Goal: Task Accomplishment & Management: Manage account settings

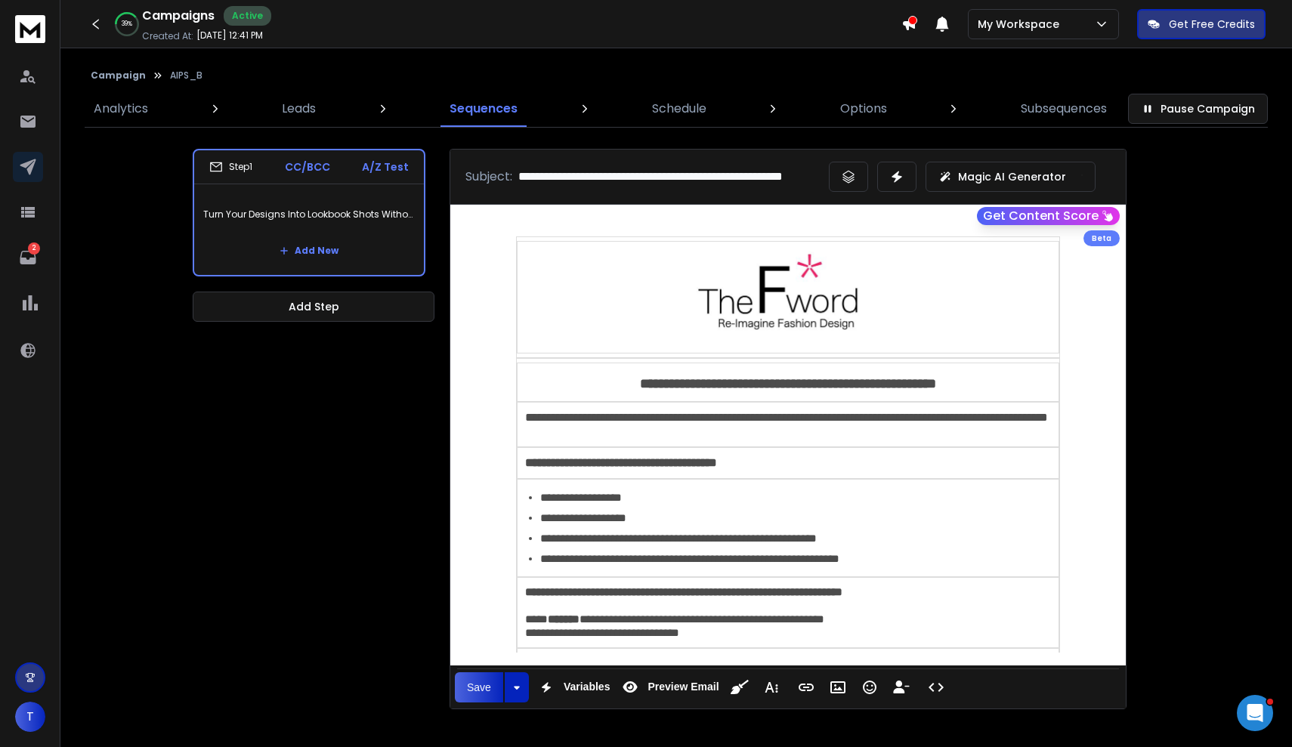
scroll to position [403, 0]
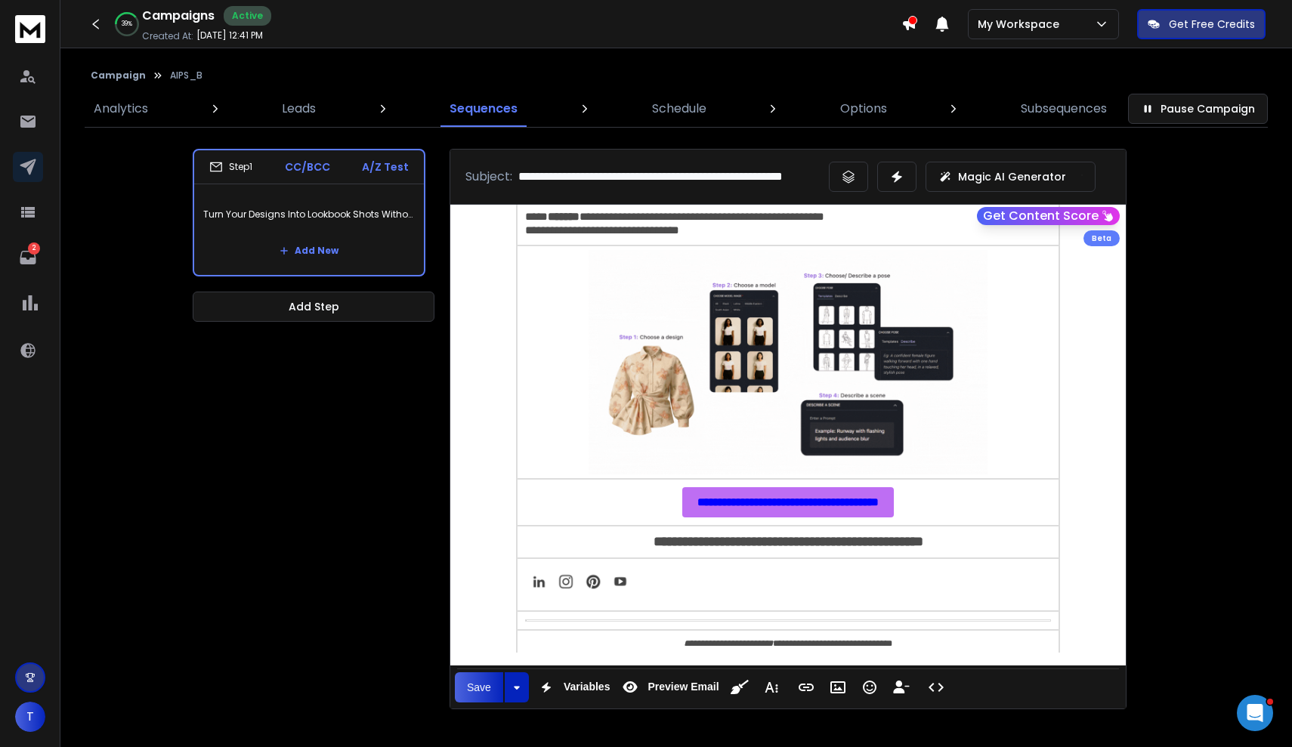
click at [1291, 233] on div "**********" at bounding box center [675, 389] width 1231 height 682
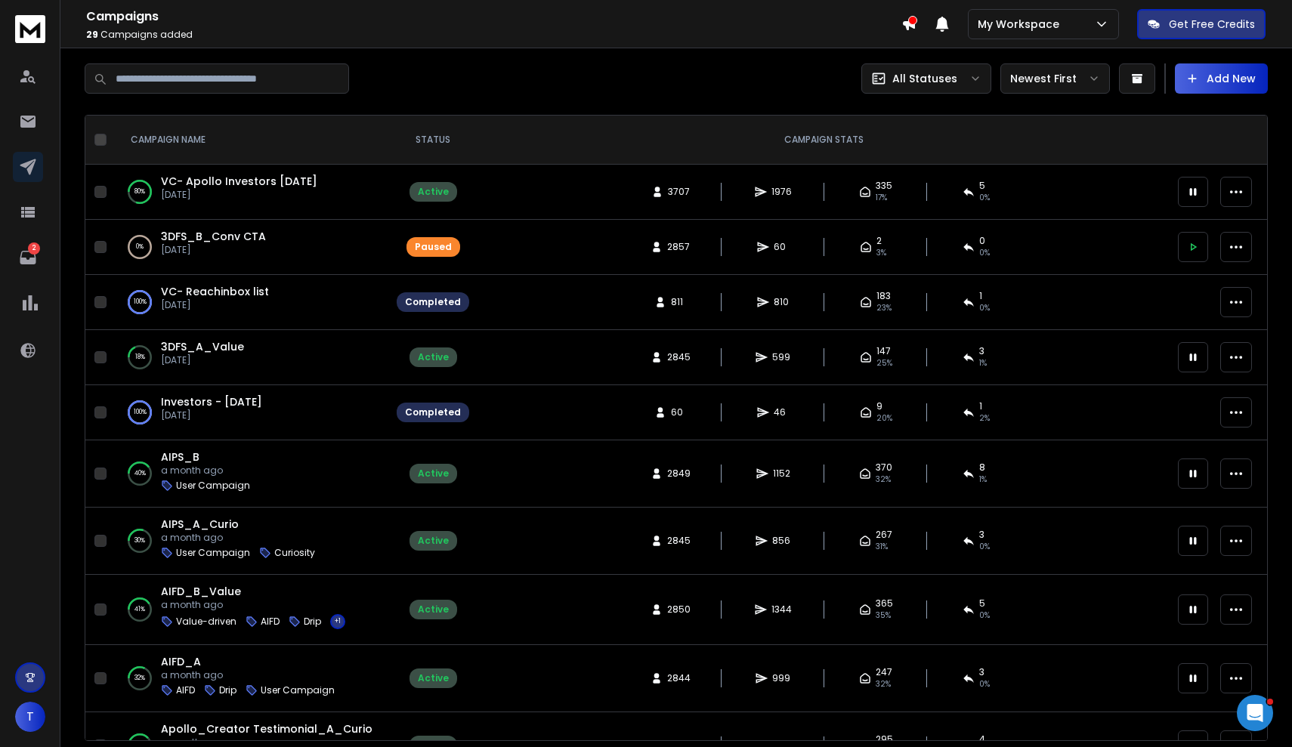
click at [215, 347] on span "3DFS_A_Value" at bounding box center [202, 346] width 83 height 15
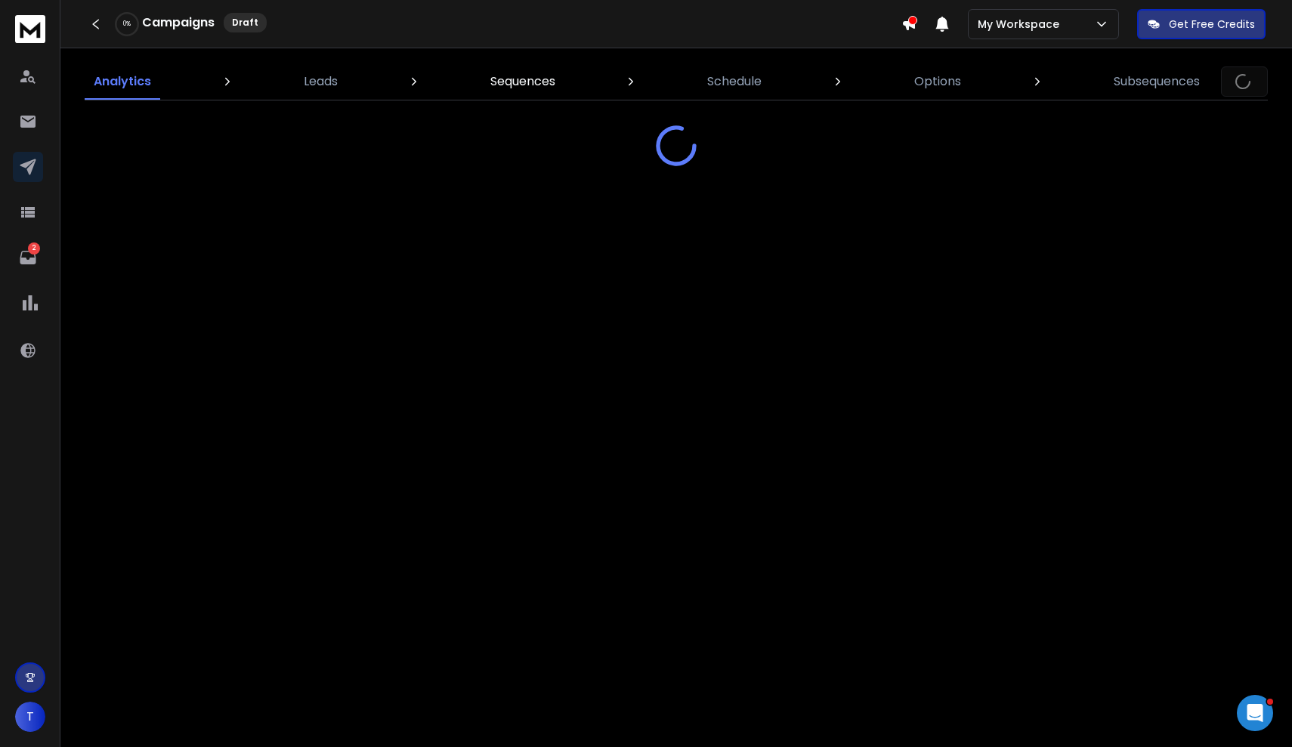
click at [522, 73] on p "Sequences" at bounding box center [522, 82] width 65 height 18
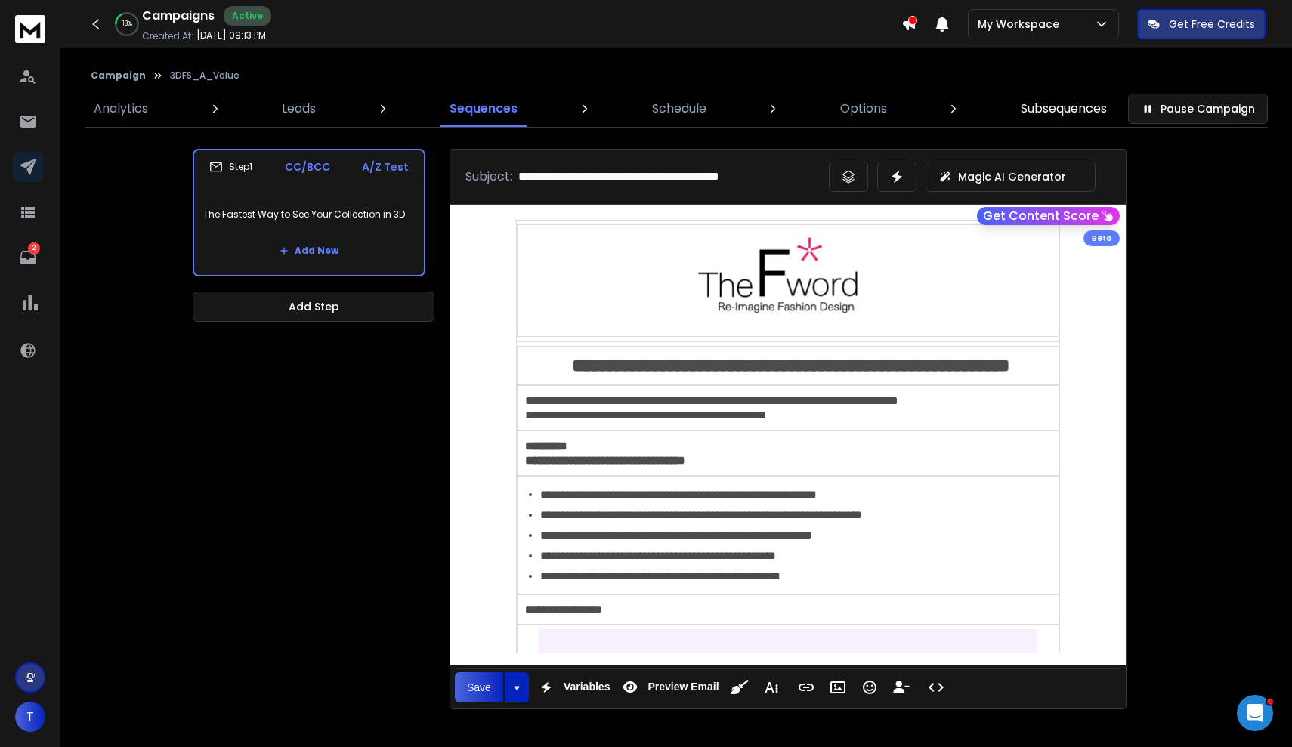
click at [1057, 106] on p "Subsequences" at bounding box center [1063, 109] width 86 height 18
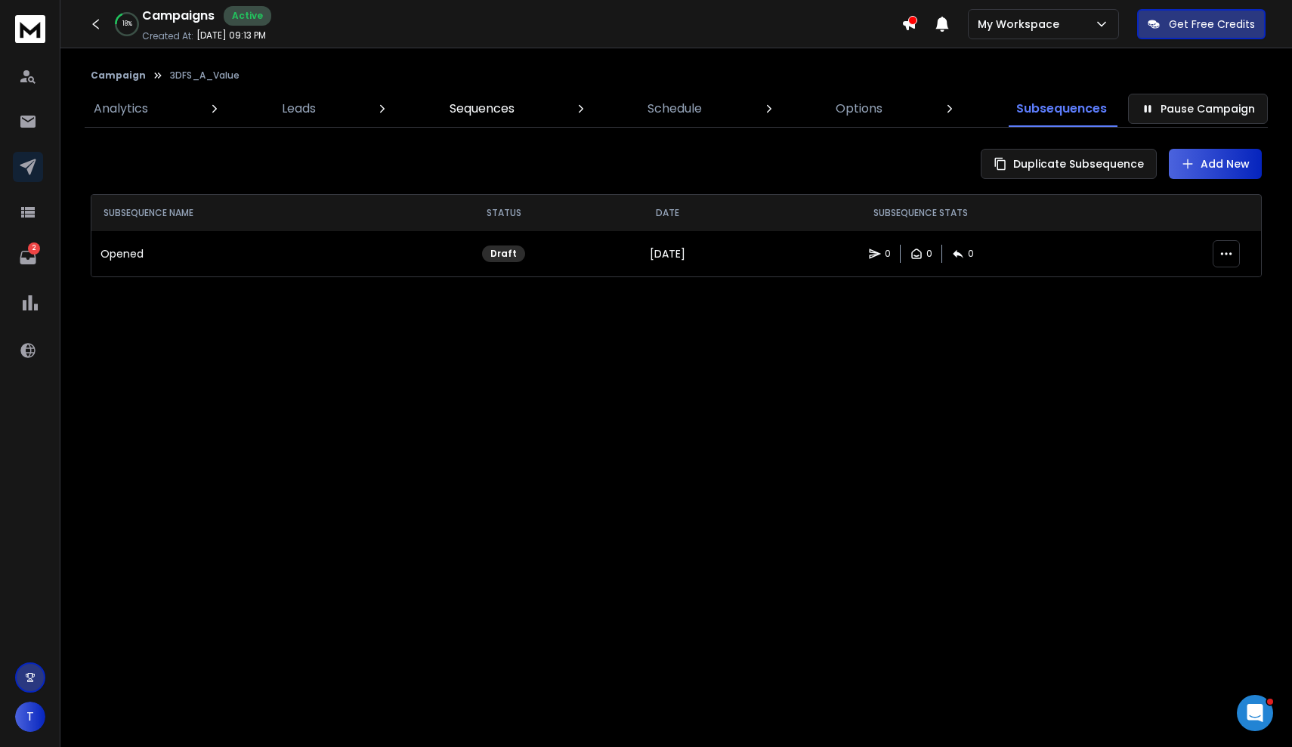
click at [482, 105] on p "Sequences" at bounding box center [481, 109] width 65 height 18
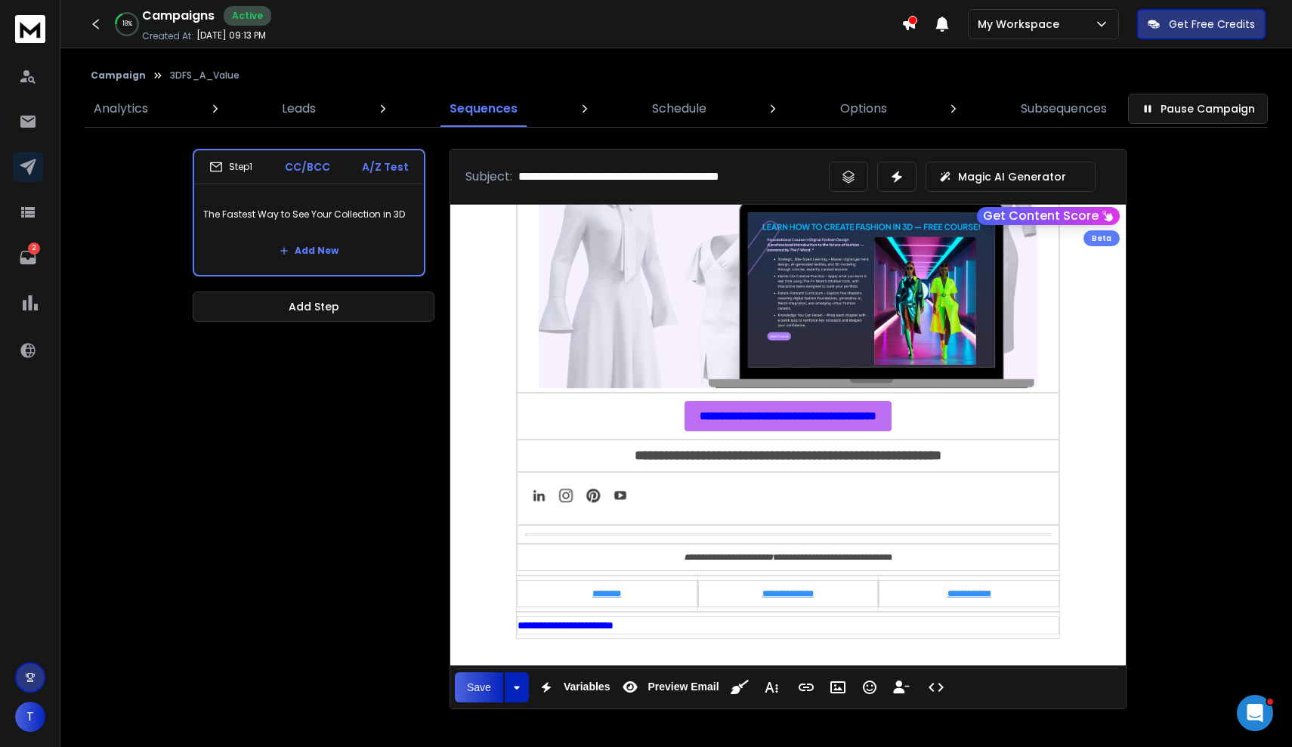
scroll to position [521, 0]
click at [626, 610] on td "********" at bounding box center [607, 593] width 181 height 35
click at [614, 595] on link "********" at bounding box center [606, 594] width 29 height 9
click at [631, 619] on icon "button" at bounding box center [625, 627] width 18 height 18
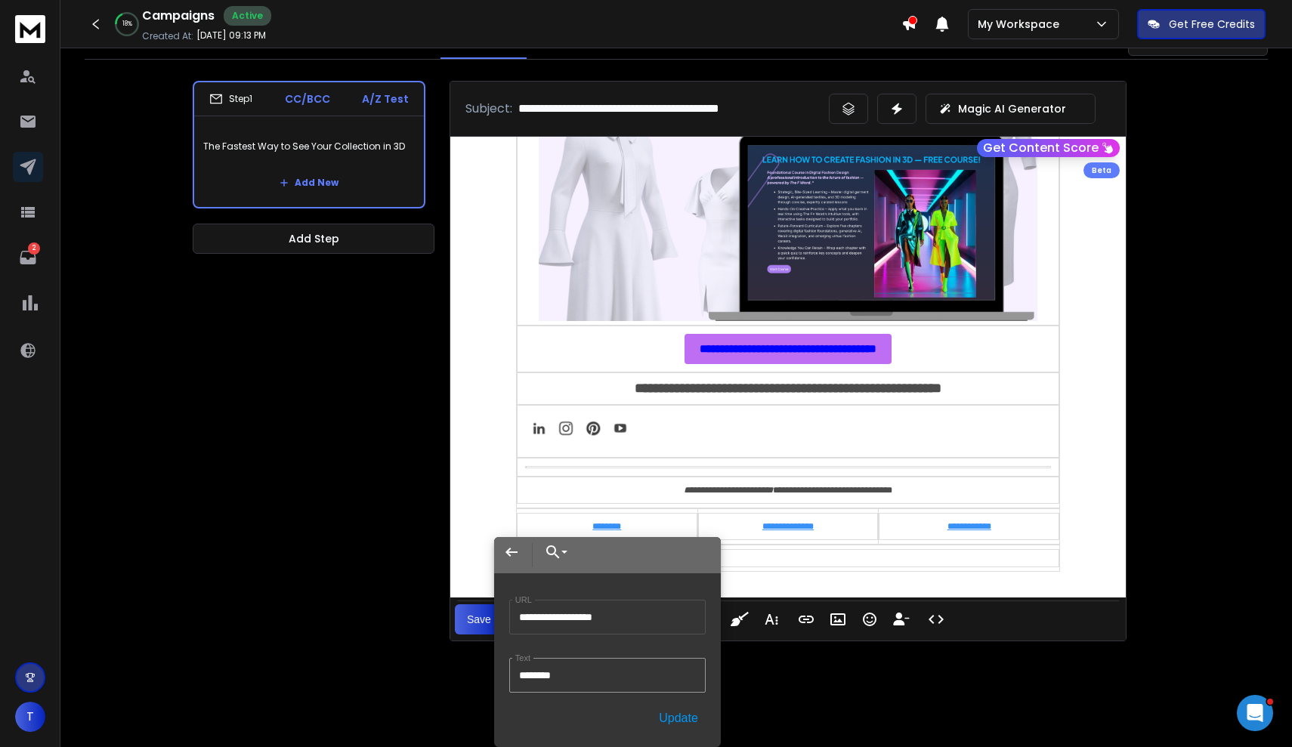
scroll to position [68, 0]
click at [424, 588] on div "Step 1 CC/BCC A/Z Test The Fastest Way to See Your Collection in 3D Add New Add…" at bounding box center [314, 361] width 242 height 560
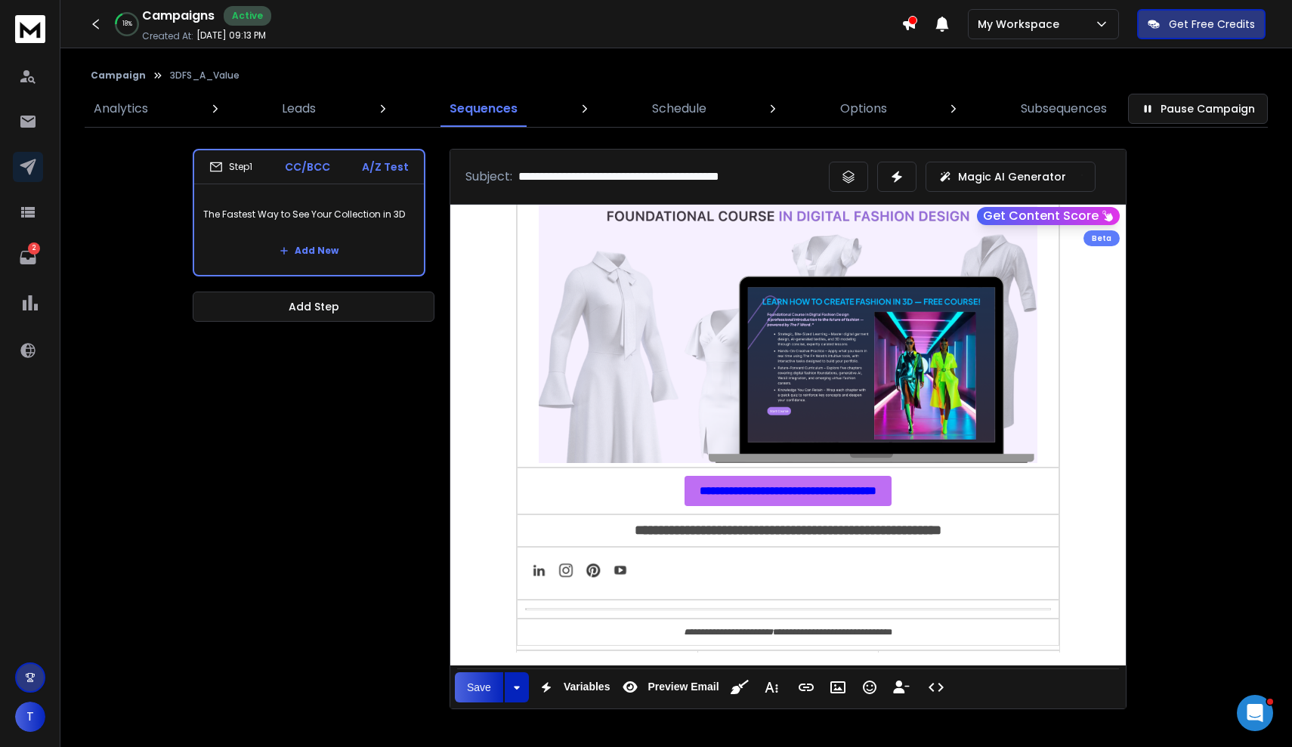
scroll to position [431, 0]
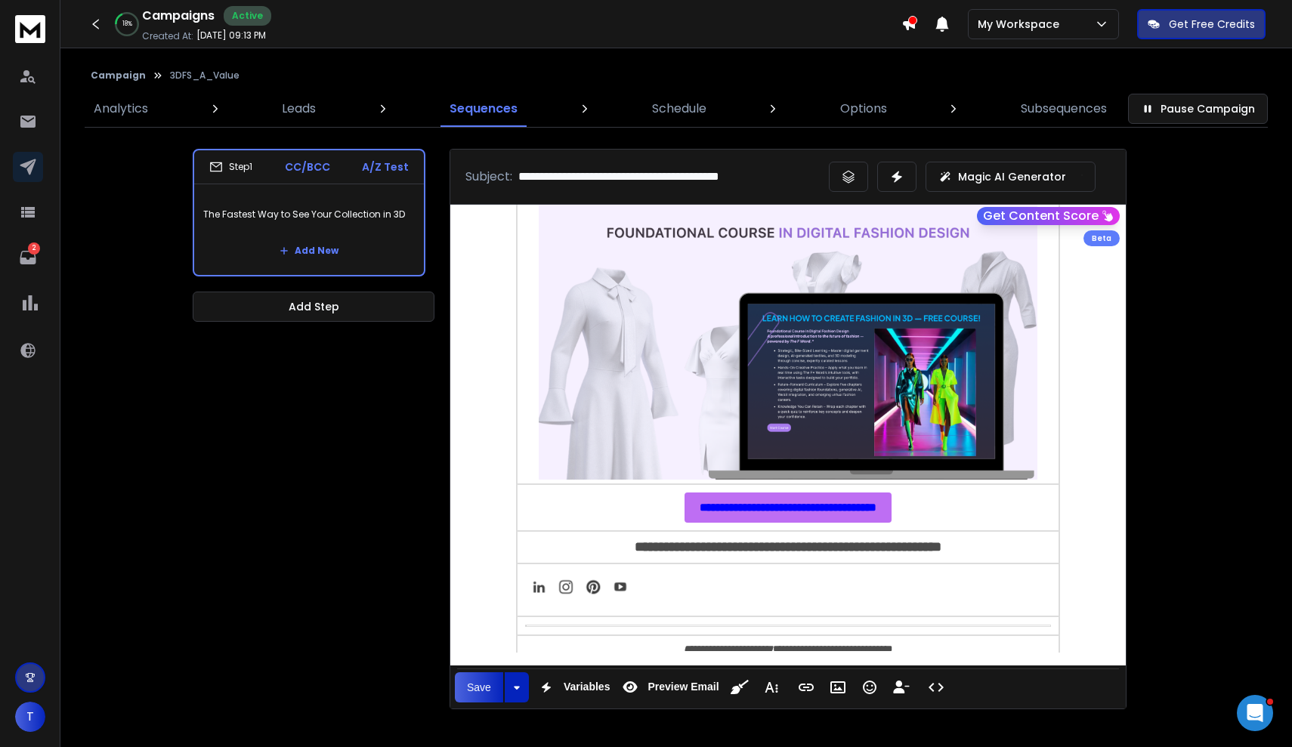
click at [727, 495] on span "**********" at bounding box center [787, 507] width 207 height 30
click at [754, 502] on strong "**********" at bounding box center [787, 507] width 177 height 11
type input "**********"
click at [816, 551] on button "Edit Link" at bounding box center [805, 543] width 29 height 30
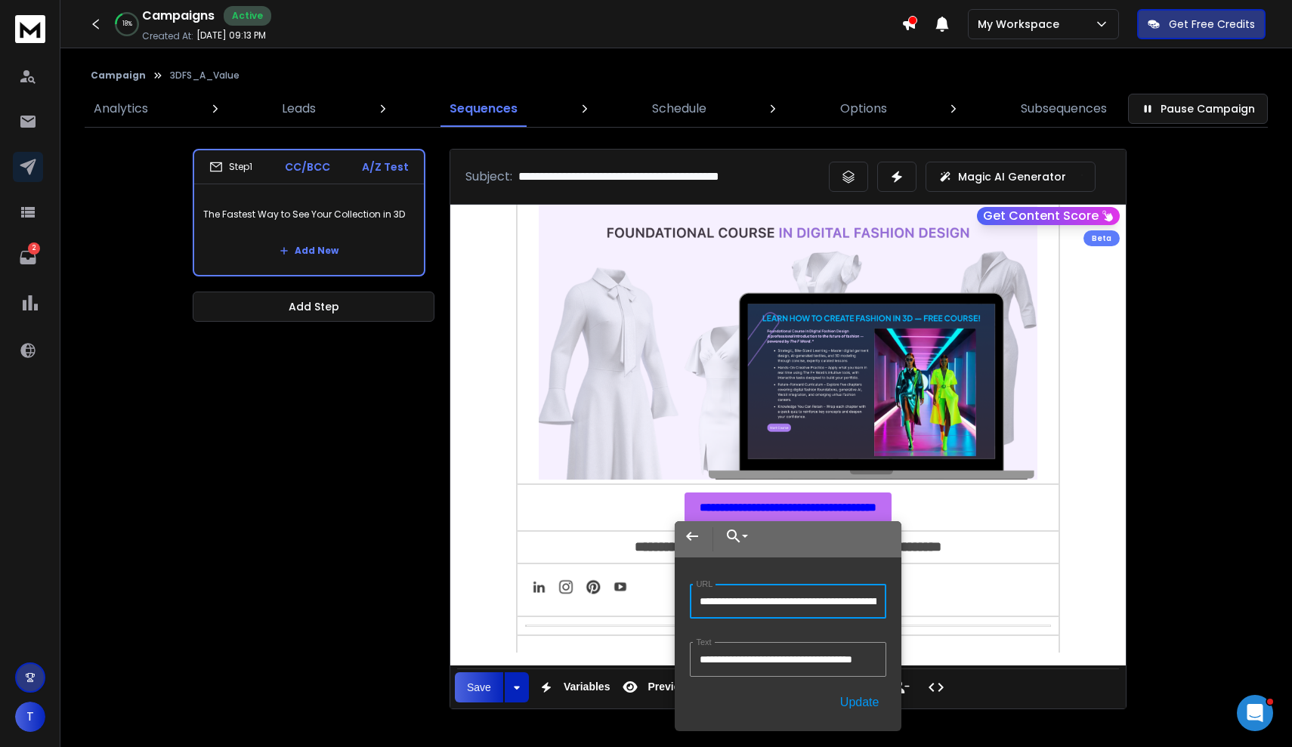
paste input "text"
type input "**********"
click at [857, 699] on button "Update" at bounding box center [859, 702] width 54 height 27
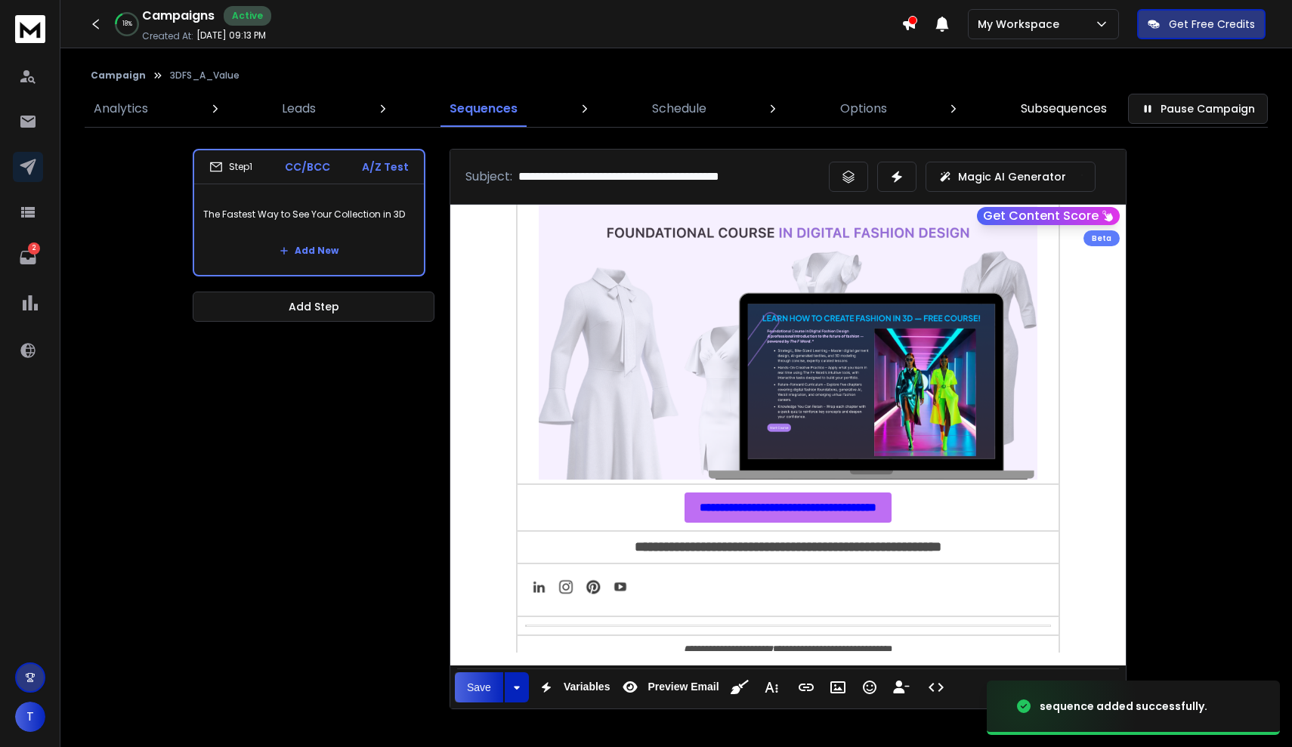
click at [1011, 103] on link "Subsequences" at bounding box center [1063, 109] width 104 height 36
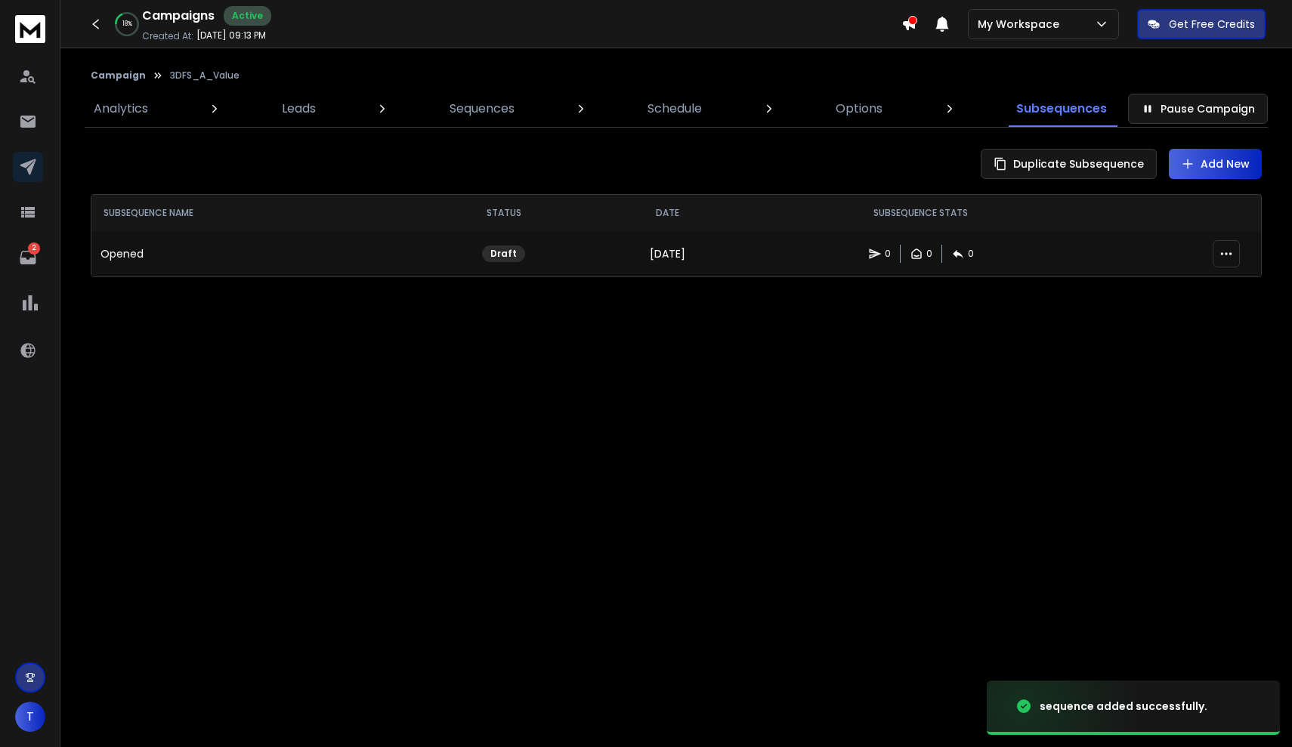
click at [376, 243] on td "Opened" at bounding box center [253, 253] width 325 height 45
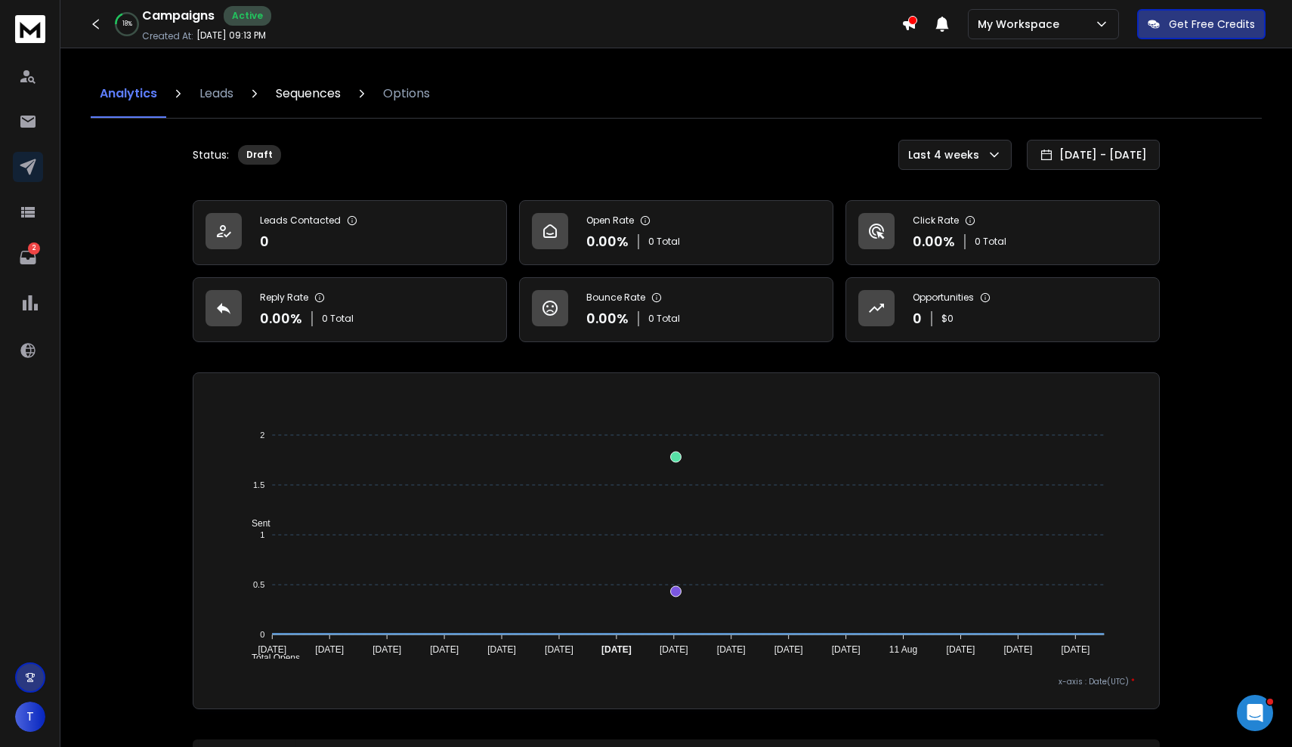
click at [323, 107] on link "Sequences" at bounding box center [308, 93] width 83 height 48
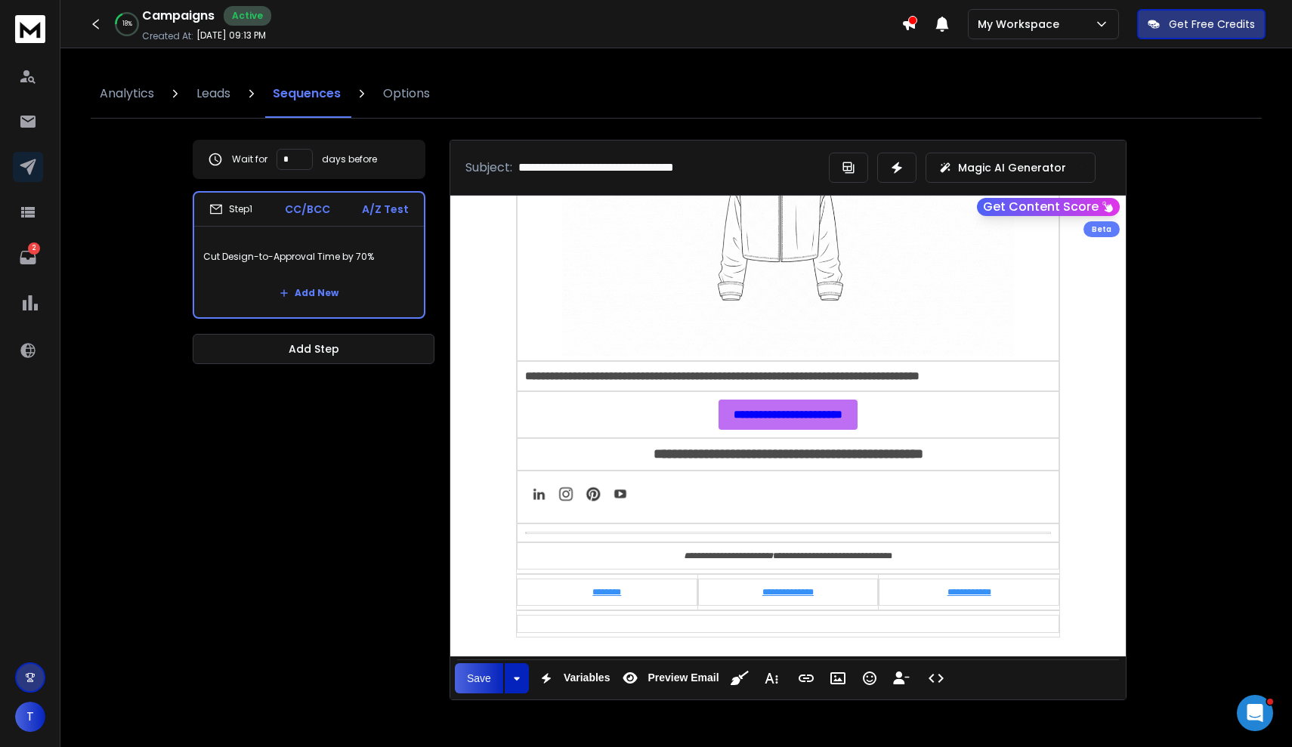
scroll to position [407, 0]
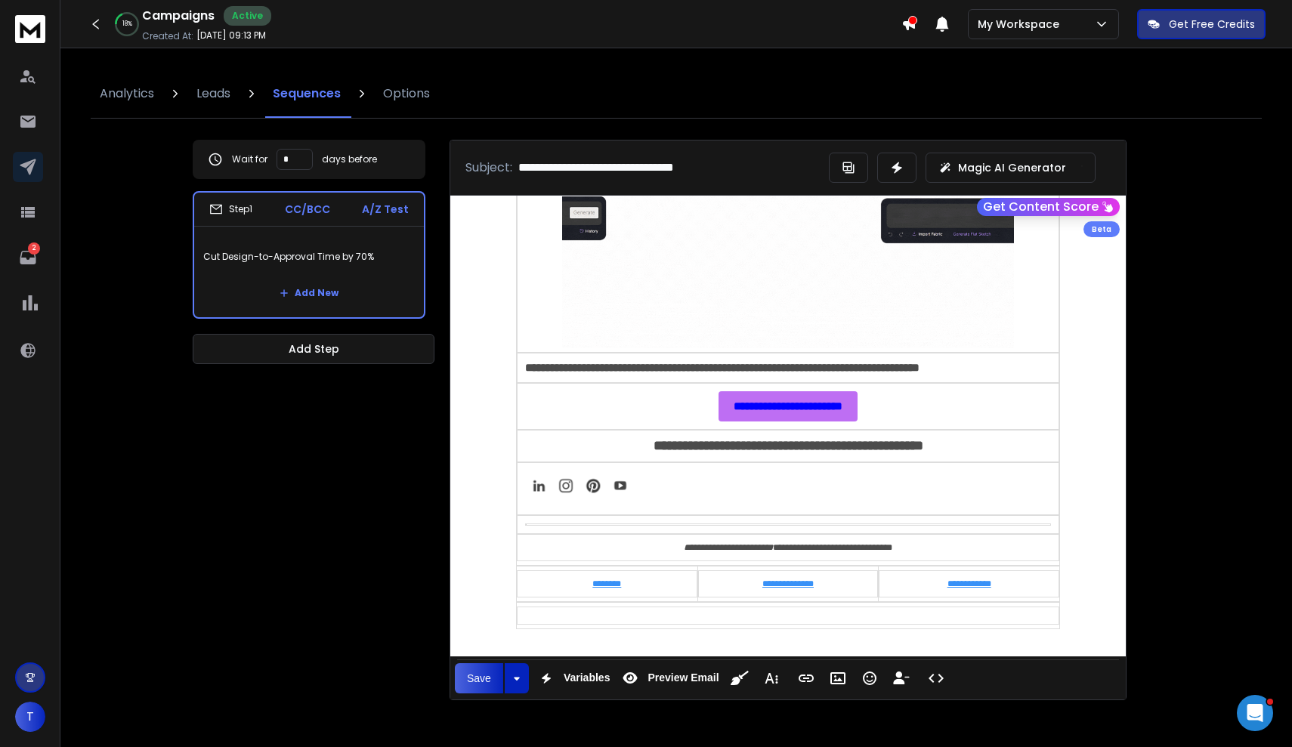
click at [811, 412] on strong "**********" at bounding box center [787, 405] width 109 height 11
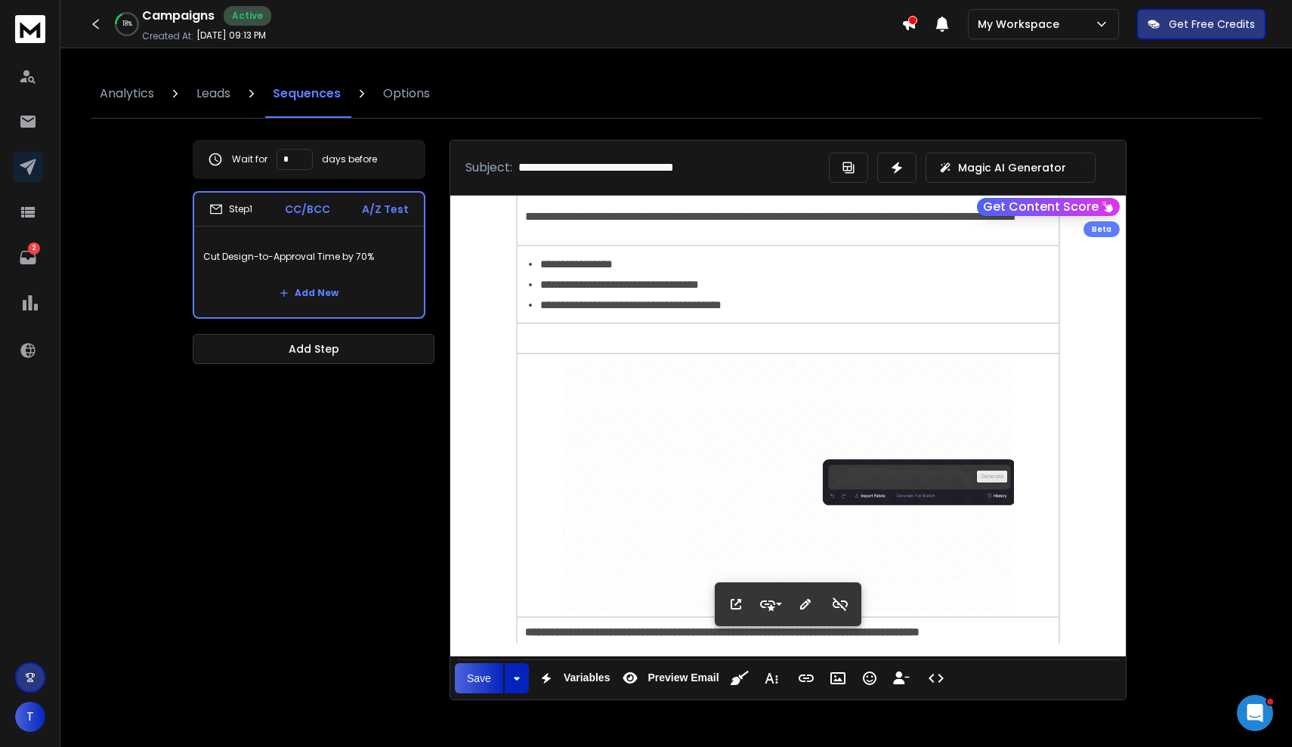
scroll to position [128, 0]
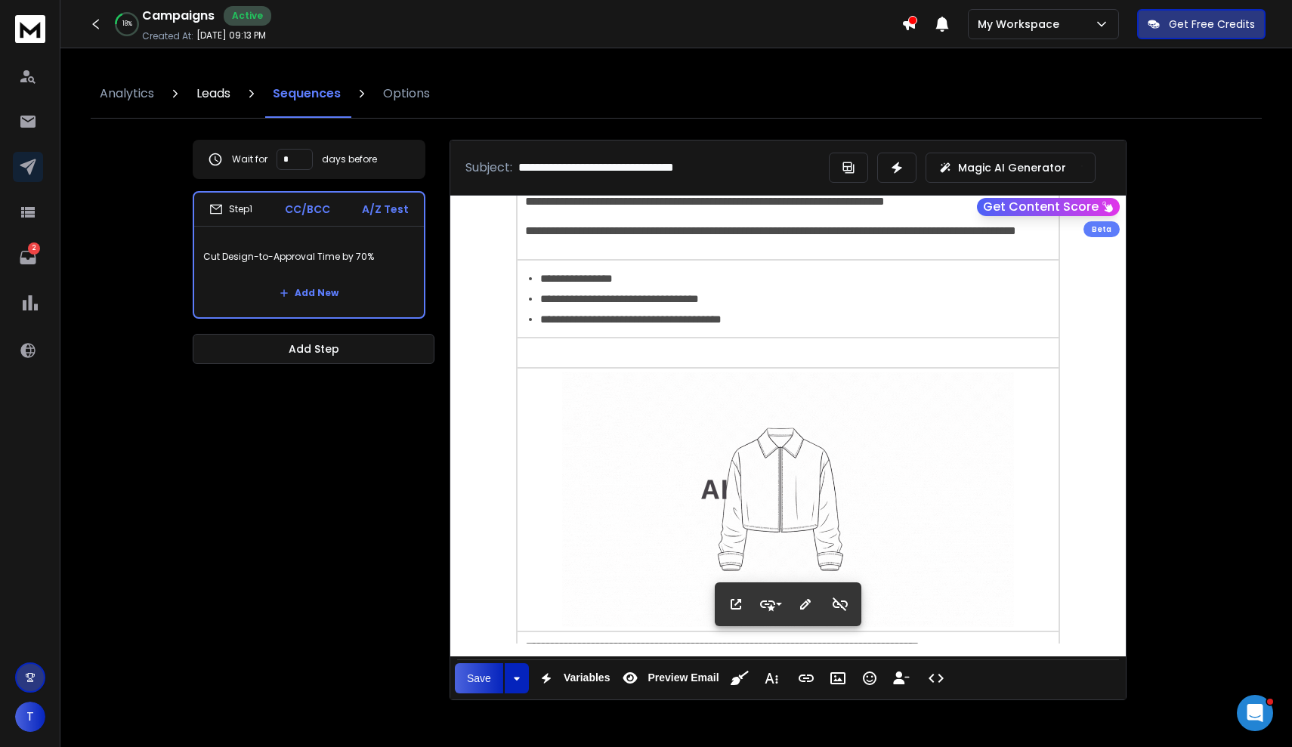
click at [222, 100] on p "Leads" at bounding box center [213, 94] width 34 height 18
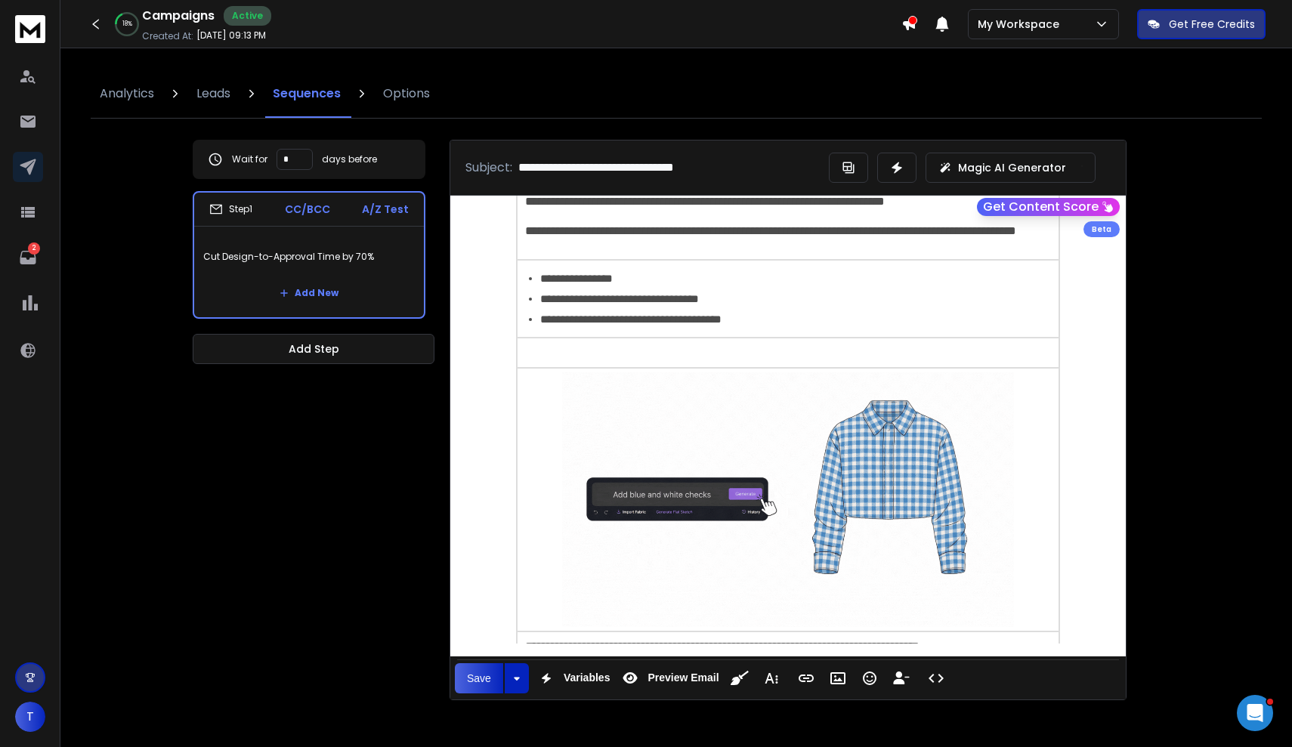
click at [315, 97] on p "Sequences" at bounding box center [307, 94] width 68 height 18
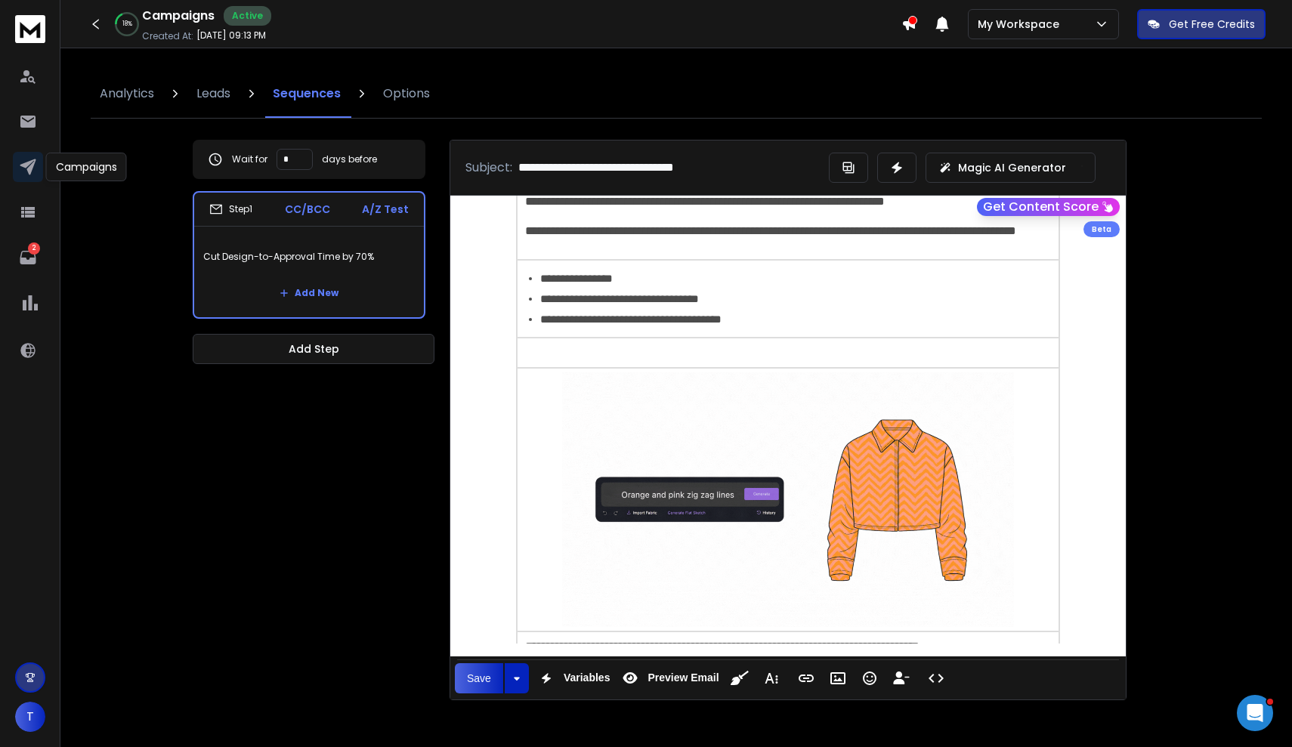
click at [31, 166] on icon at bounding box center [28, 167] width 16 height 16
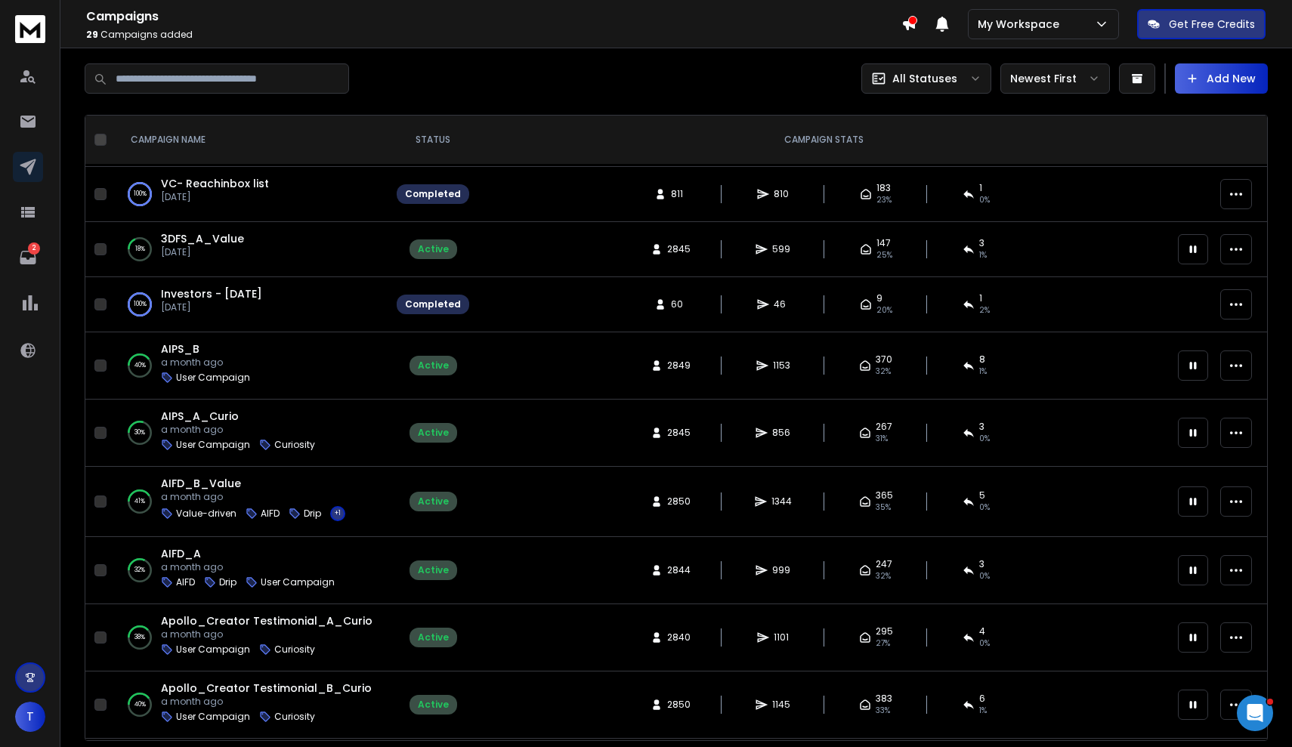
scroll to position [109, 0]
click at [190, 337] on td "40 % AIPS_B a month ago User Campaign" at bounding box center [250, 365] width 275 height 67
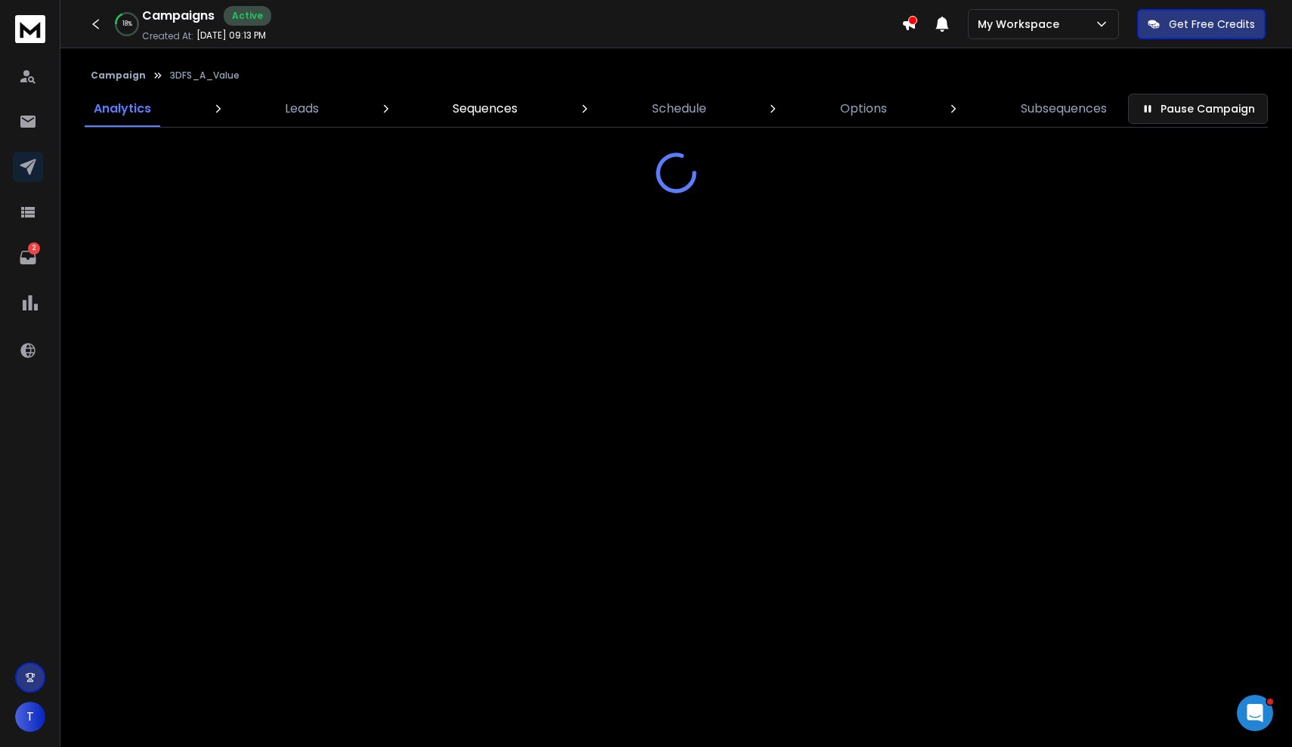
click at [505, 101] on p "Sequences" at bounding box center [484, 109] width 65 height 18
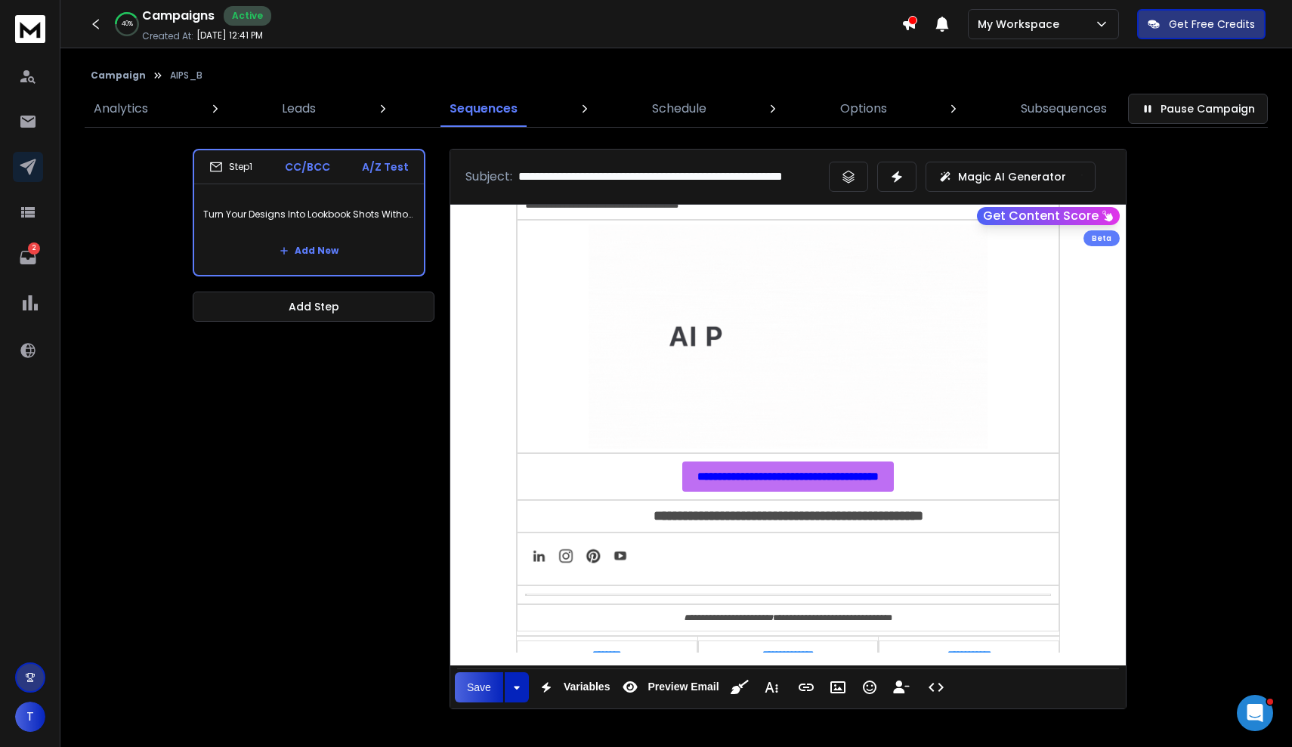
scroll to position [445, 0]
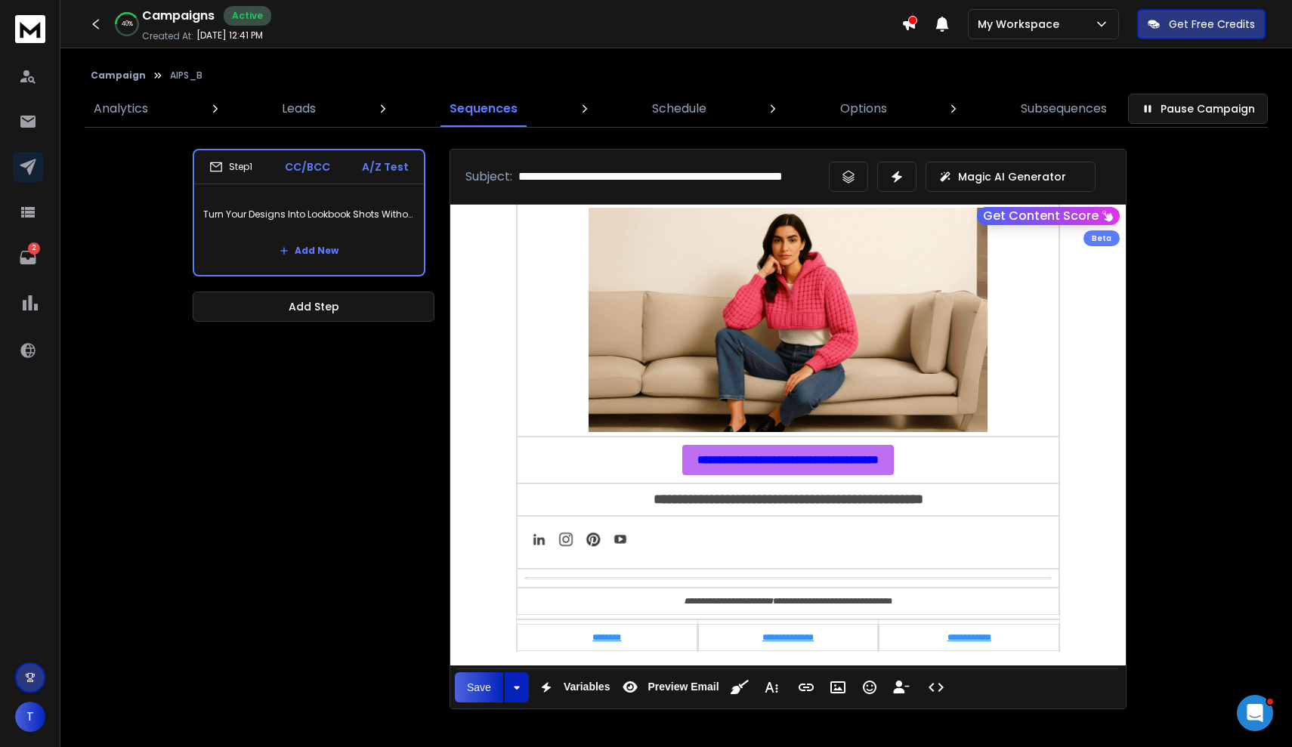
click at [749, 464] on strong "**********" at bounding box center [787, 459] width 181 height 11
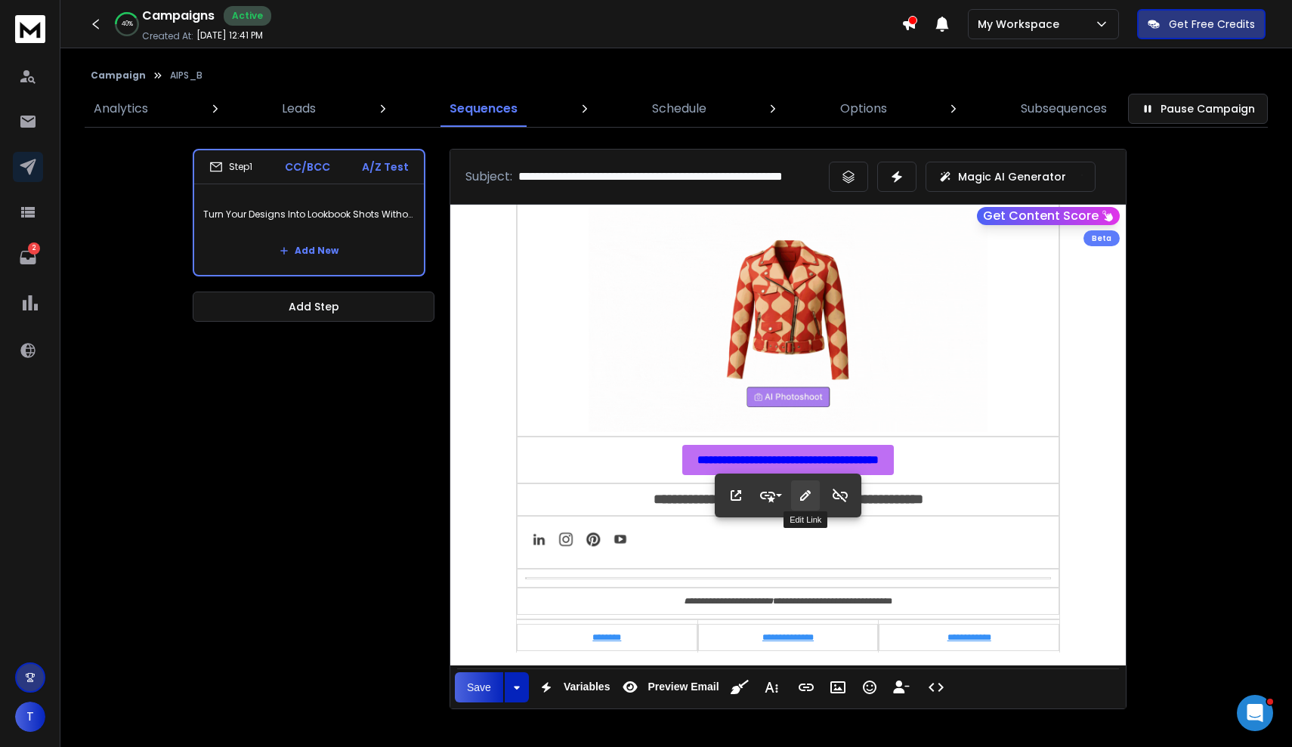
click at [802, 495] on icon "button" at bounding box center [805, 495] width 18 height 18
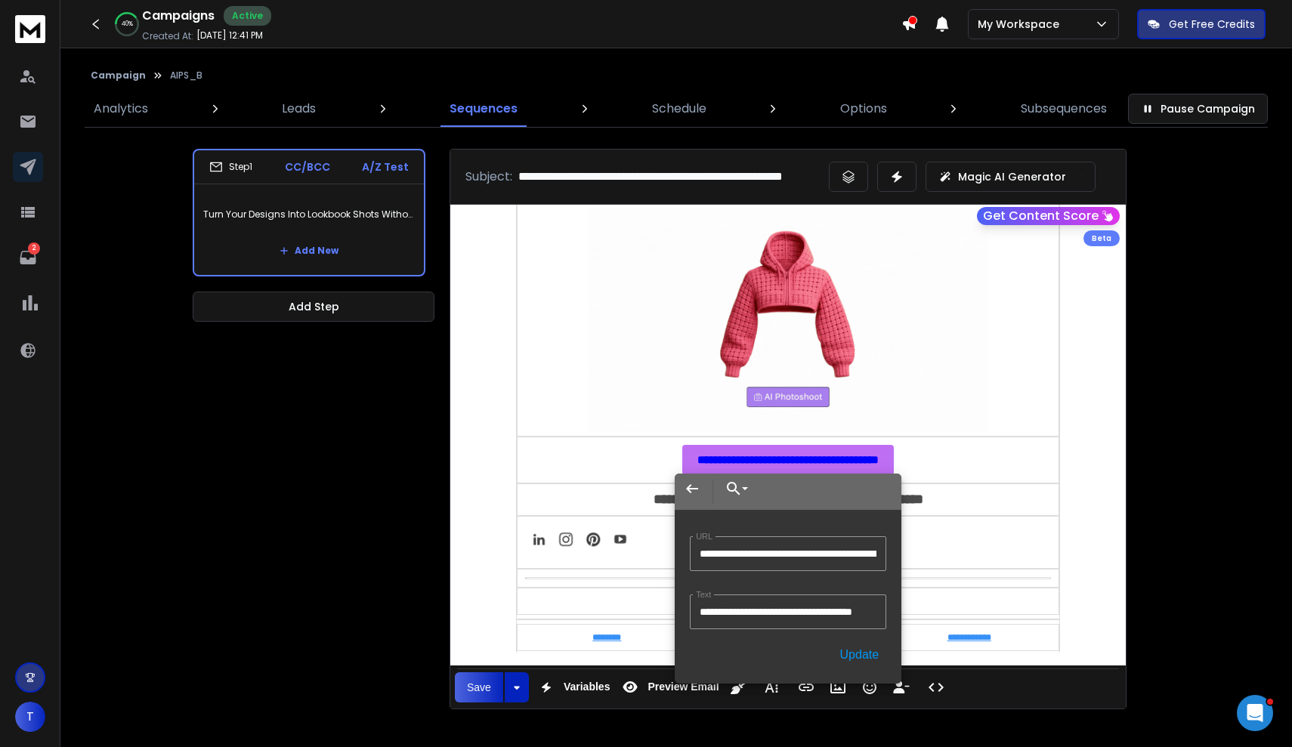
scroll to position [0, 253]
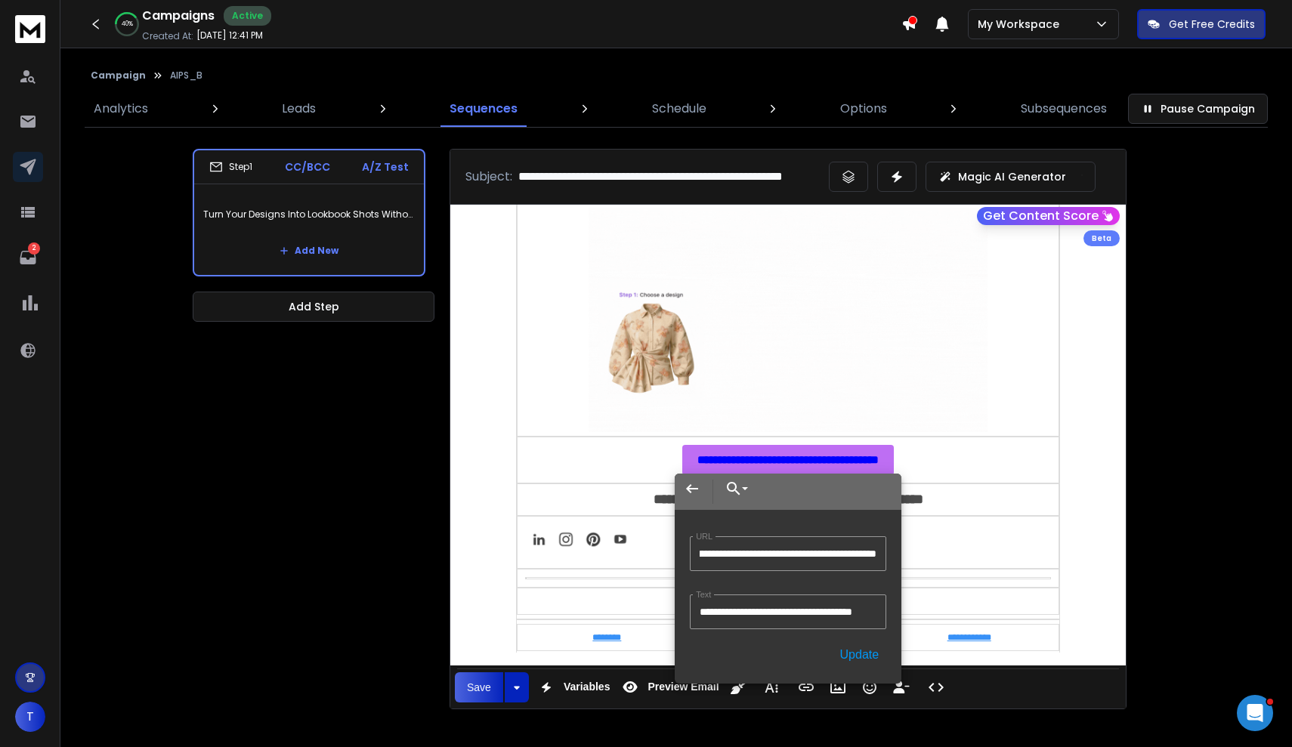
type input "**********"
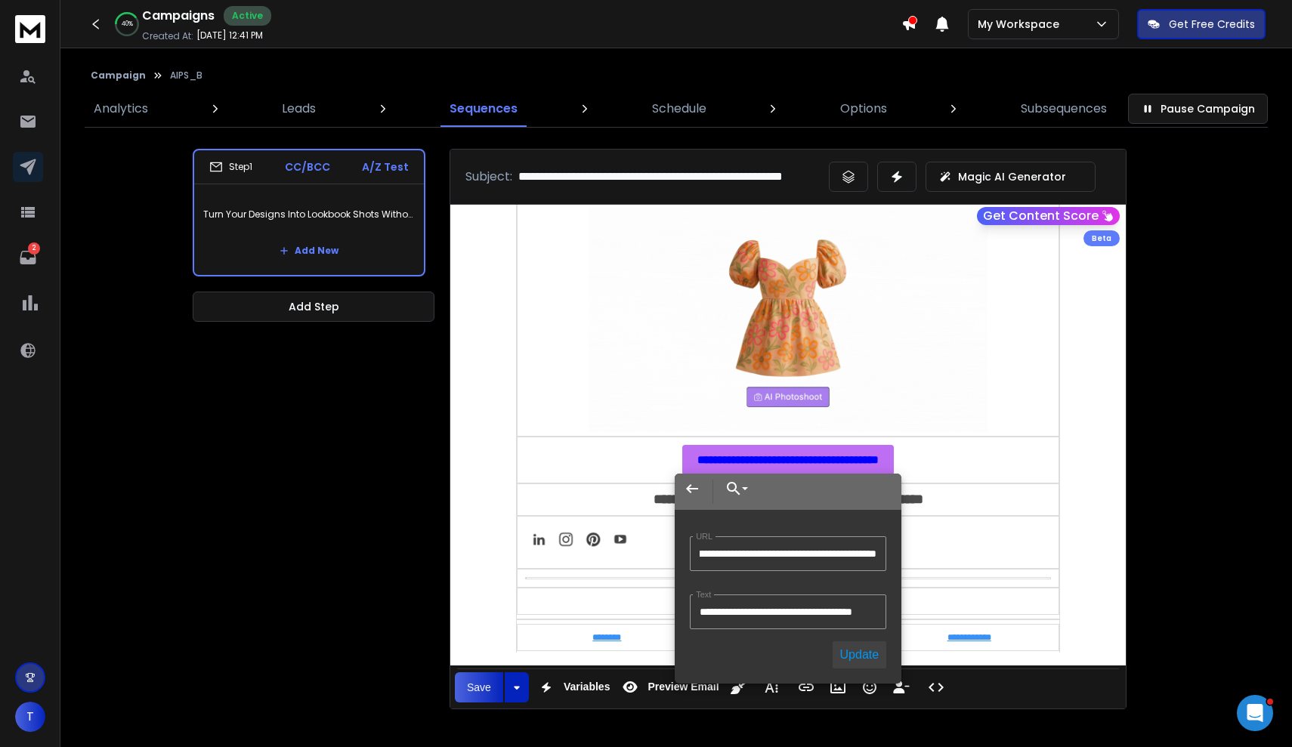
click at [864, 653] on button "Update" at bounding box center [859, 654] width 54 height 27
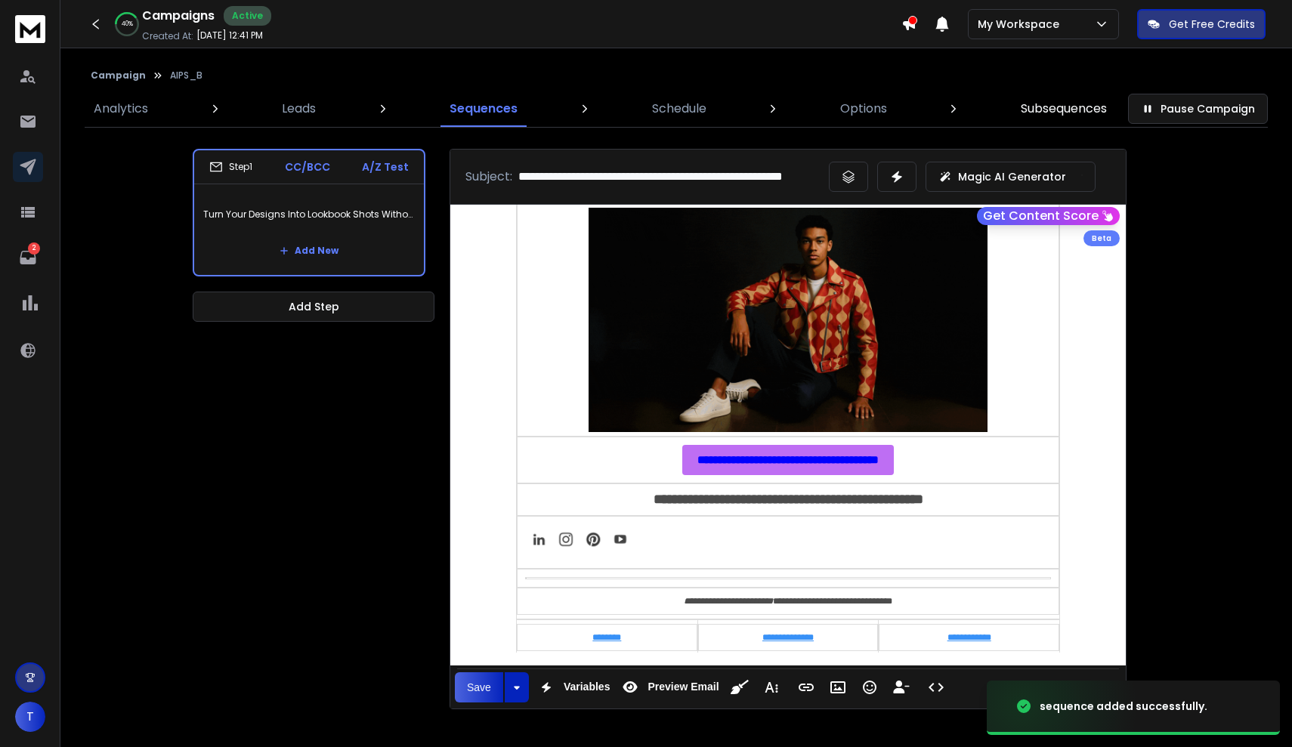
click at [1025, 106] on p "Subsequences" at bounding box center [1063, 109] width 86 height 18
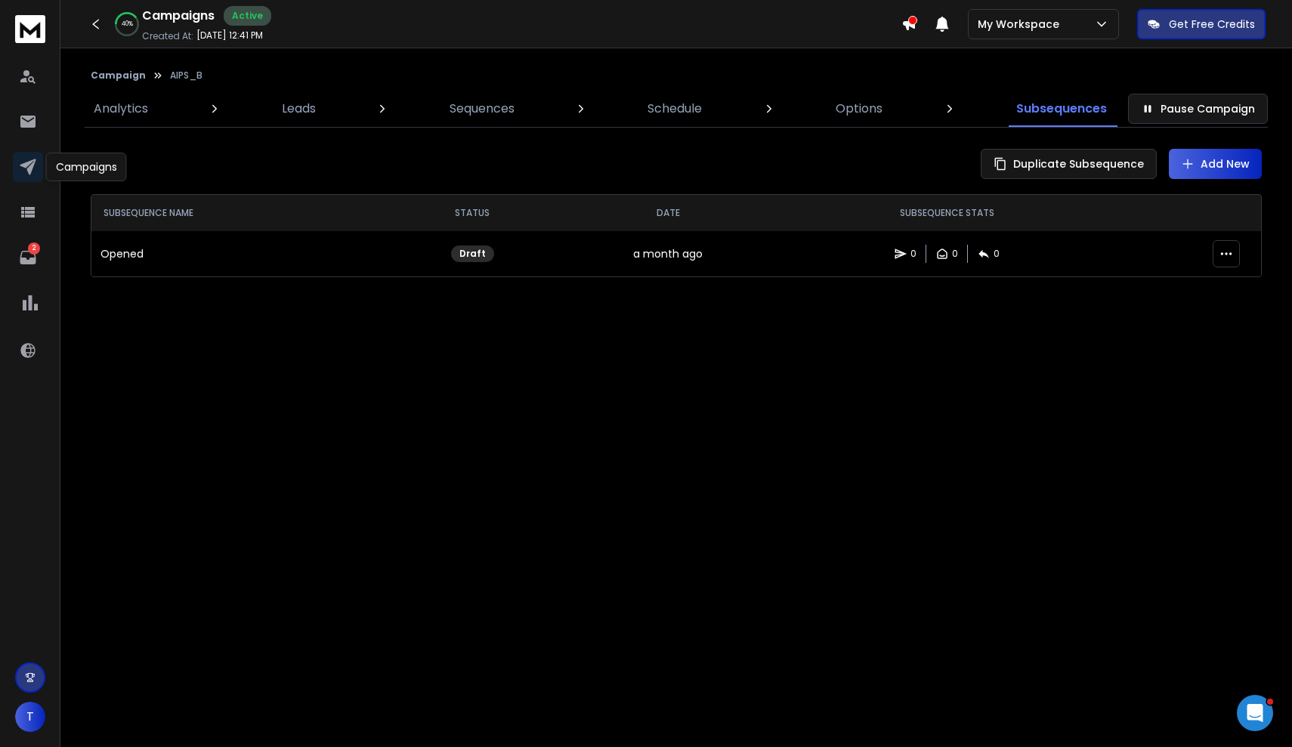
click at [41, 159] on link at bounding box center [28, 167] width 30 height 30
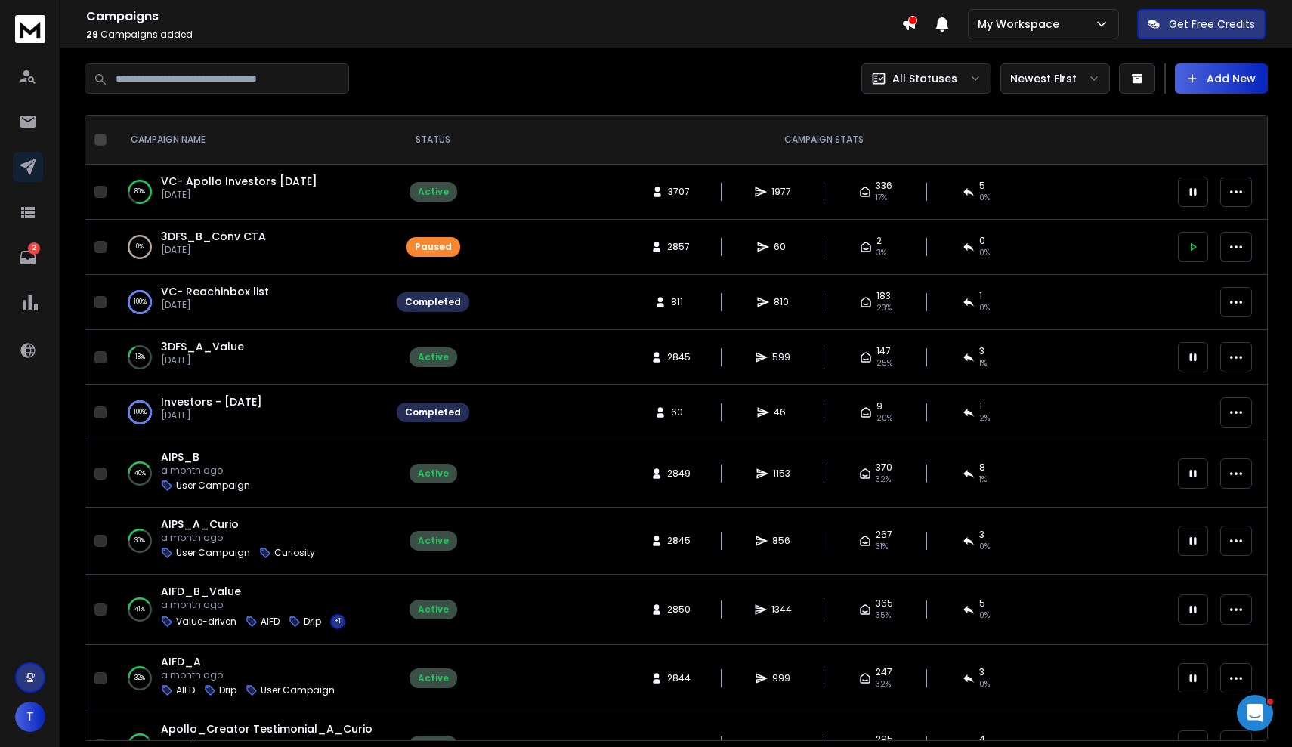
click at [210, 517] on span "AIPS_A_Curio" at bounding box center [200, 524] width 78 height 15
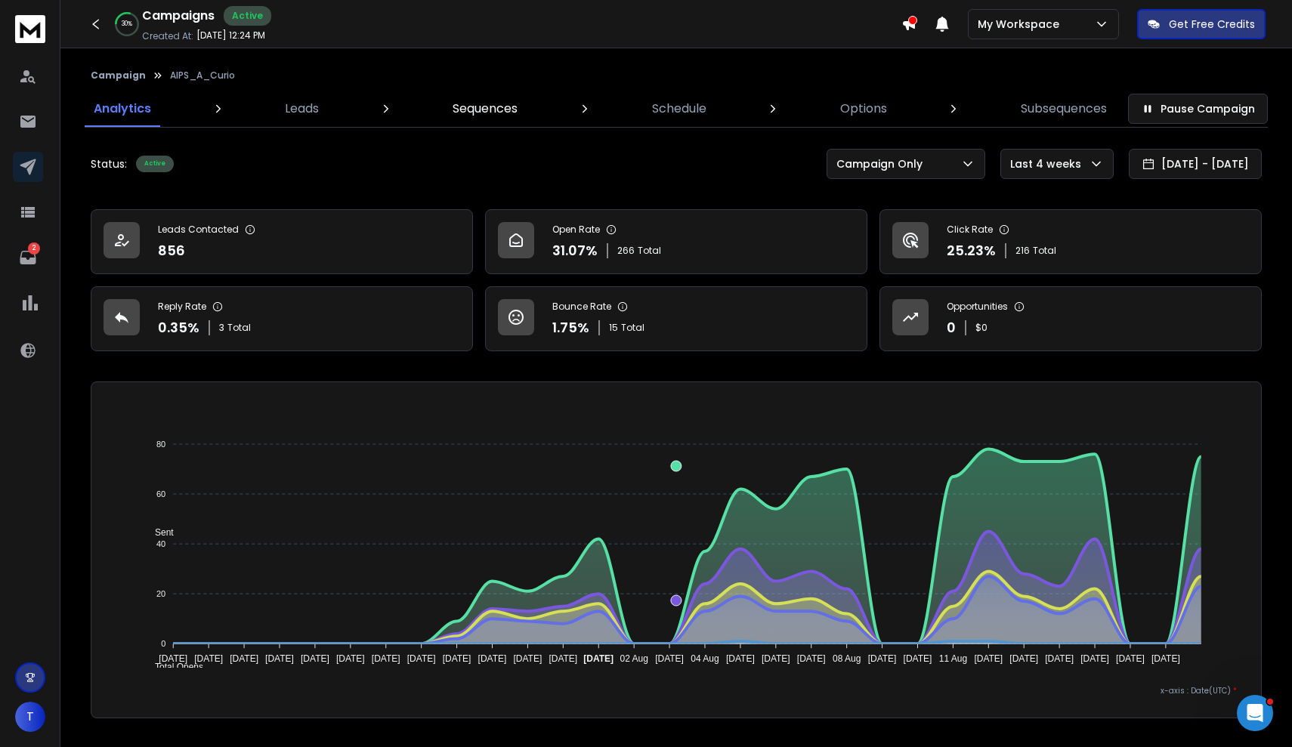
click at [492, 116] on p "Sequences" at bounding box center [484, 109] width 65 height 18
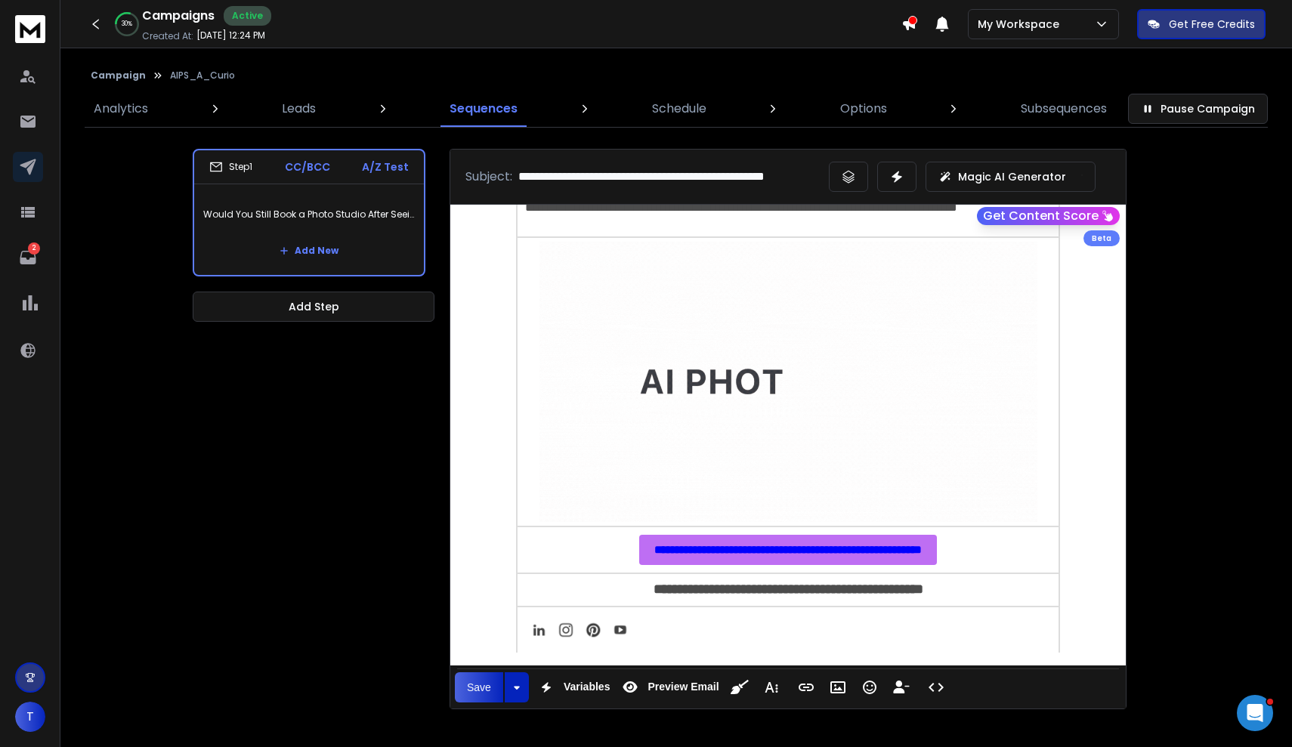
scroll to position [377, 0]
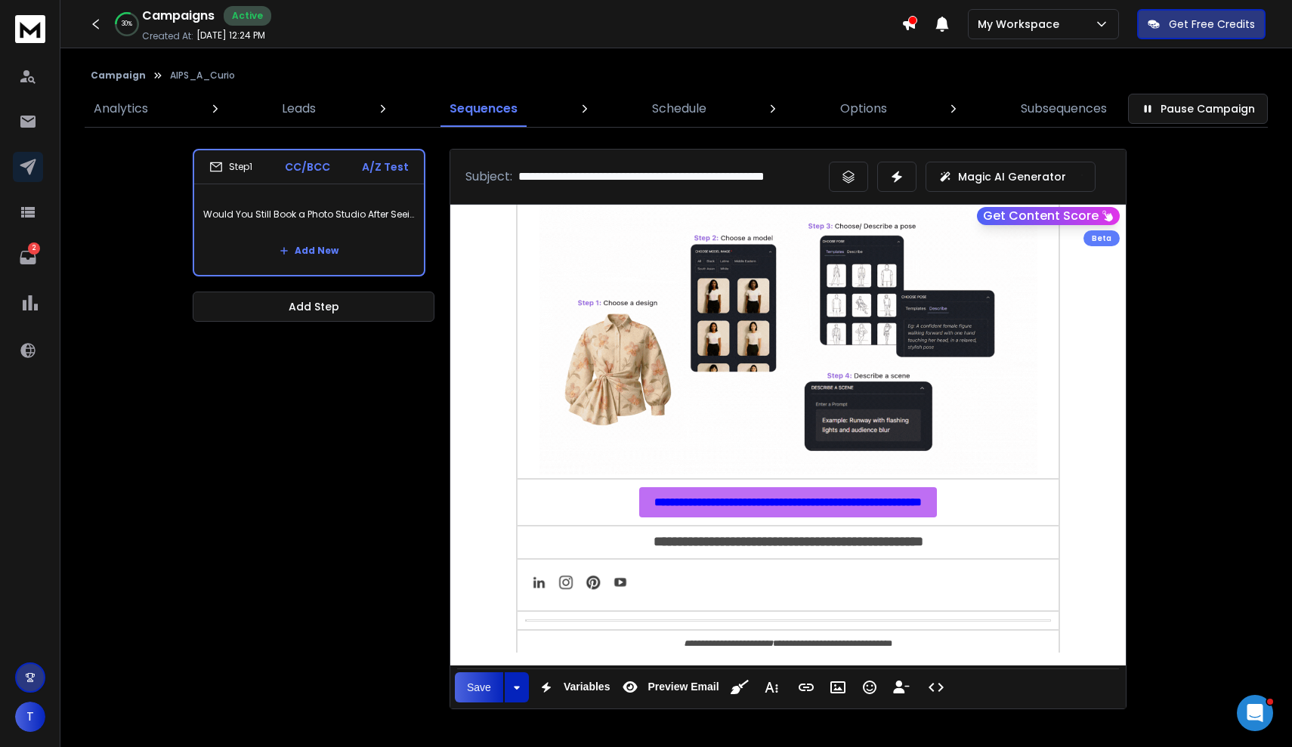
click at [835, 511] on span "**********" at bounding box center [788, 502] width 298 height 30
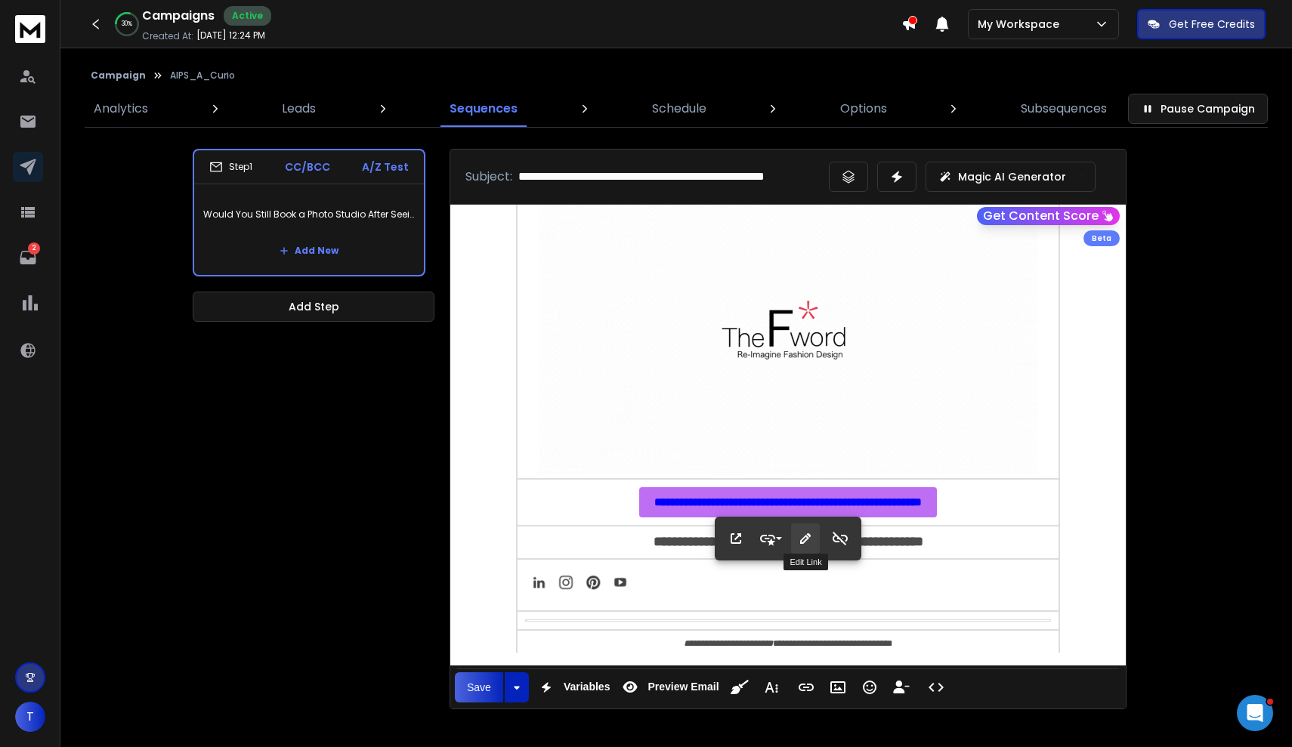
click at [801, 530] on icon "button" at bounding box center [805, 538] width 18 height 18
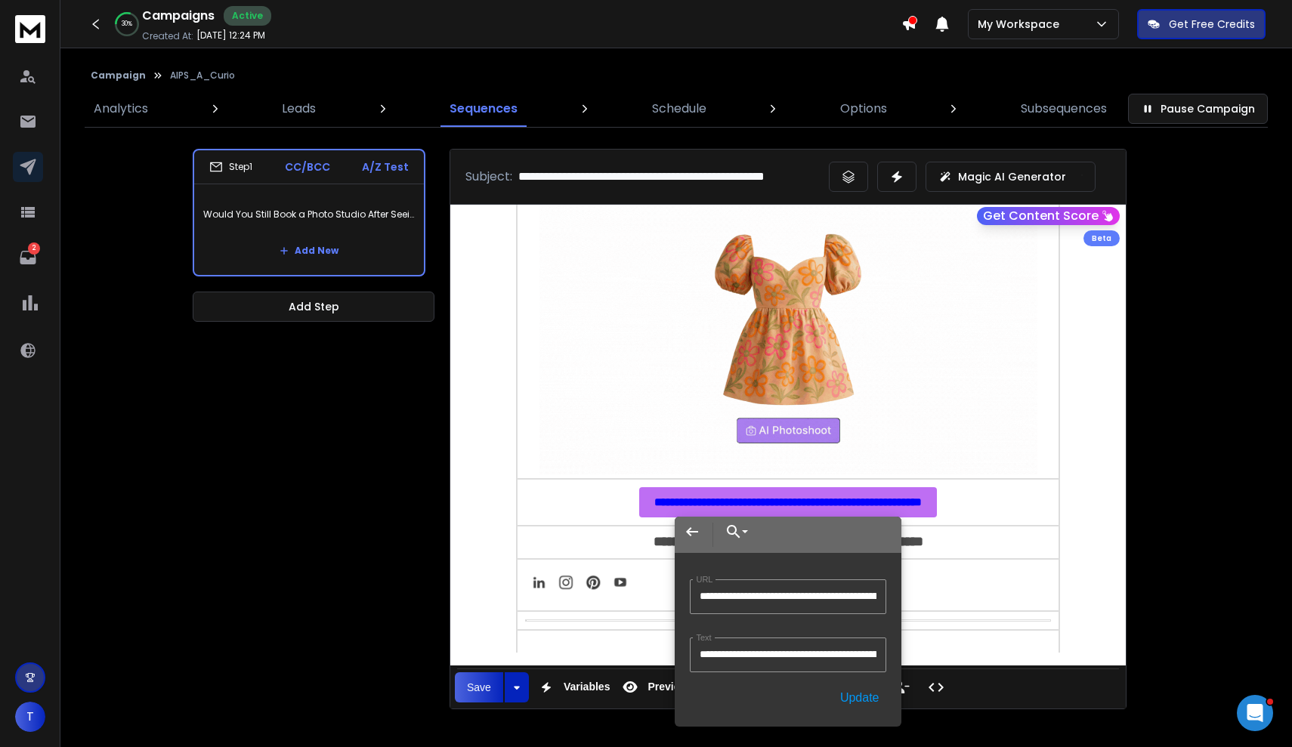
scroll to position [0, 253]
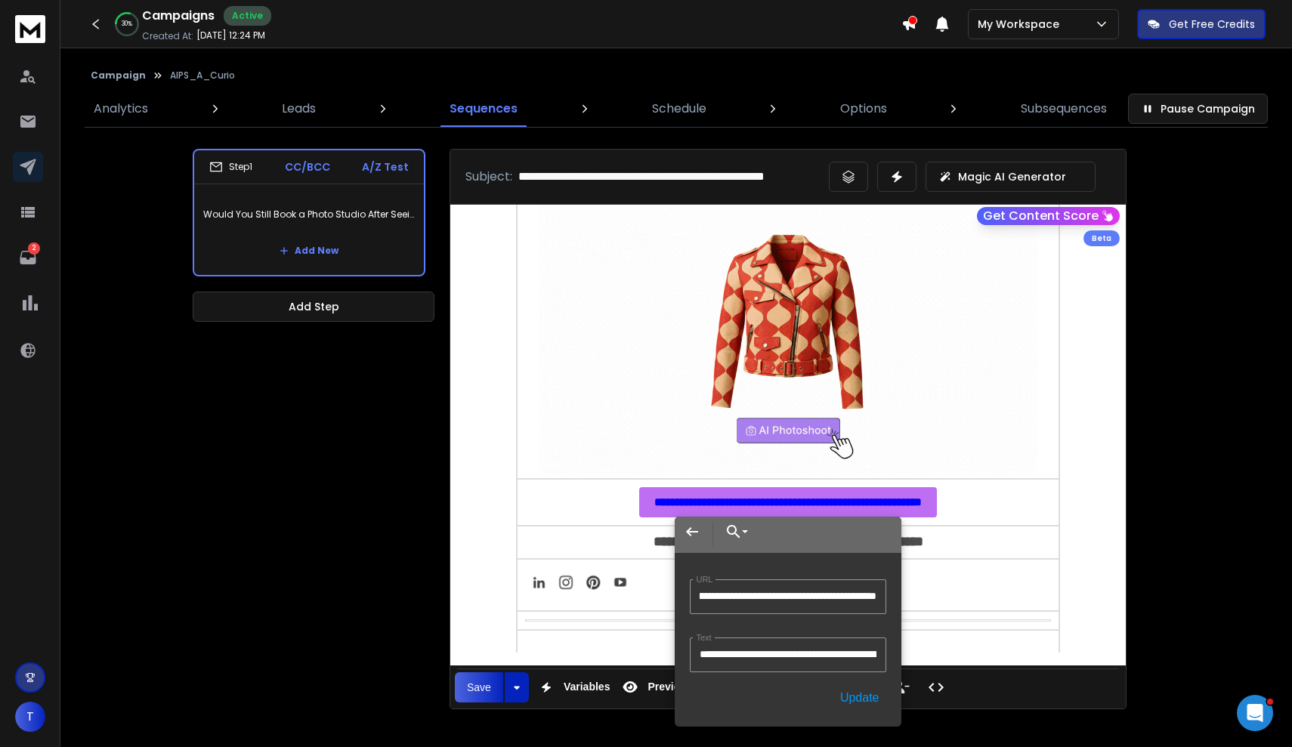
type input "**********"
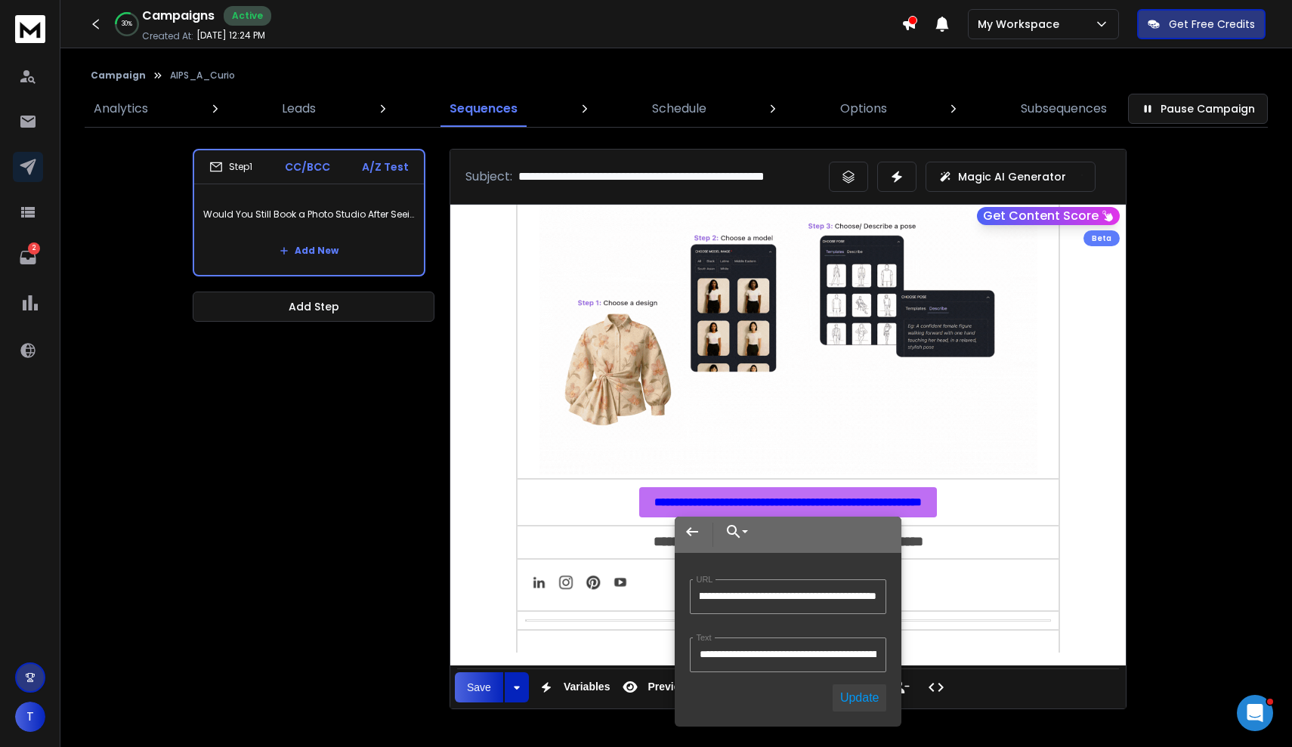
click at [863, 698] on button "Update" at bounding box center [859, 697] width 54 height 27
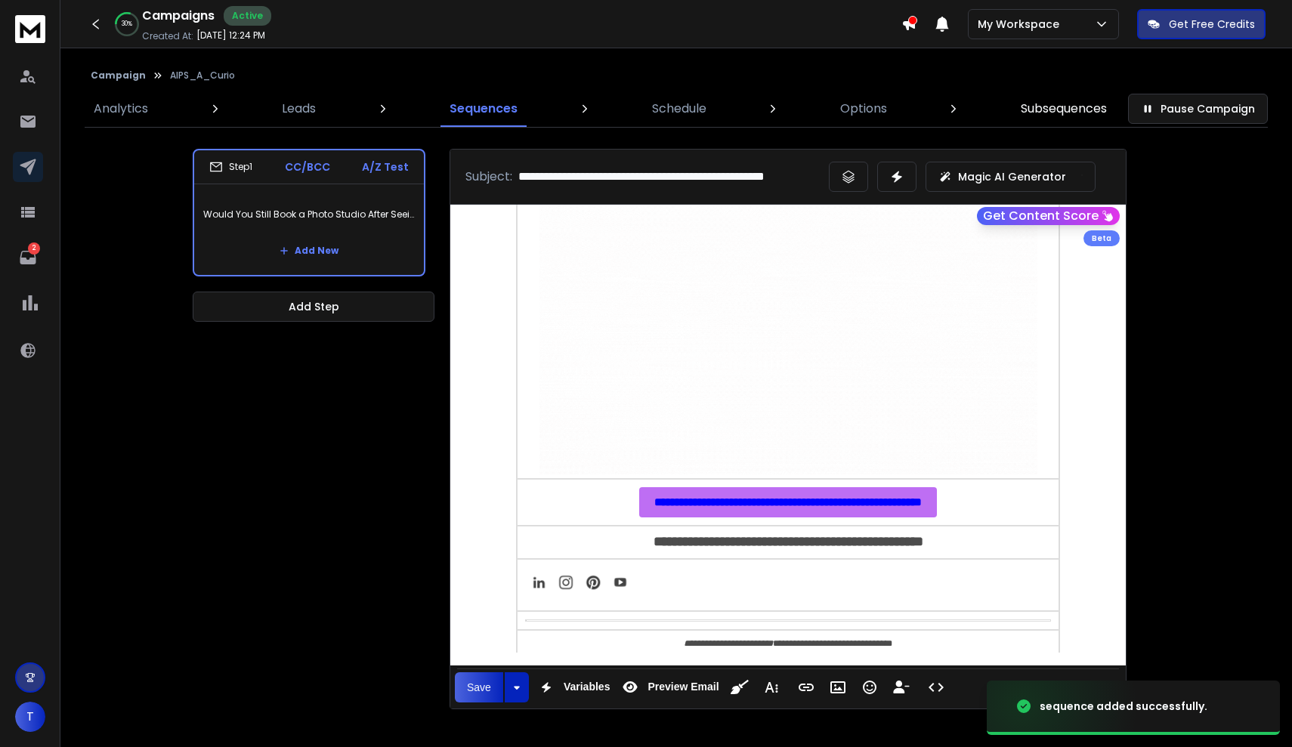
click at [1018, 111] on link "Subsequences" at bounding box center [1063, 109] width 104 height 36
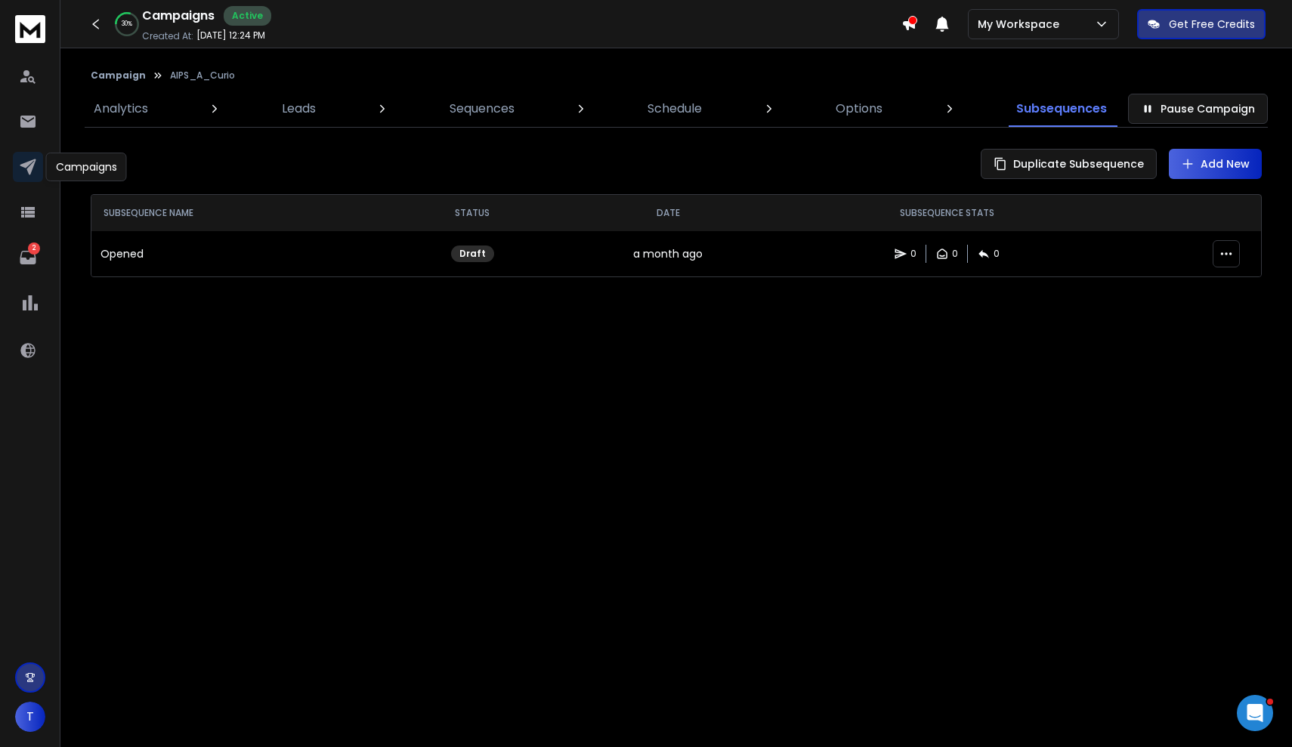
click at [31, 167] on icon at bounding box center [28, 167] width 16 height 16
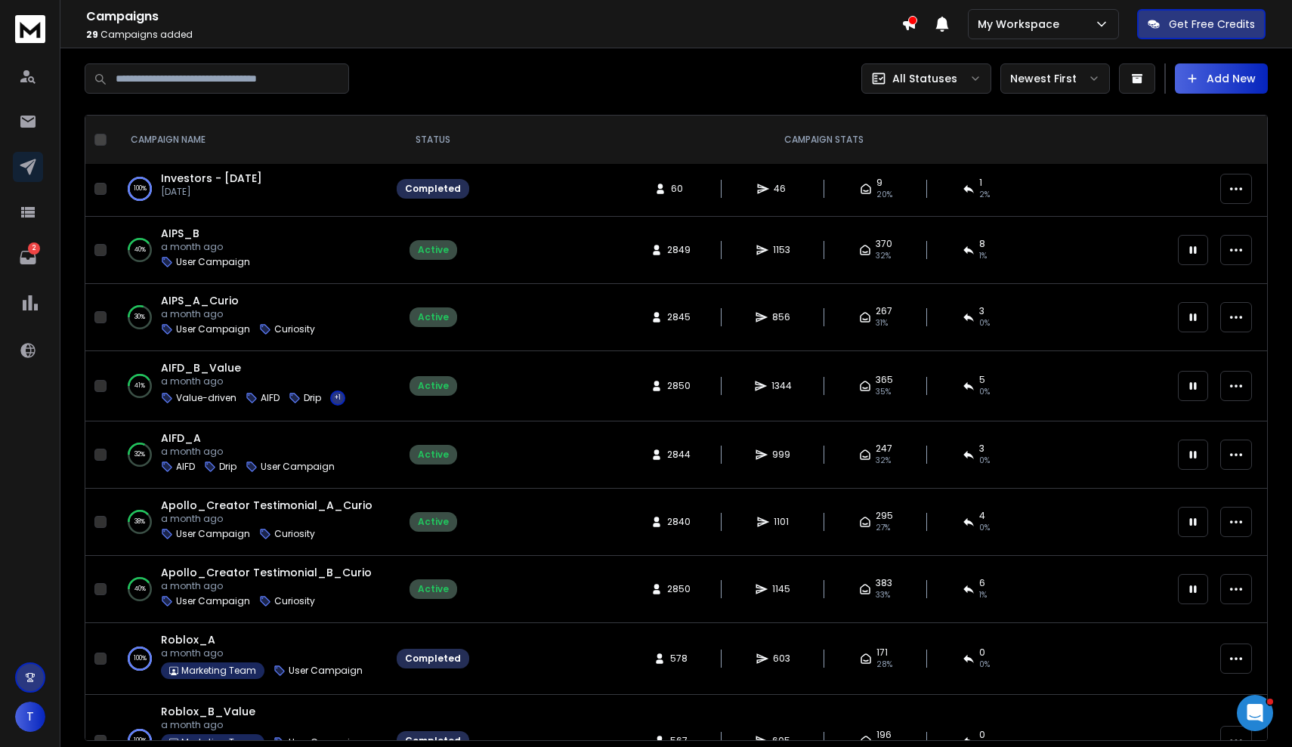
scroll to position [256, 0]
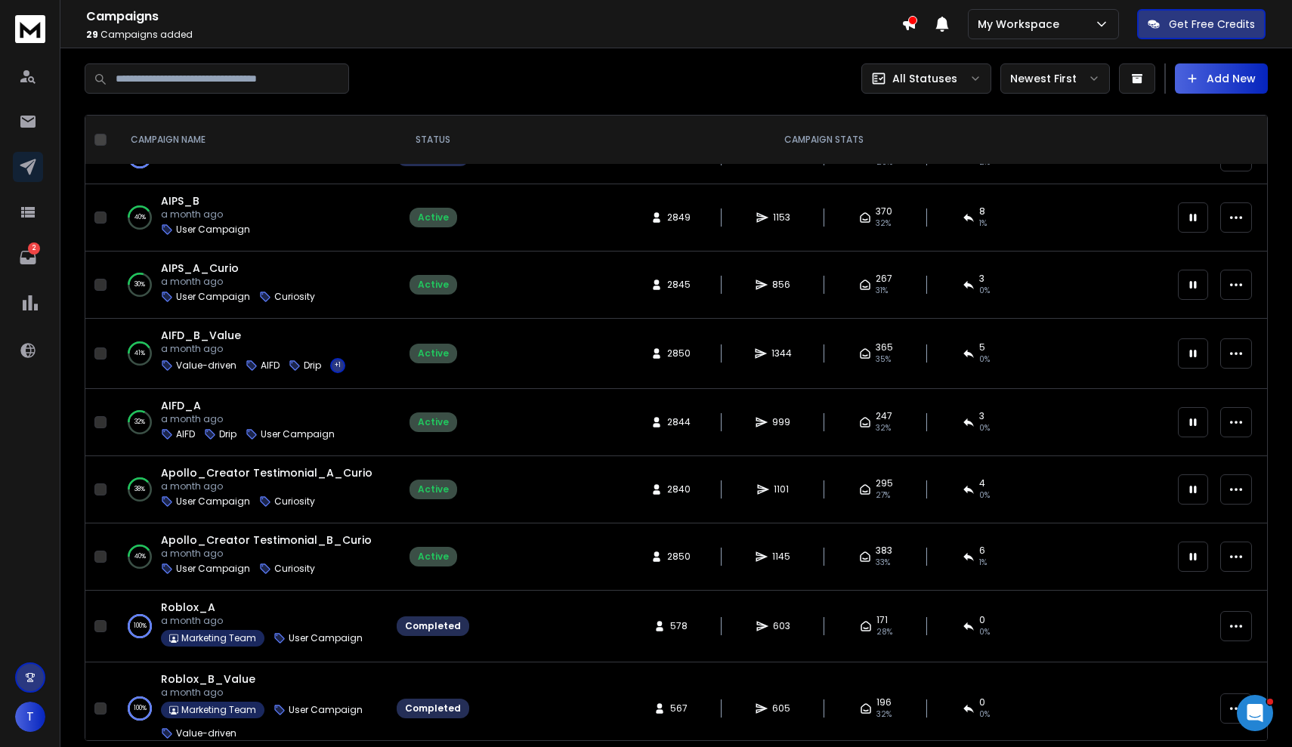
click at [225, 338] on span "AIFD_B_Value" at bounding box center [201, 335] width 80 height 15
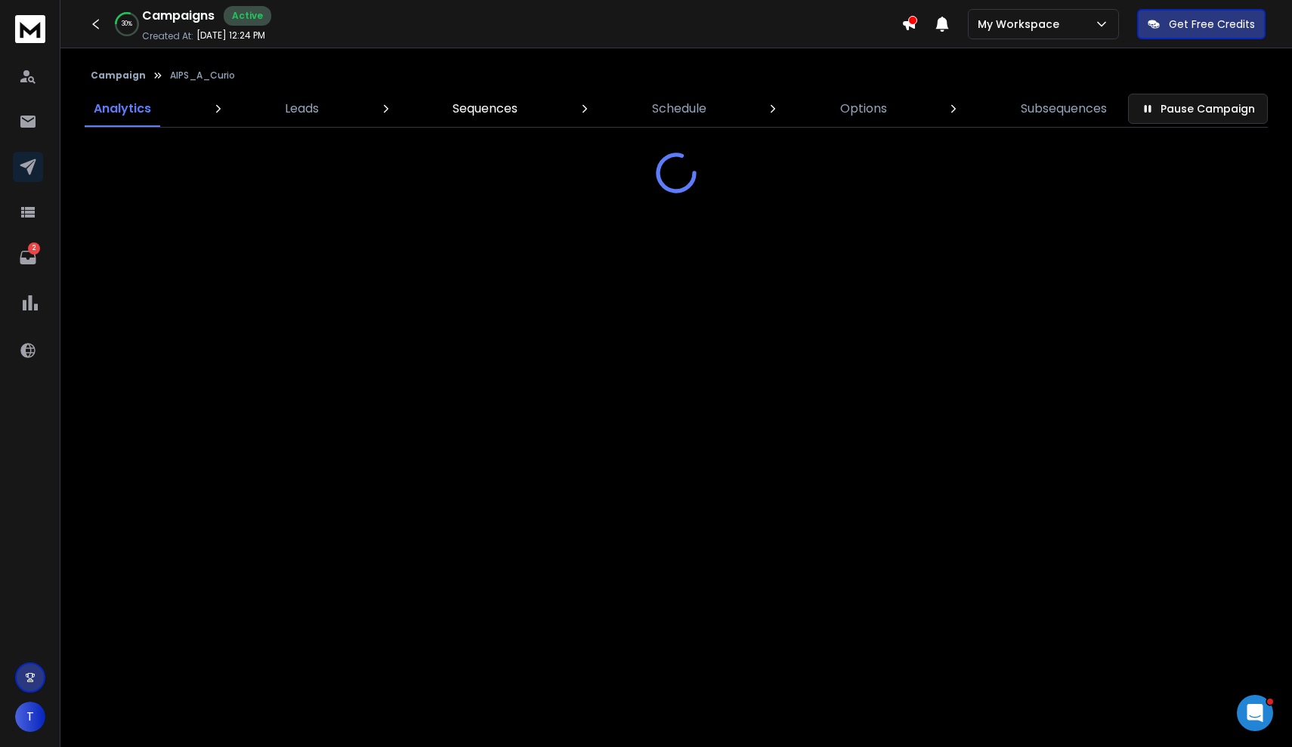
click at [464, 115] on p "Sequences" at bounding box center [484, 109] width 65 height 18
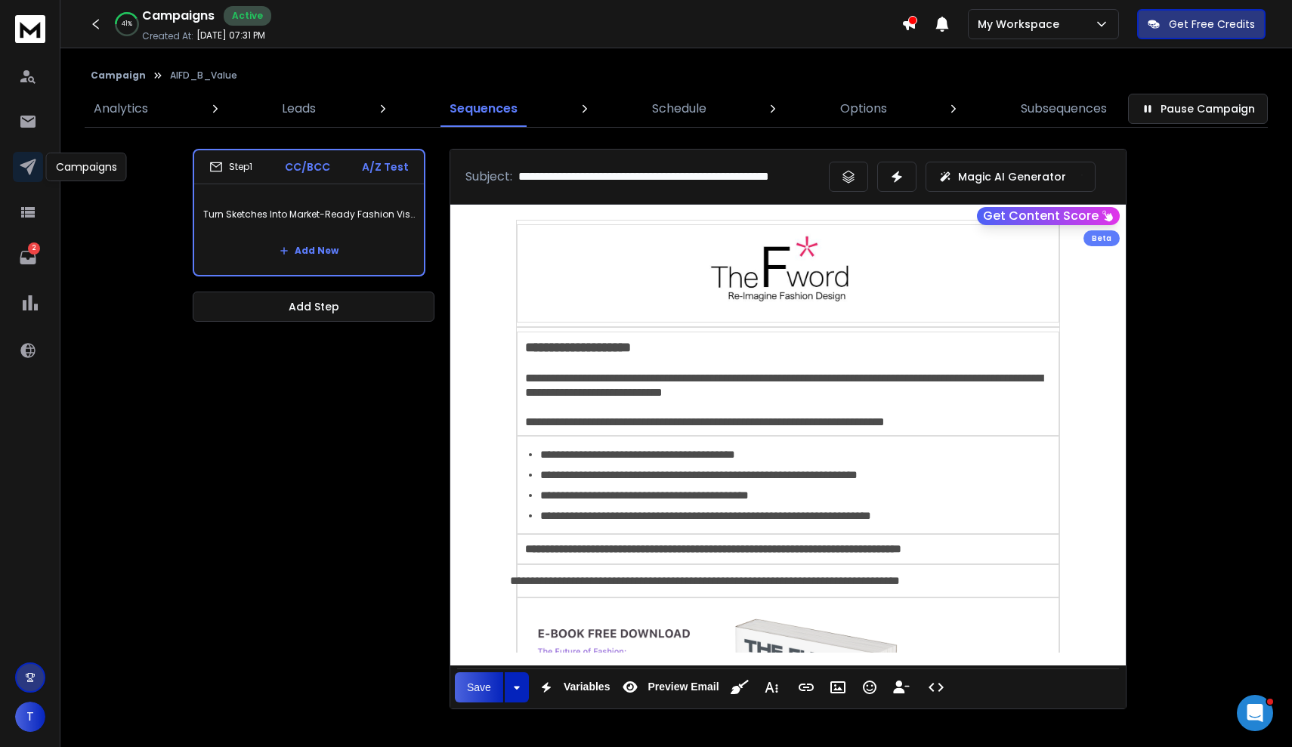
click at [35, 160] on icon at bounding box center [28, 167] width 16 height 16
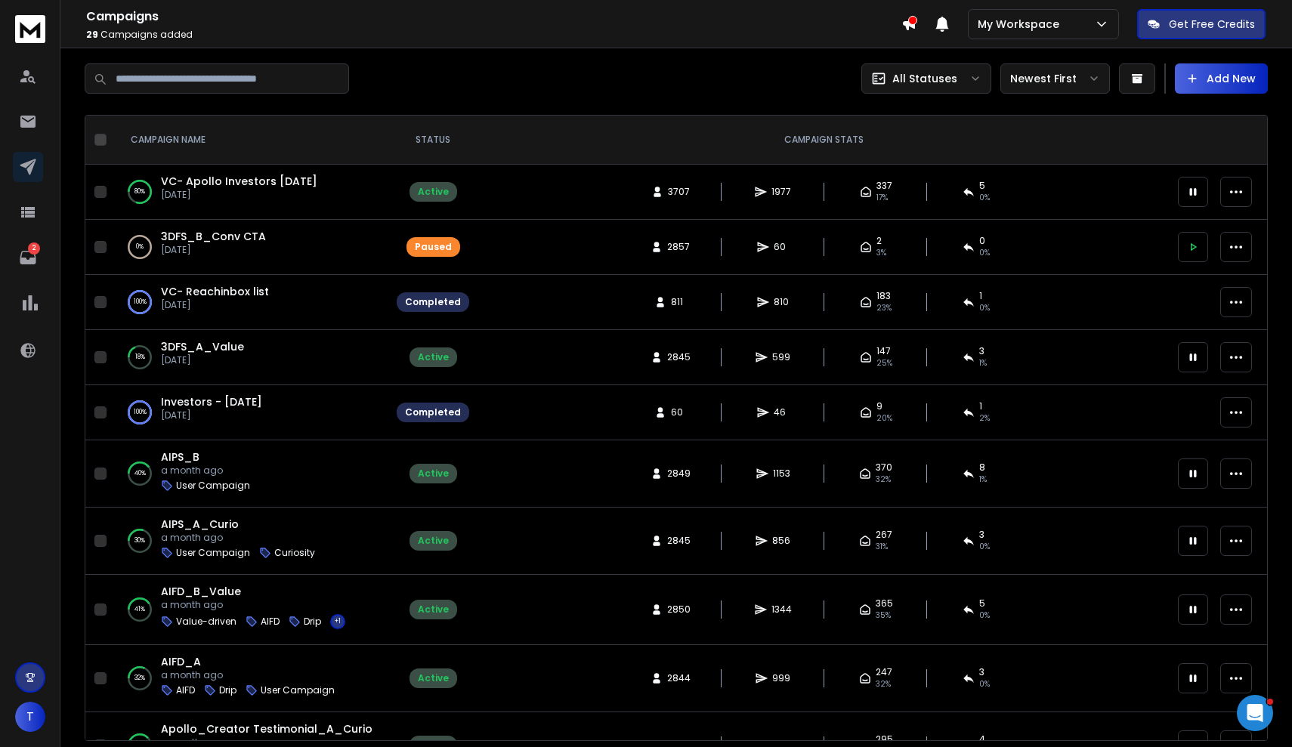
click at [224, 597] on span "AIFD_B_Value" at bounding box center [201, 591] width 80 height 15
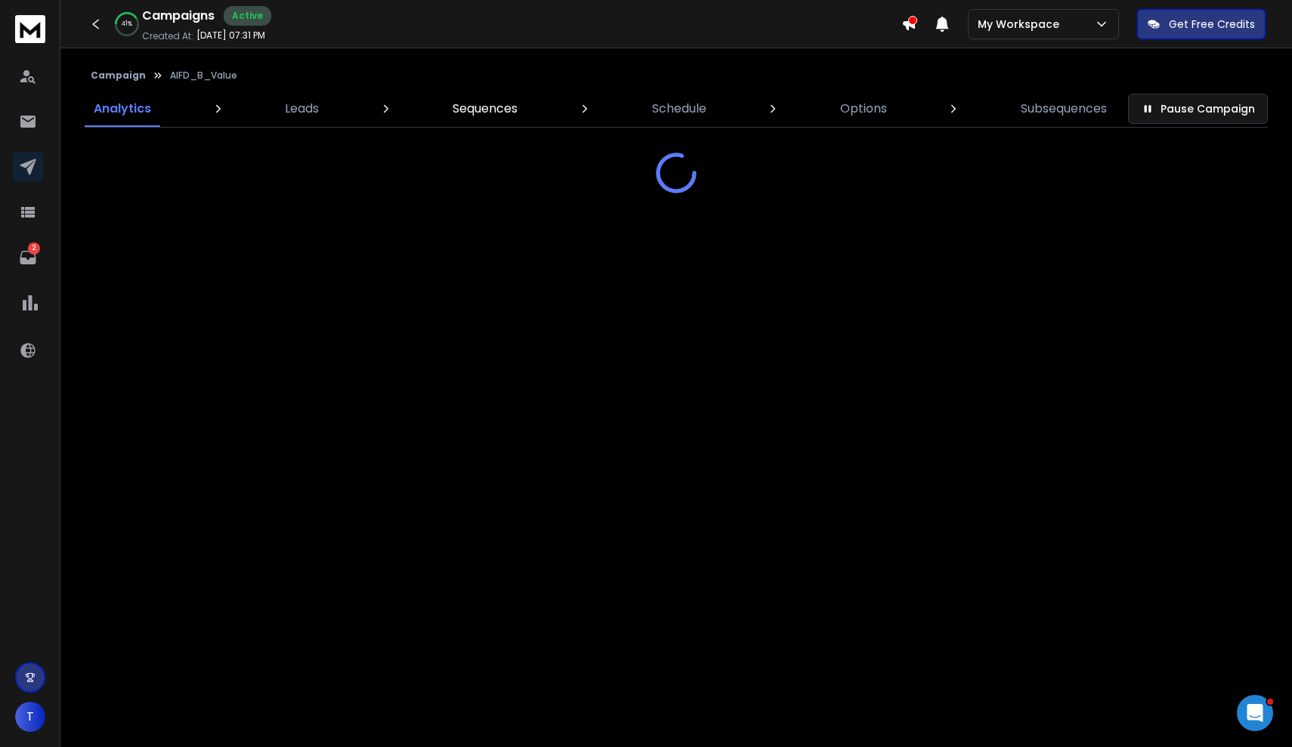
click at [472, 119] on link "Sequences" at bounding box center [484, 109] width 83 height 36
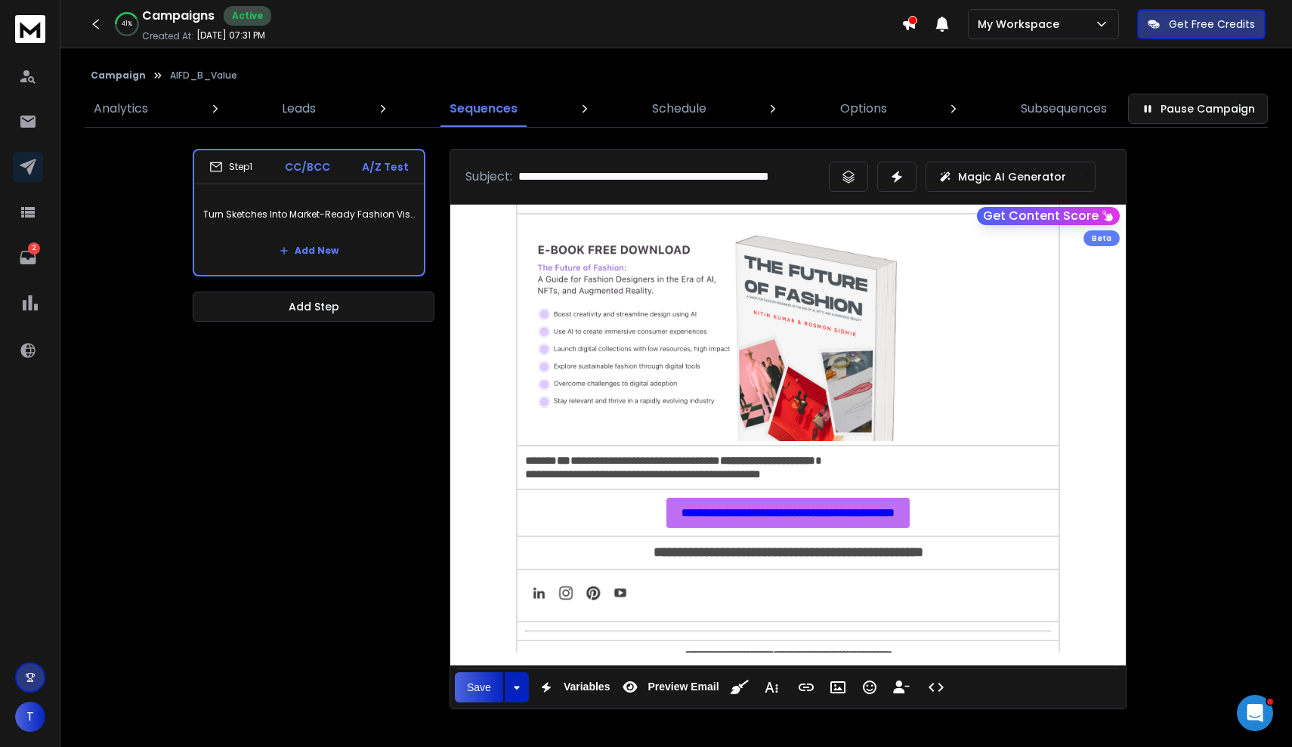
scroll to position [403, 0]
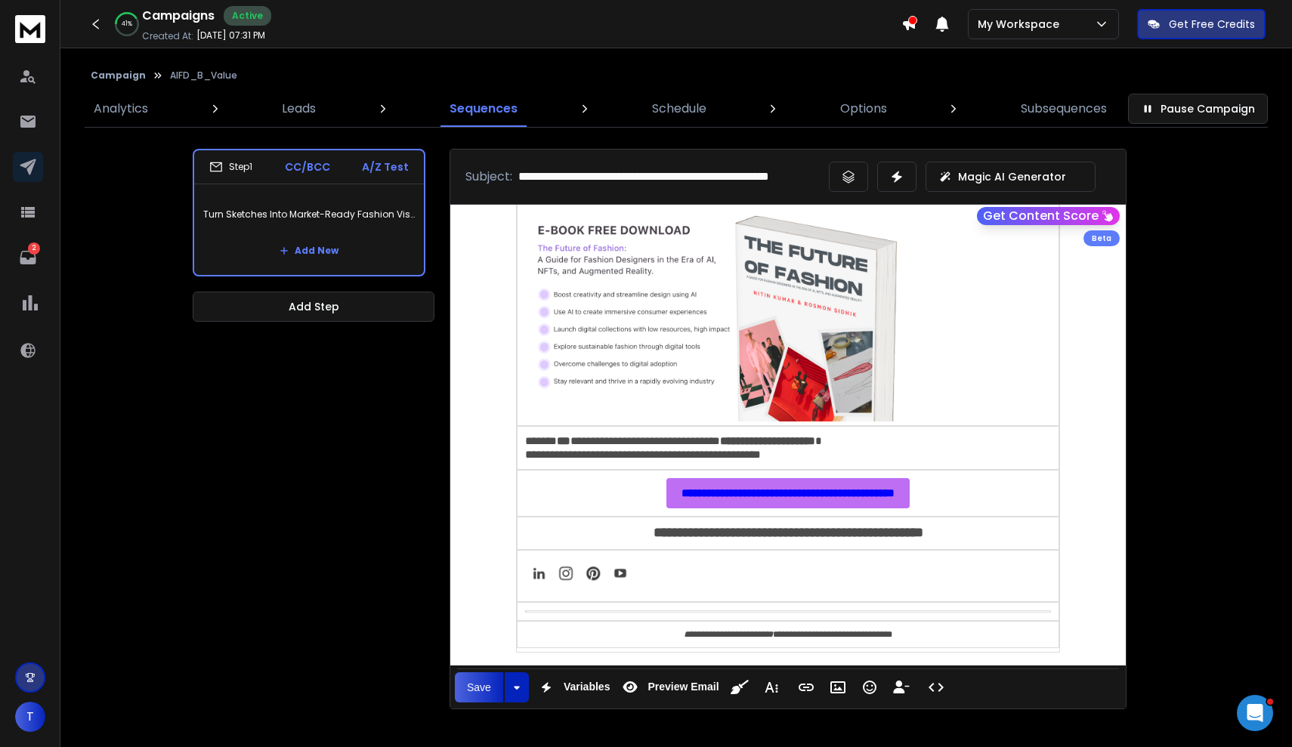
click at [723, 488] on strong "**********" at bounding box center [787, 492] width 213 height 11
click at [808, 530] on icon "button" at bounding box center [805, 529] width 18 height 18
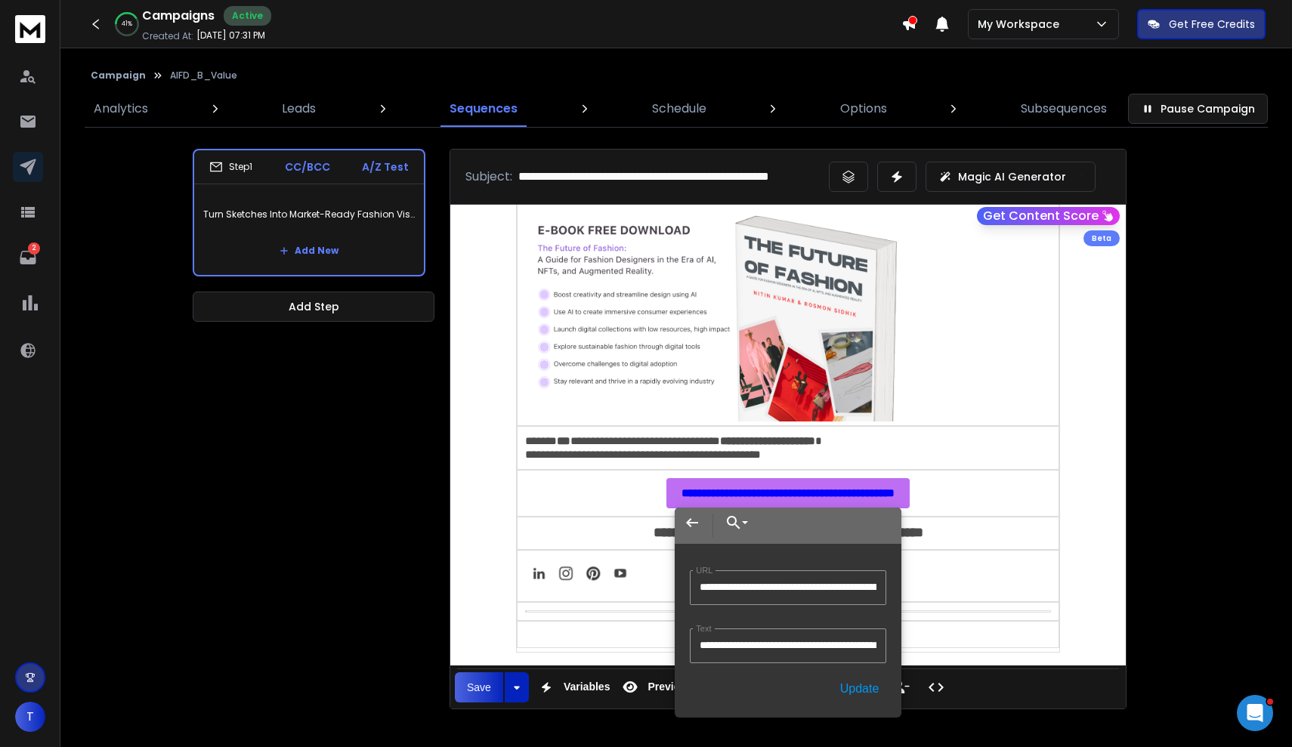
scroll to position [0, 306]
type input "**********"
click at [867, 685] on button "Update" at bounding box center [859, 688] width 54 height 27
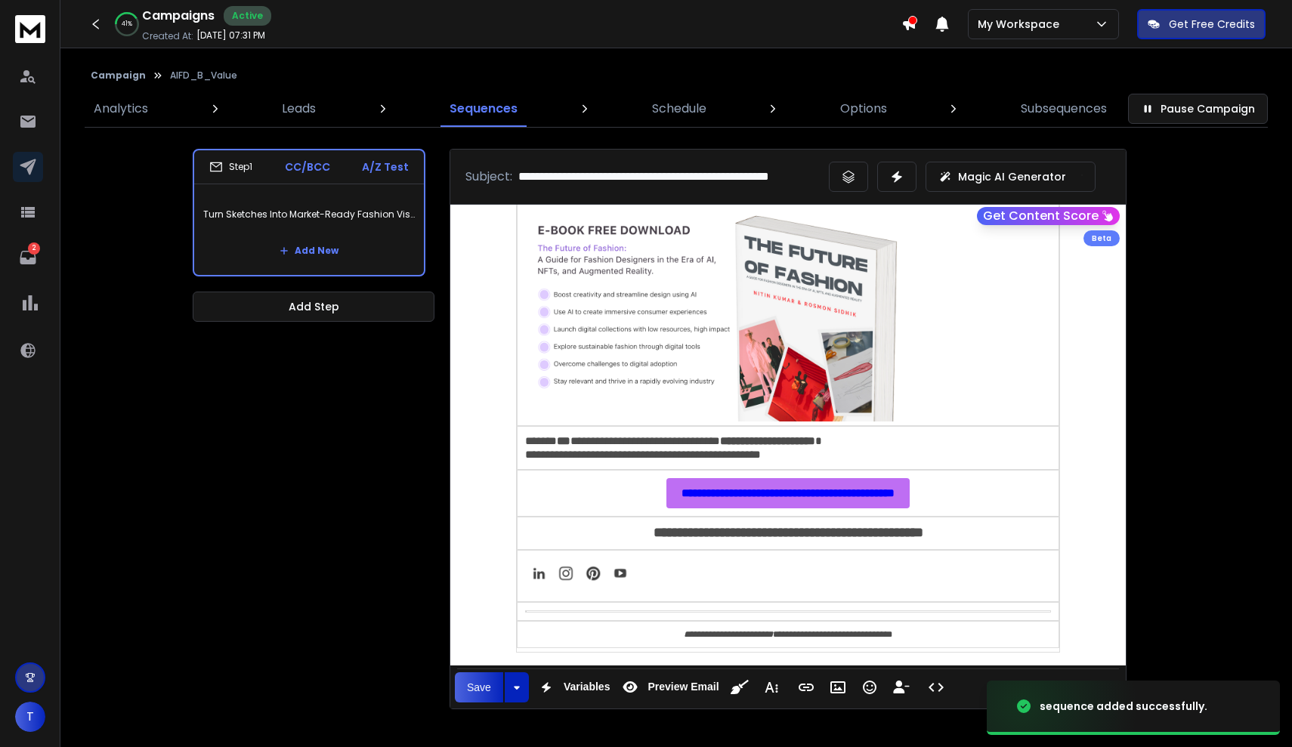
click at [1008, 119] on div "Analytics Leads Sequences Schedule Options Subsequences" at bounding box center [600, 109] width 1031 height 36
click at [1068, 94] on link "Subsequences" at bounding box center [1063, 109] width 104 height 36
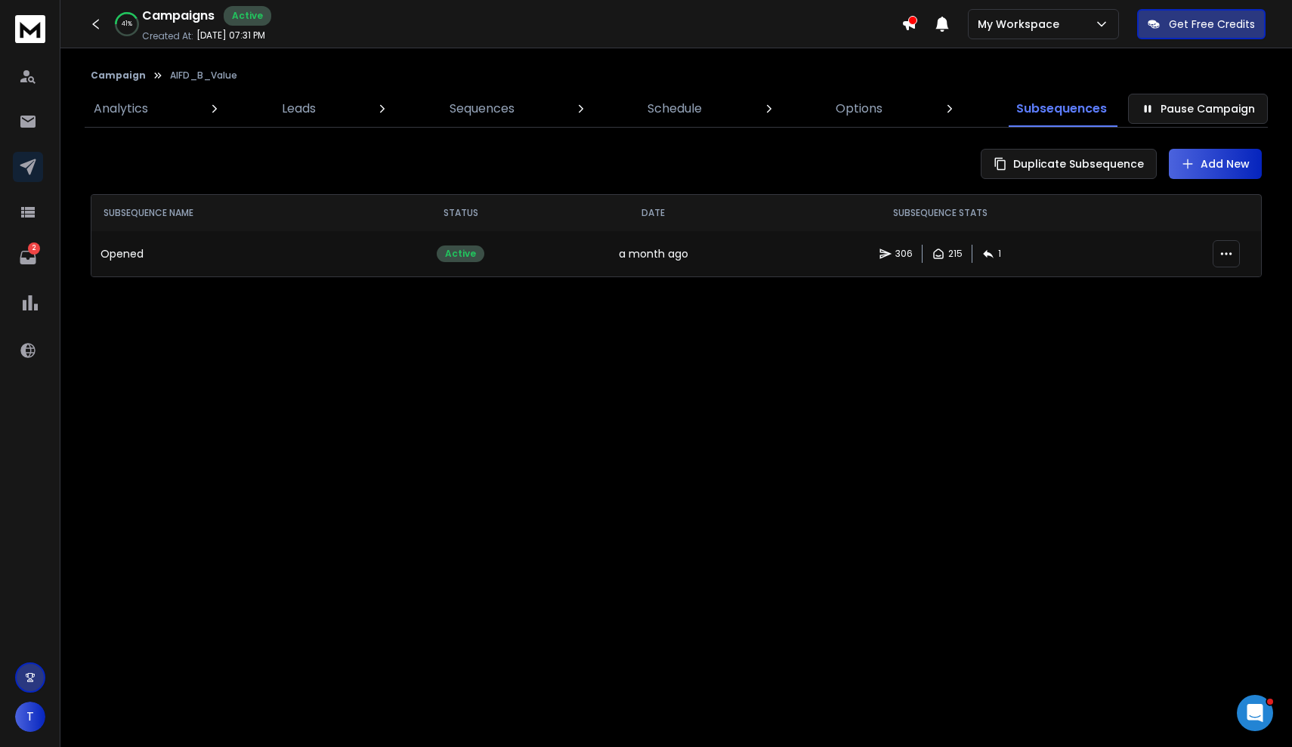
click at [344, 255] on td "Opened" at bounding box center [234, 253] width 286 height 45
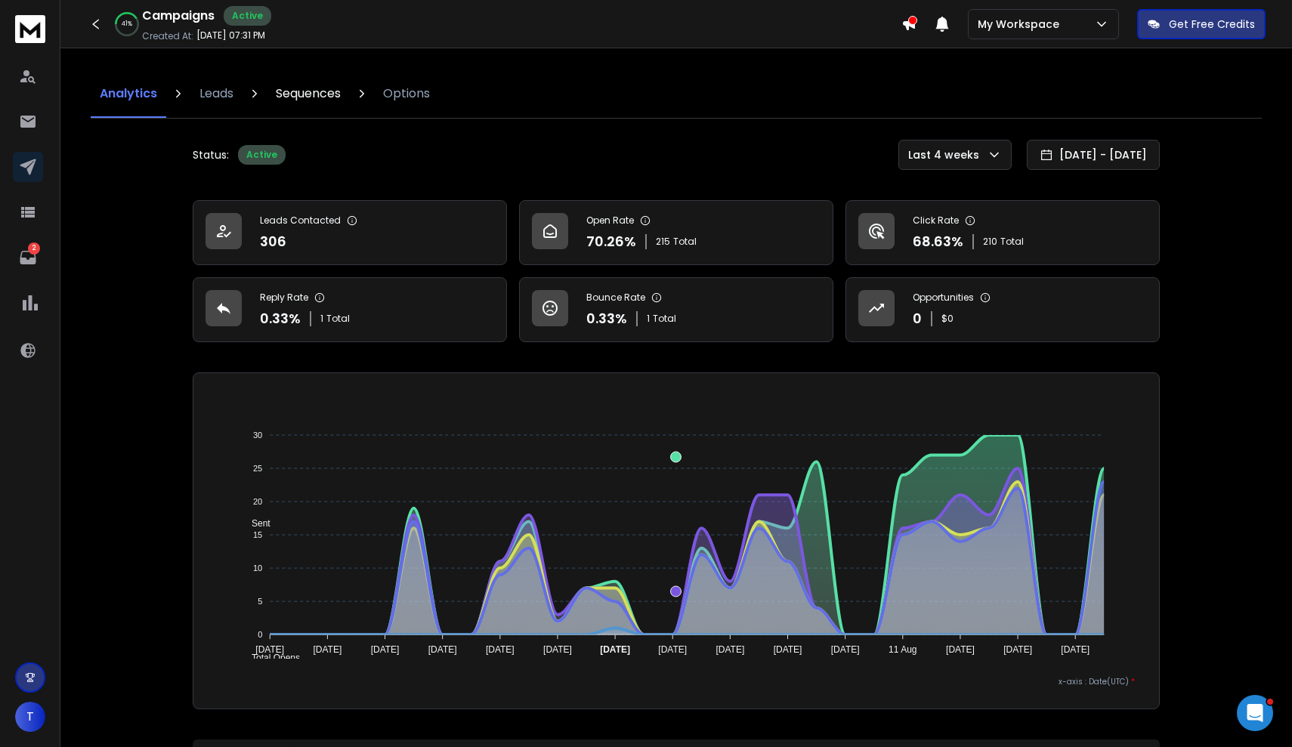
click at [298, 91] on p "Sequences" at bounding box center [308, 94] width 65 height 18
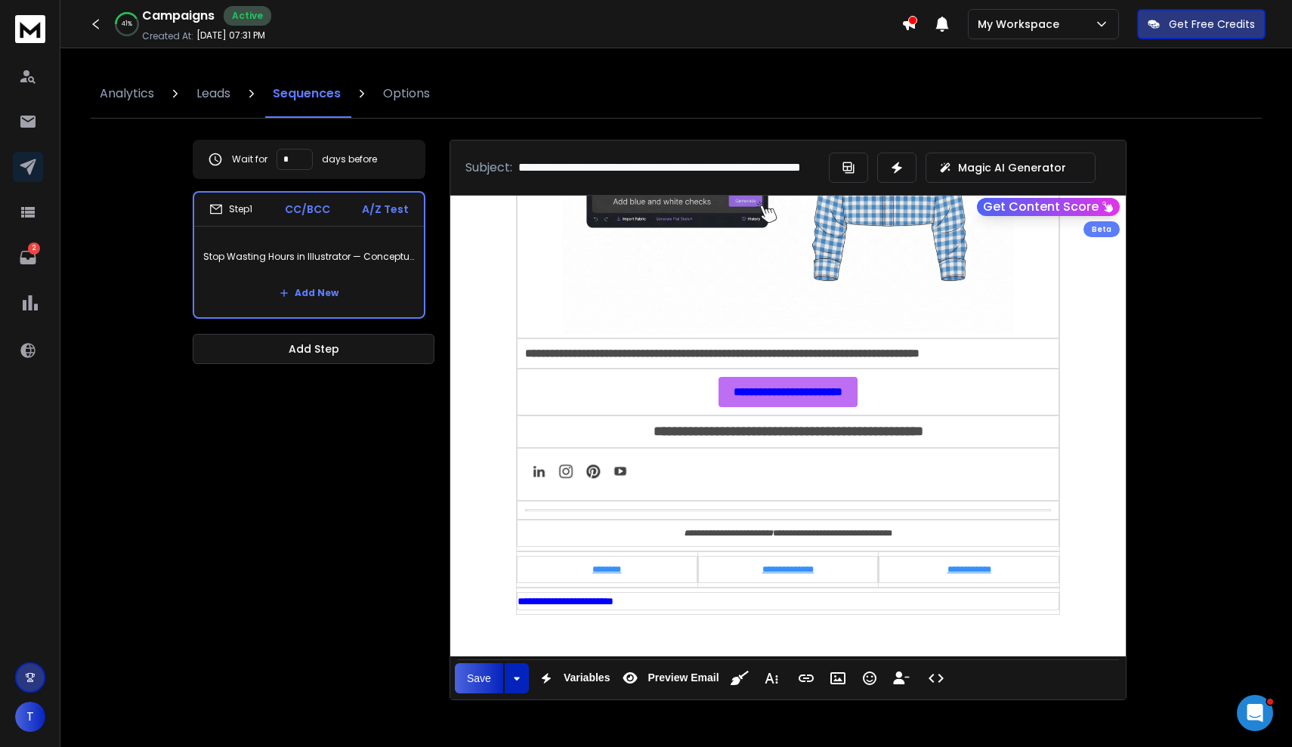
scroll to position [424, 0]
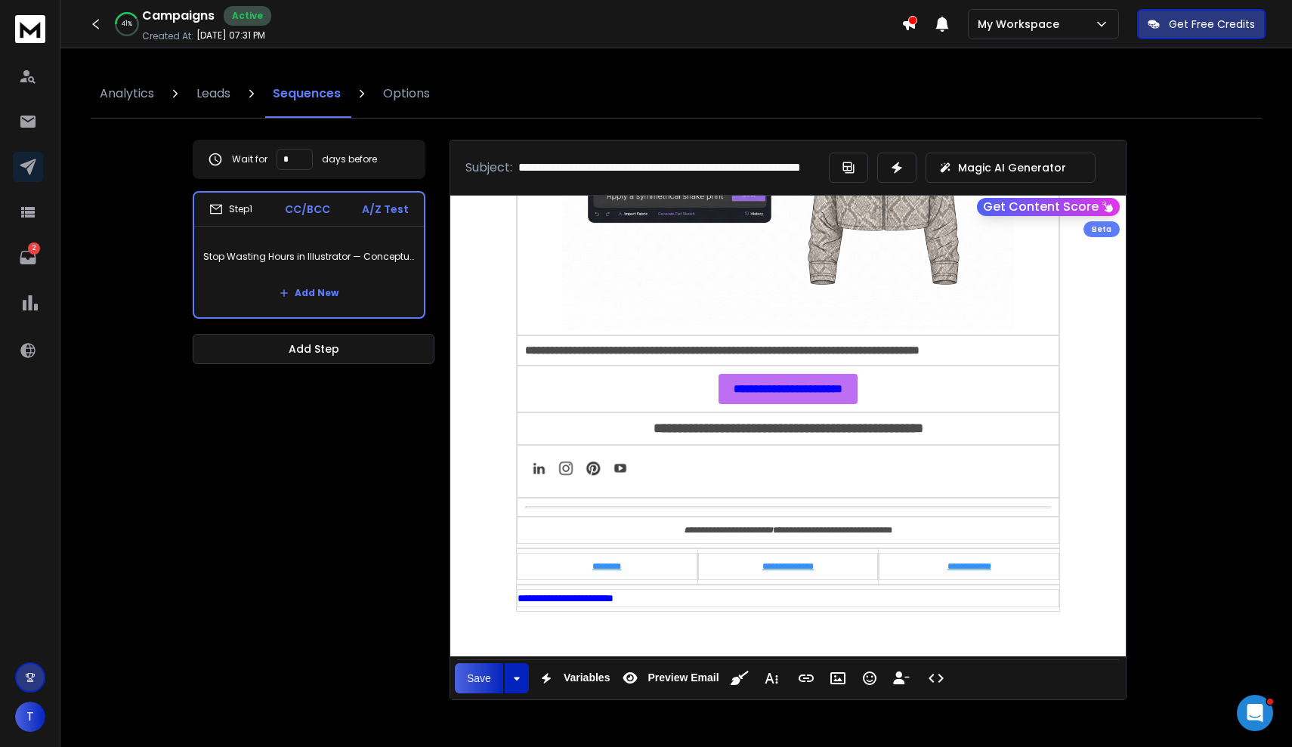
click at [779, 394] on strong "**********" at bounding box center [787, 388] width 109 height 11
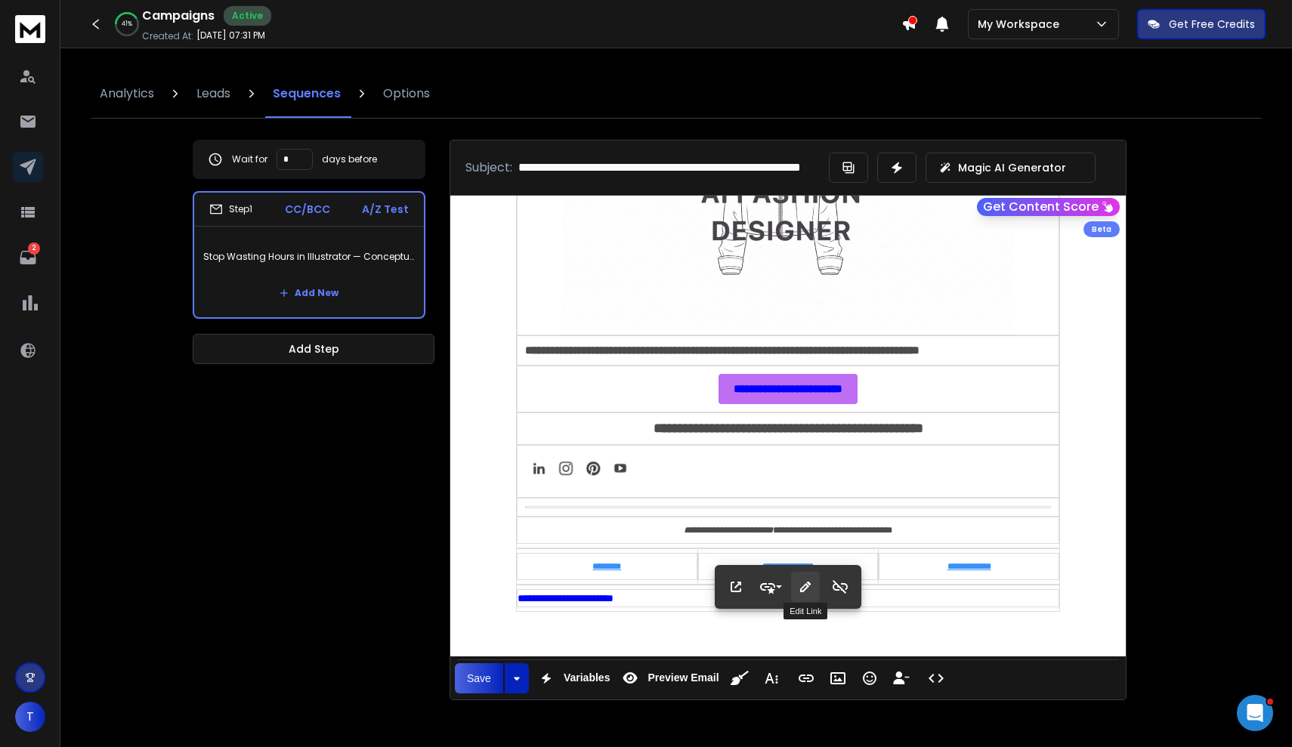
click at [807, 586] on icon "button" at bounding box center [805, 587] width 11 height 11
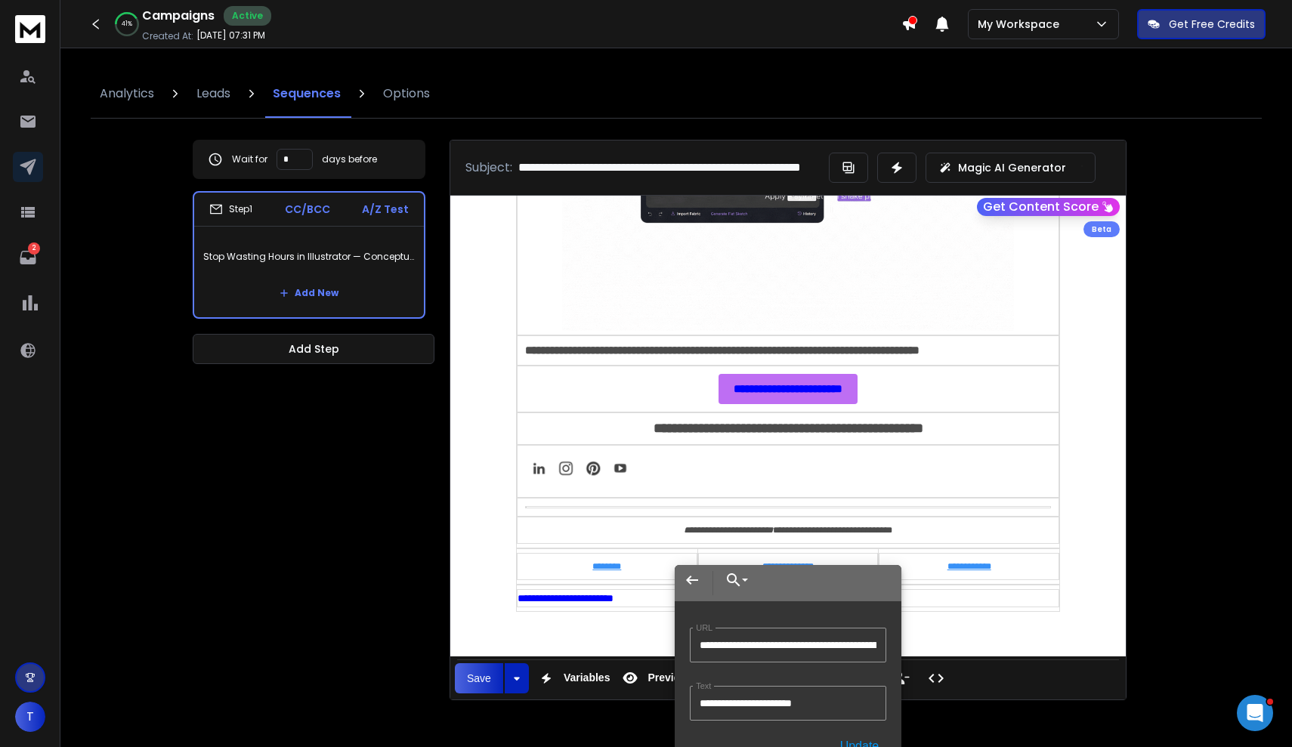
scroll to position [0, 251]
type input "**********"
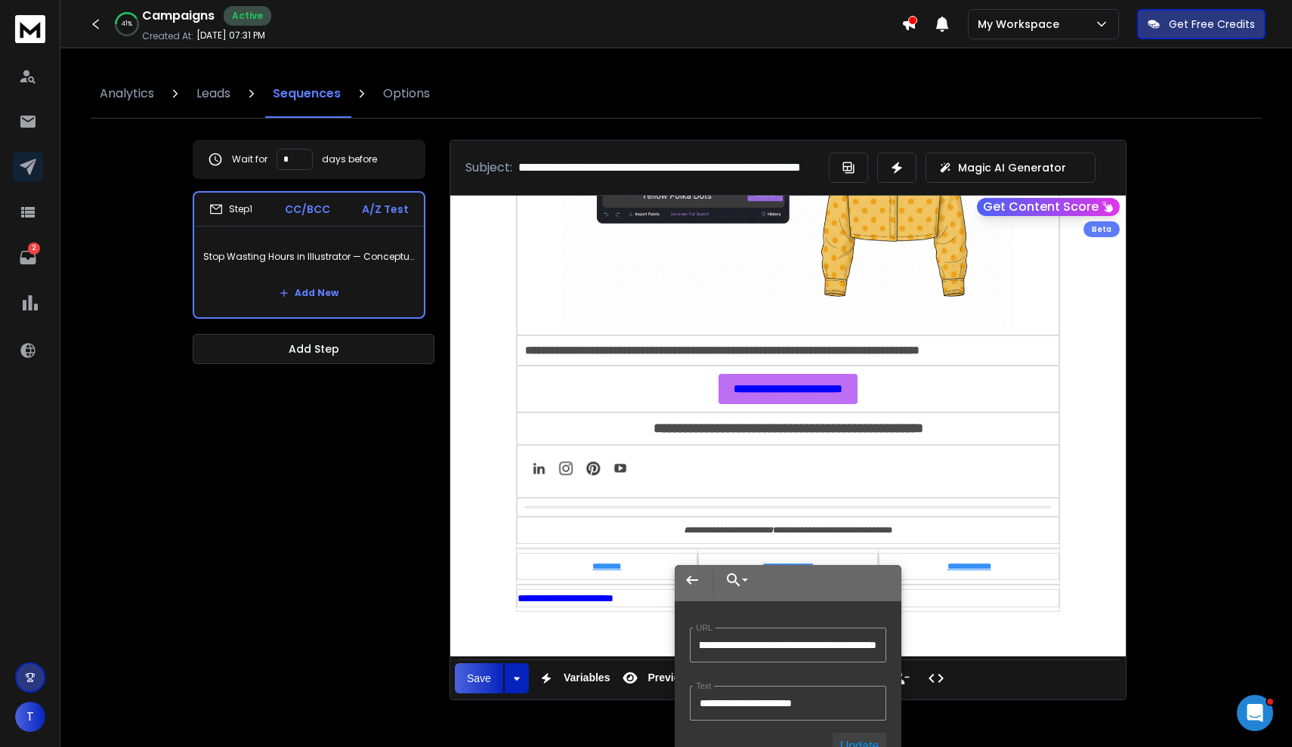
click at [860, 746] on button "Update" at bounding box center [859, 746] width 54 height 27
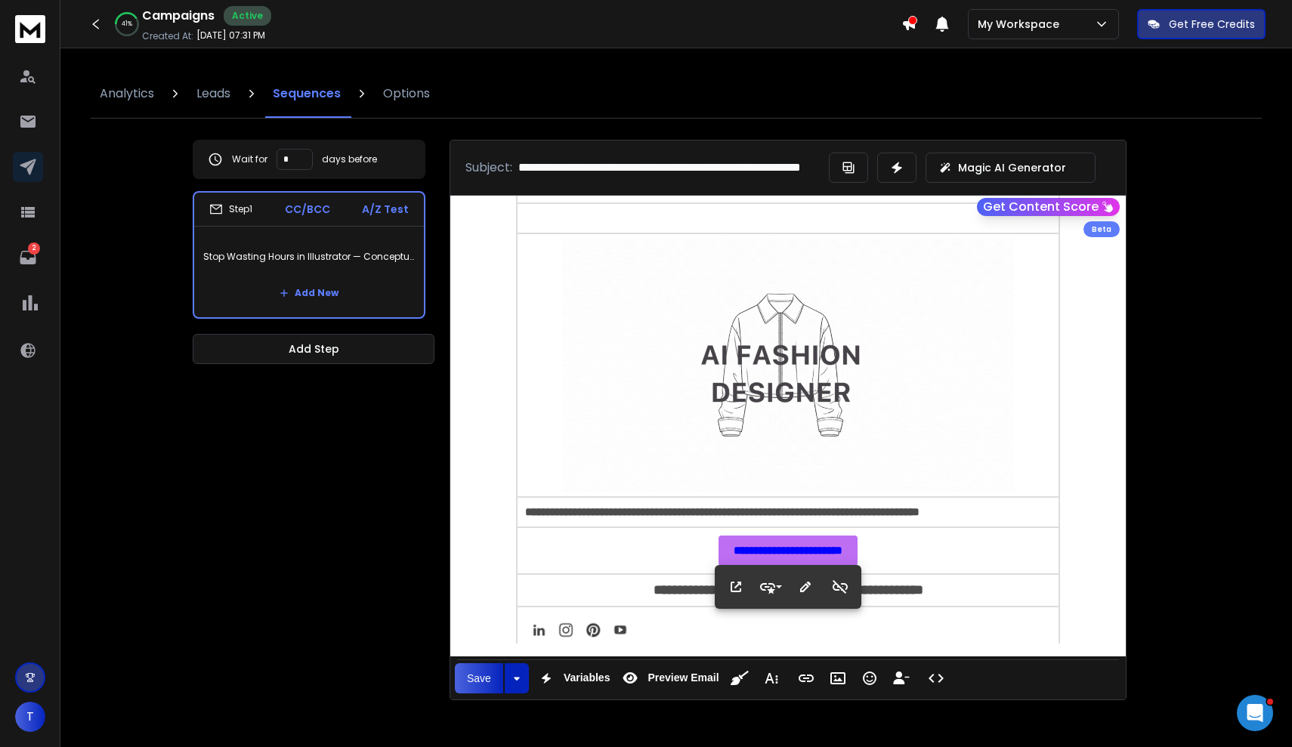
scroll to position [128, 0]
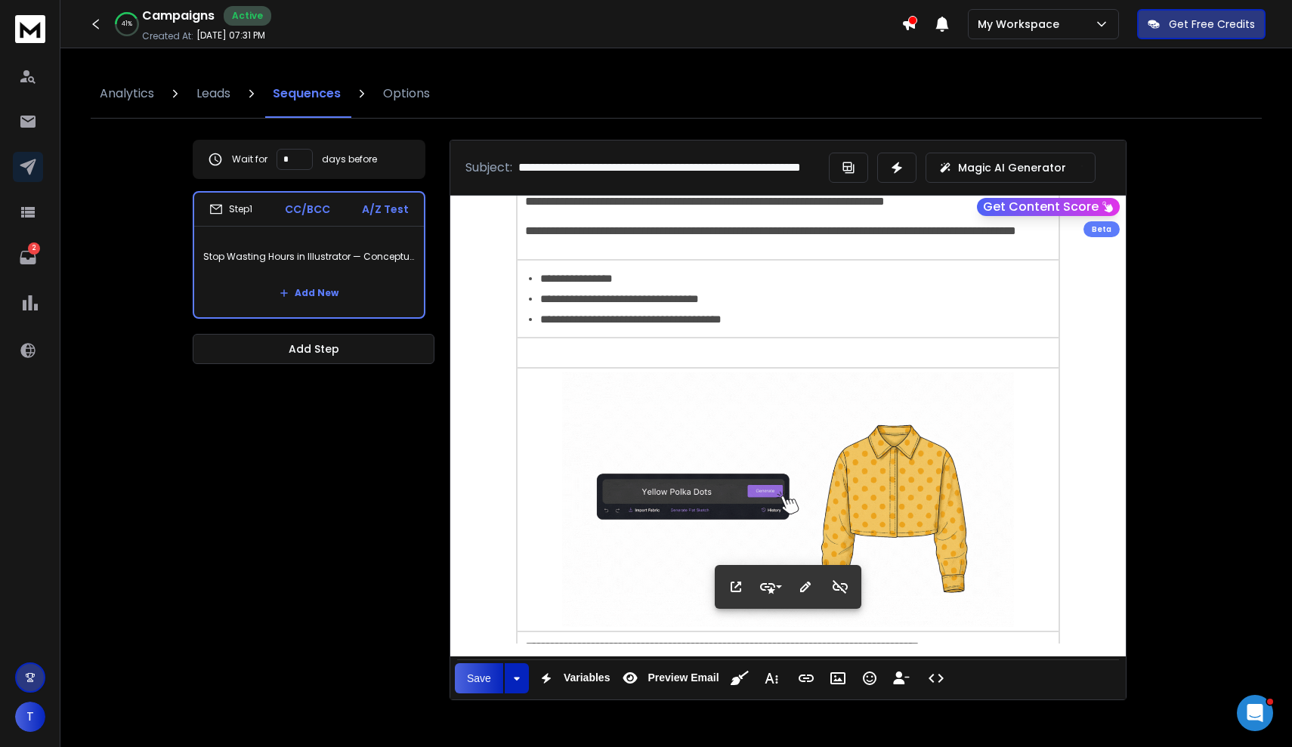
click at [821, 172] on img at bounding box center [787, 131] width 245 height 81
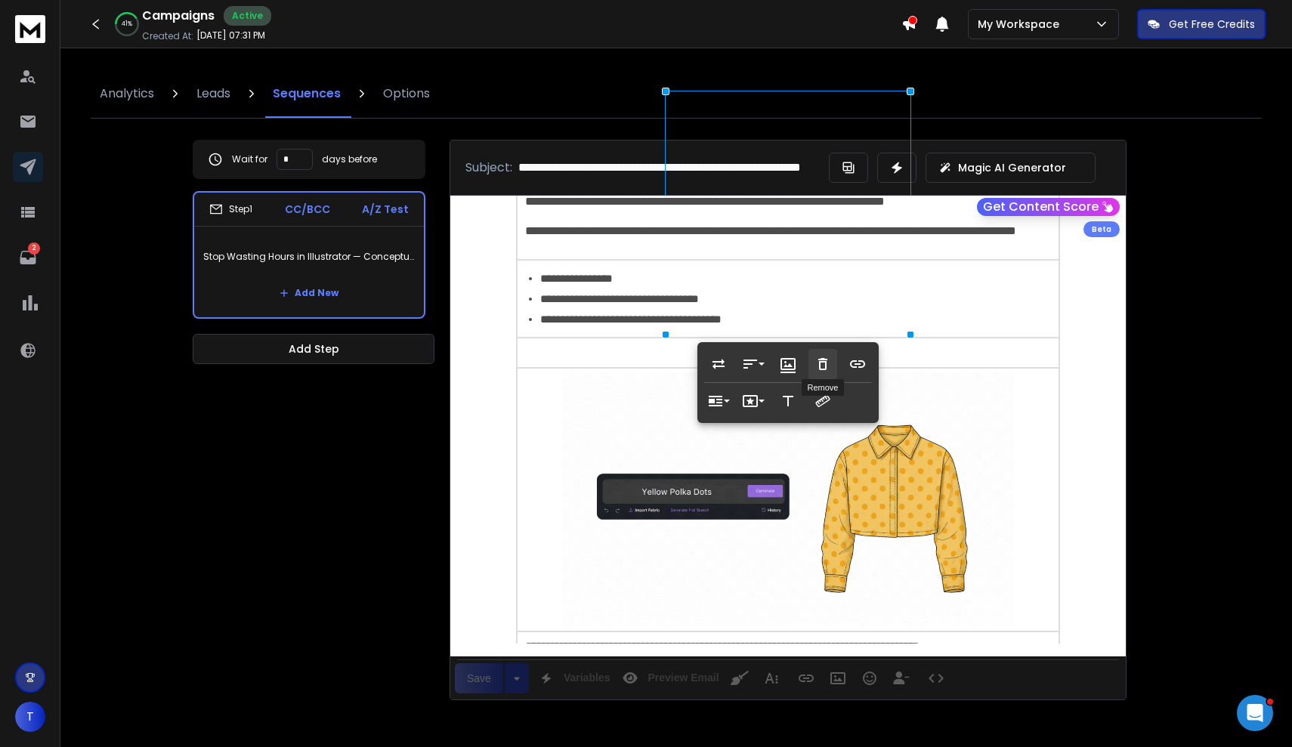
click at [826, 356] on icon "button" at bounding box center [822, 364] width 18 height 18
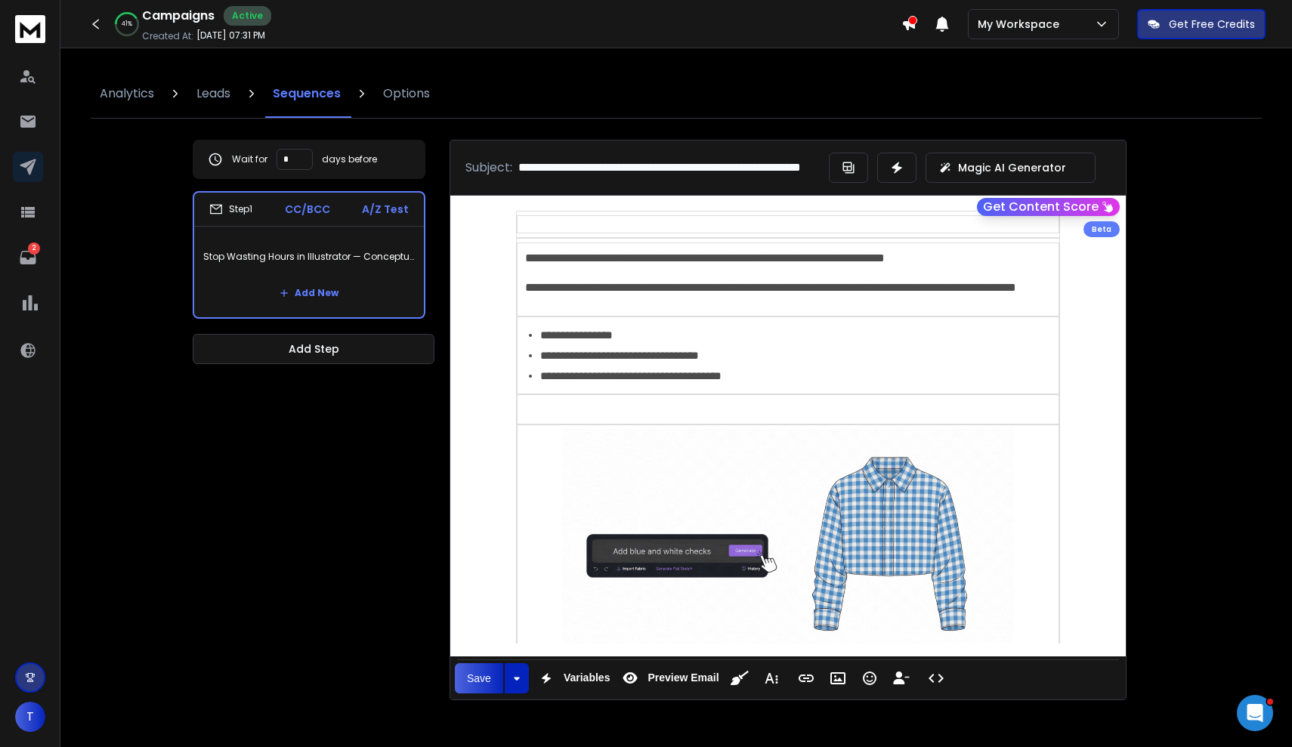
scroll to position [0, 0]
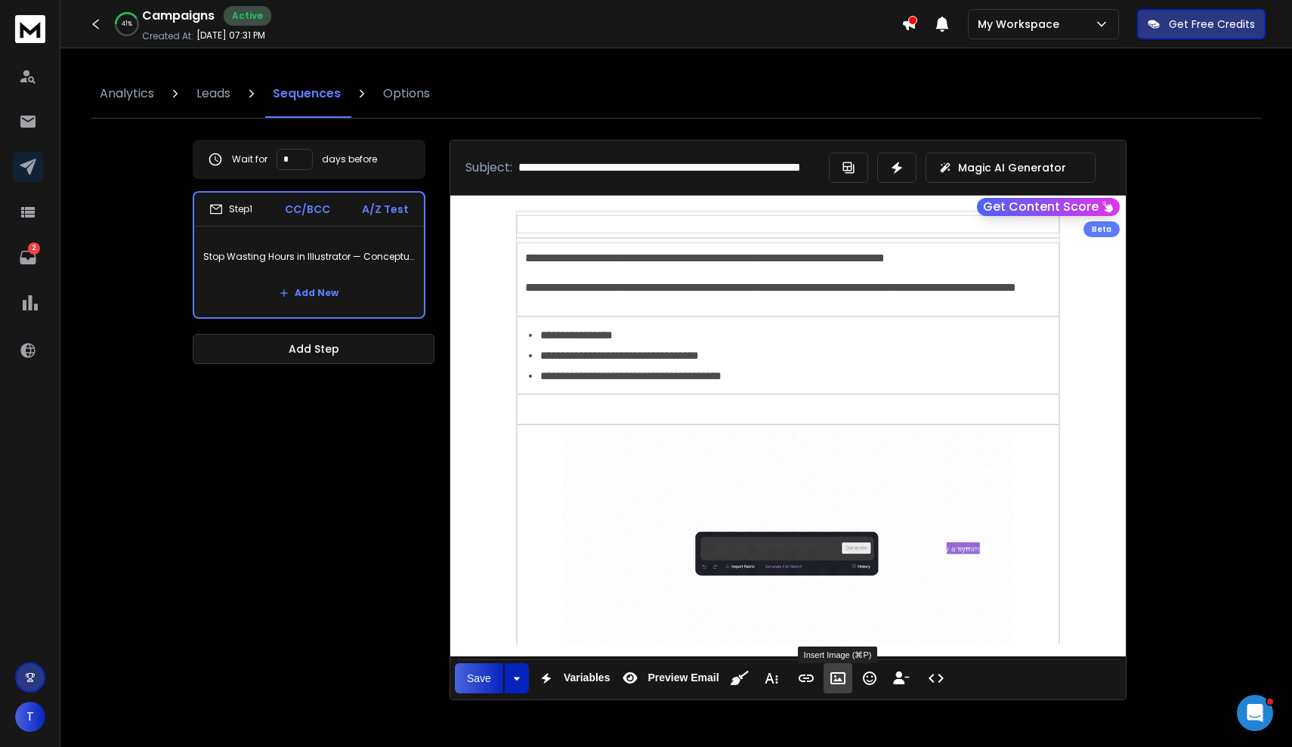
click at [833, 672] on icon "button" at bounding box center [837, 678] width 15 height 12
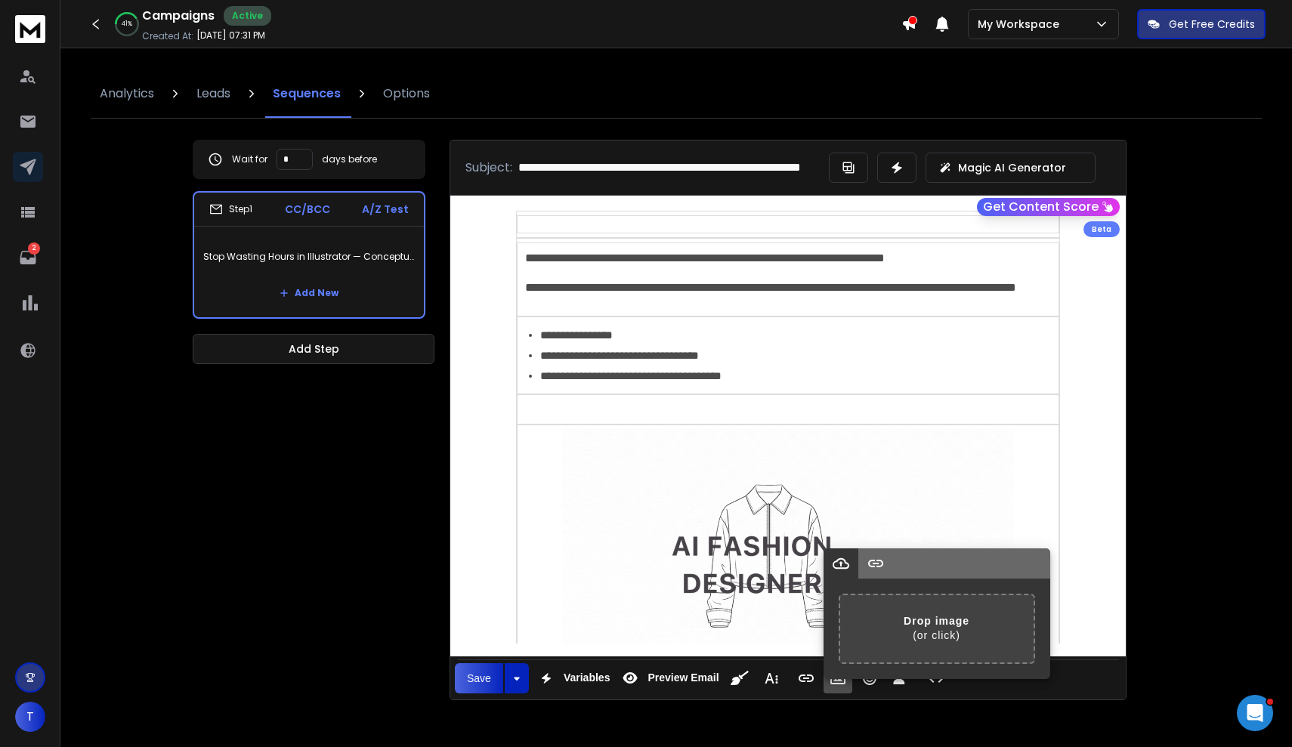
click at [874, 631] on input "file" at bounding box center [549, 628] width 967 height 67
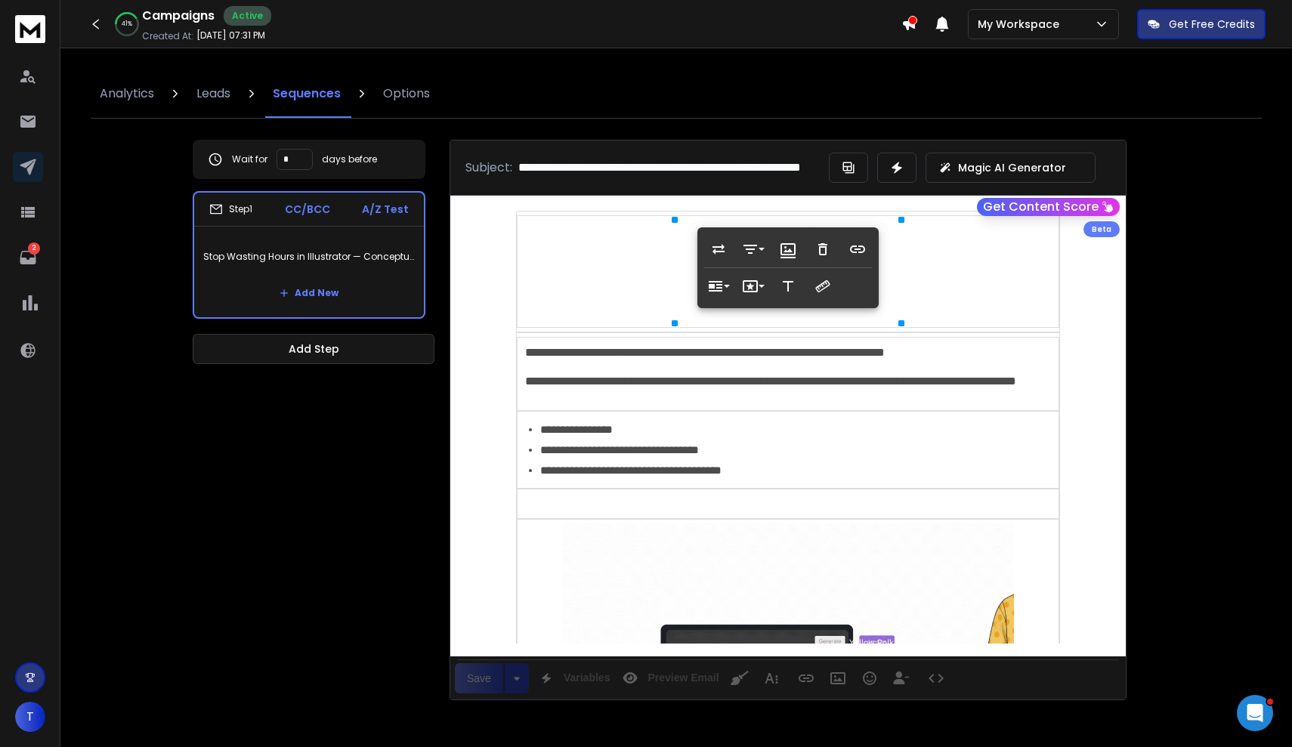
click at [949, 304] on div at bounding box center [787, 271] width 541 height 103
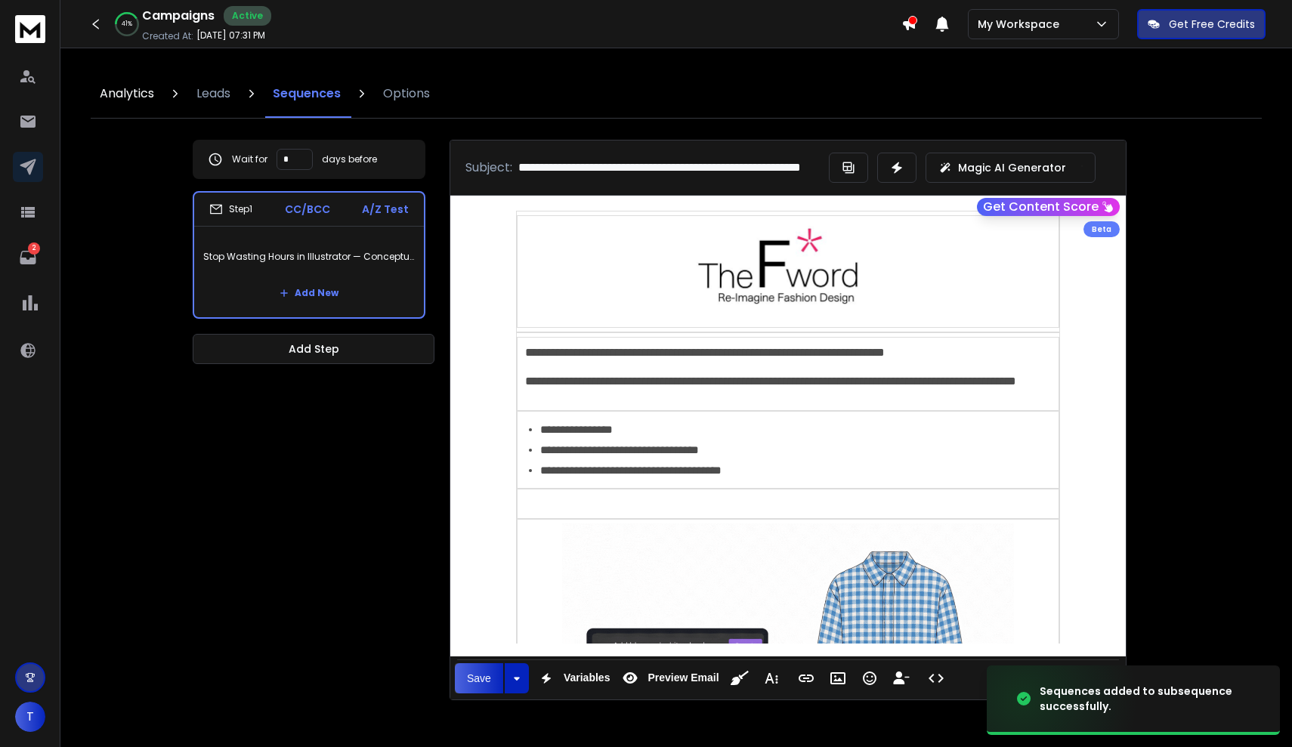
click at [154, 95] on p "Analytics" at bounding box center [127, 94] width 54 height 18
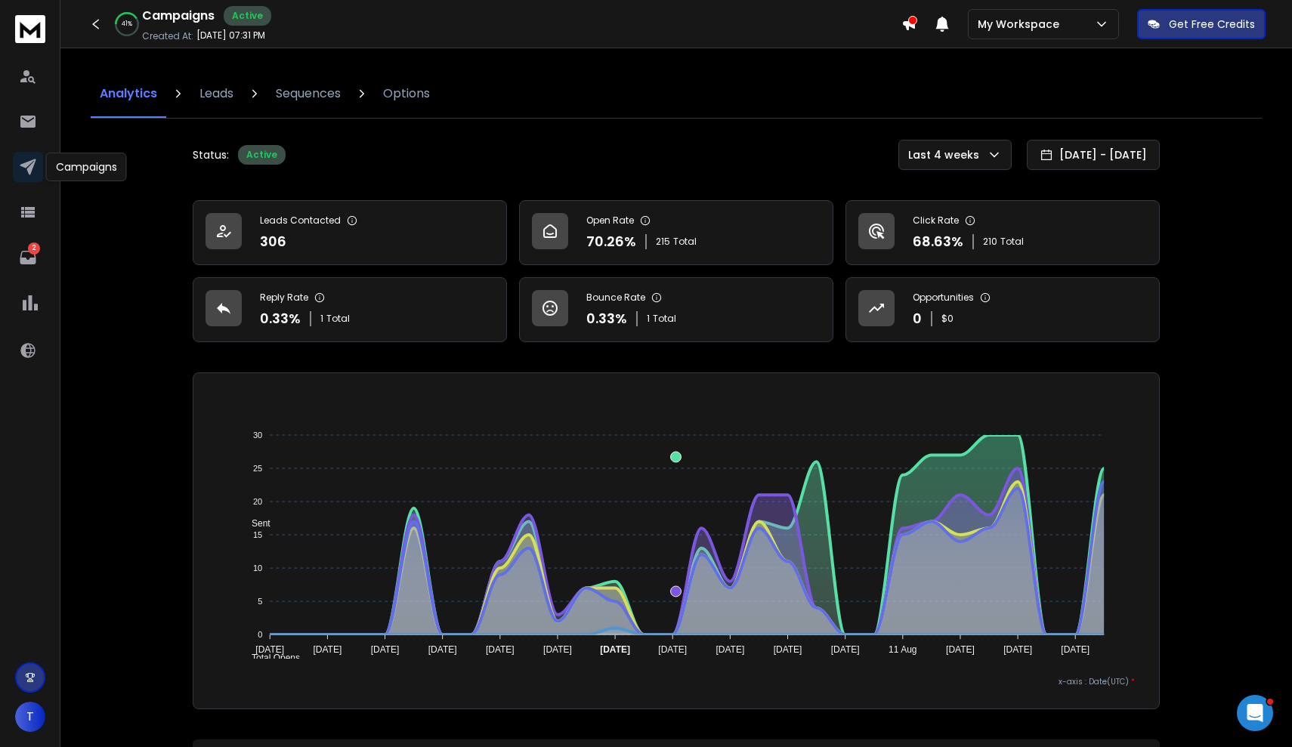
click at [29, 166] on icon at bounding box center [28, 167] width 16 height 16
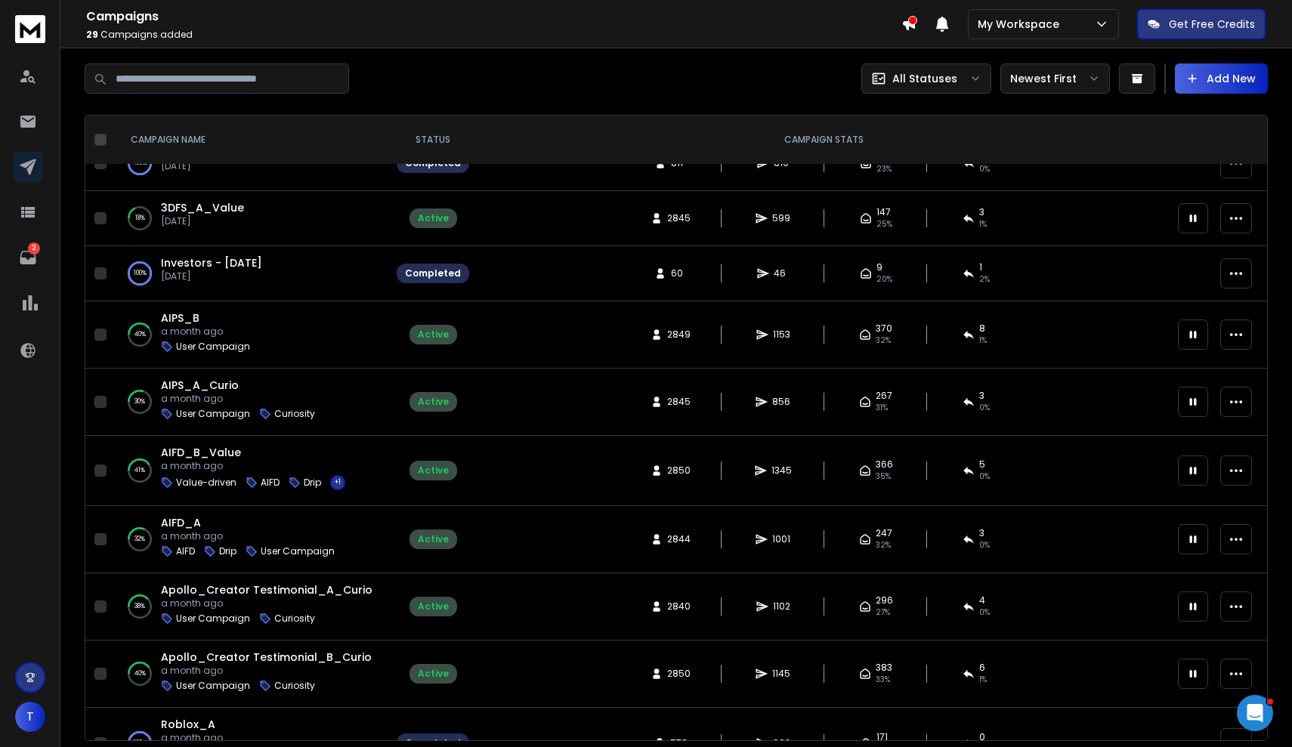
scroll to position [162, 0]
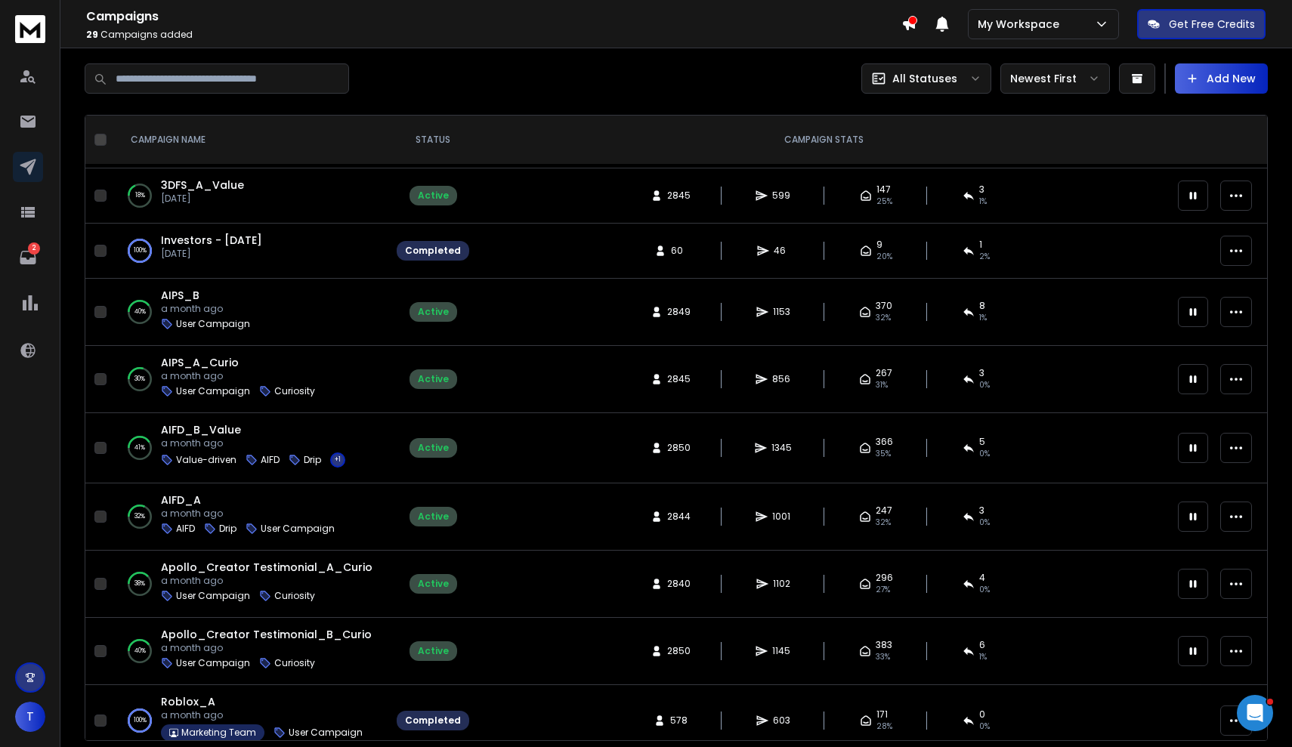
click at [193, 503] on span "AIFD_A" at bounding box center [181, 499] width 40 height 15
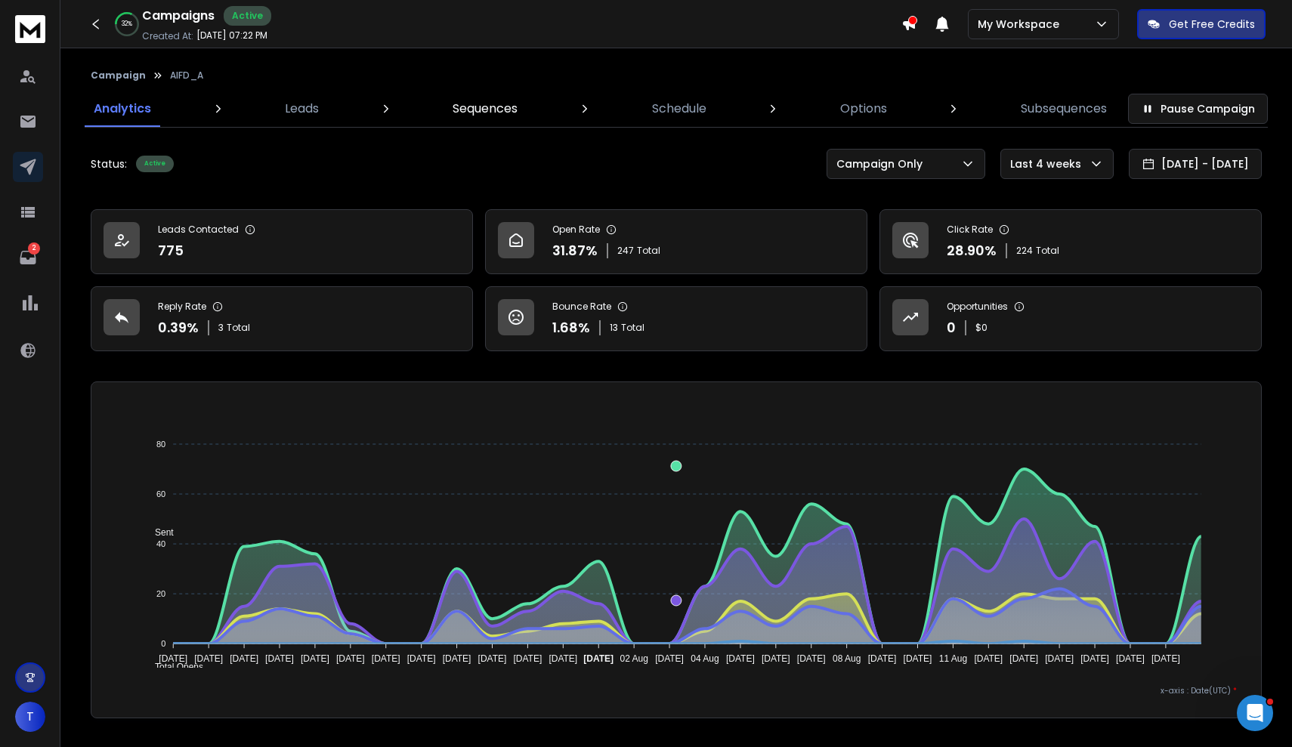
click at [477, 119] on link "Sequences" at bounding box center [484, 109] width 83 height 36
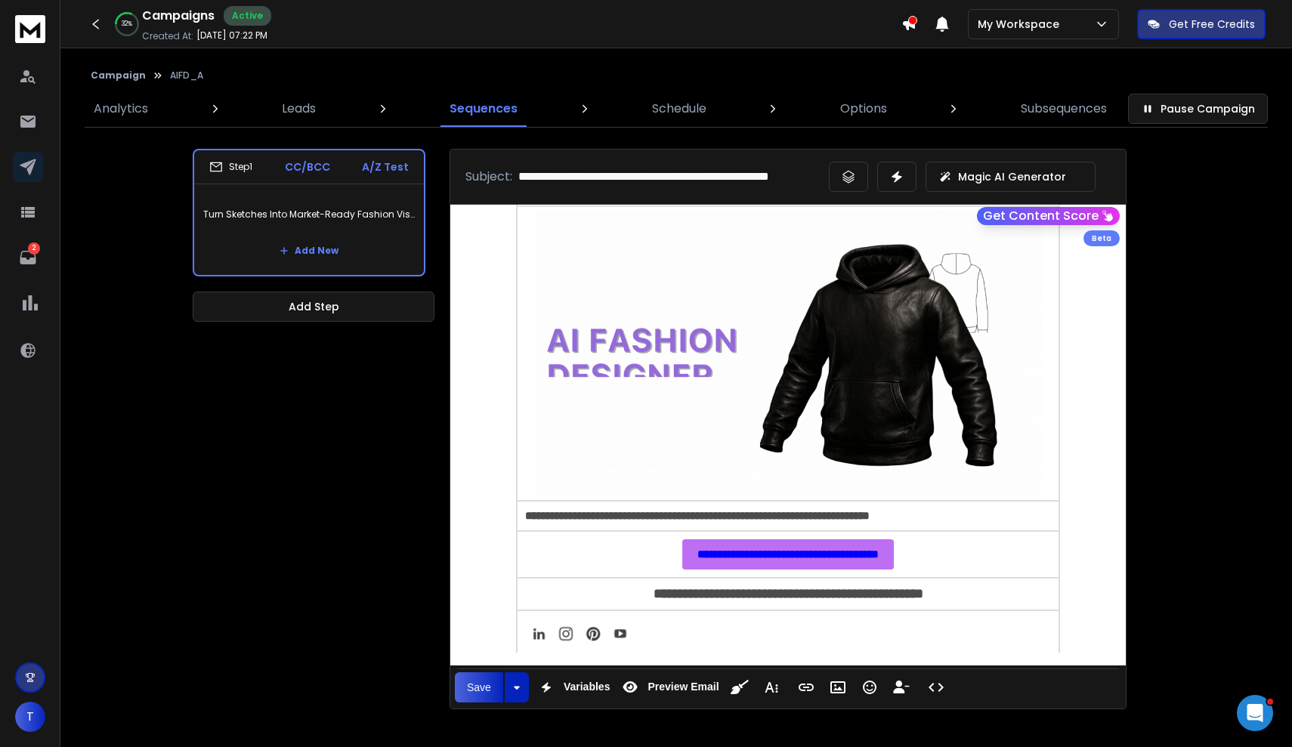
scroll to position [430, 0]
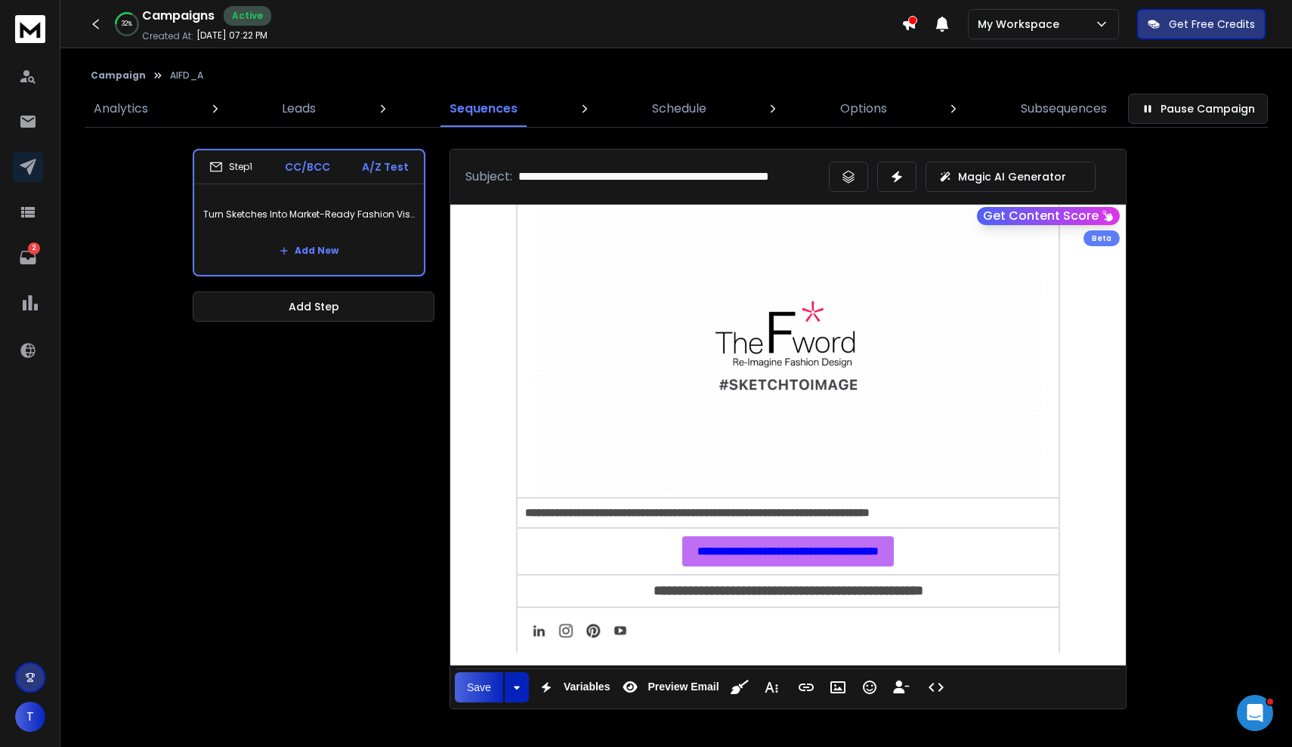
click at [719, 557] on strong "**********" at bounding box center [787, 550] width 181 height 11
click at [804, 582] on icon "button" at bounding box center [805, 588] width 18 height 18
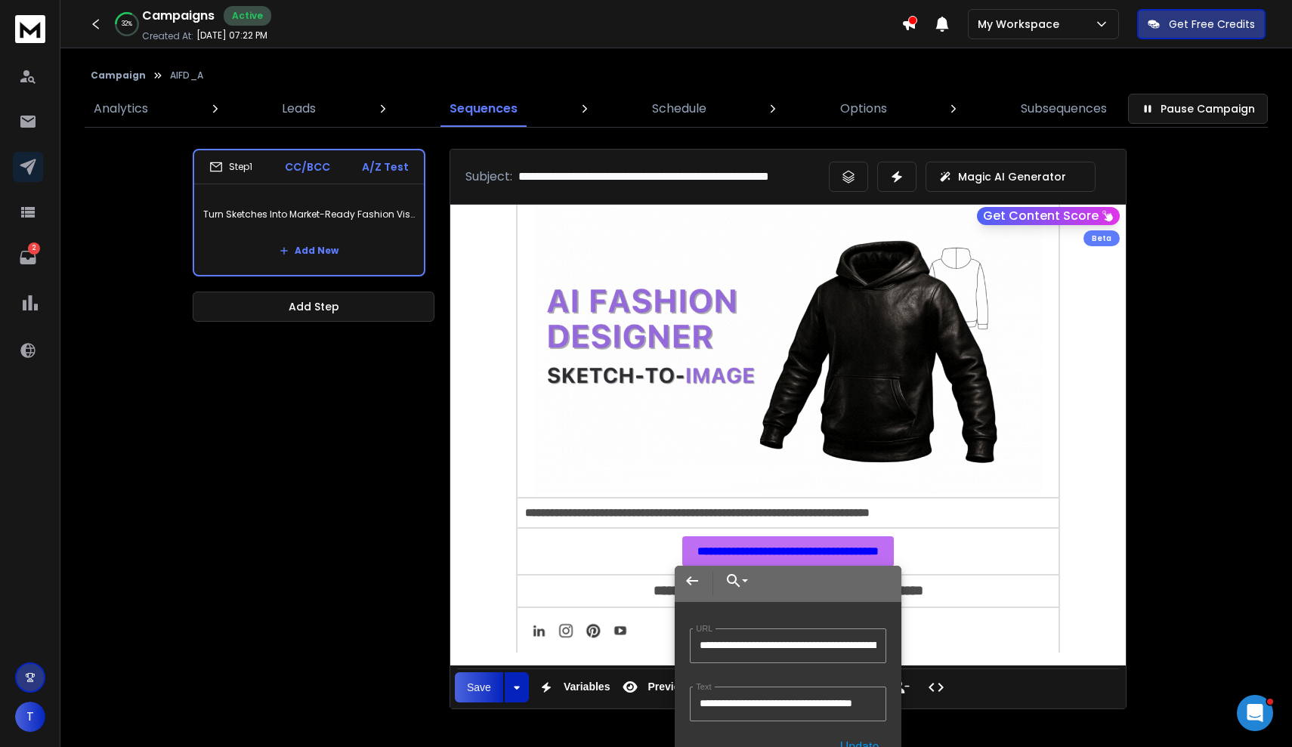
scroll to position [0, 251]
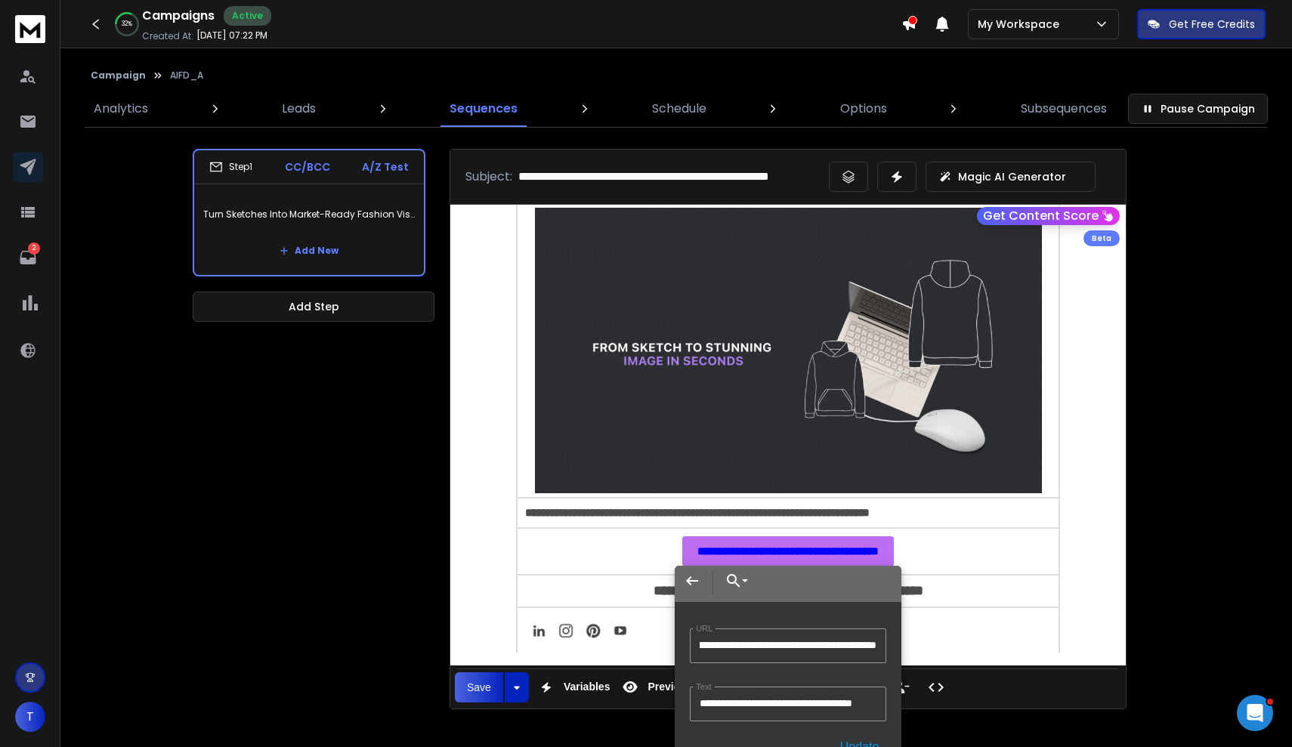
type input "**********"
click at [865, 741] on button "Update" at bounding box center [859, 746] width 54 height 27
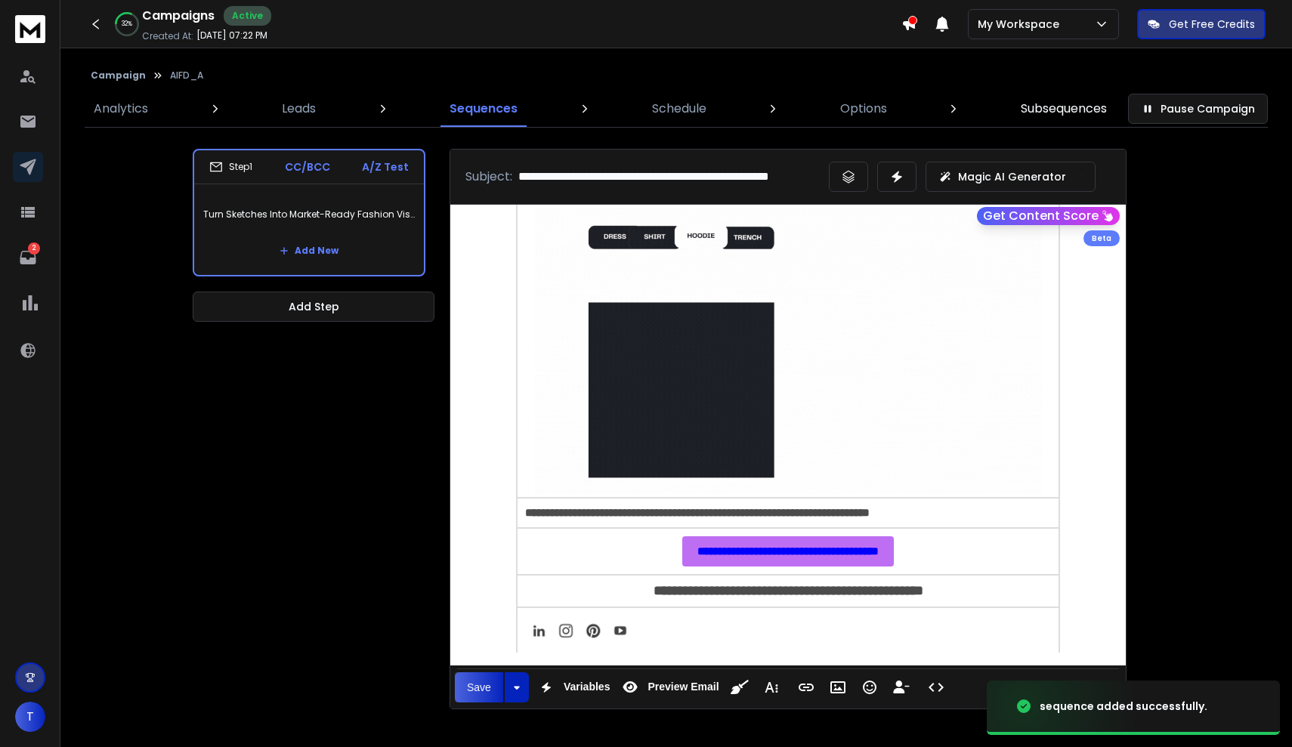
click at [1020, 103] on p "Subsequences" at bounding box center [1063, 109] width 86 height 18
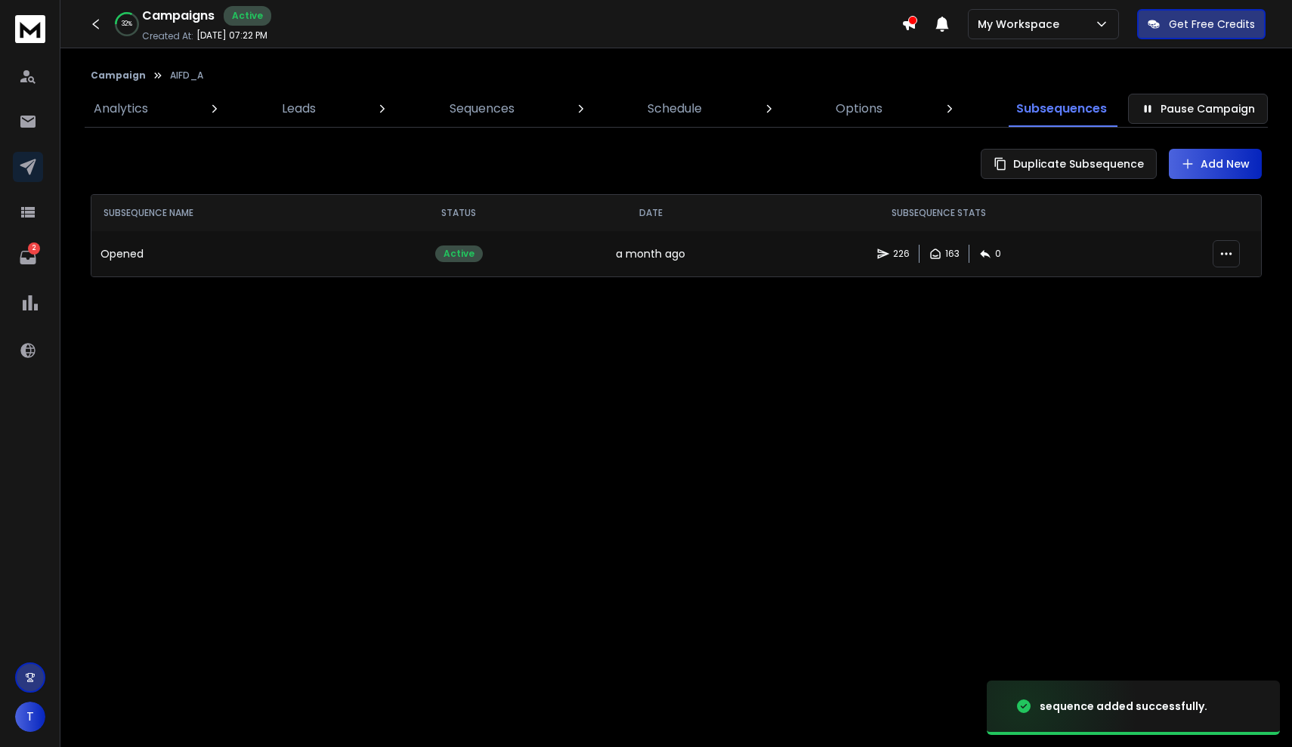
click at [363, 260] on td "Opened" at bounding box center [233, 253] width 285 height 45
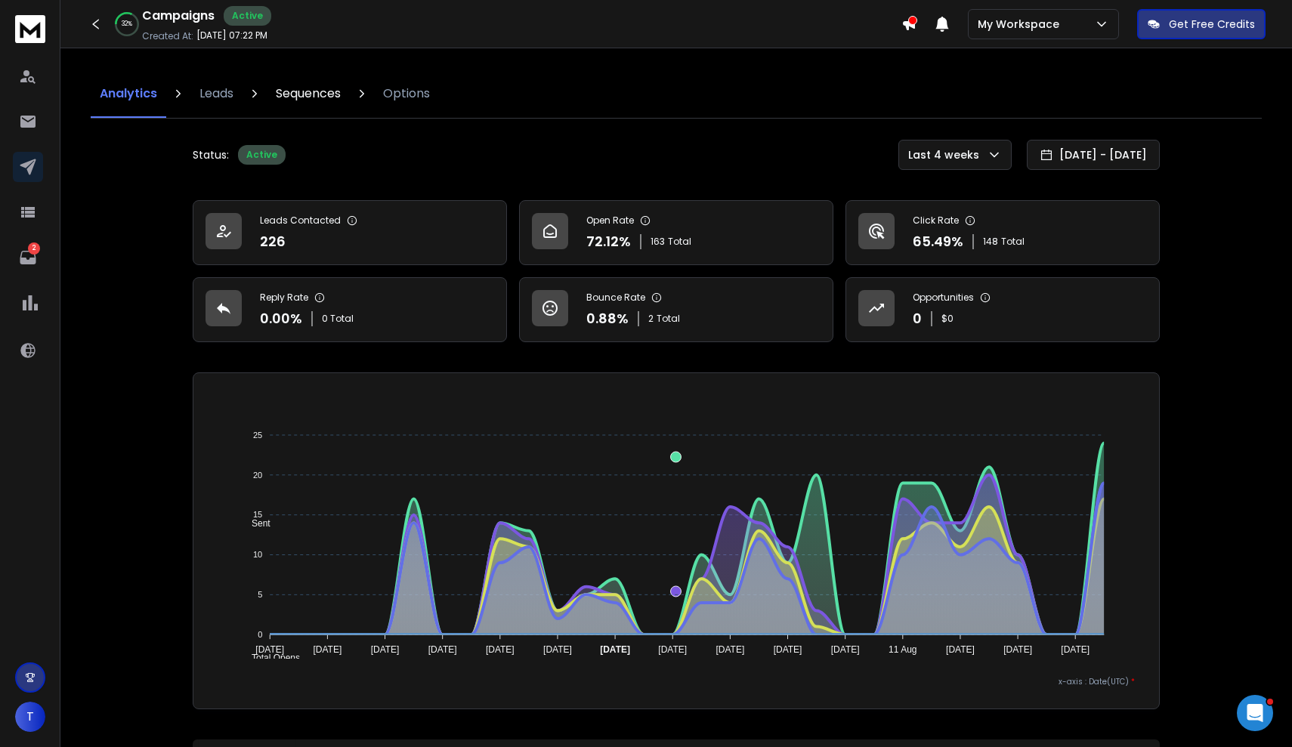
click at [307, 100] on p "Sequences" at bounding box center [308, 94] width 65 height 18
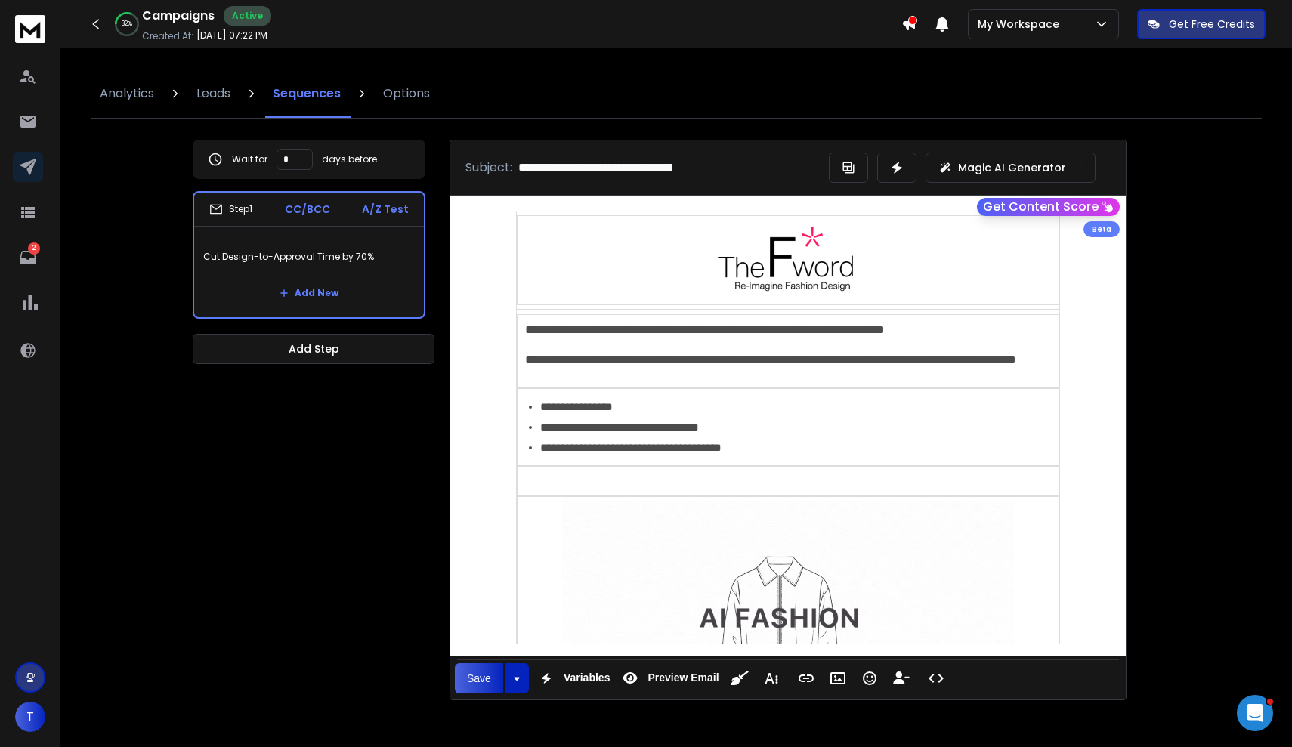
click at [749, 301] on img at bounding box center [787, 260] width 245 height 81
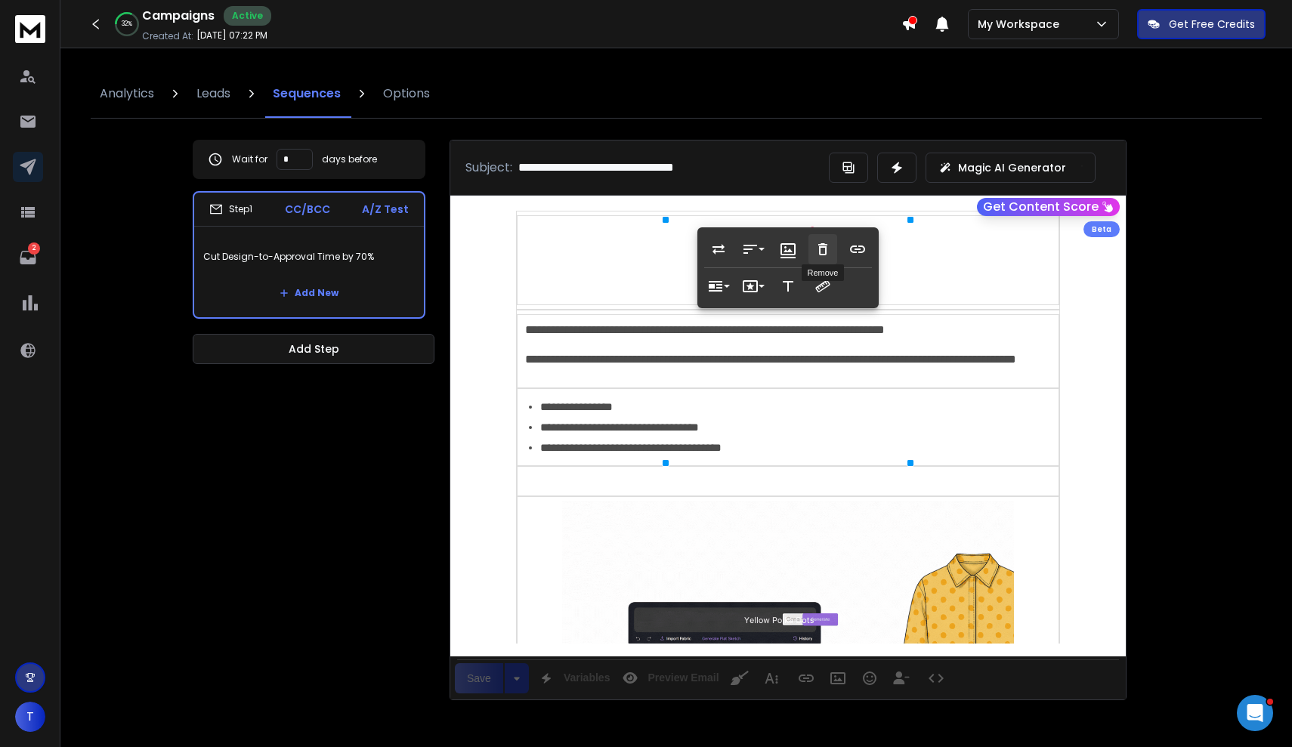
click at [824, 247] on icon "button" at bounding box center [822, 249] width 9 height 12
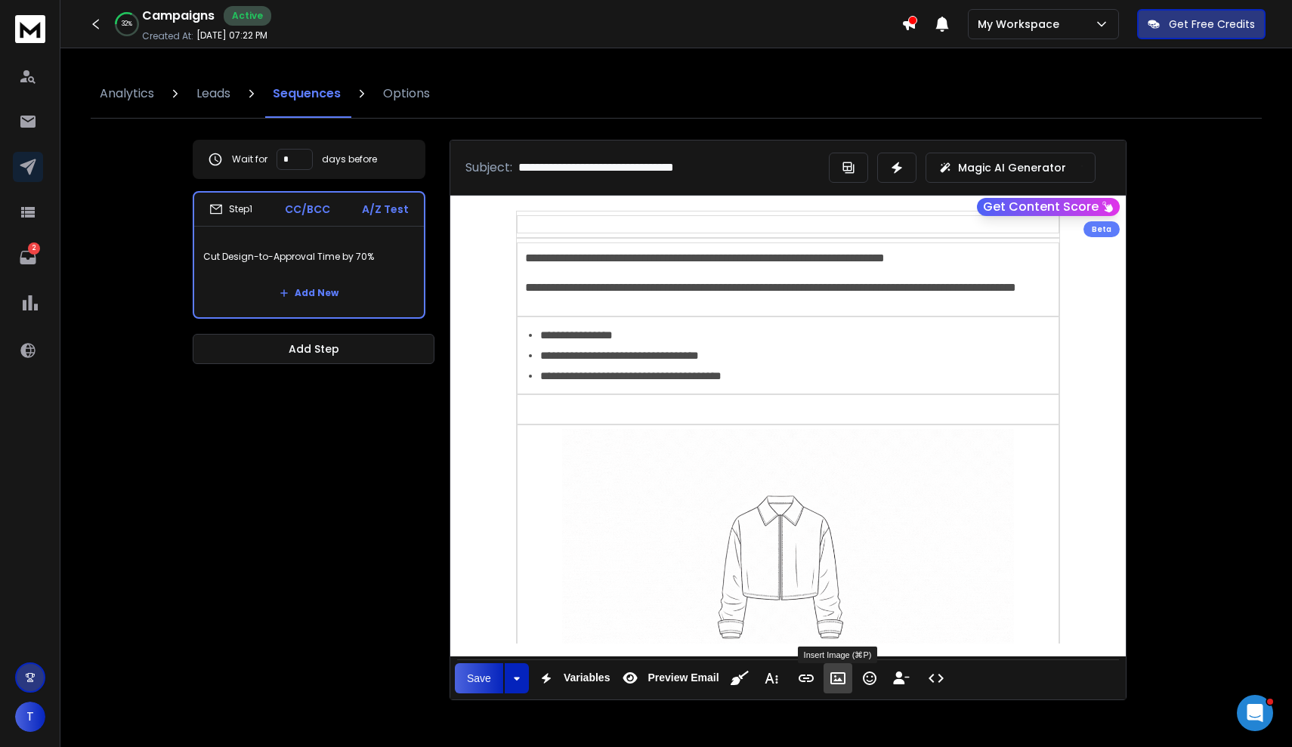
click at [839, 678] on icon "button" at bounding box center [837, 678] width 15 height 12
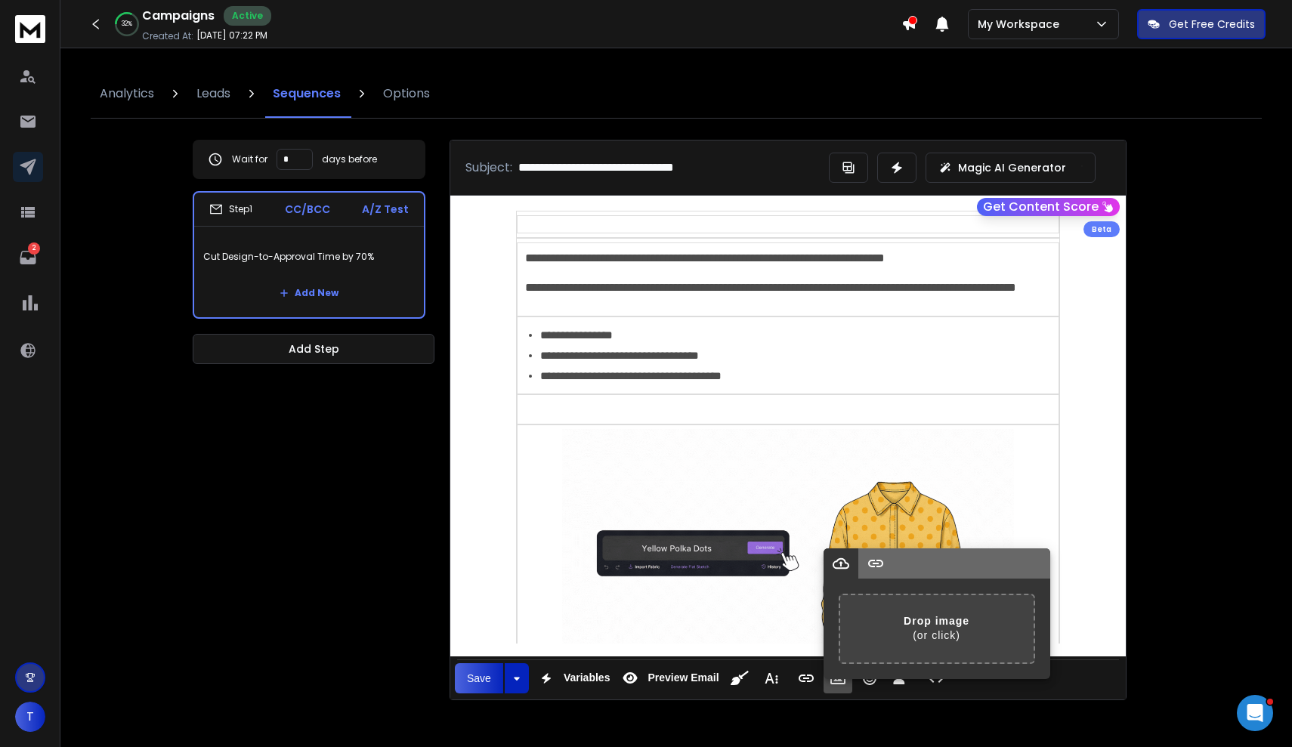
click at [894, 640] on input "file" at bounding box center [549, 628] width 967 height 67
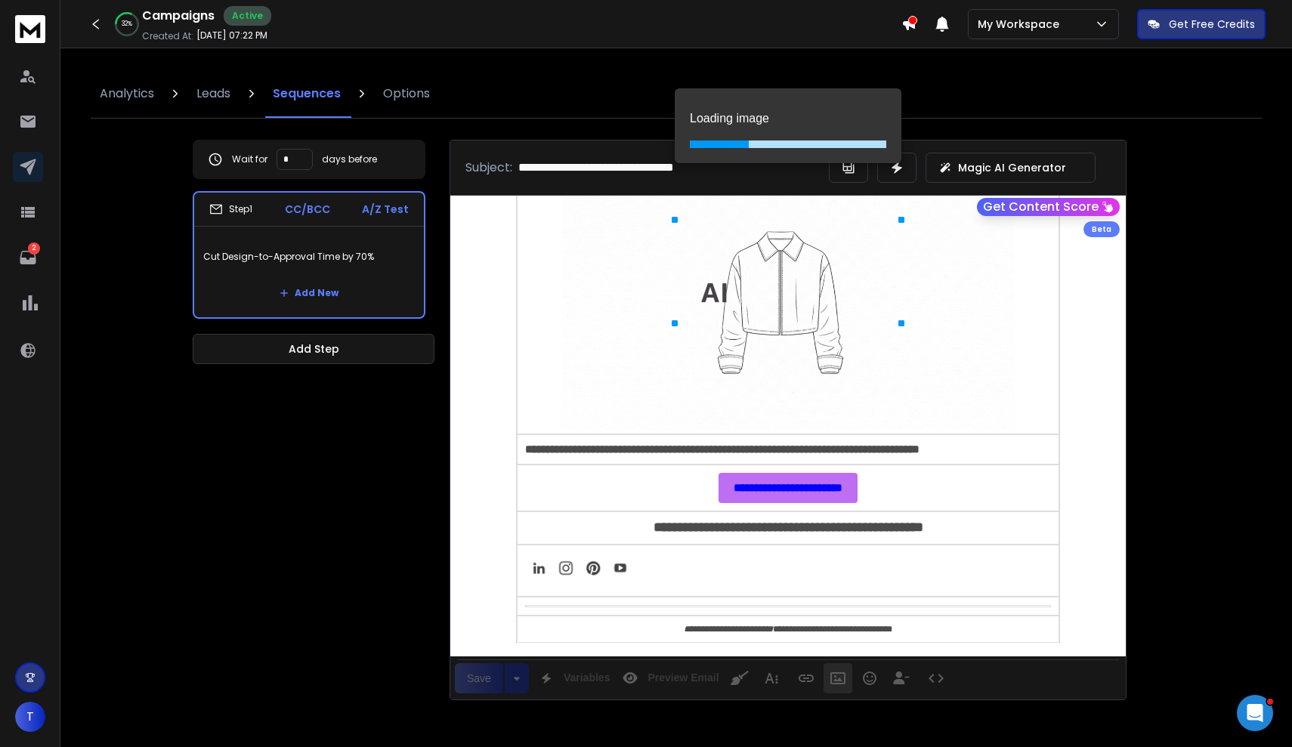
scroll to position [258, 0]
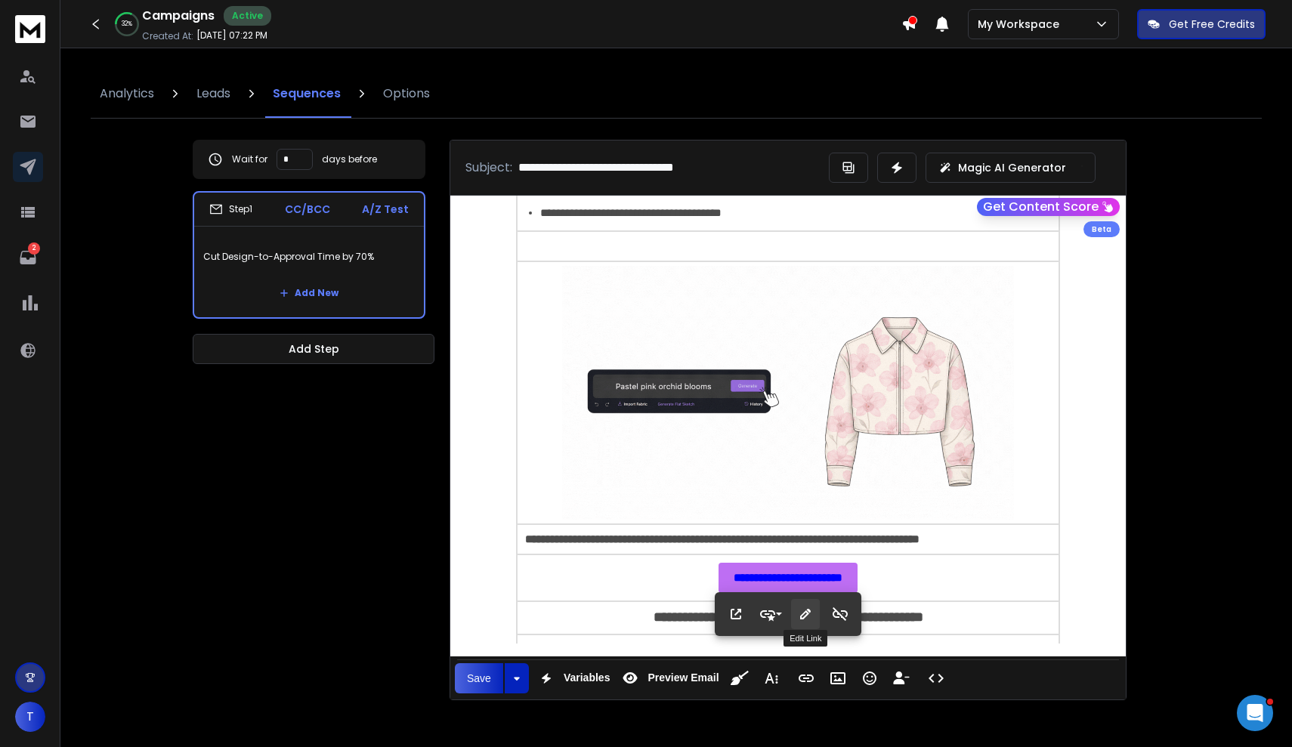
click at [804, 613] on icon "button" at bounding box center [805, 614] width 11 height 11
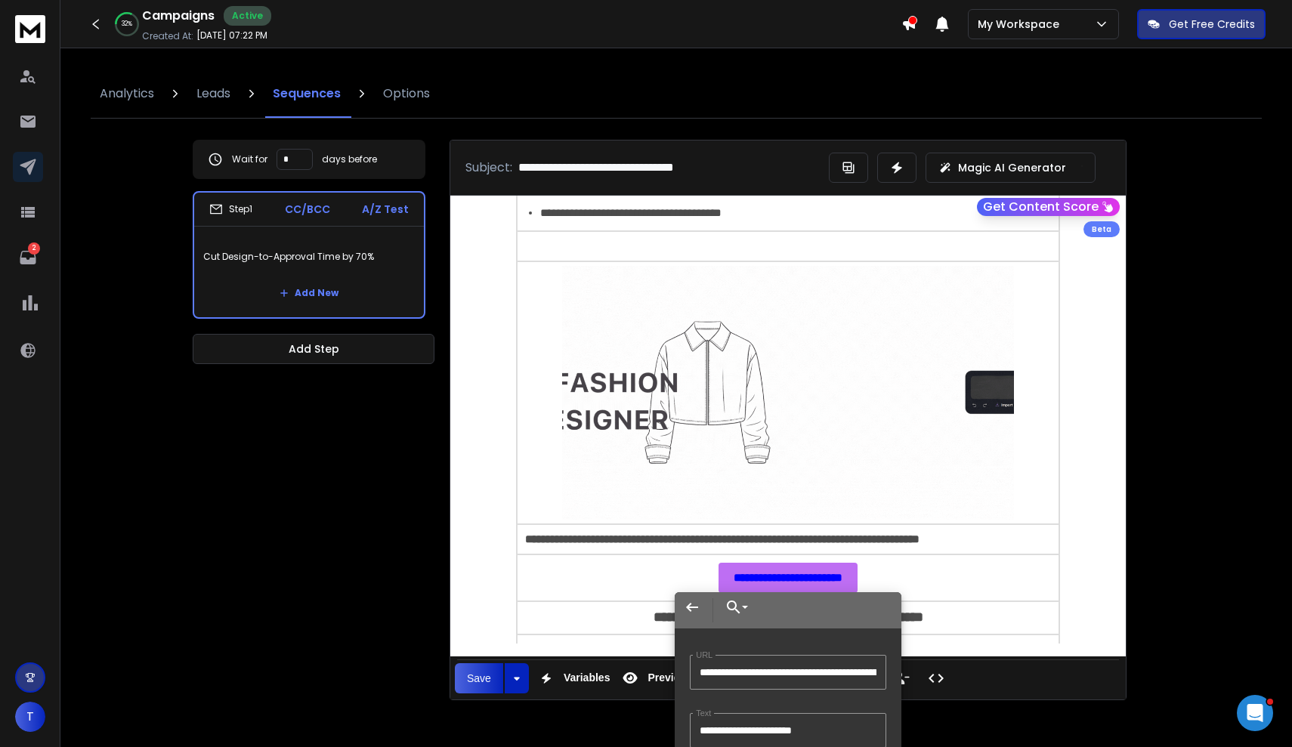
scroll to position [0, 251]
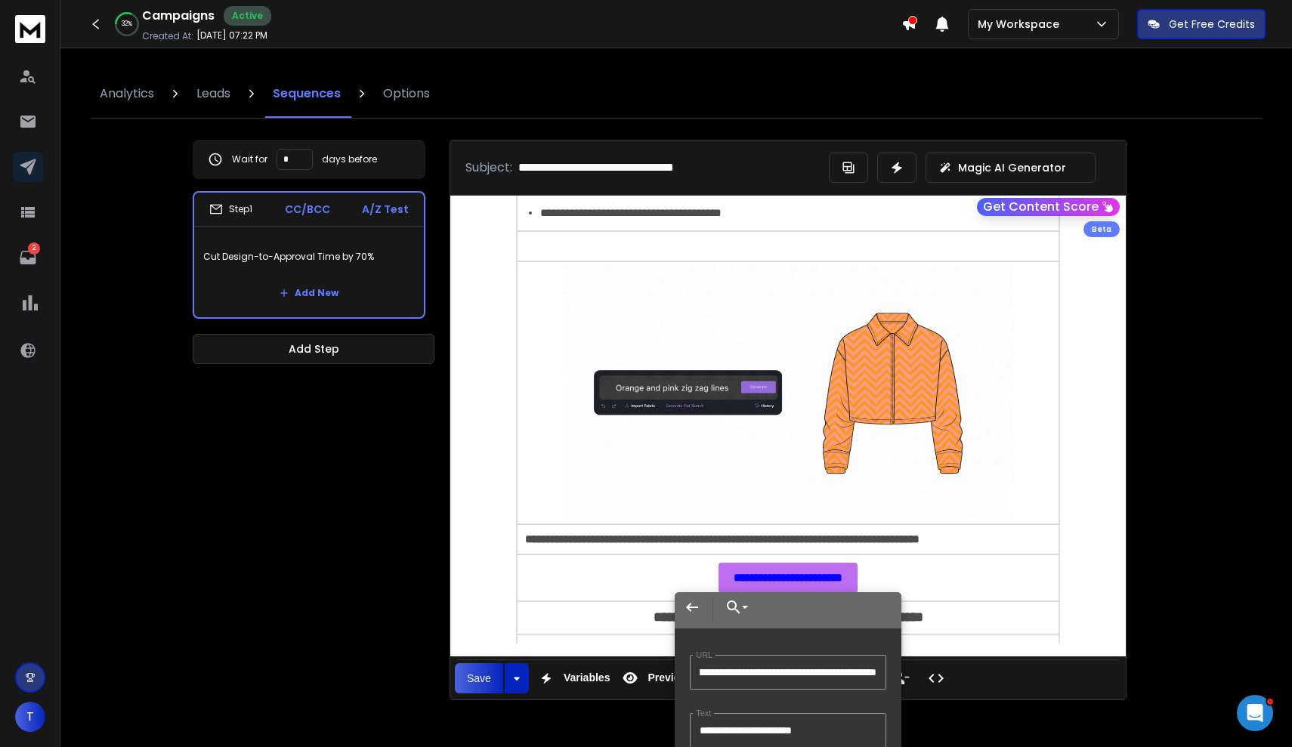
type input "**********"
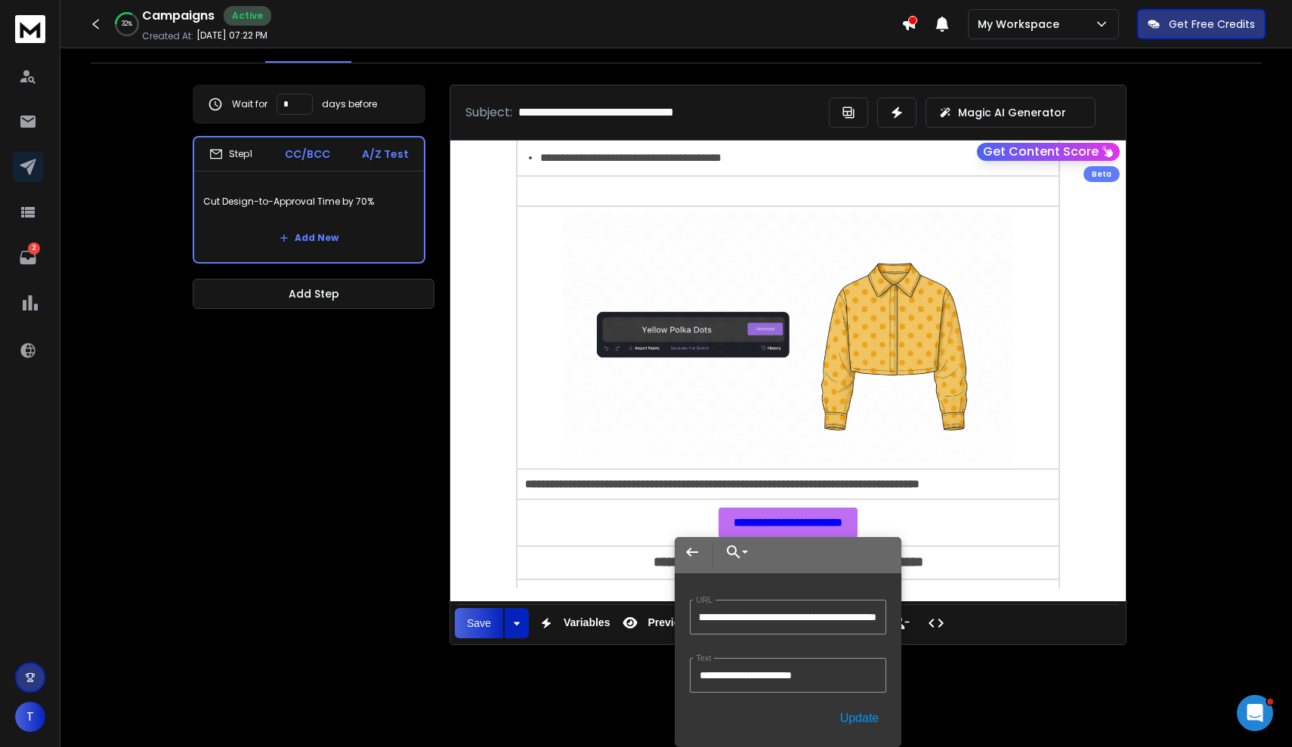
scroll to position [55, 0]
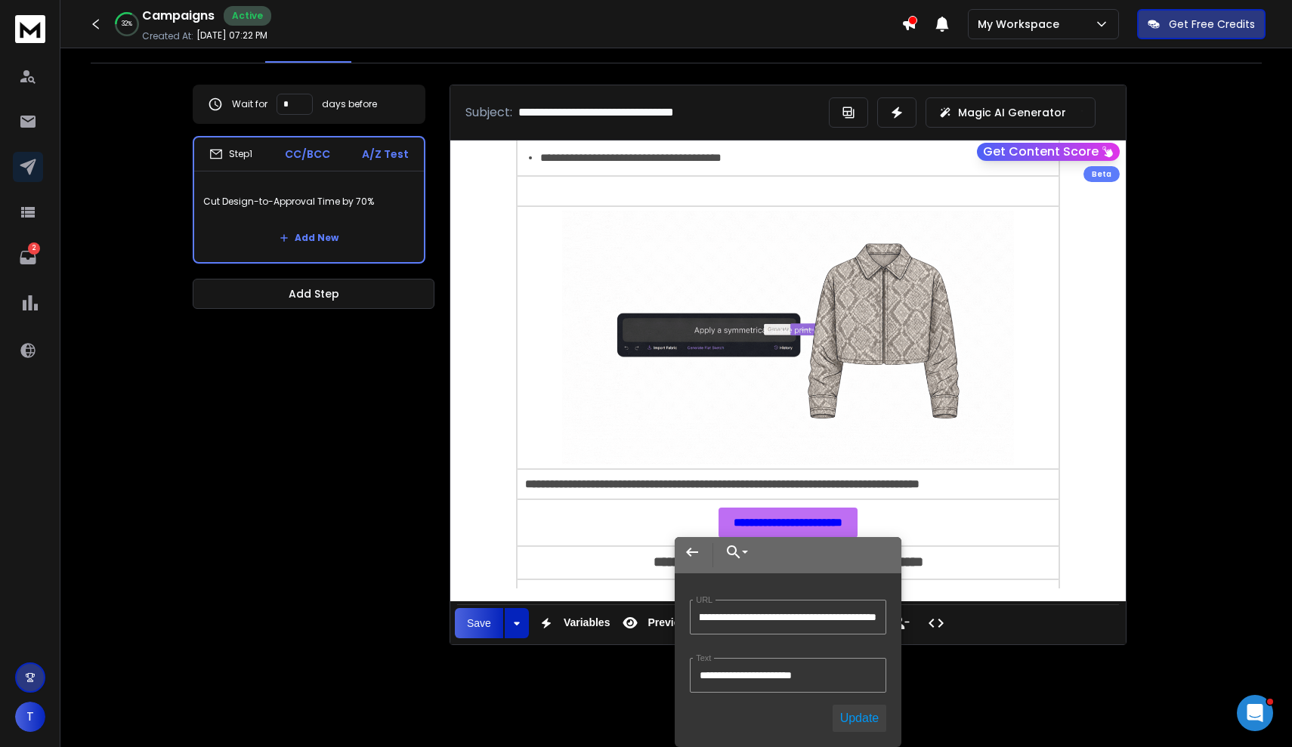
click at [865, 718] on button "Update" at bounding box center [859, 718] width 54 height 27
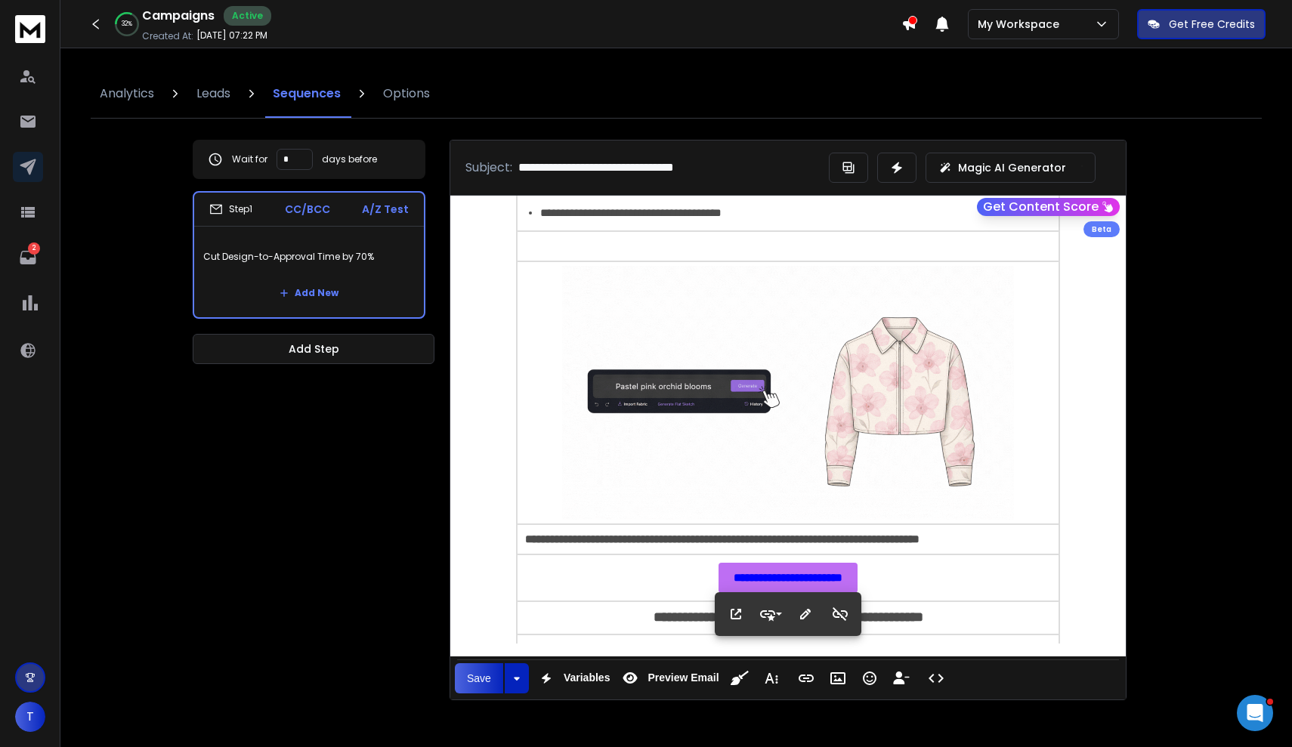
scroll to position [0, 0]
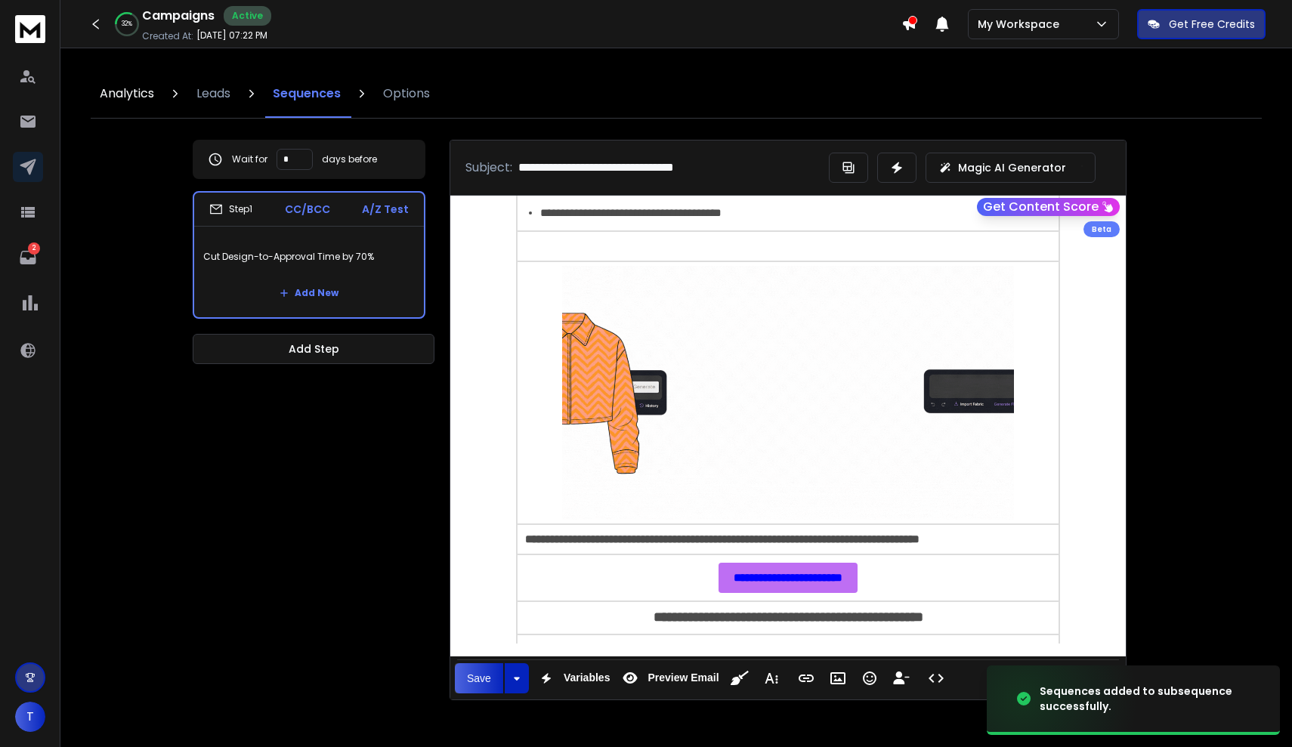
click at [108, 100] on p "Analytics" at bounding box center [127, 94] width 54 height 18
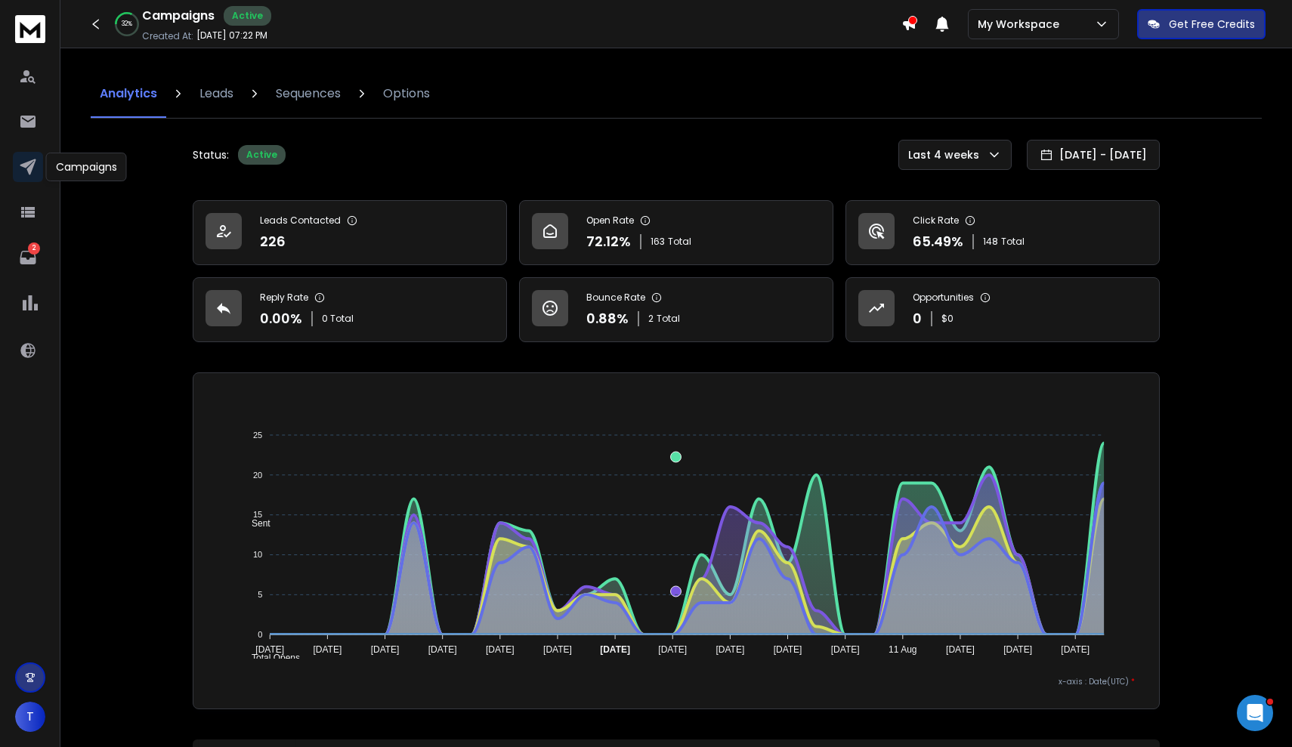
click at [29, 168] on icon at bounding box center [28, 167] width 16 height 16
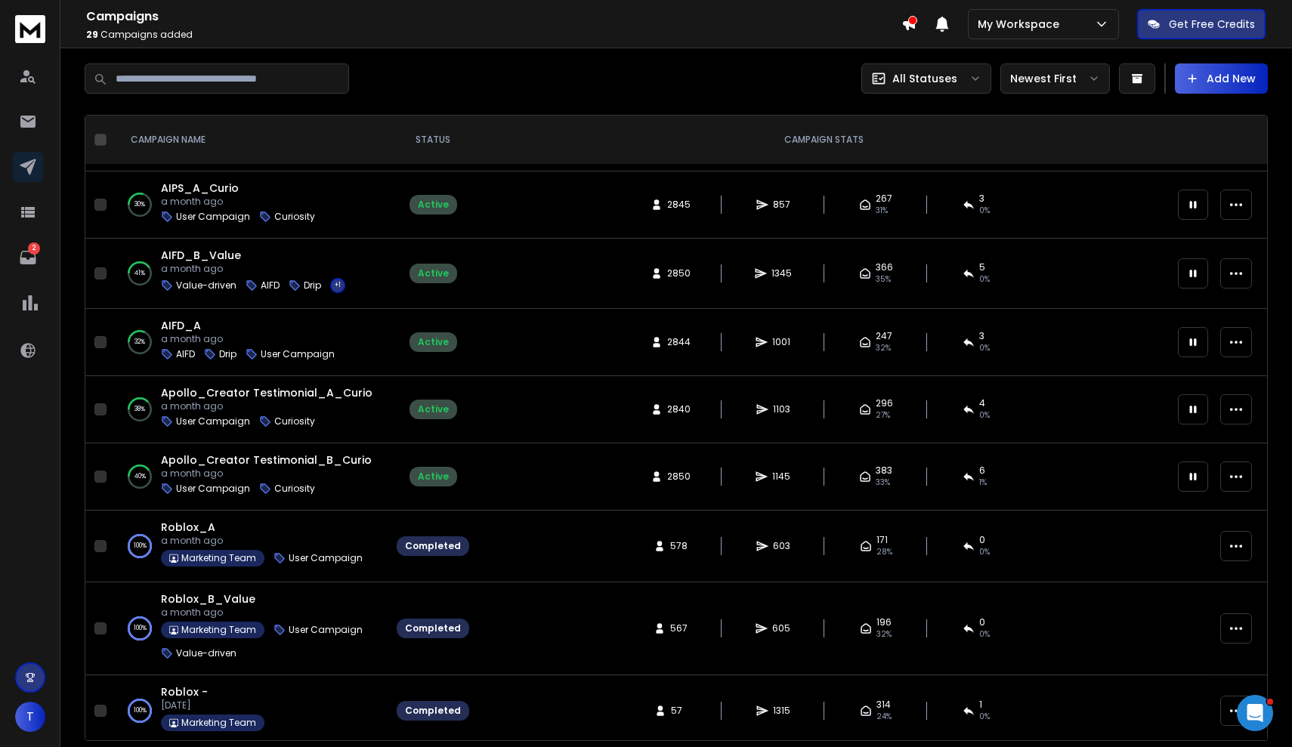
scroll to position [350, 0]
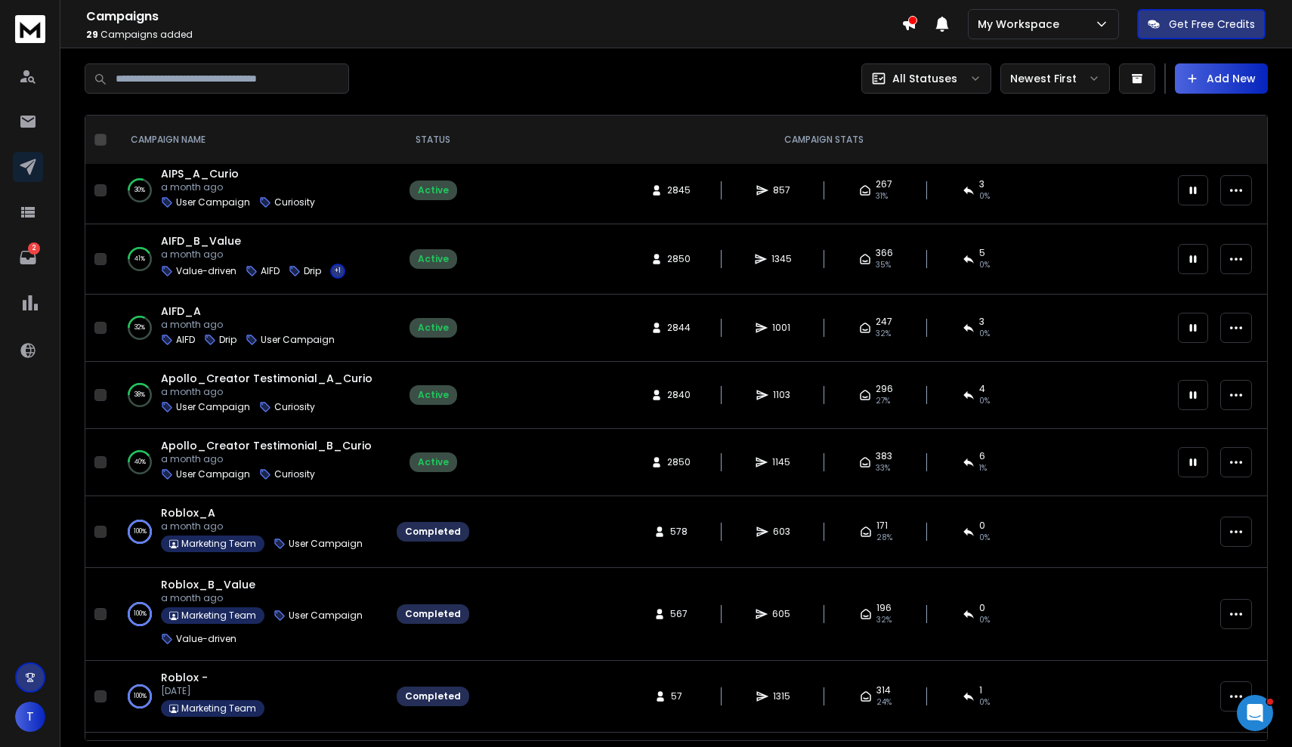
click at [297, 444] on span "Apollo_Creator Testimonial_B_Curio" at bounding box center [266, 445] width 211 height 15
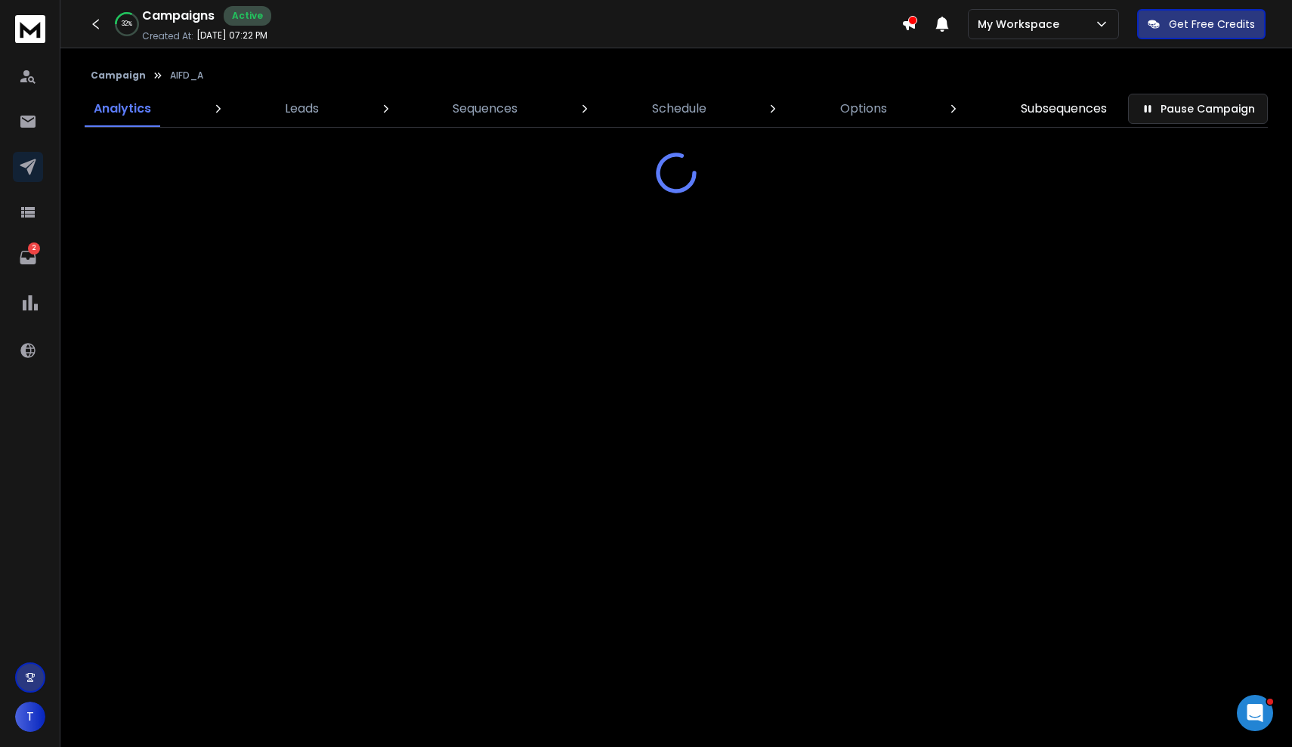
click at [1046, 107] on p "Subsequences" at bounding box center [1063, 109] width 86 height 18
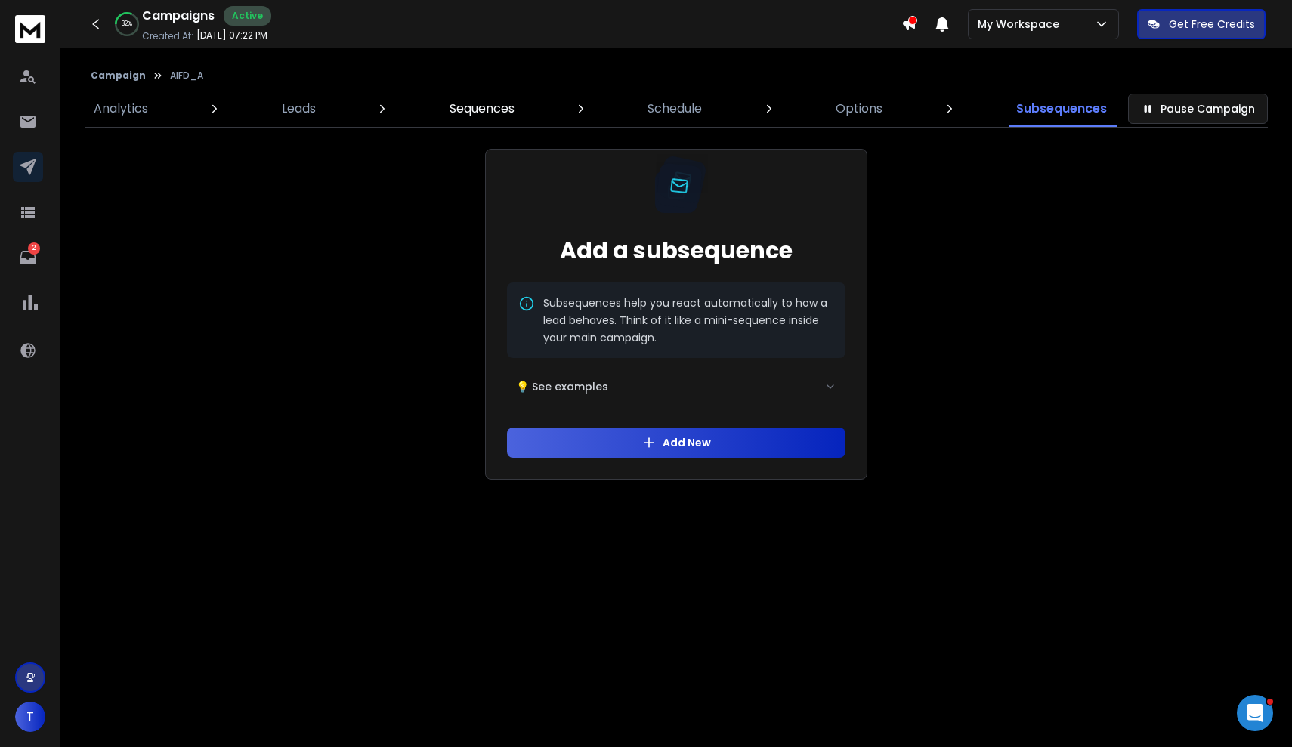
click at [458, 118] on link "Sequences" at bounding box center [481, 109] width 83 height 36
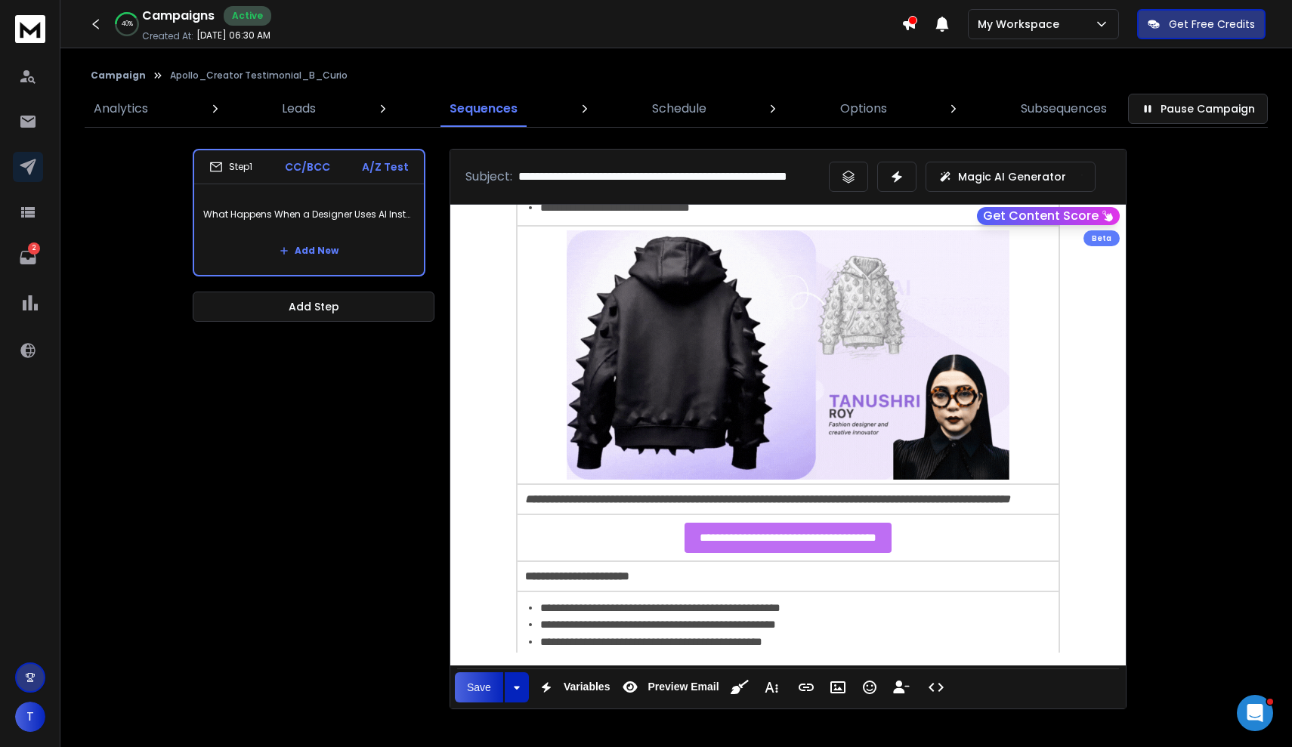
click at [742, 543] on span "**********" at bounding box center [787, 537] width 177 height 11
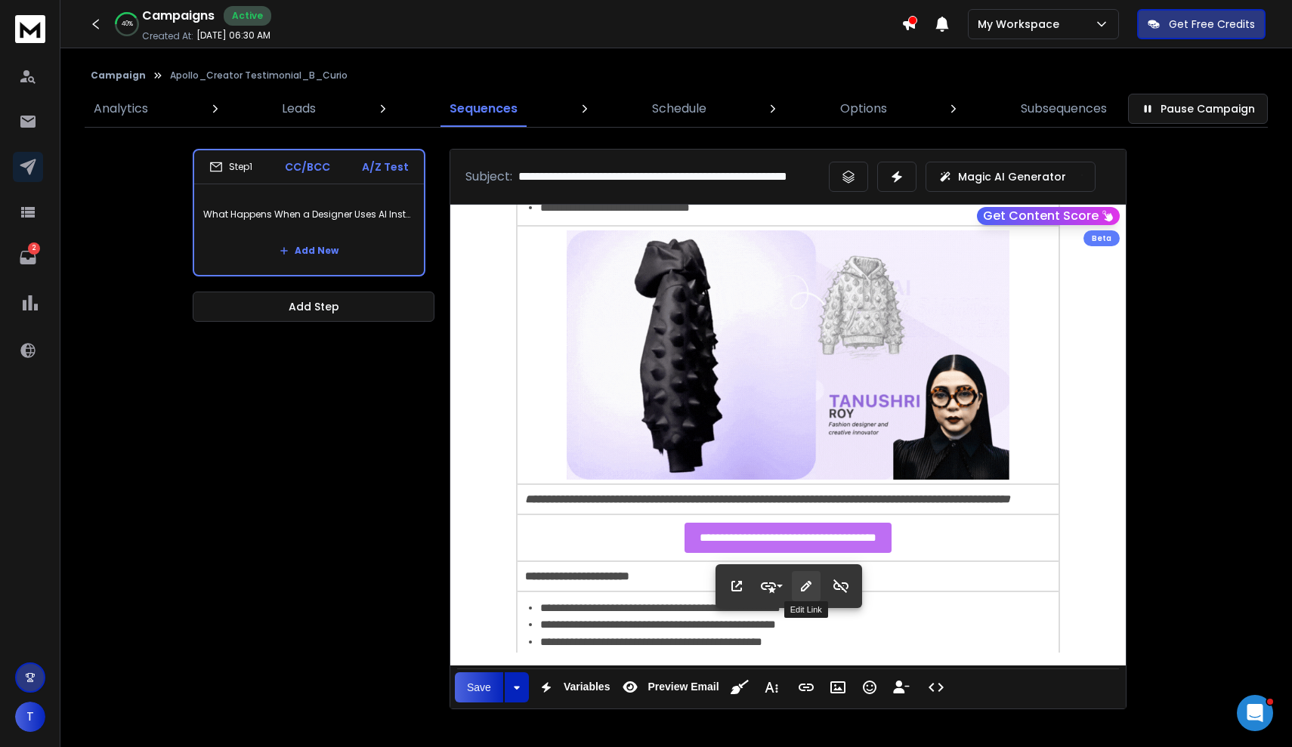
click at [804, 579] on icon "button" at bounding box center [806, 586] width 18 height 18
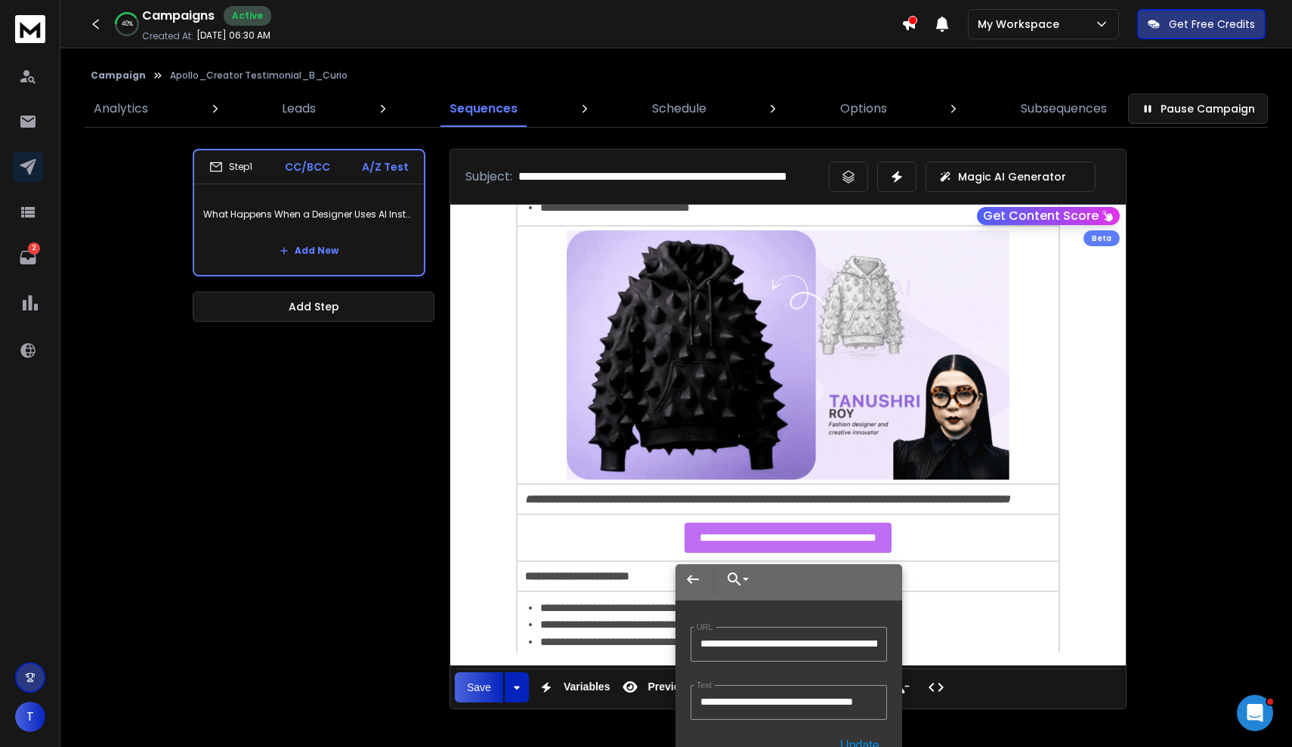
scroll to position [0, 242]
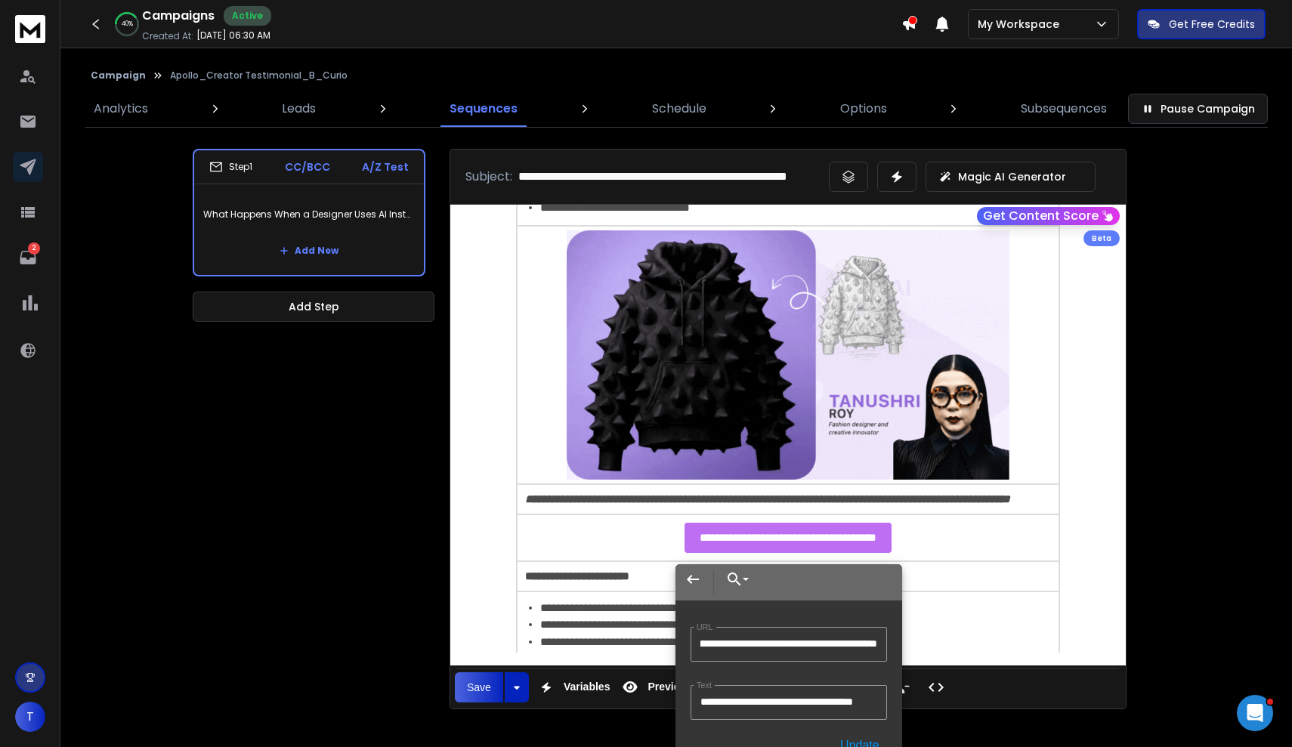
type input "**********"
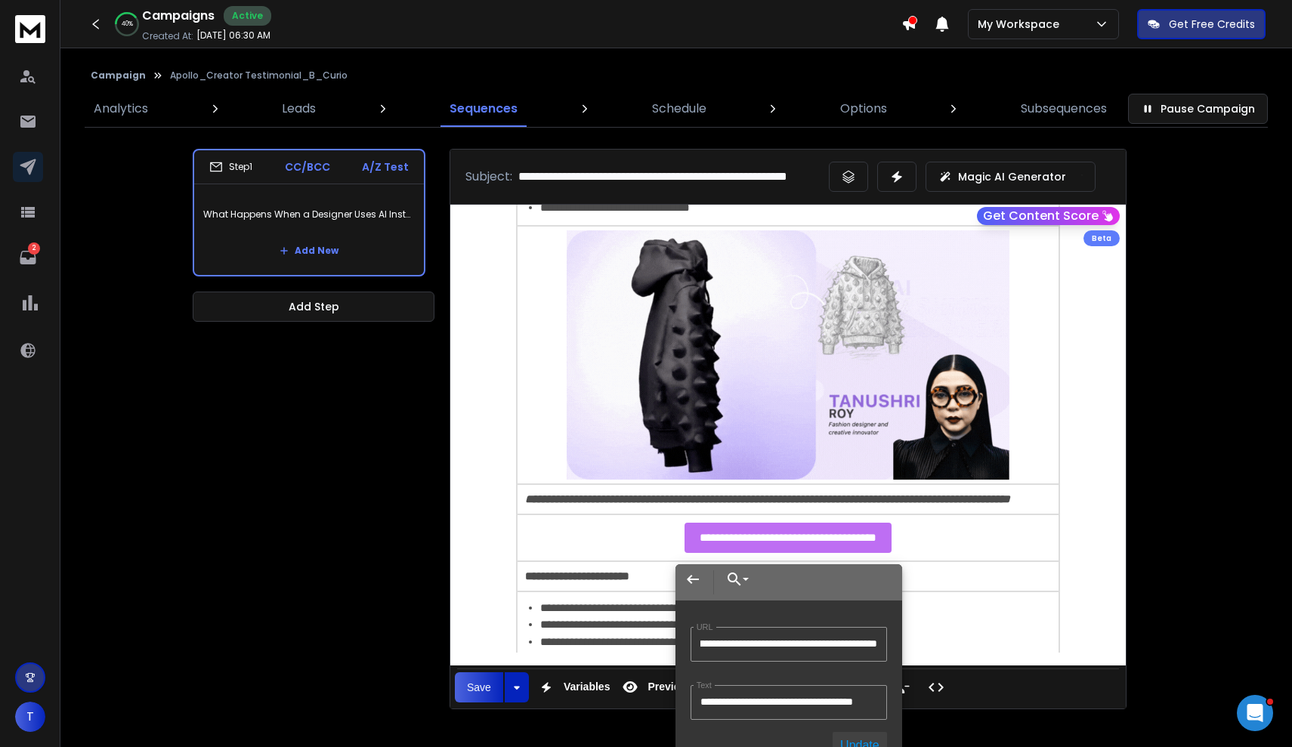
click at [850, 739] on button "Update" at bounding box center [859, 745] width 54 height 27
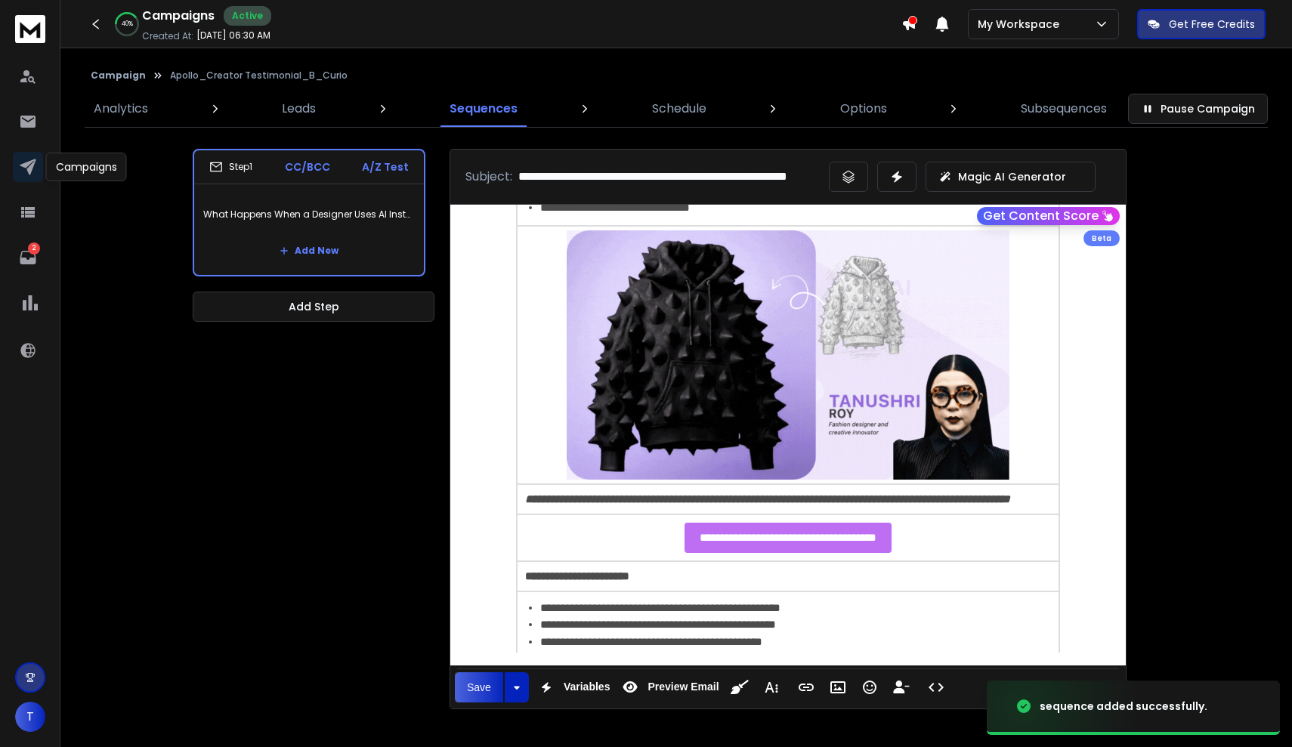
click at [37, 166] on link at bounding box center [28, 167] width 30 height 30
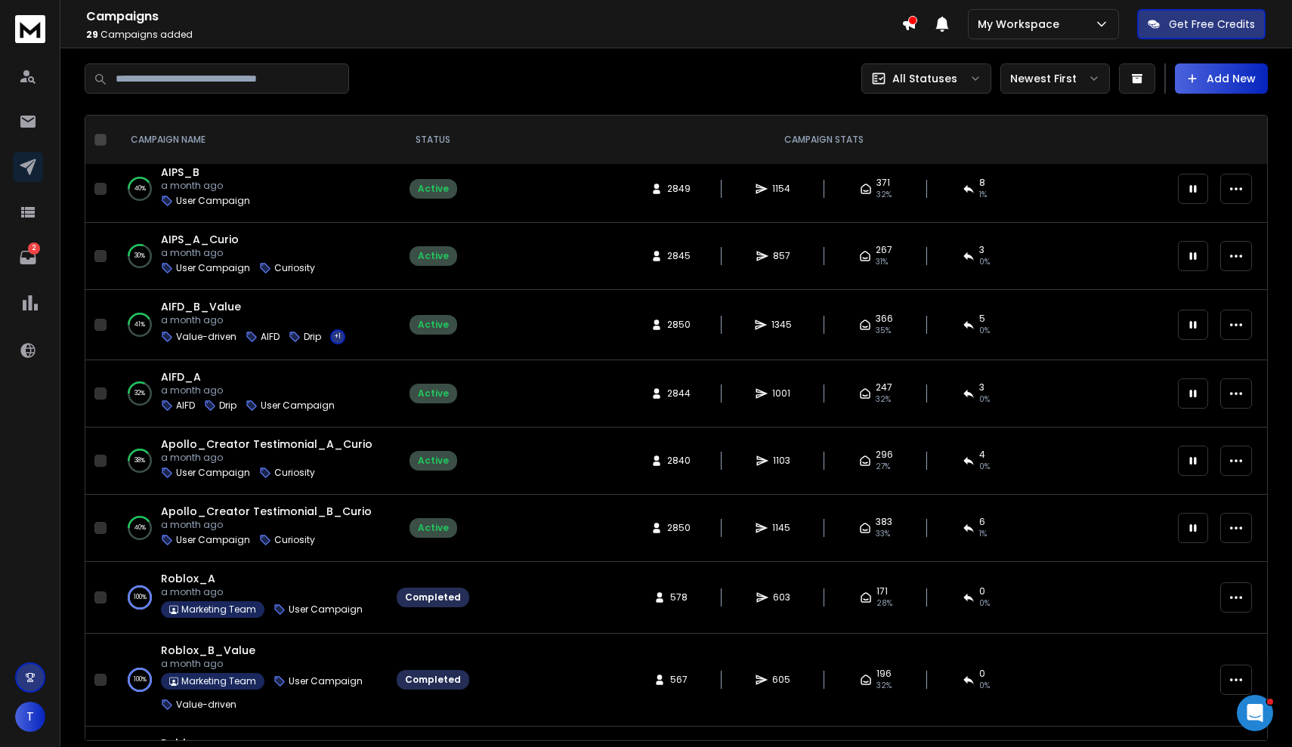
scroll to position [313, 0]
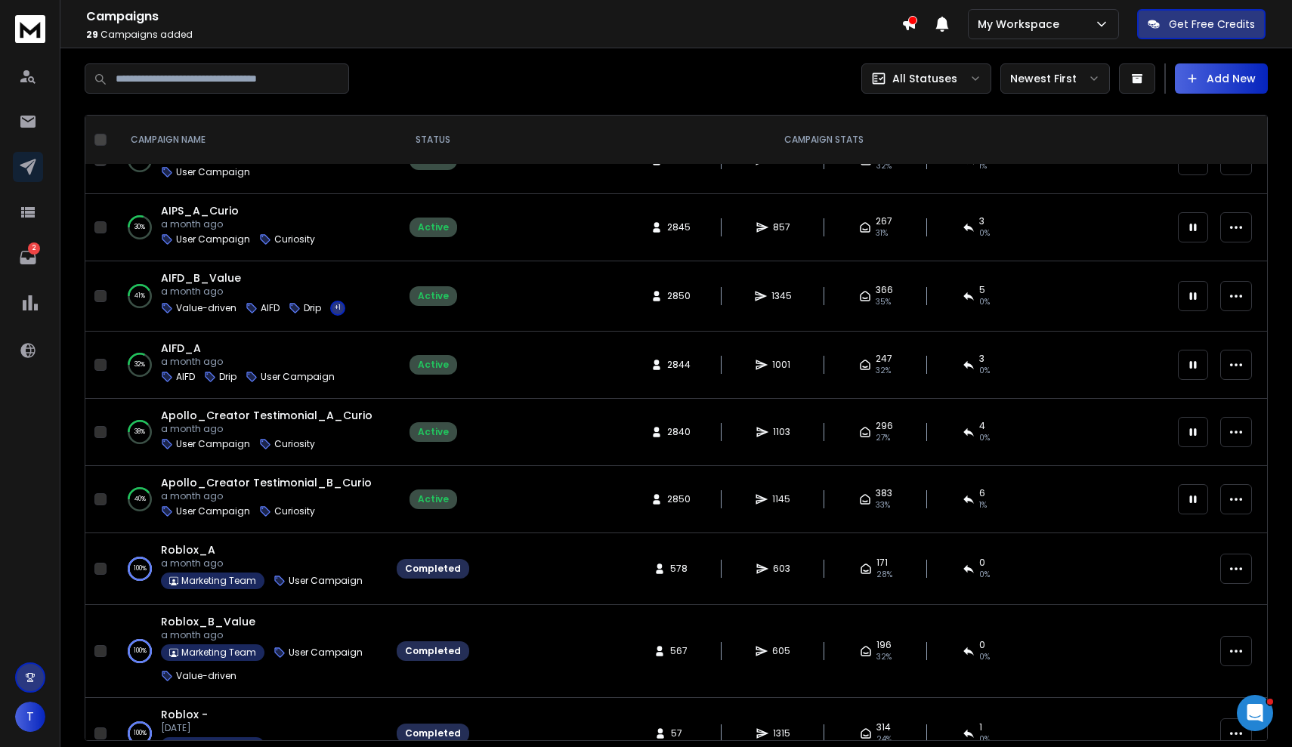
click at [280, 416] on span "Apollo_Creator Testimonial_A_Curio" at bounding box center [266, 415] width 211 height 15
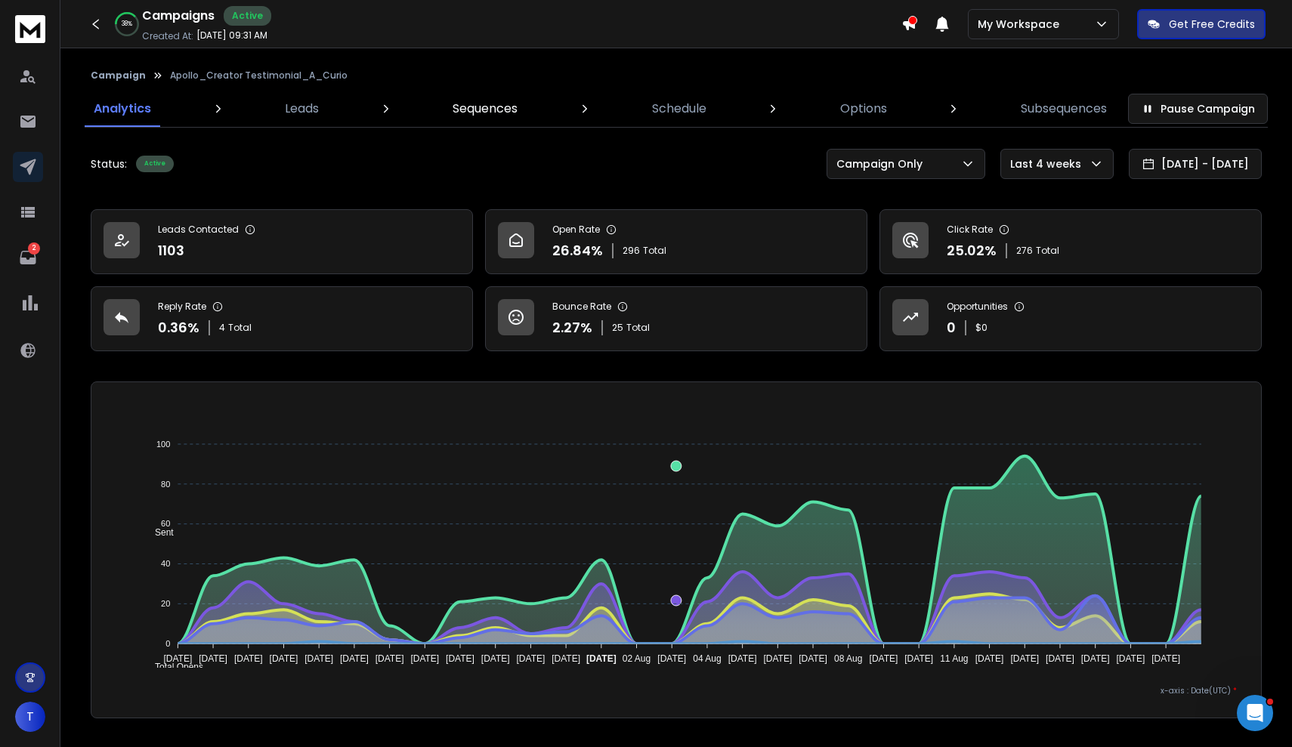
click at [495, 110] on p "Sequences" at bounding box center [484, 109] width 65 height 18
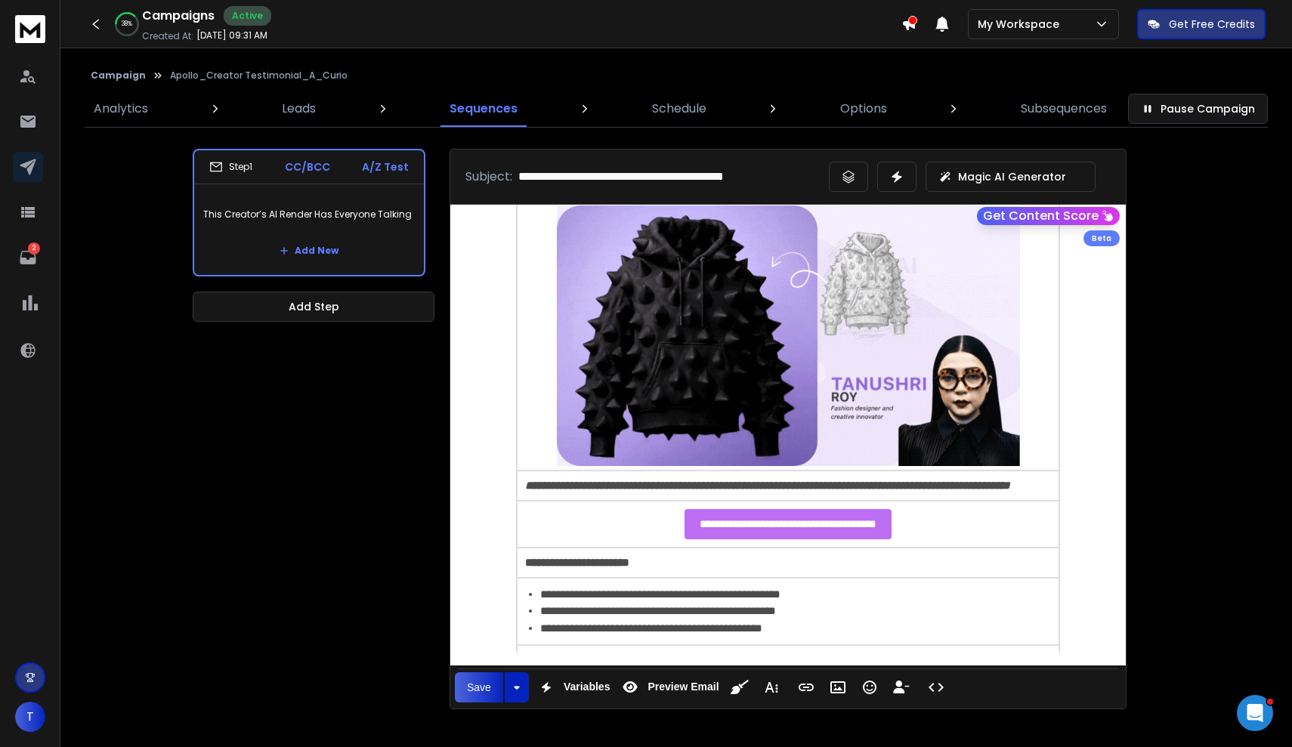
scroll to position [402, 0]
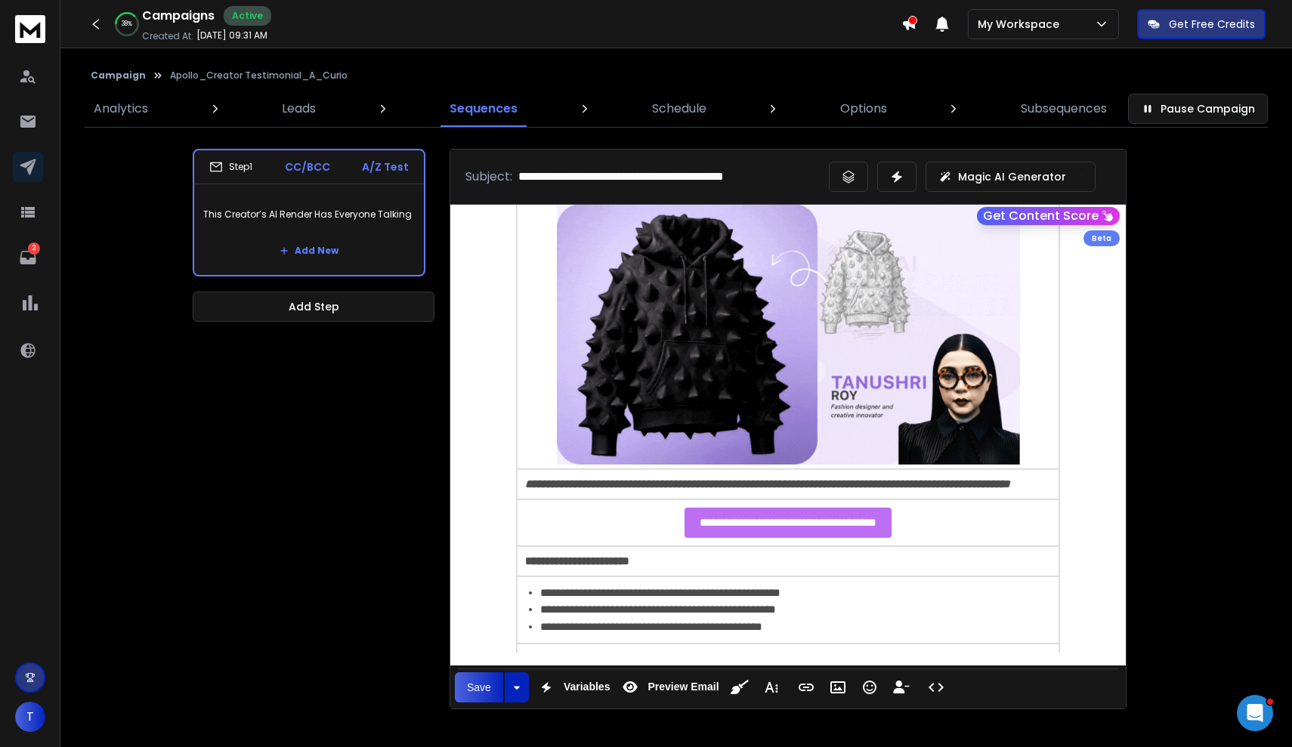
click at [748, 528] on span "**********" at bounding box center [787, 522] width 177 height 11
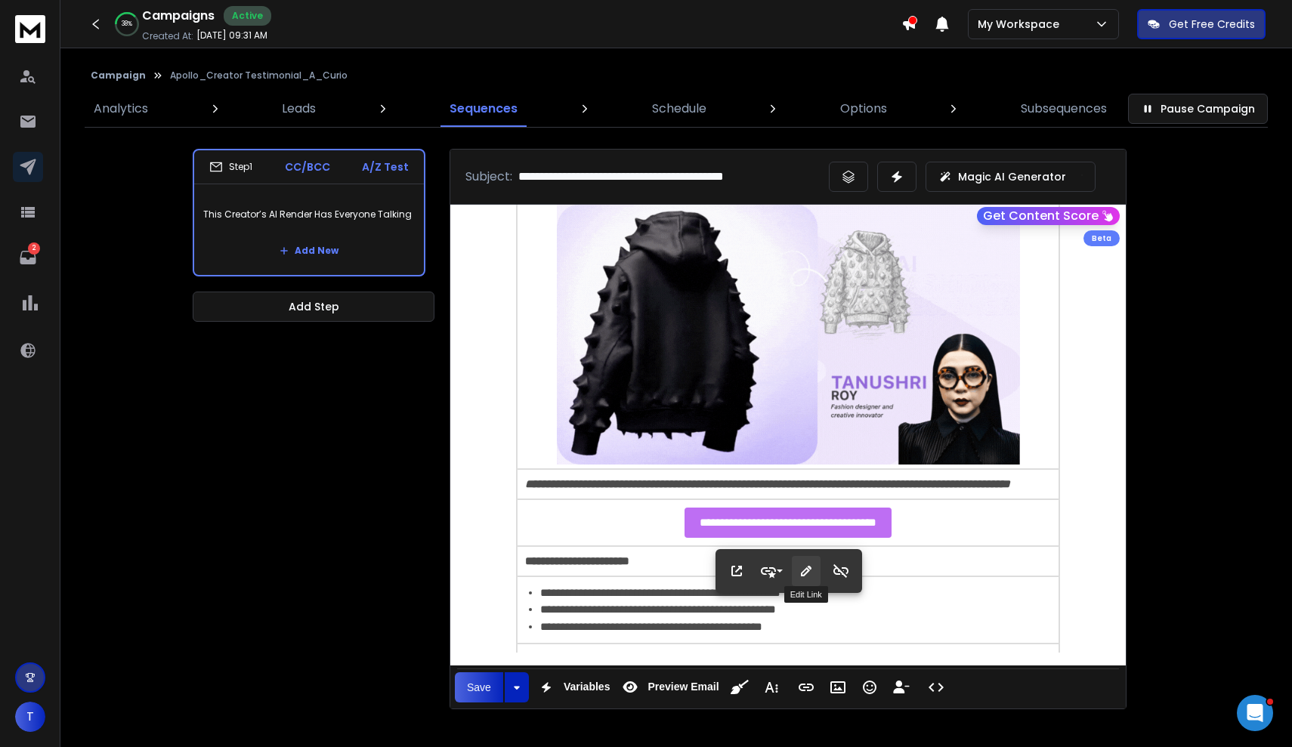
click at [802, 576] on icon "button" at bounding box center [806, 571] width 18 height 18
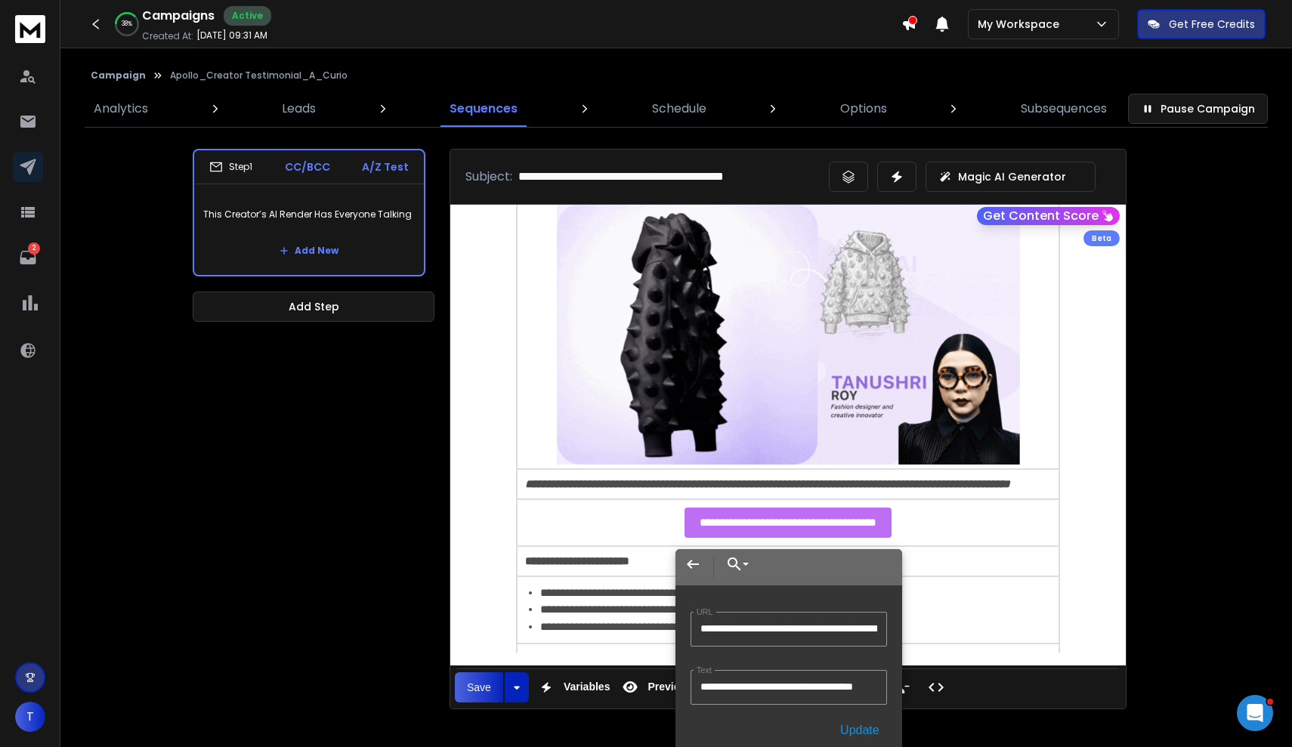
scroll to position [0, 242]
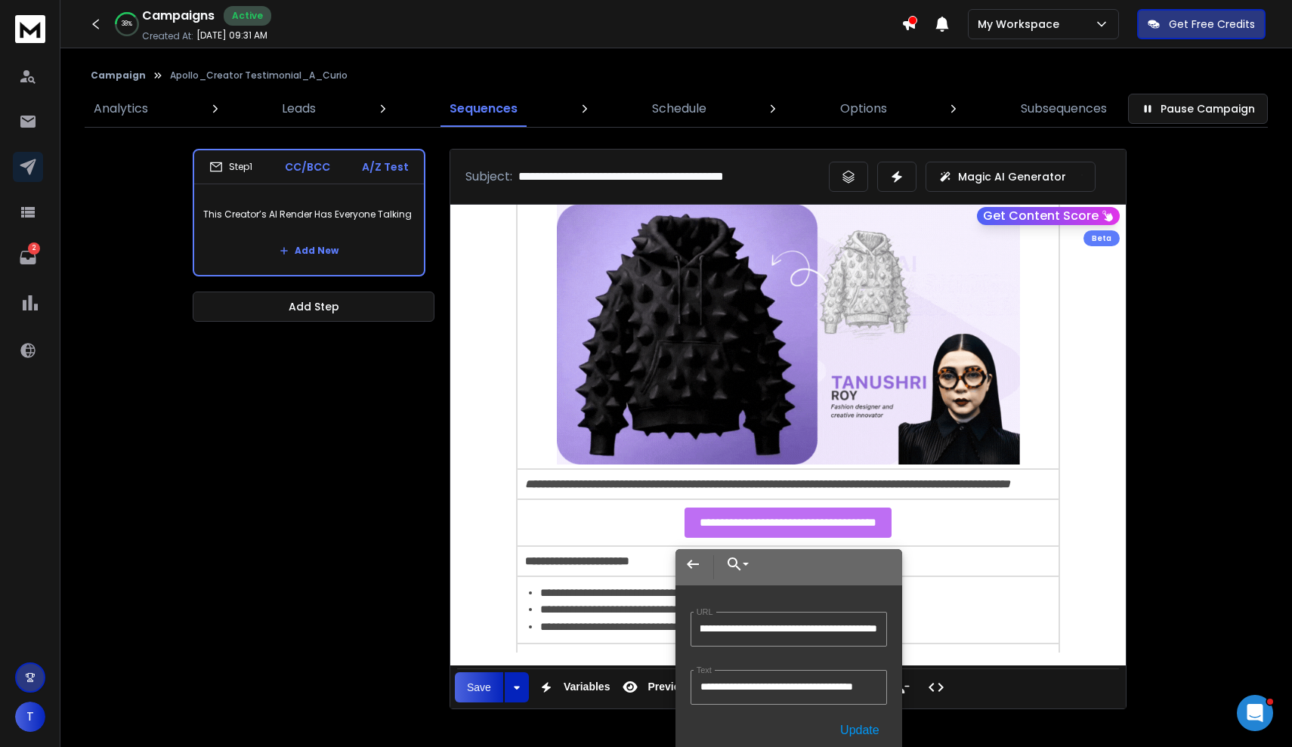
type input "**********"
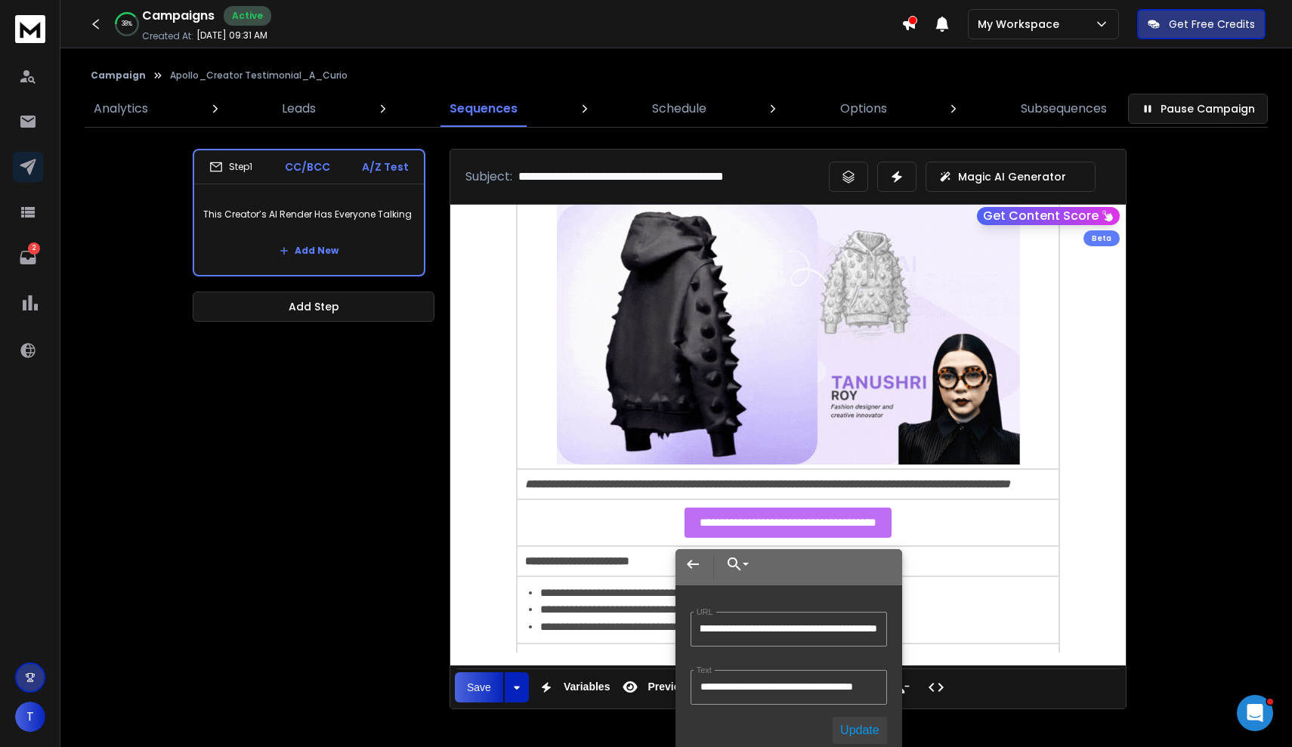
click at [854, 726] on button "Update" at bounding box center [859, 730] width 54 height 27
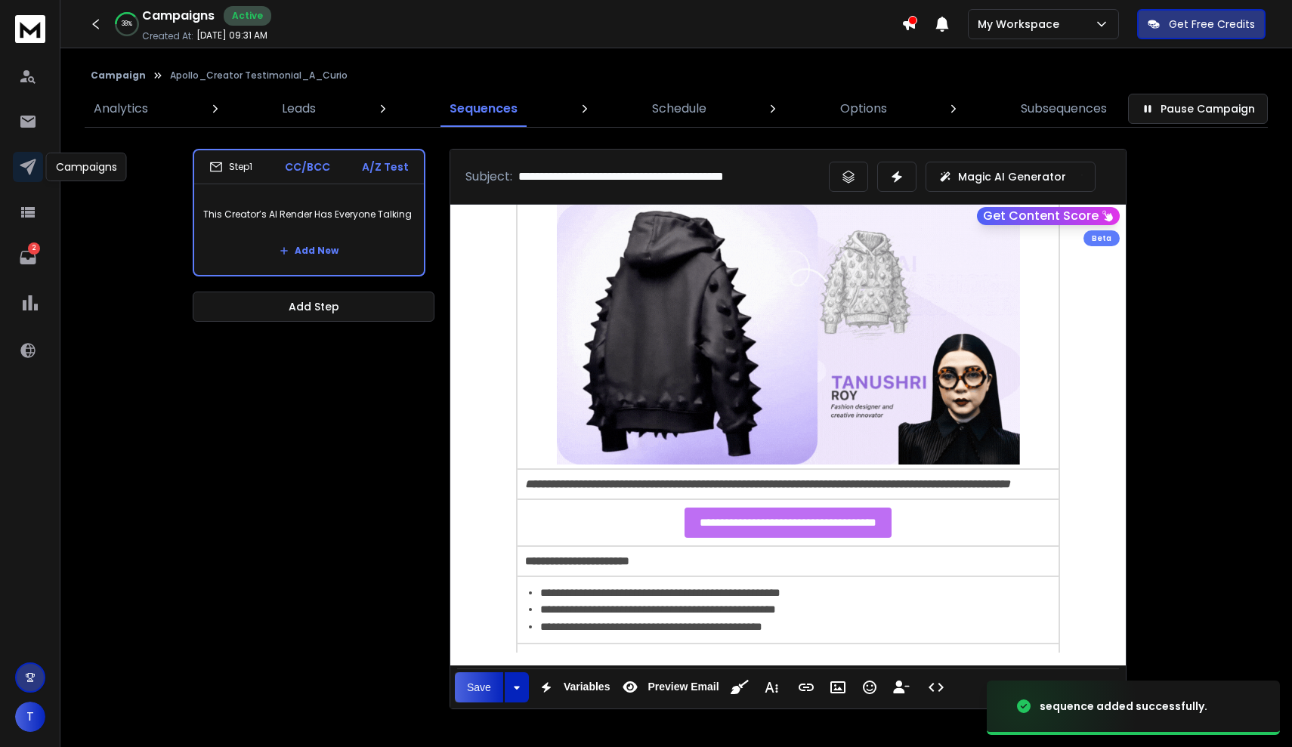
click at [31, 170] on icon at bounding box center [28, 167] width 16 height 16
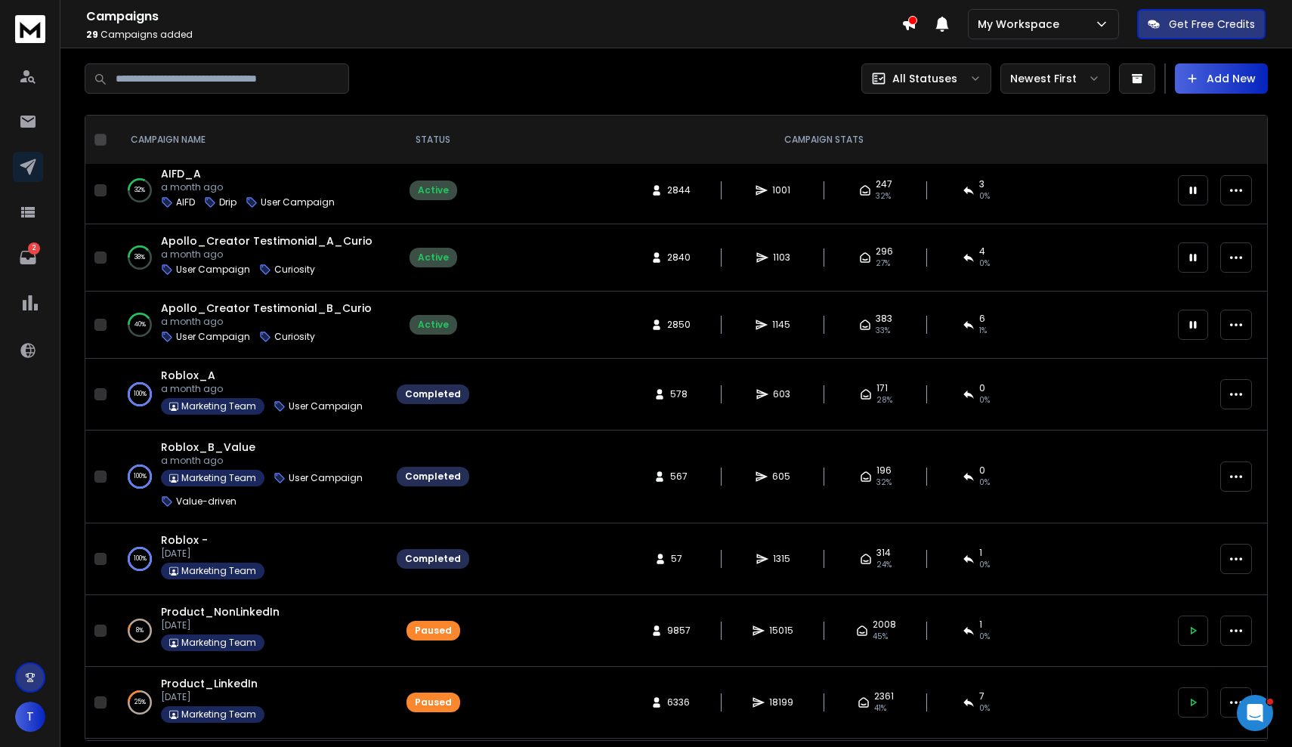
scroll to position [498, 0]
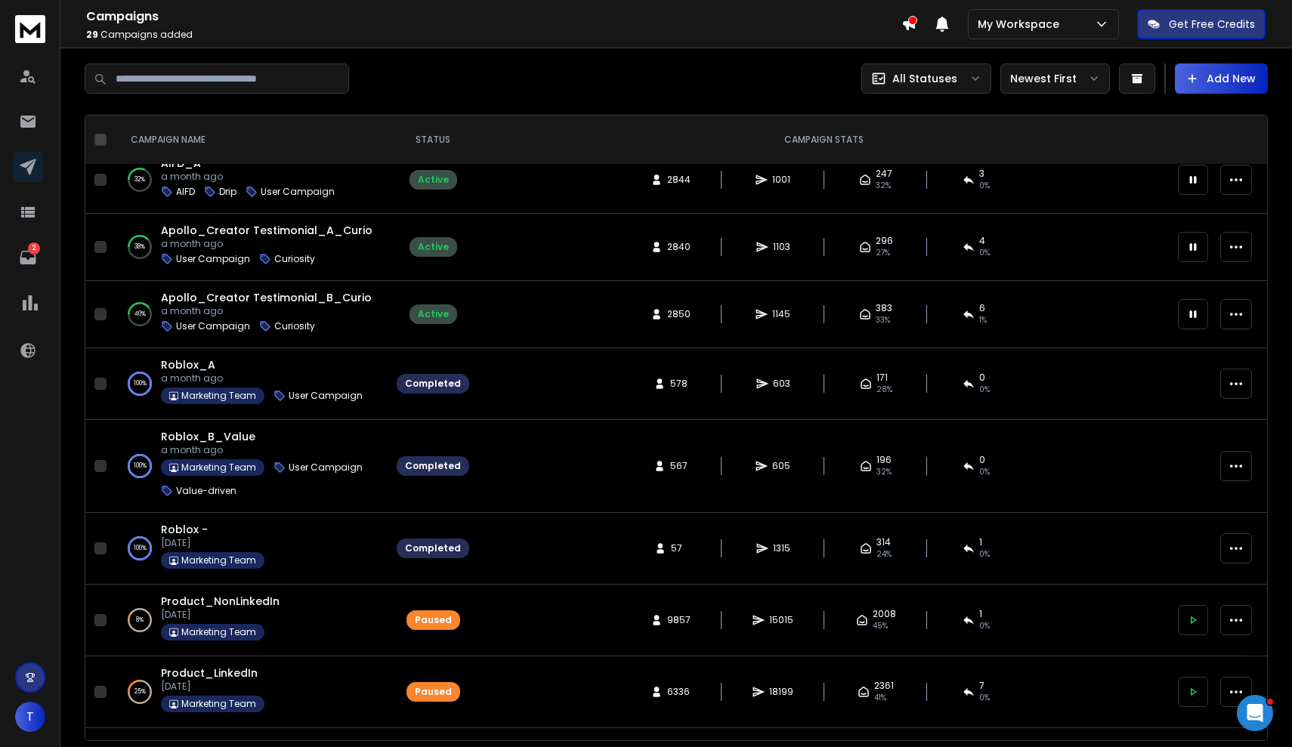
click at [228, 438] on span "Roblox_B_Value" at bounding box center [208, 436] width 94 height 15
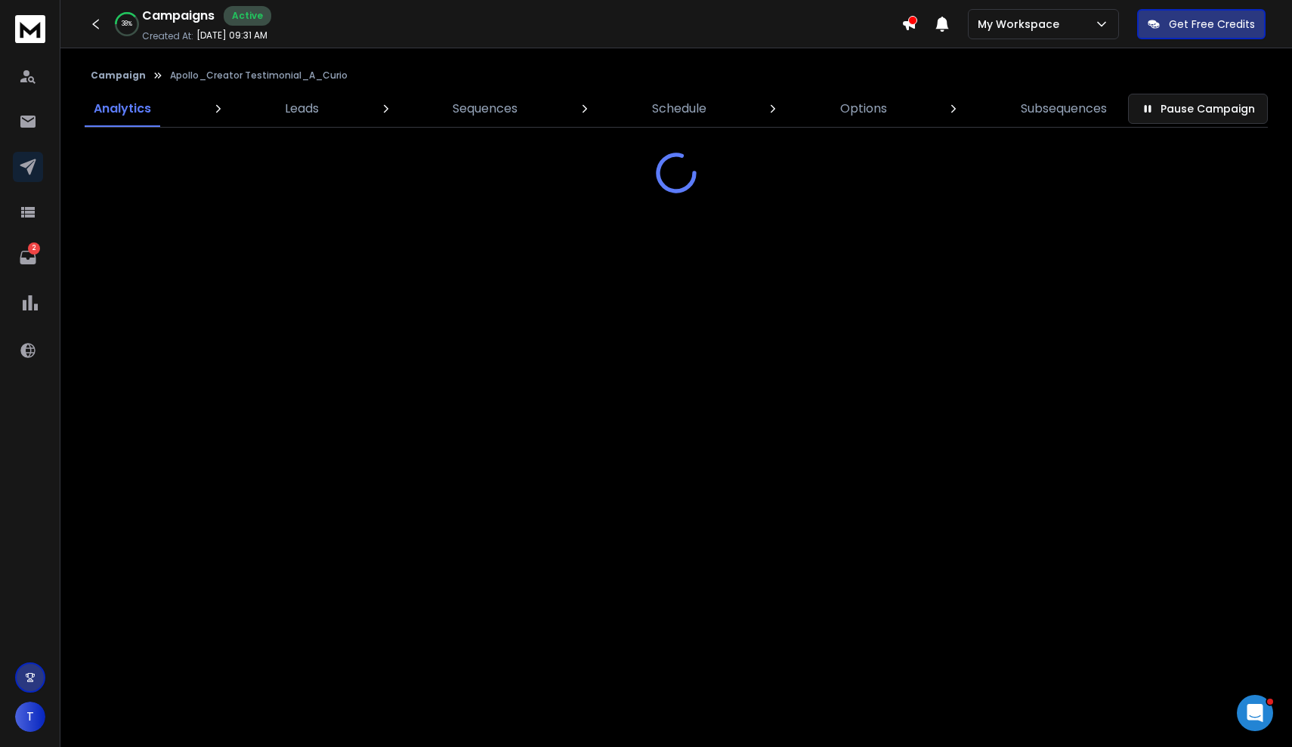
click at [1008, 117] on div "Analytics Leads Sequences Schedule Options Subsequences" at bounding box center [600, 109] width 1031 height 36
click at [1031, 115] on p "Subsequences" at bounding box center [1063, 109] width 86 height 18
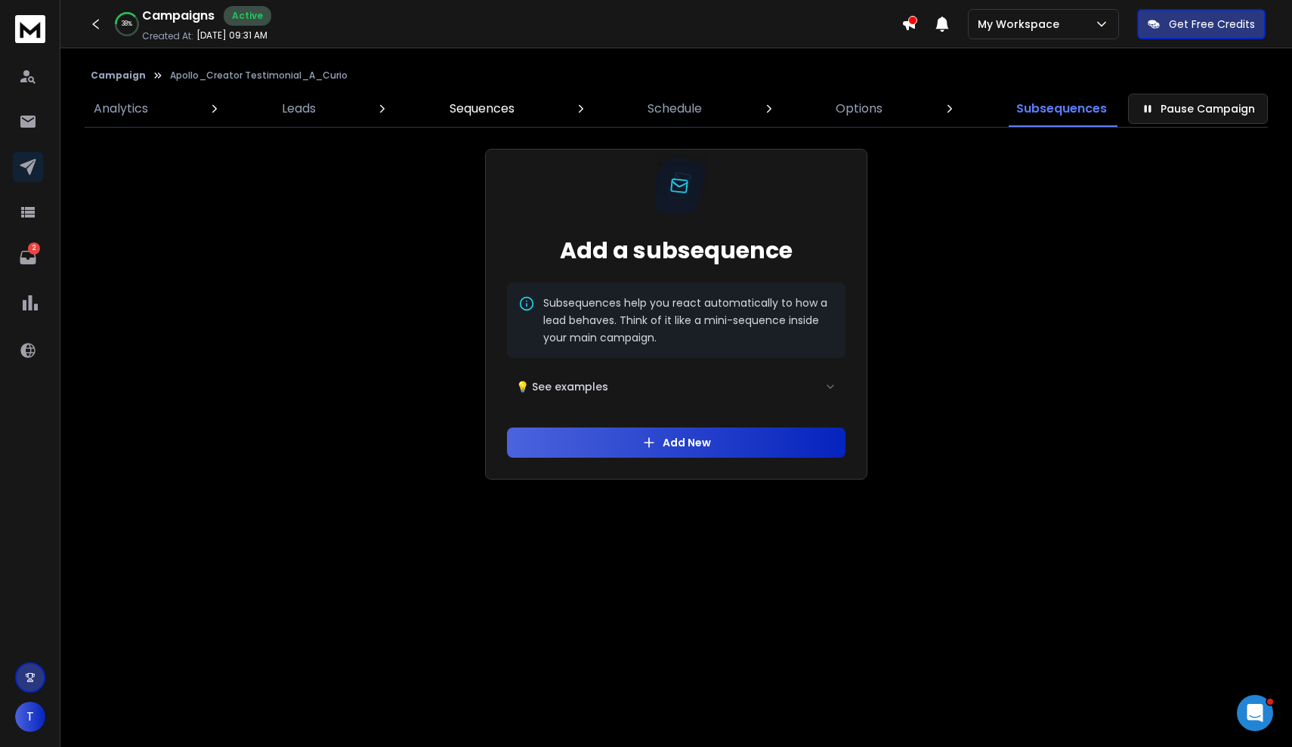
click at [483, 106] on p "Sequences" at bounding box center [481, 109] width 65 height 18
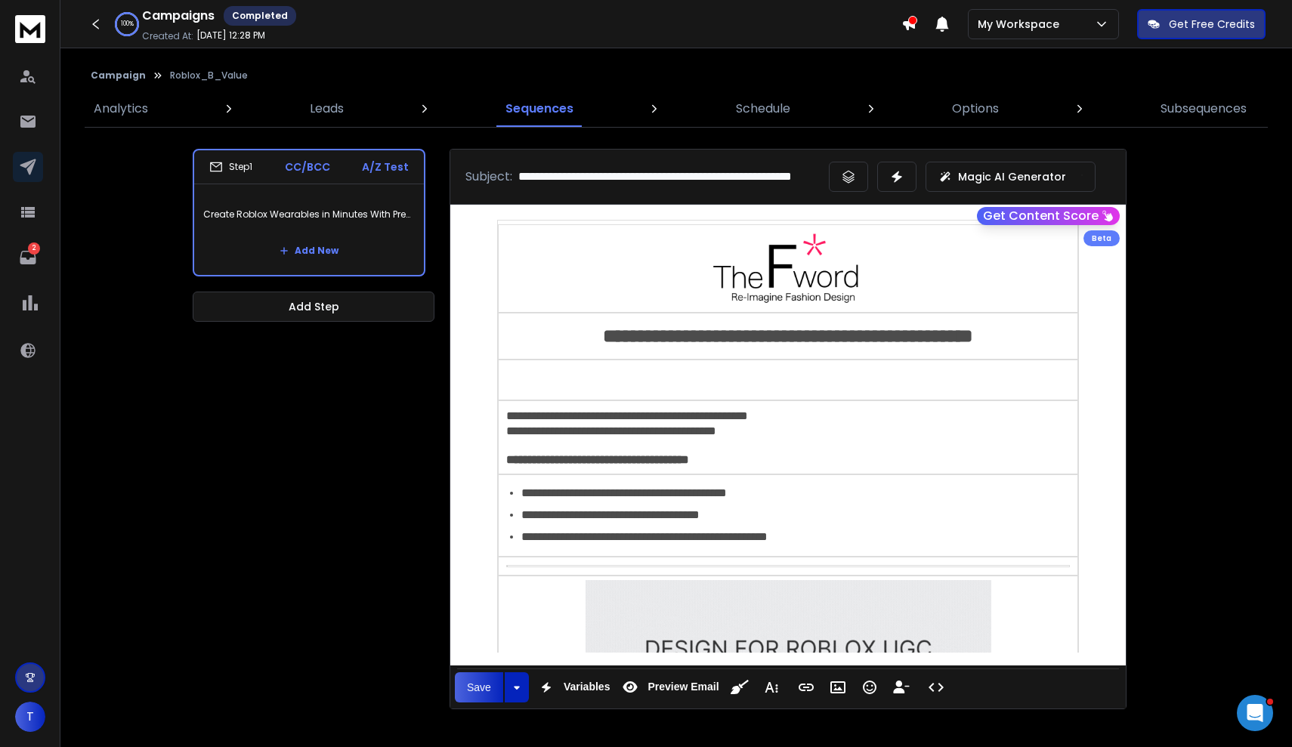
click at [798, 268] on img at bounding box center [788, 268] width 262 height 79
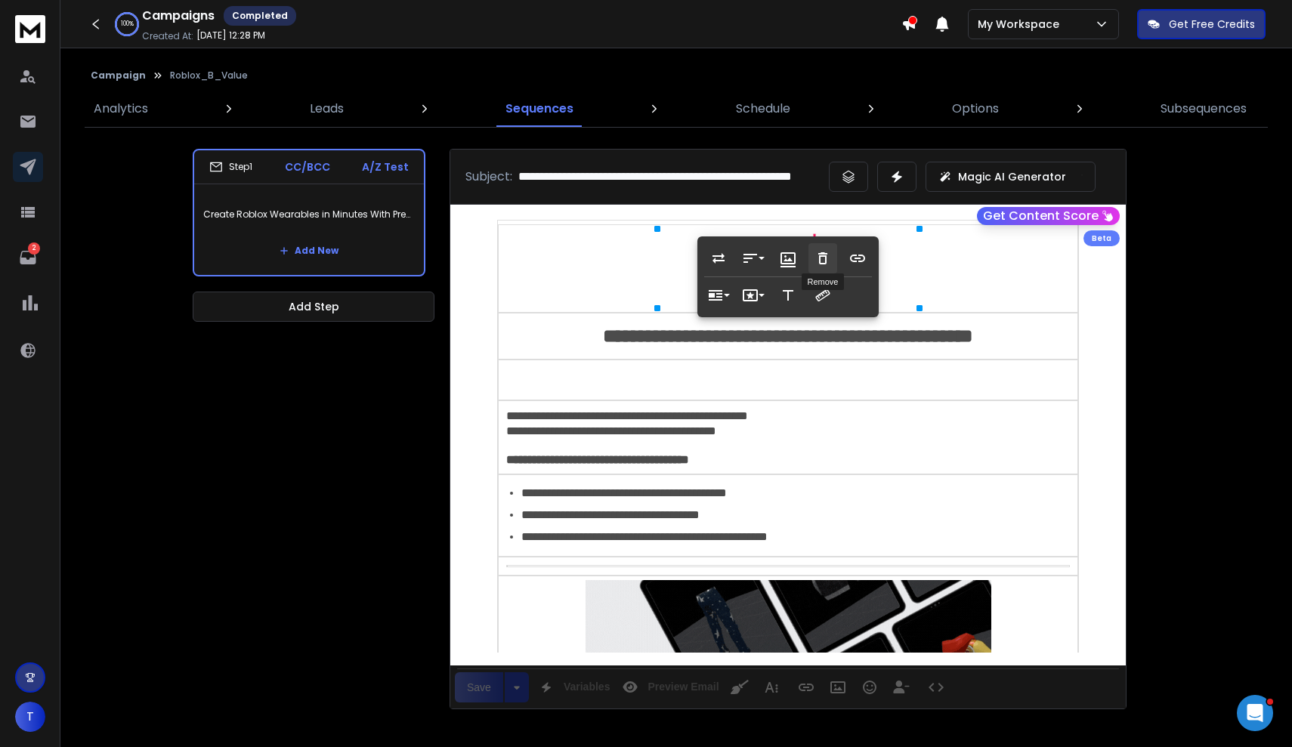
click at [822, 254] on icon "button" at bounding box center [822, 258] width 9 height 12
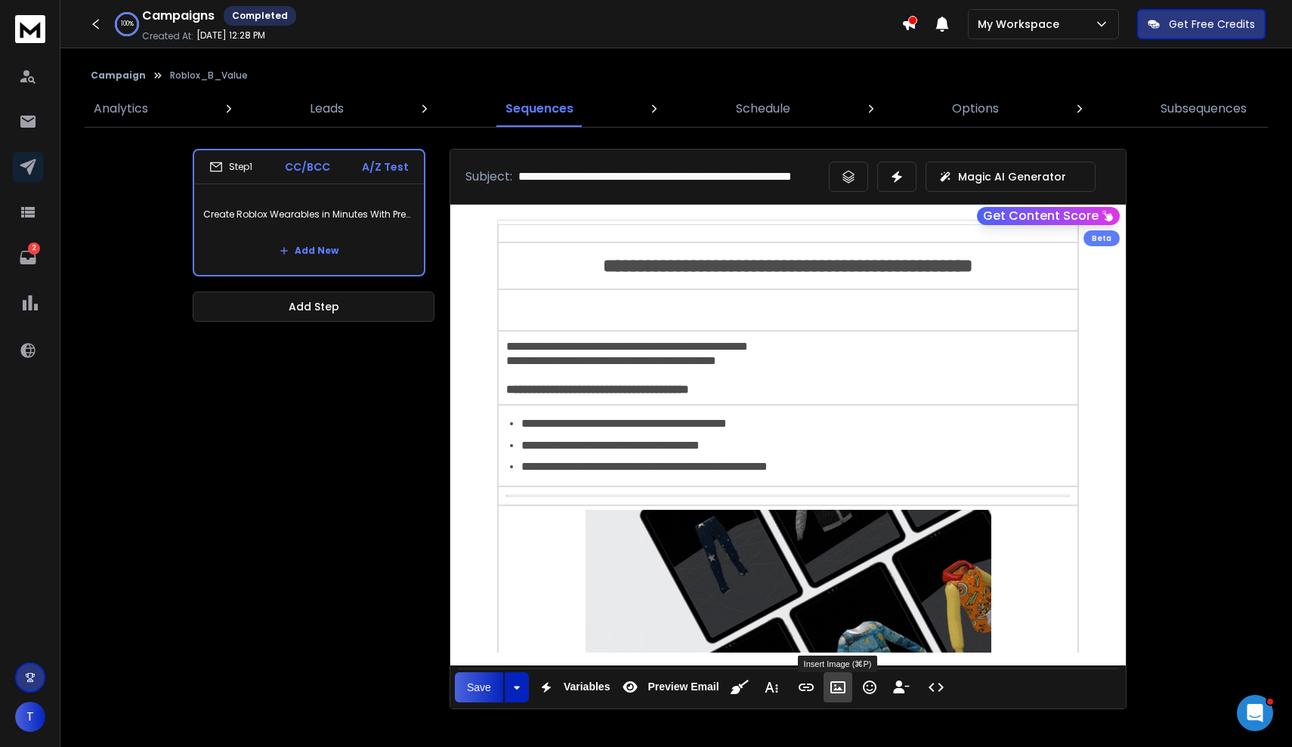
click at [848, 698] on button "Insert Image" at bounding box center [837, 687] width 29 height 30
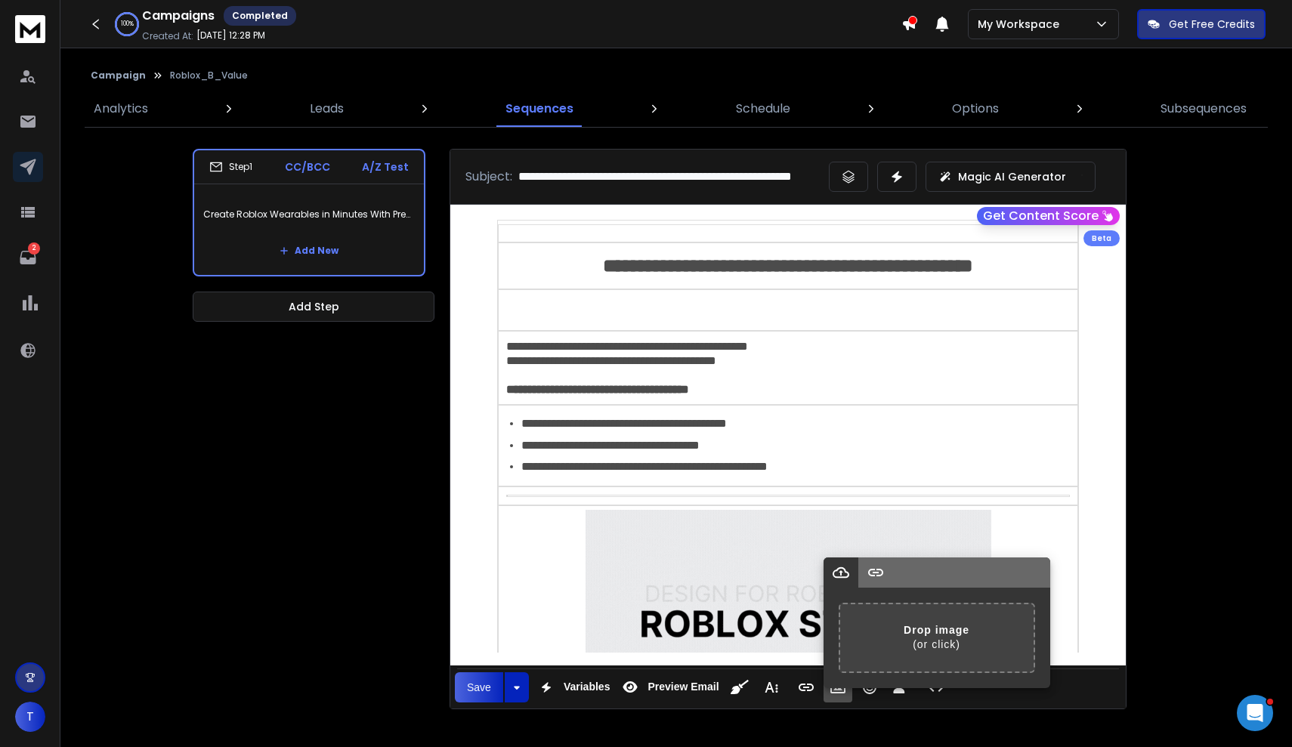
click at [894, 661] on input "file" at bounding box center [549, 637] width 967 height 67
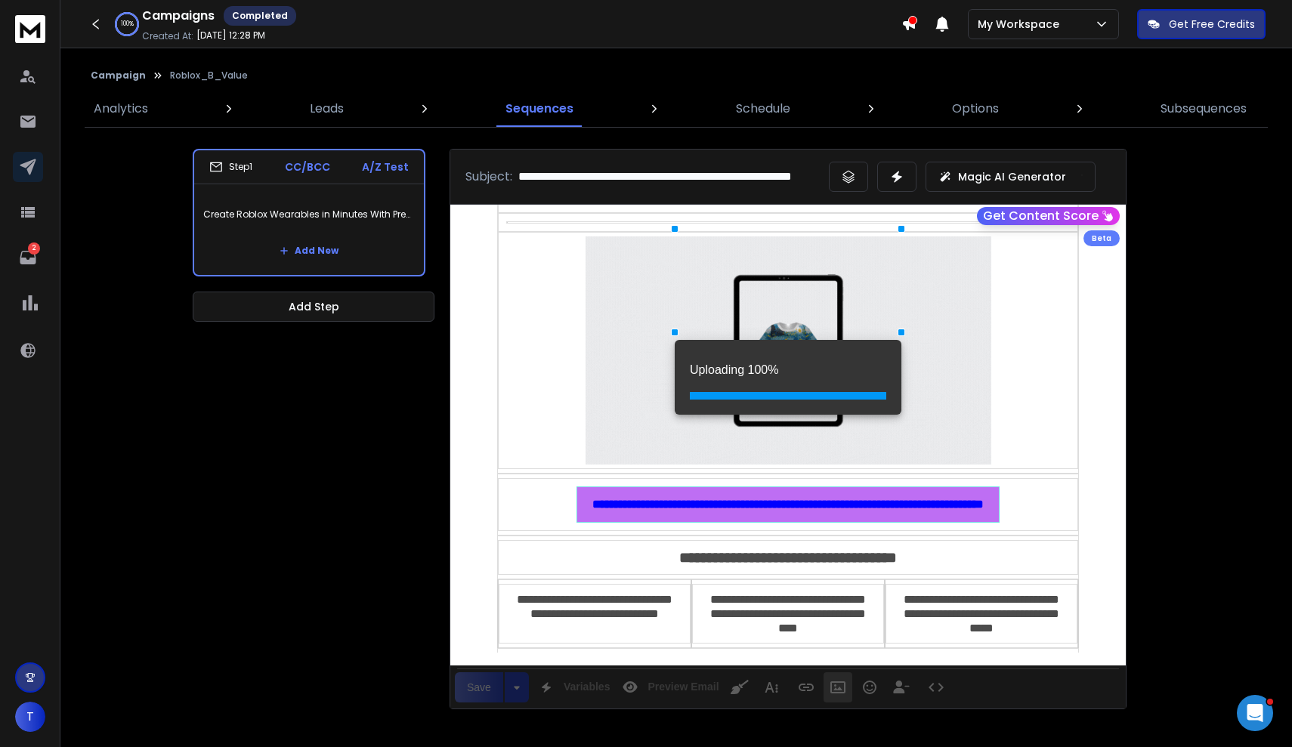
scroll to position [322, 0]
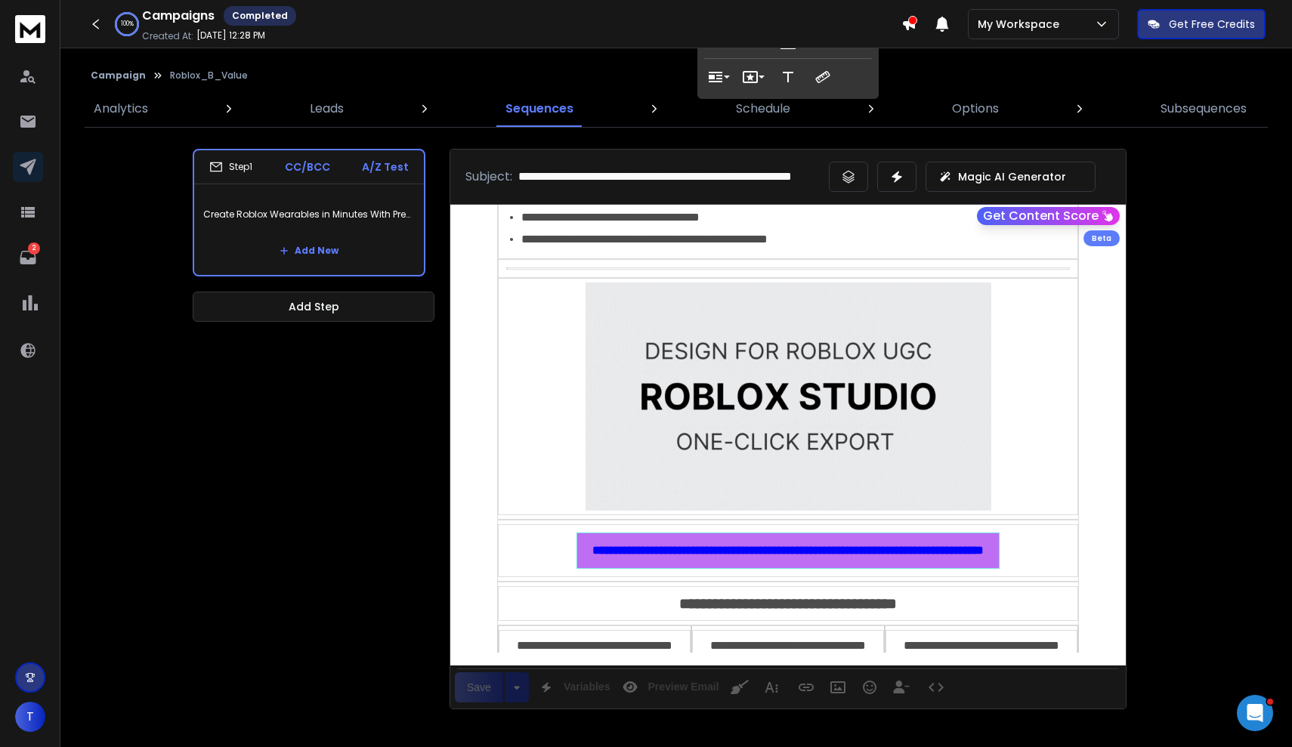
click at [858, 546] on link "**********" at bounding box center [787, 550] width 391 height 11
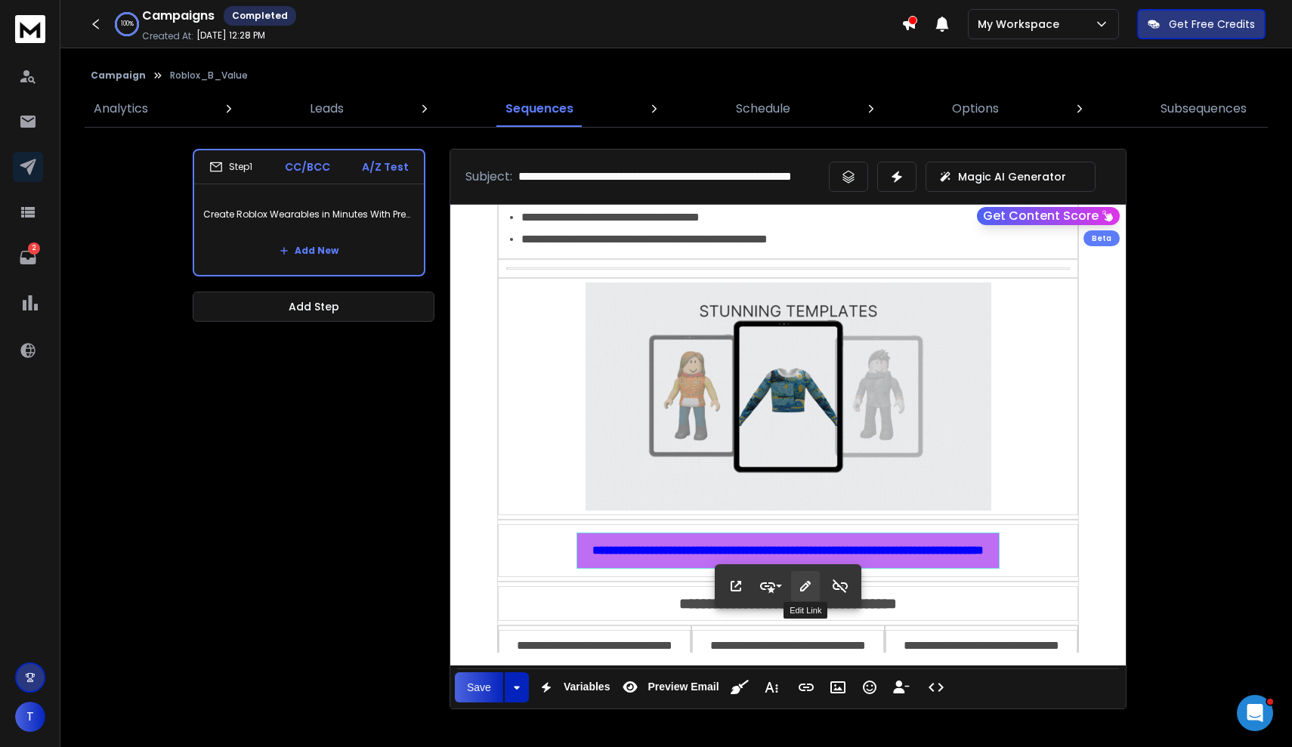
click at [810, 584] on icon "button" at bounding box center [805, 586] width 11 height 11
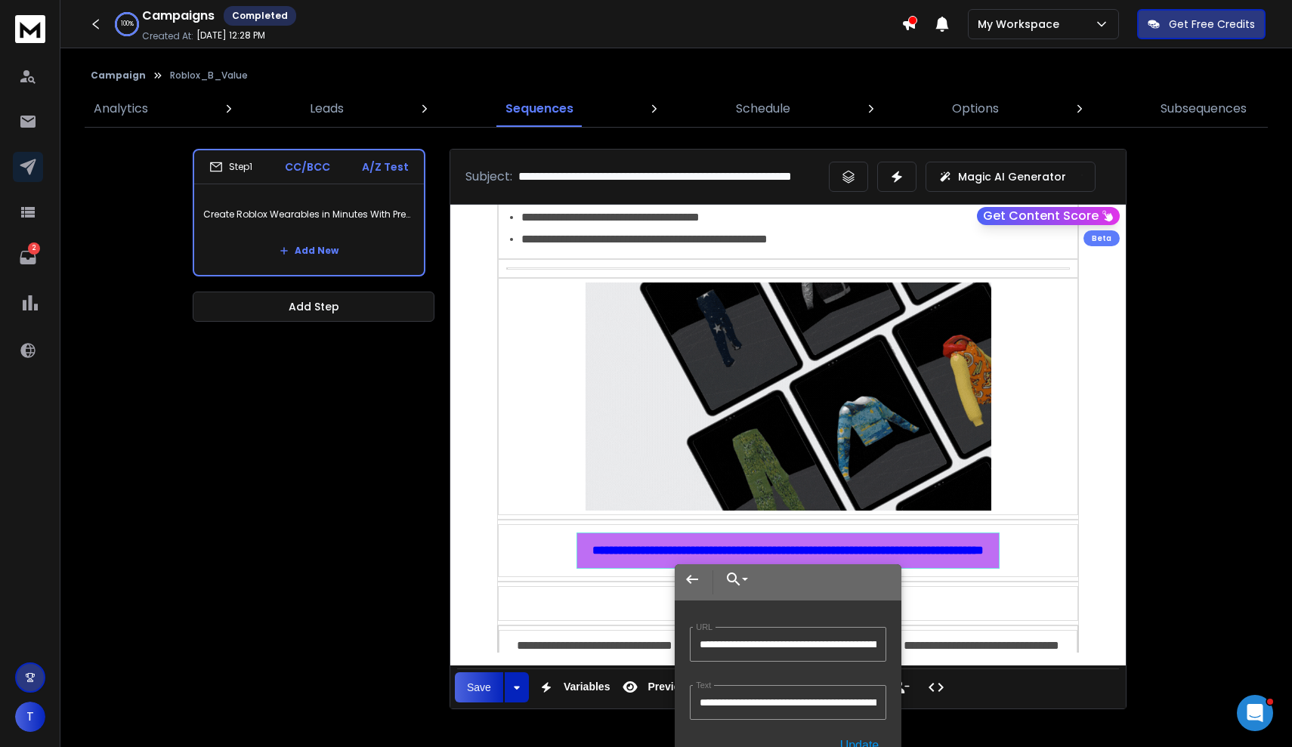
scroll to position [0, 287]
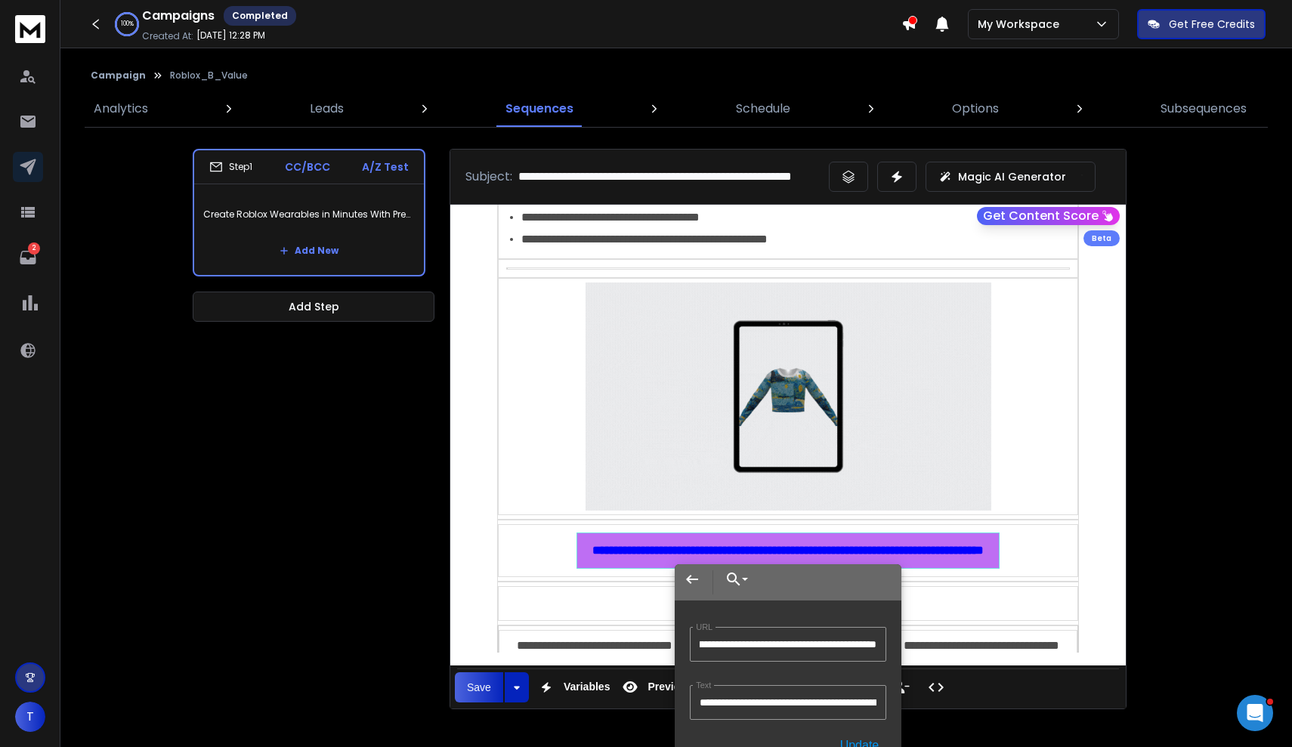
type input "**********"
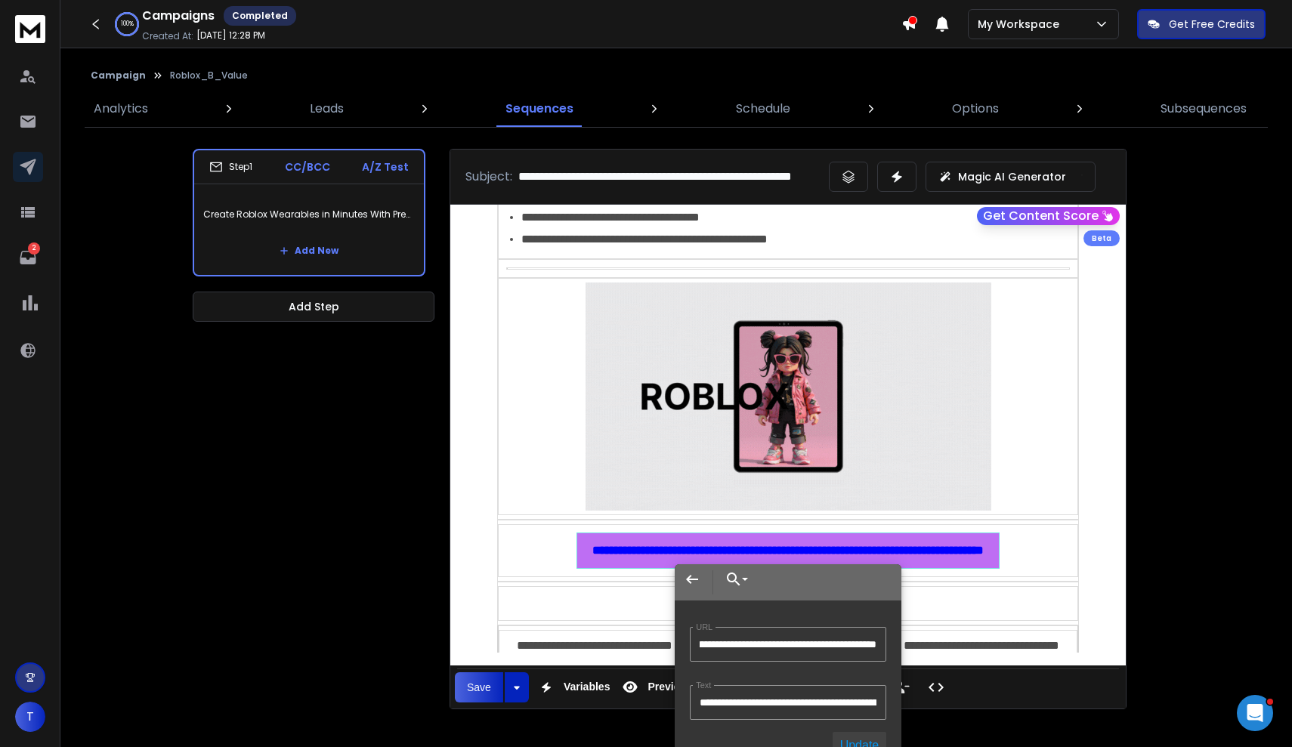
click at [867, 738] on button "Update" at bounding box center [859, 745] width 54 height 27
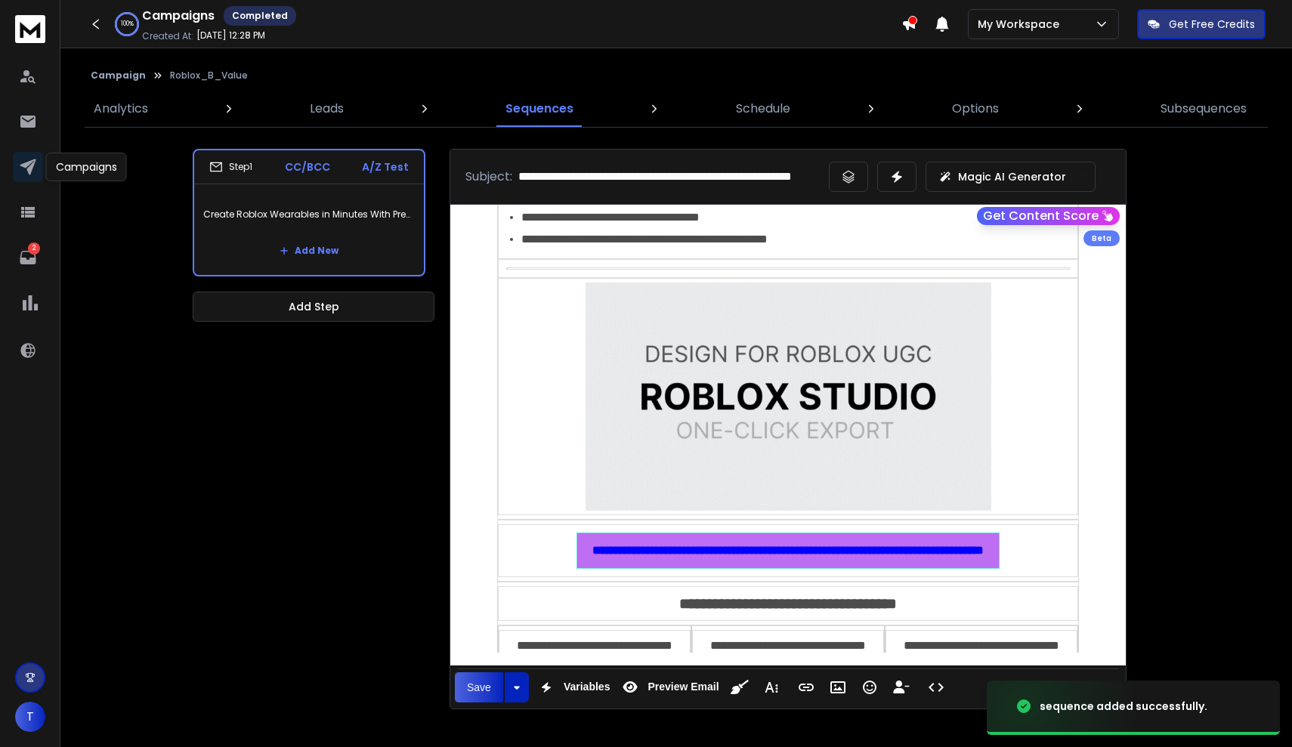
click at [32, 163] on icon at bounding box center [28, 167] width 16 height 16
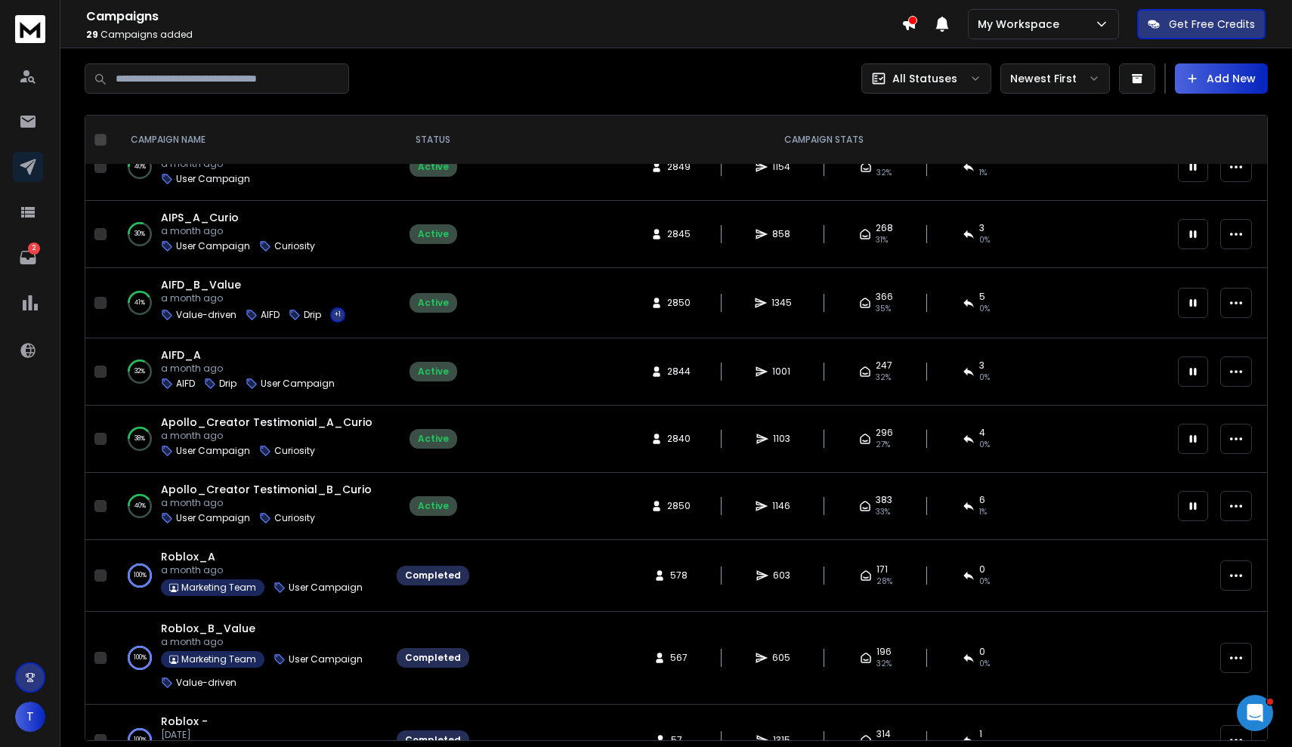
scroll to position [329, 0]
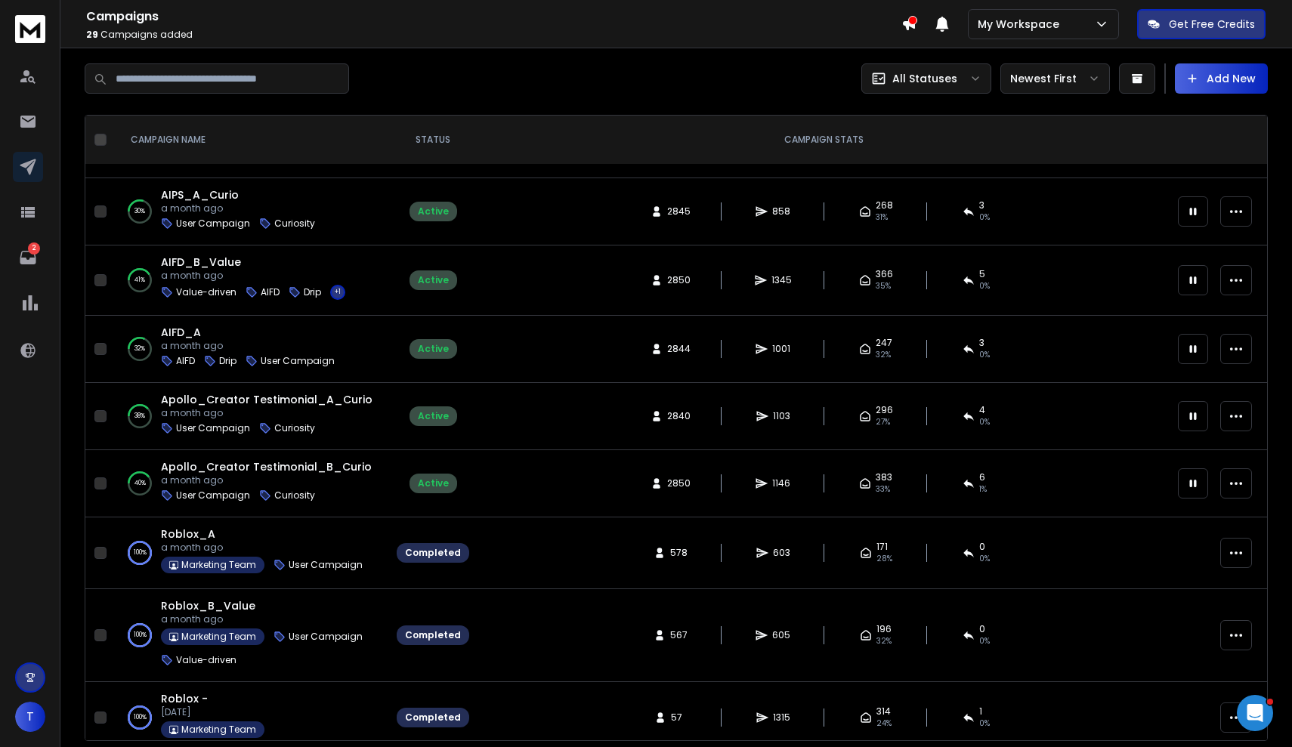
click at [178, 523] on td "100 % Roblox_A a month ago Marketing Team User Campaign" at bounding box center [250, 553] width 275 height 72
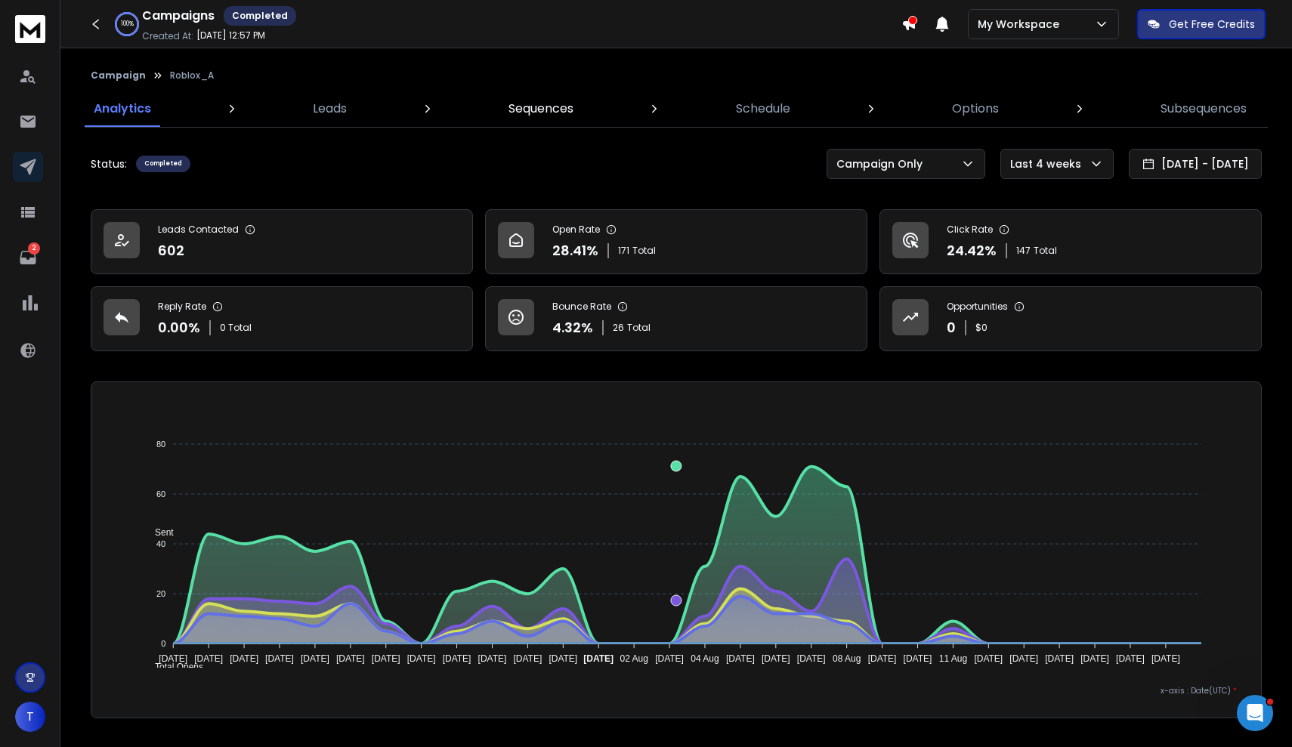
click at [520, 119] on link "Sequences" at bounding box center [540, 109] width 83 height 36
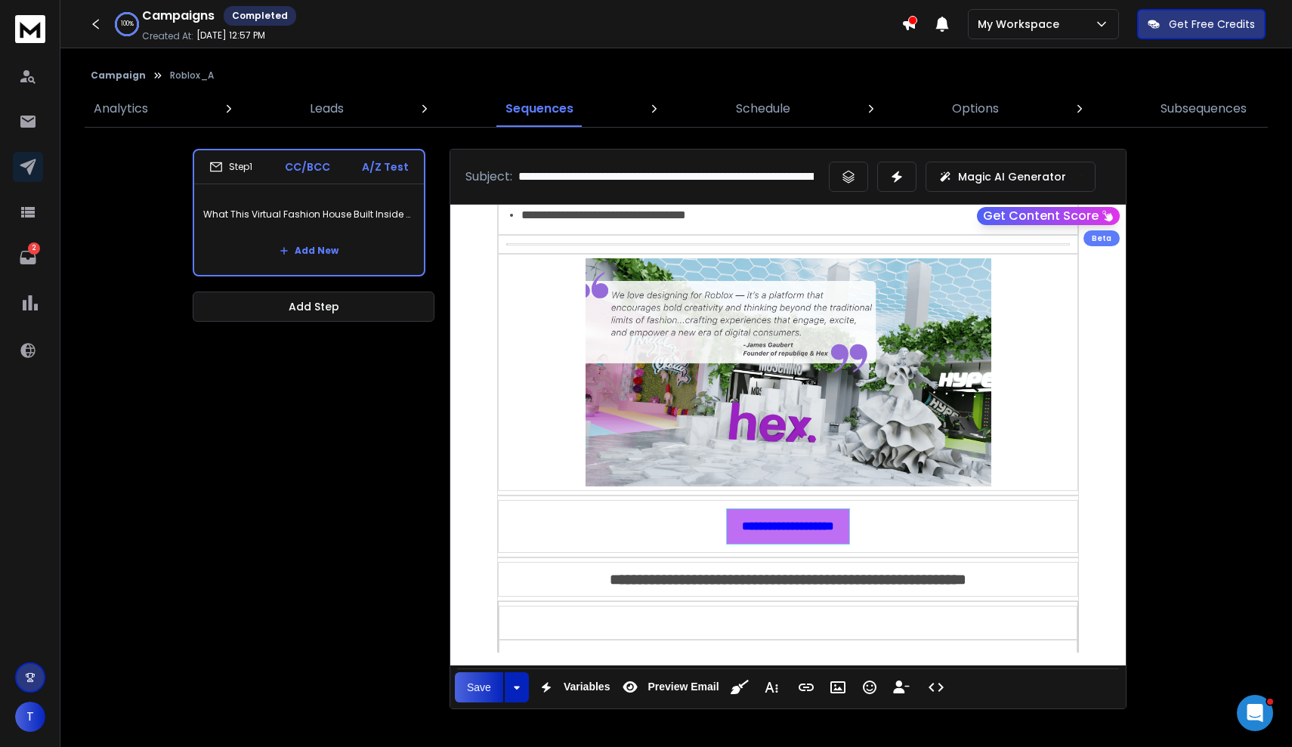
scroll to position [449, 0]
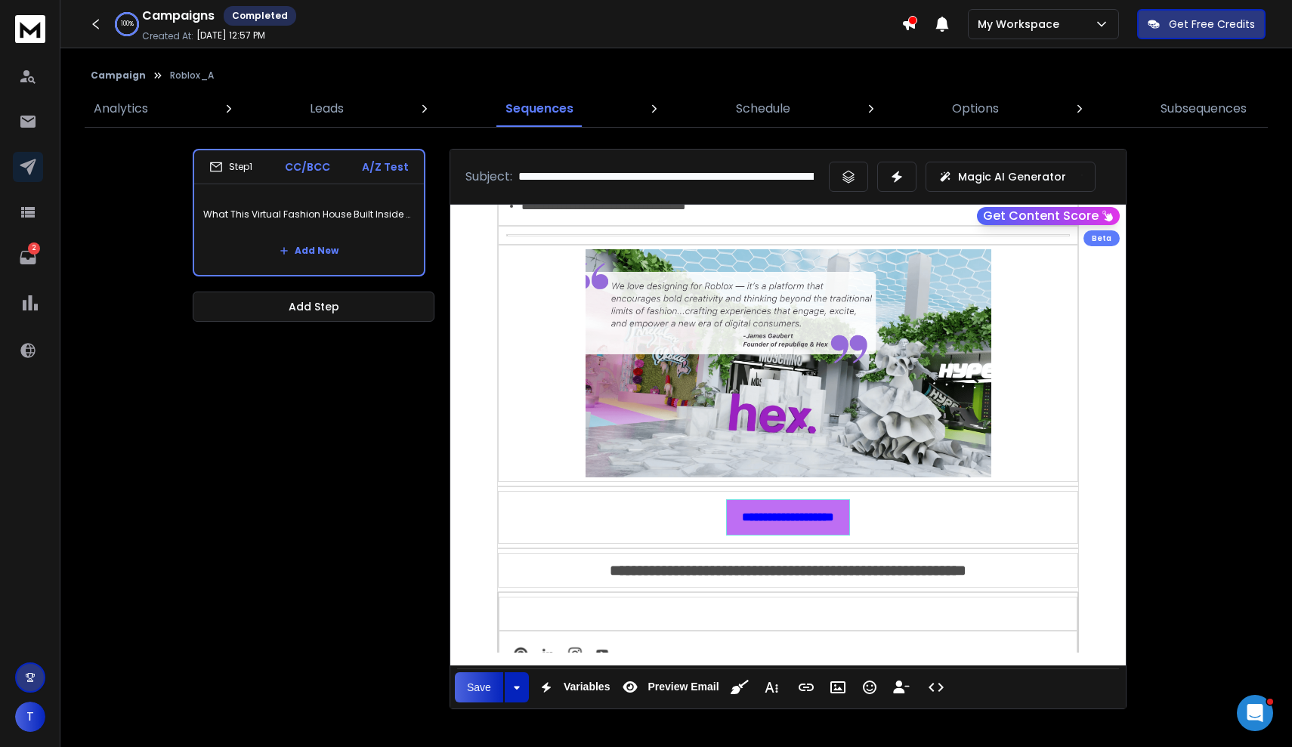
click at [746, 509] on span "**********" at bounding box center [788, 517] width 124 height 36
click at [804, 551] on icon "button" at bounding box center [805, 554] width 18 height 18
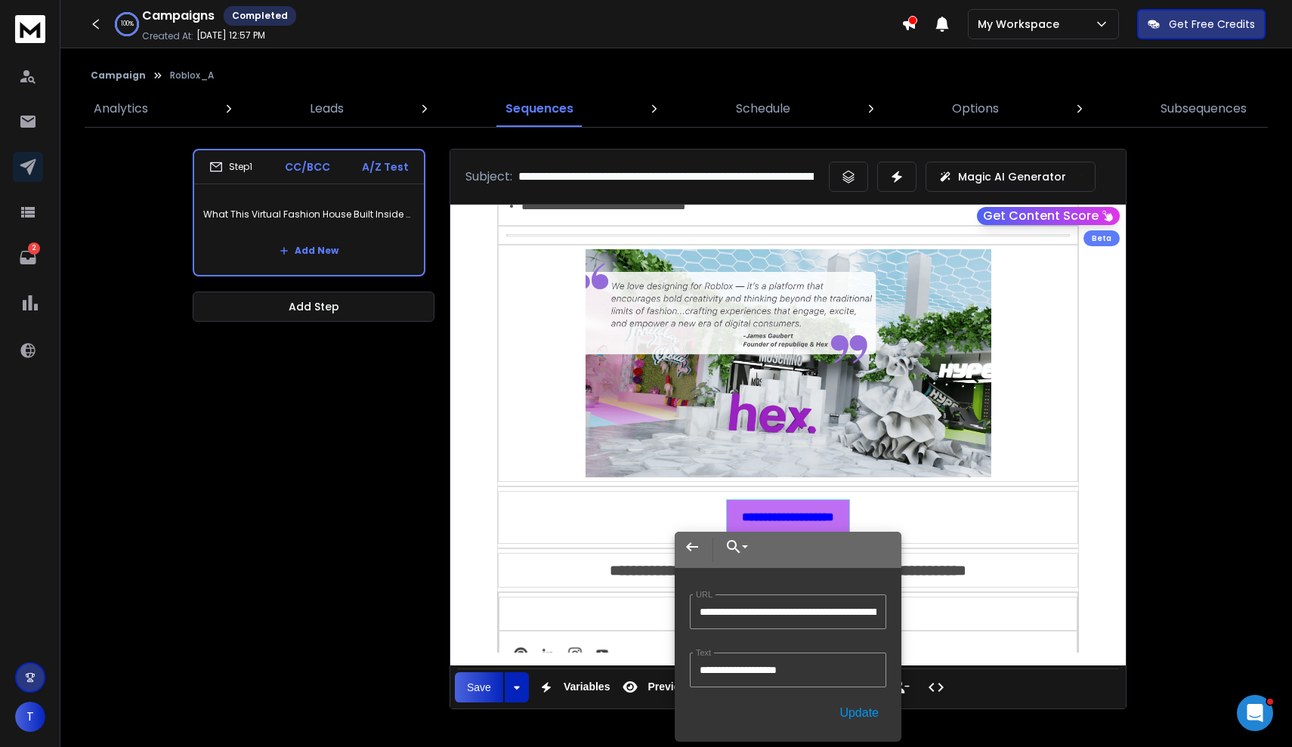
scroll to position [0, 274]
type input "**********"
click at [860, 719] on button "Update" at bounding box center [859, 712] width 54 height 27
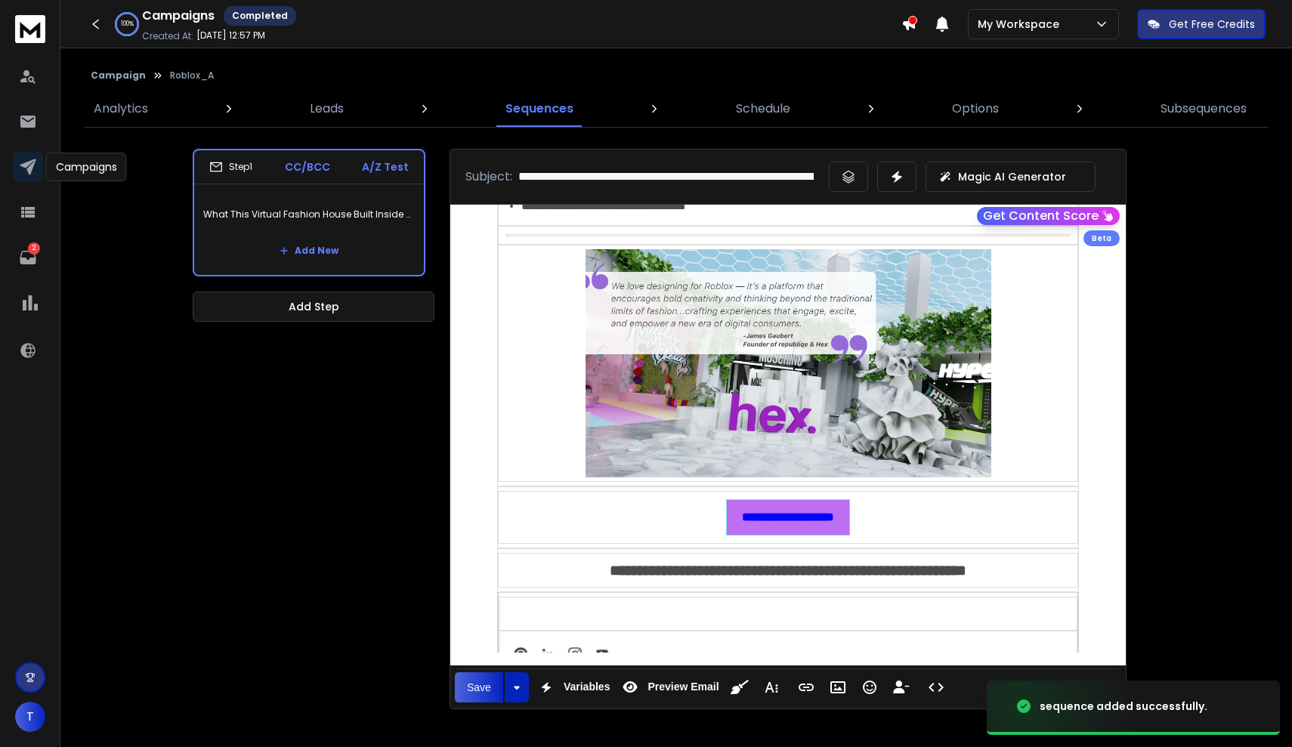
click at [38, 158] on link at bounding box center [28, 167] width 30 height 30
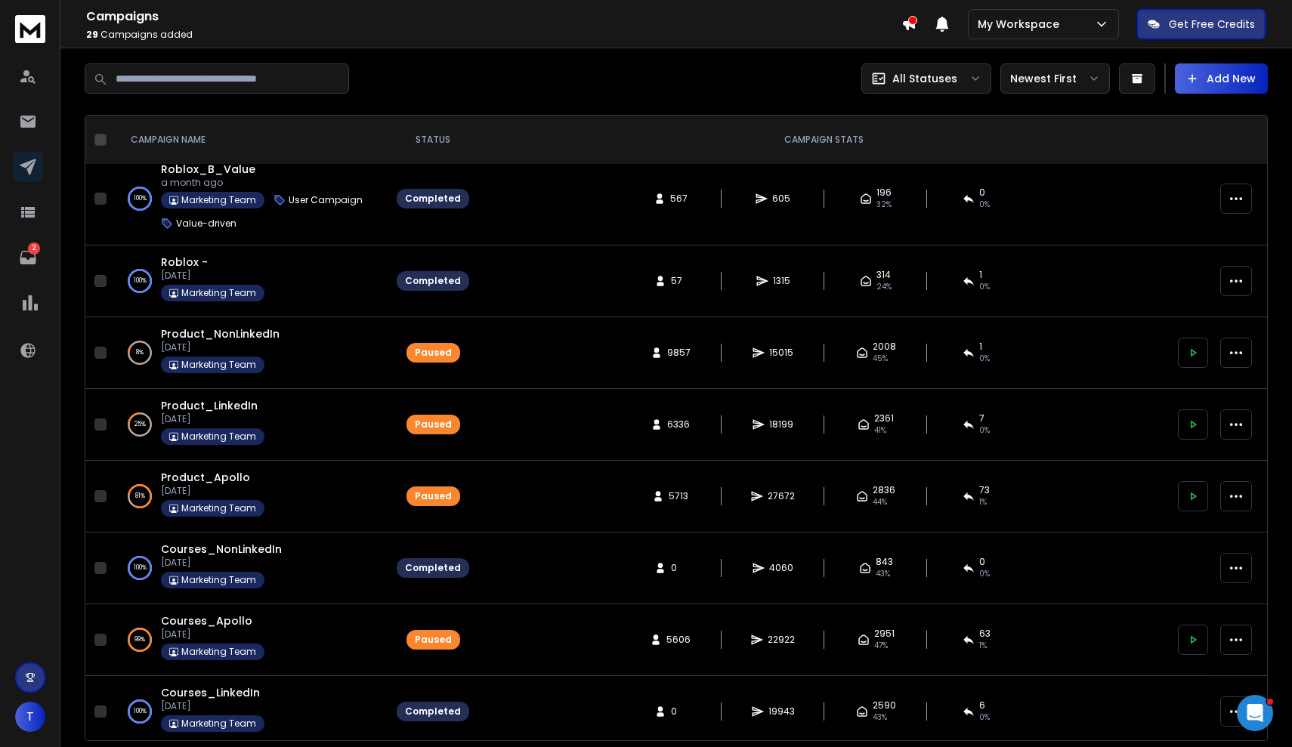
scroll to position [798, 0]
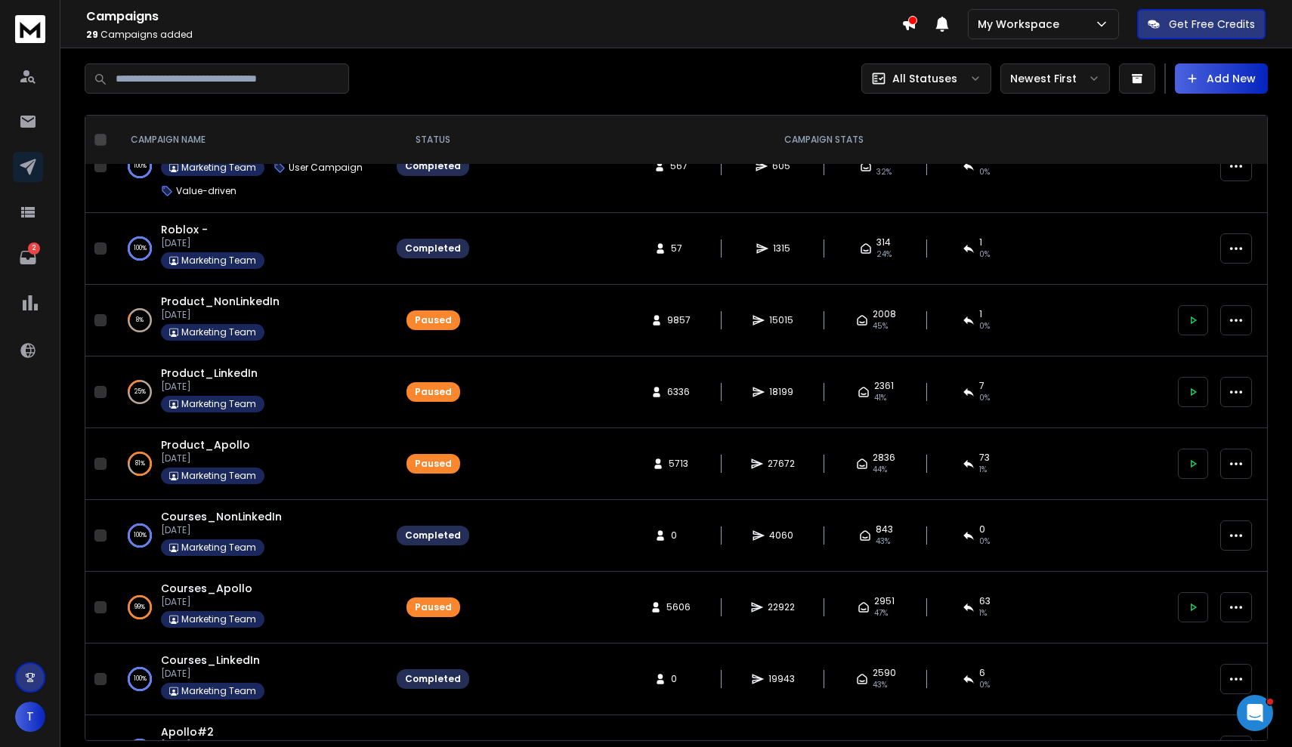
click at [95, 321] on button "button" at bounding box center [100, 320] width 12 height 12
click at [98, 391] on button "button" at bounding box center [100, 392] width 12 height 12
click at [106, 468] on div at bounding box center [103, 464] width 18 height 12
click at [103, 464] on button "button" at bounding box center [100, 464] width 12 height 12
click at [99, 546] on td at bounding box center [98, 536] width 27 height 72
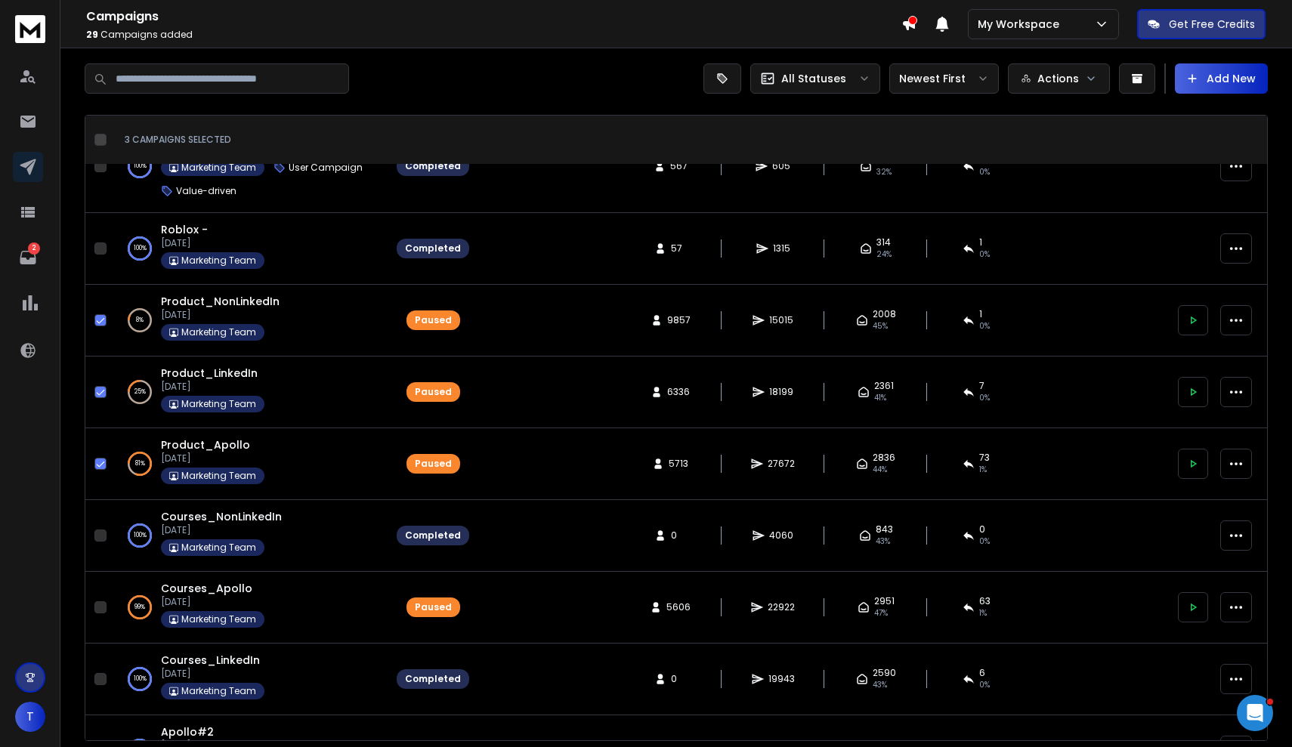
click at [99, 540] on button "button" at bounding box center [100, 535] width 12 height 12
click at [101, 616] on td at bounding box center [98, 608] width 27 height 72
click at [101, 682] on button "button" at bounding box center [100, 679] width 12 height 12
click at [103, 607] on button "button" at bounding box center [100, 607] width 12 height 12
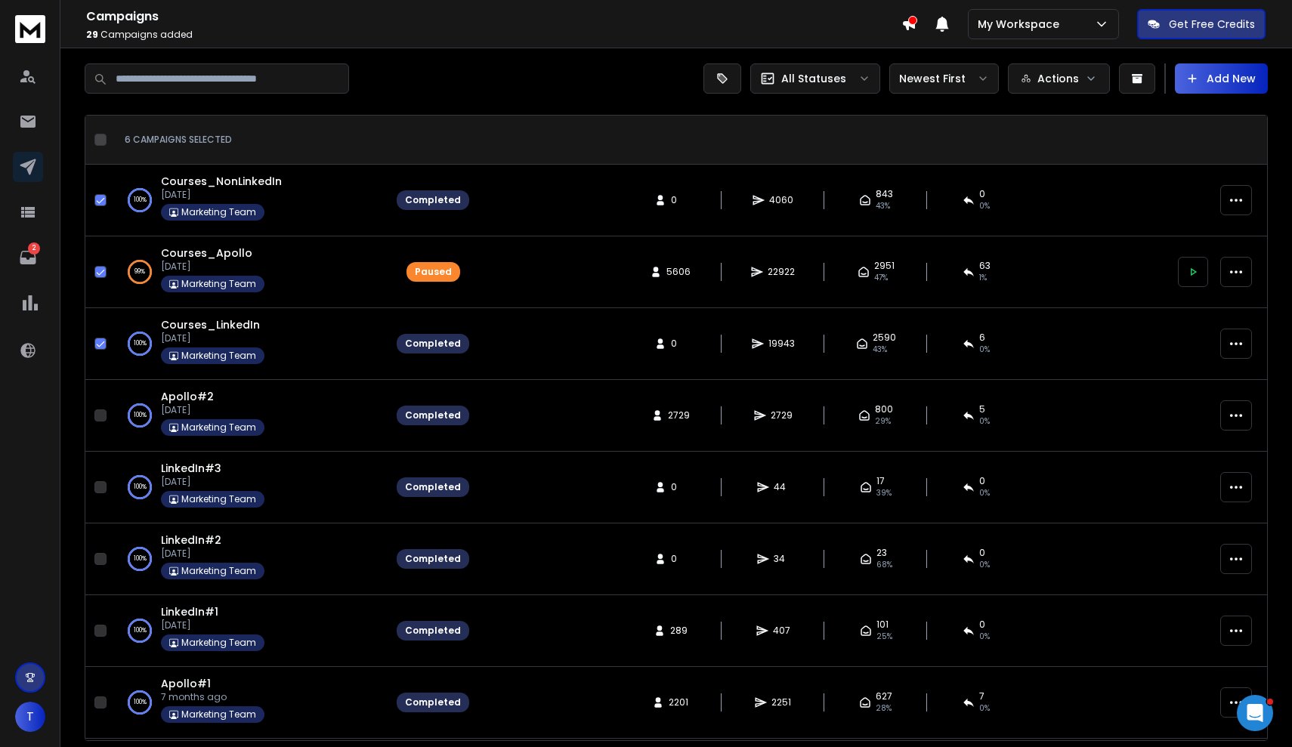
scroll to position [1153, 0]
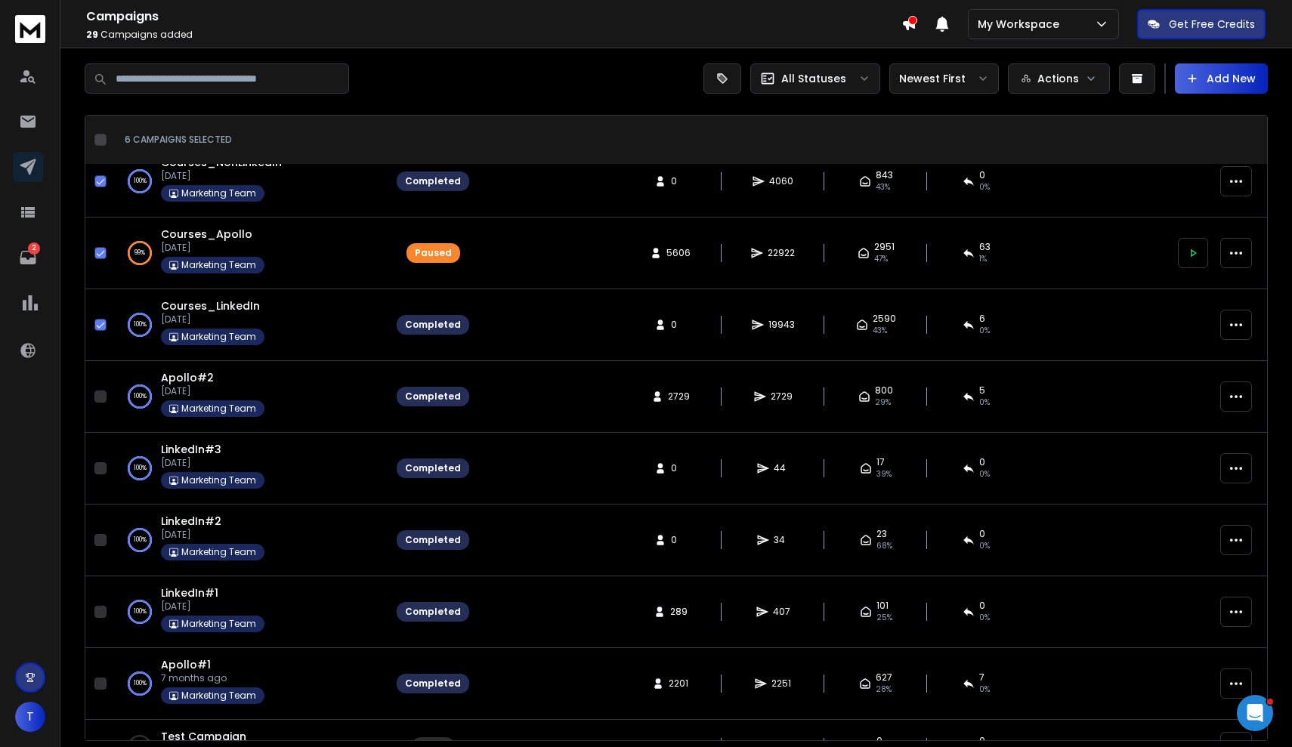
click at [101, 397] on button "button" at bounding box center [100, 396] width 12 height 12
click at [100, 469] on button "button" at bounding box center [100, 468] width 12 height 12
click at [105, 540] on button "button" at bounding box center [100, 540] width 12 height 12
click at [99, 611] on button "button" at bounding box center [100, 612] width 12 height 12
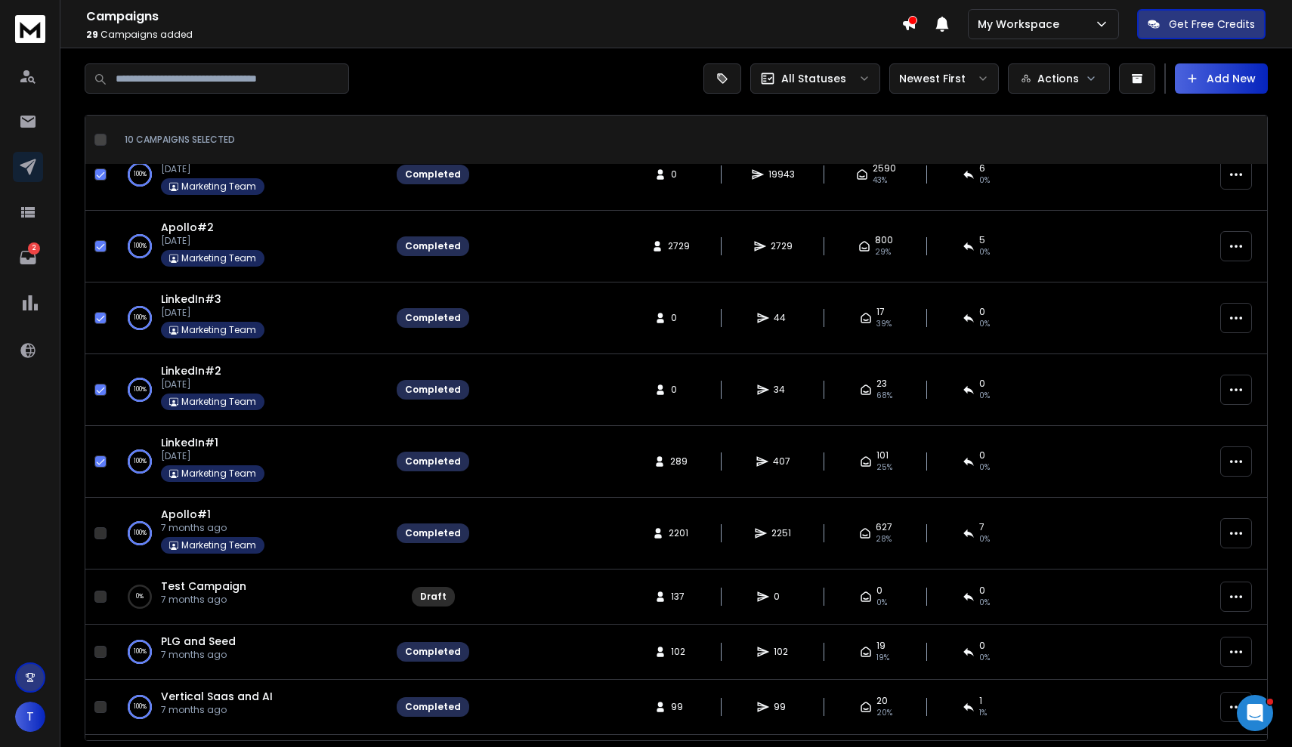
scroll to position [1364, 0]
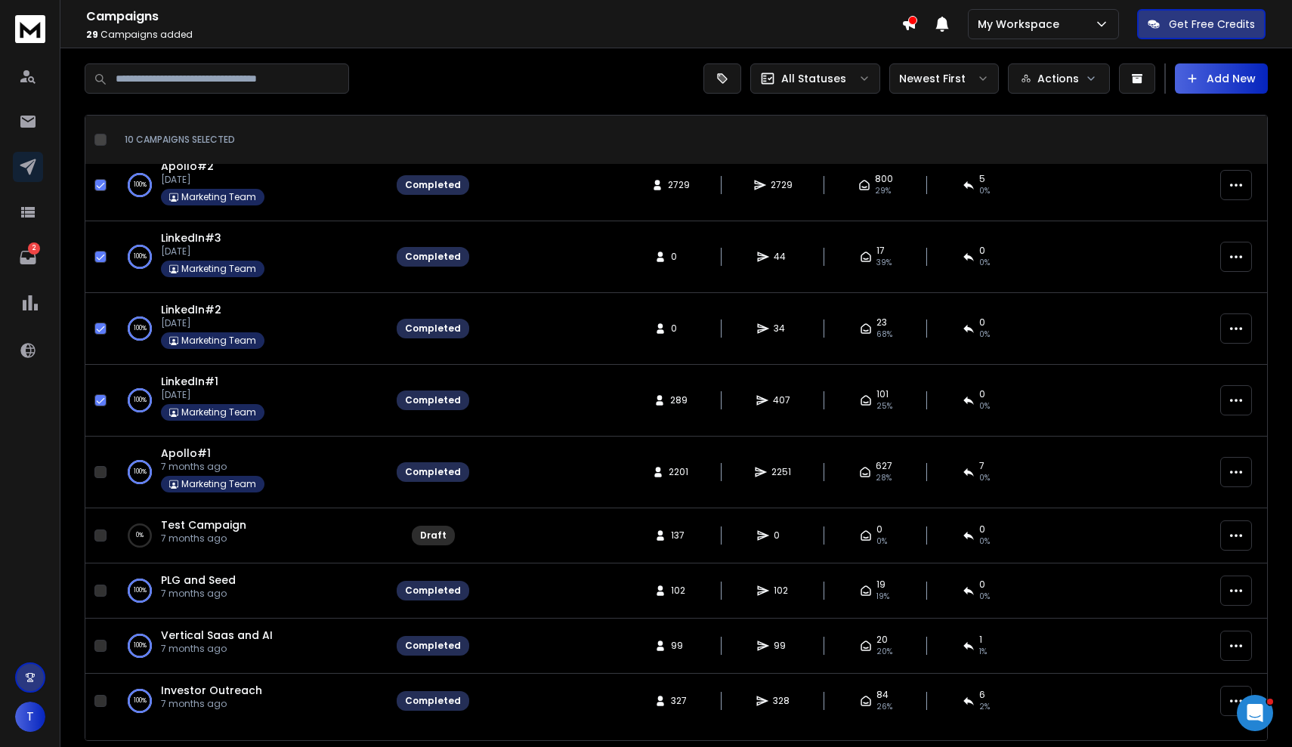
click at [100, 473] on button "button" at bounding box center [100, 472] width 12 height 12
click at [103, 539] on button "button" at bounding box center [100, 535] width 12 height 12
click at [1093, 82] on icon "button" at bounding box center [1091, 79] width 12 height 12
click at [1063, 162] on p "Archive" at bounding box center [1061, 160] width 39 height 15
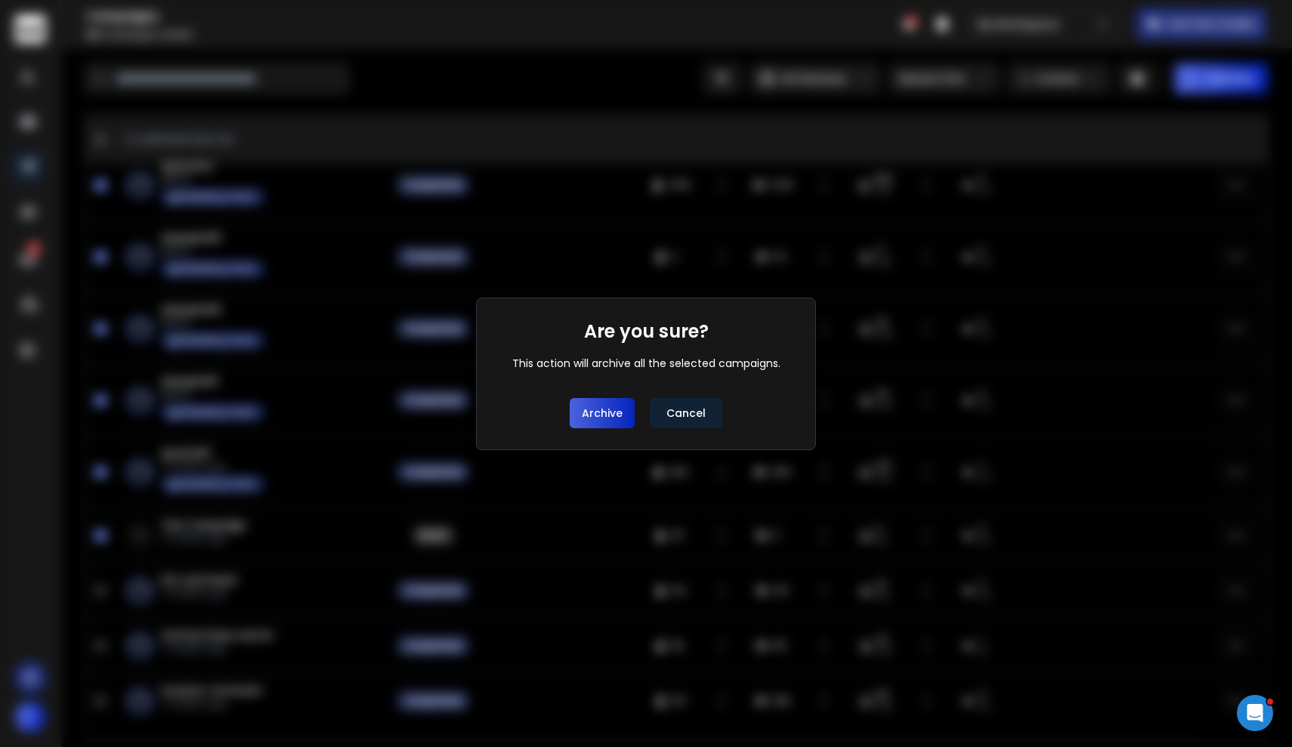
click at [586, 420] on p "archive" at bounding box center [602, 413] width 41 height 15
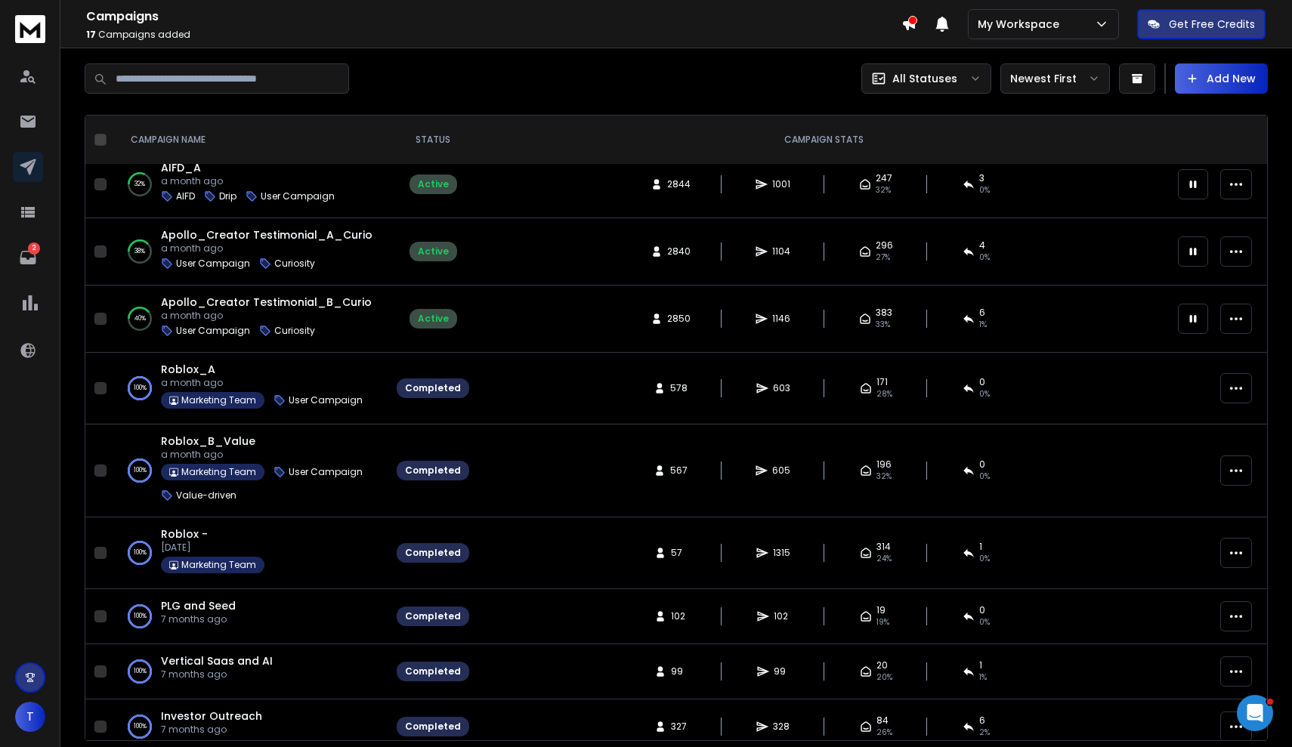
scroll to position [486, 0]
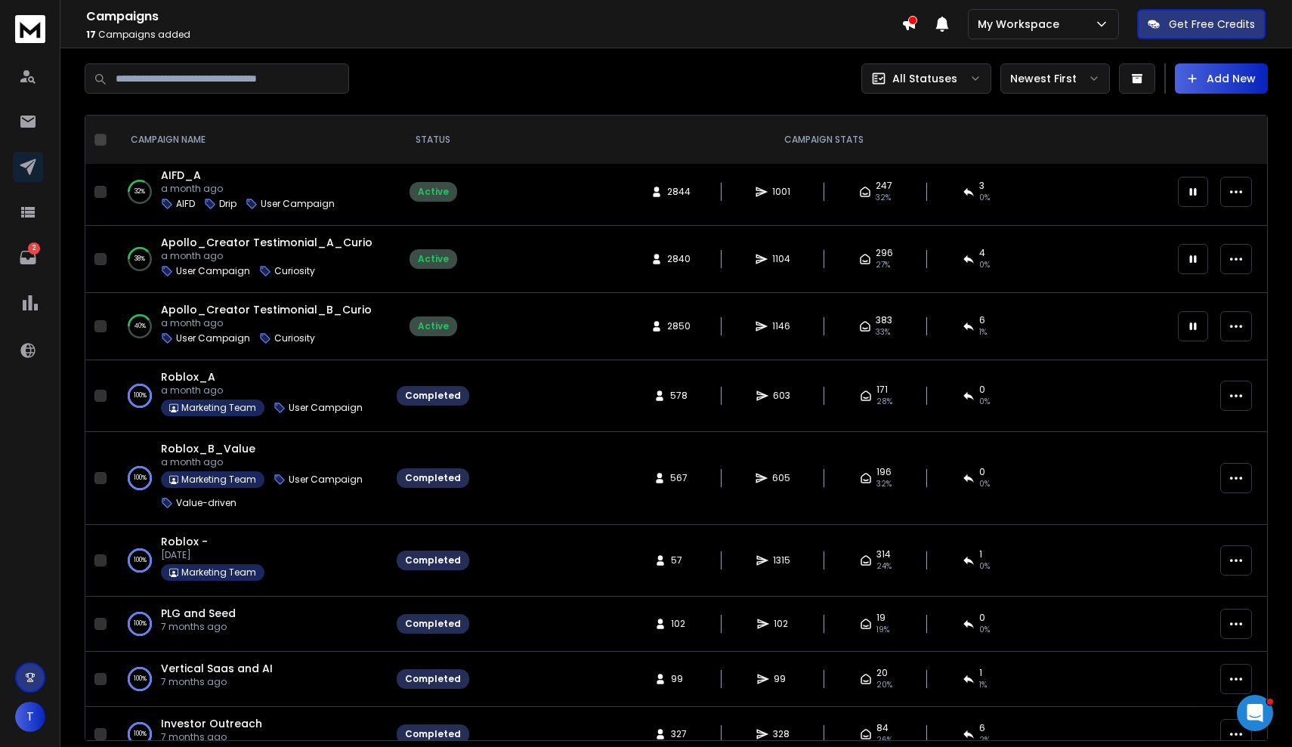
click at [103, 558] on button "button" at bounding box center [100, 560] width 12 height 12
click at [1055, 79] on button "Newest First" at bounding box center [1055, 78] width 110 height 30
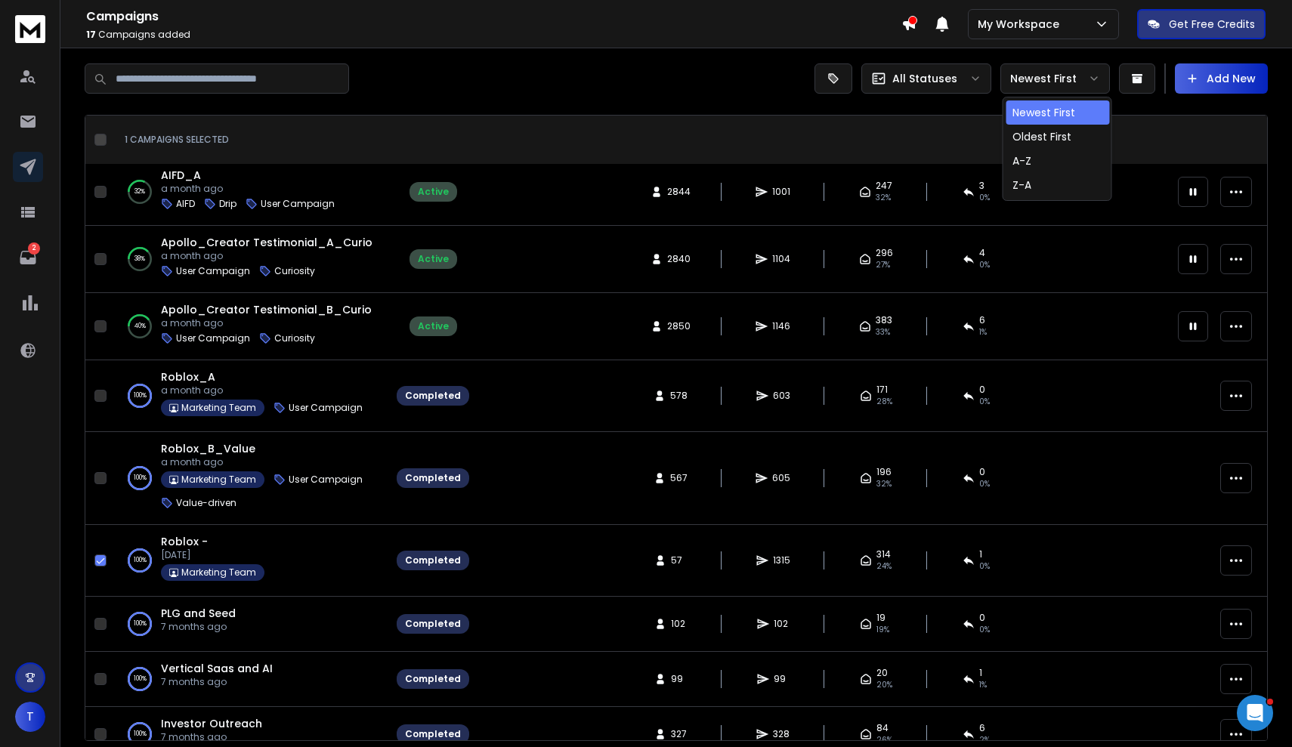
click at [680, 62] on div "Campaigns 17 Campaigns Added All Statuses Newest First Add New 1 campaigns sele…" at bounding box center [675, 402] width 1231 height 708
click at [98, 557] on button "button" at bounding box center [100, 560] width 12 height 12
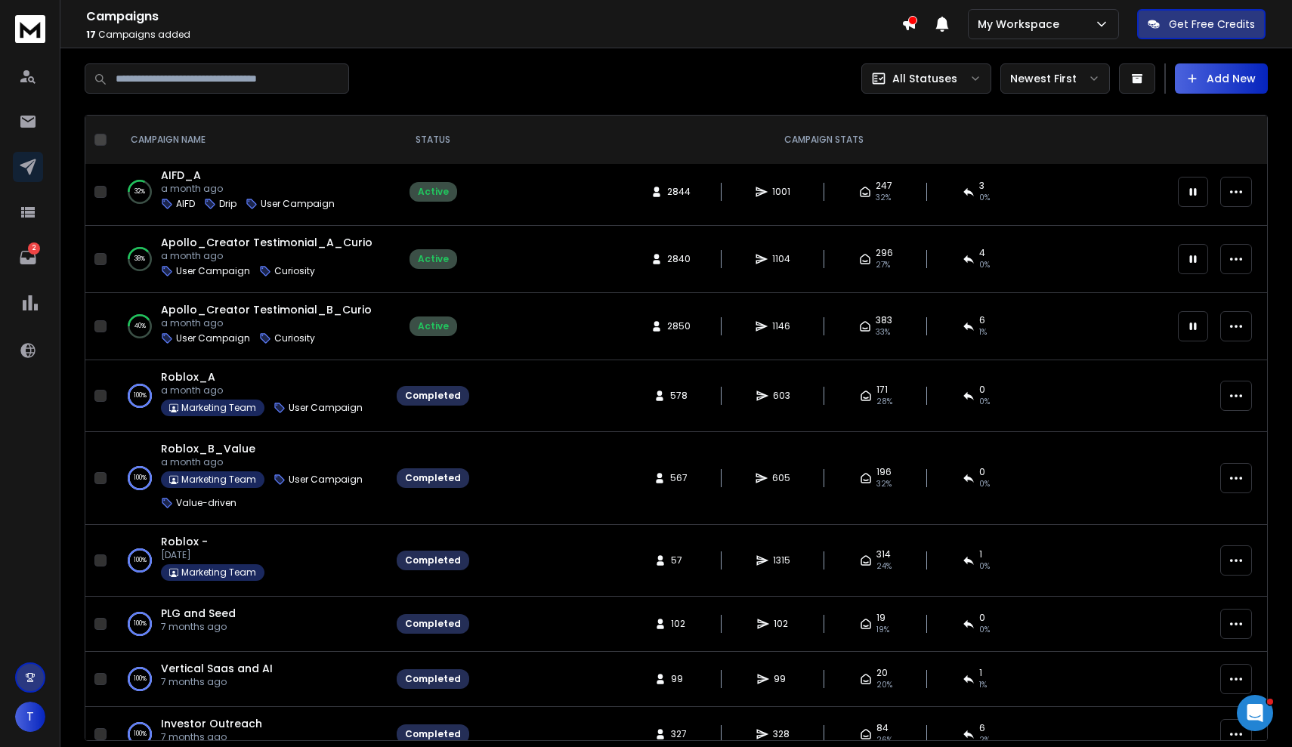
click at [97, 563] on button "button" at bounding box center [100, 560] width 12 height 12
click at [103, 622] on button "button" at bounding box center [100, 624] width 12 height 12
click at [97, 631] on td at bounding box center [98, 624] width 27 height 55
click at [105, 623] on button "button" at bounding box center [100, 624] width 12 height 12
click at [1250, 563] on button "button" at bounding box center [1236, 560] width 32 height 30
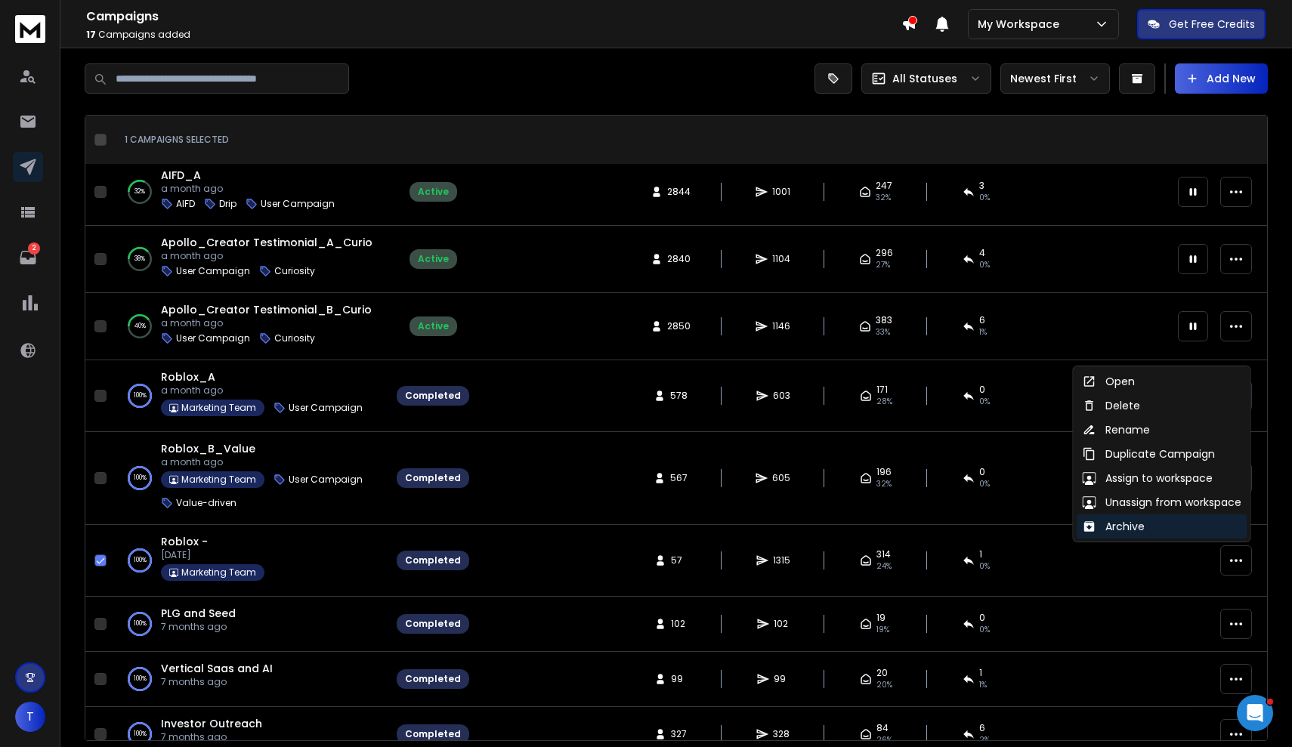
click at [1164, 530] on div "Archive" at bounding box center [1161, 526] width 171 height 24
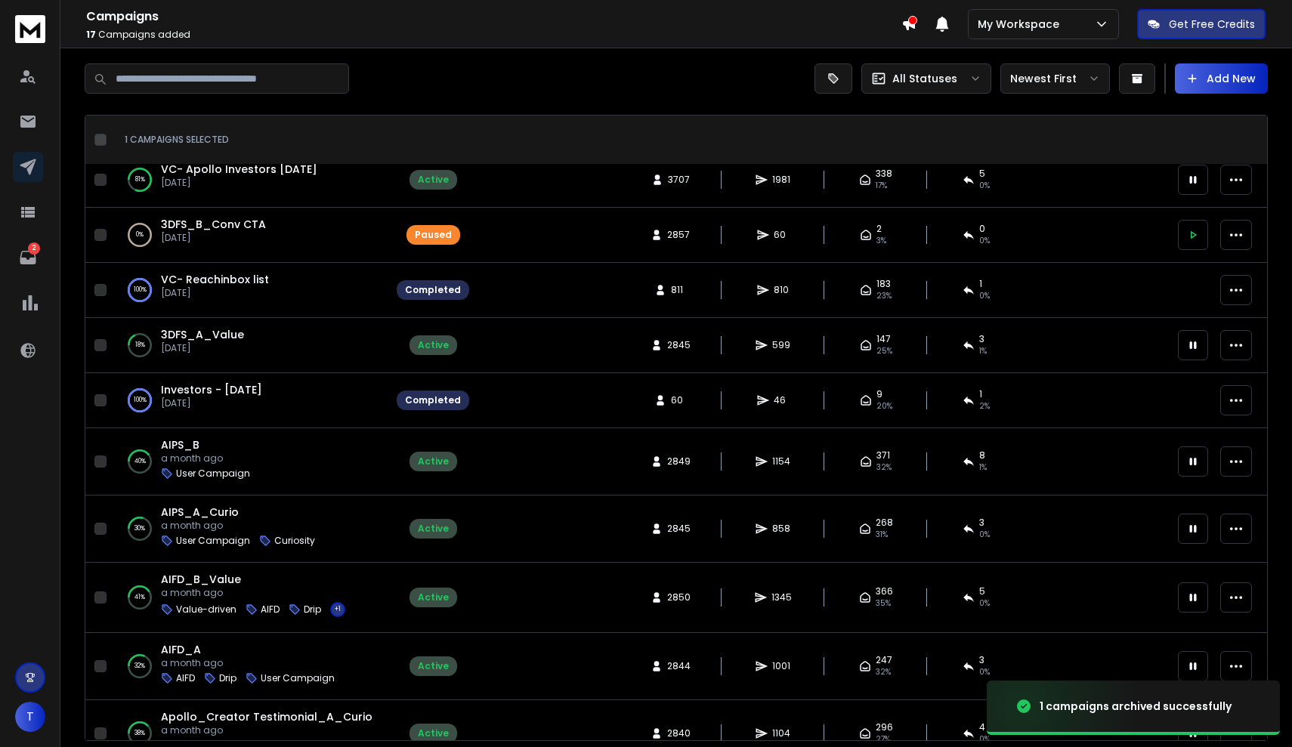
scroll to position [0, 0]
